Goal: Task Accomplishment & Management: Manage account settings

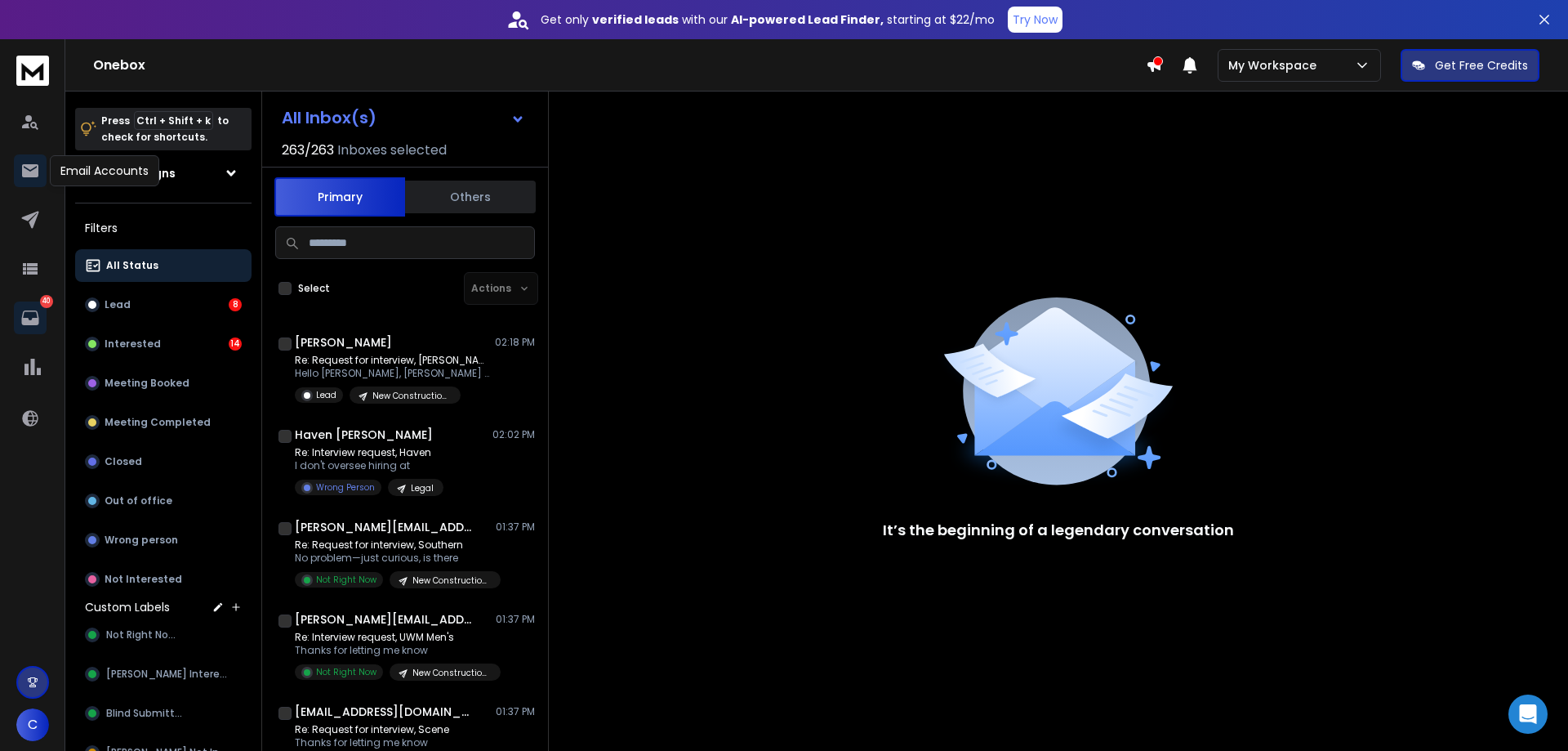
click at [34, 181] on link at bounding box center [30, 170] width 32 height 32
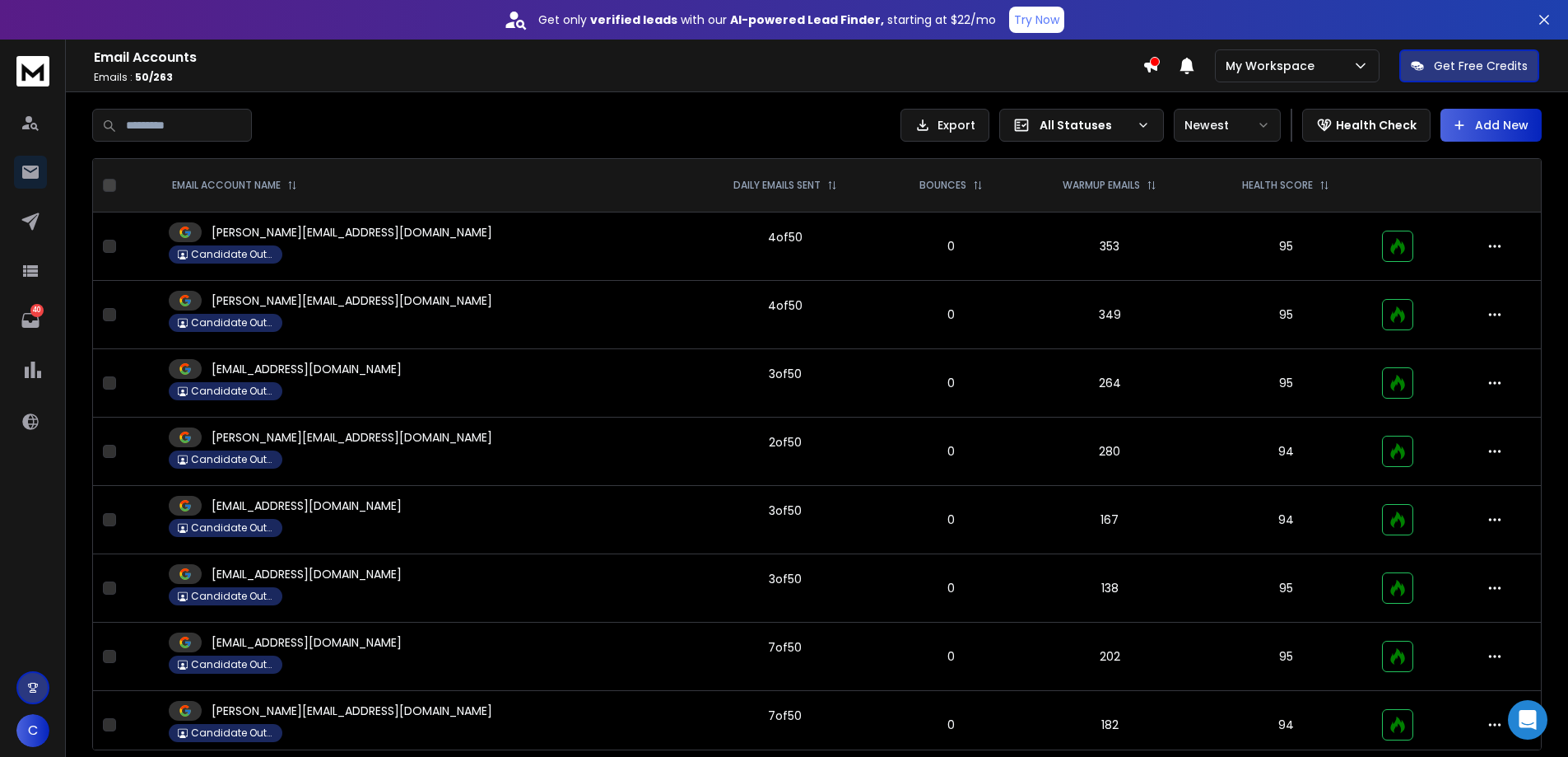
click at [252, 132] on input at bounding box center [172, 124] width 159 height 33
type input "**********"
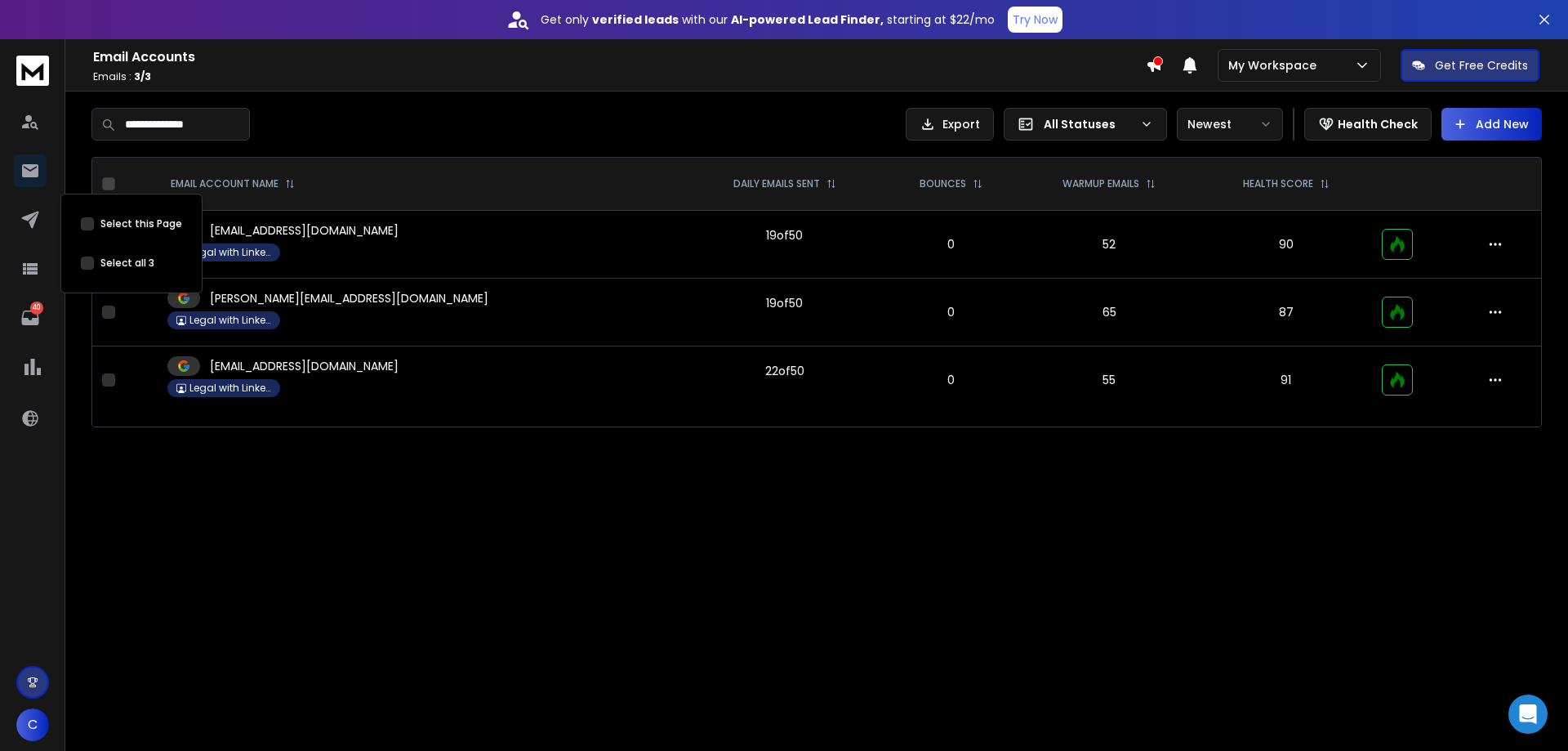
click at [80, 265] on div "Select this Page Select all 3" at bounding box center [131, 243] width 120 height 85
click at [83, 264] on button "Select this Page" at bounding box center [87, 263] width 13 height 13
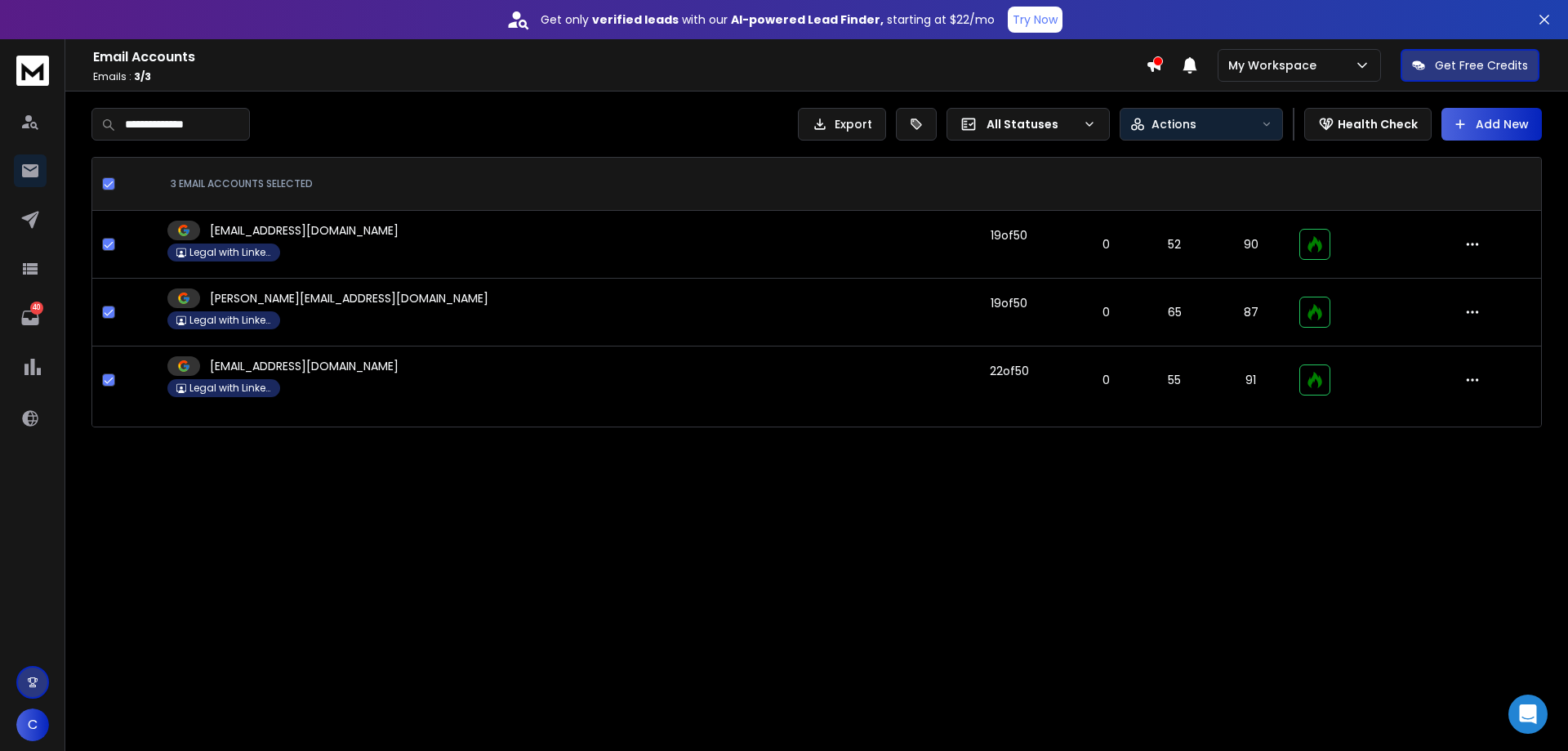
click at [1186, 121] on p "Actions" at bounding box center [1173, 124] width 45 height 17
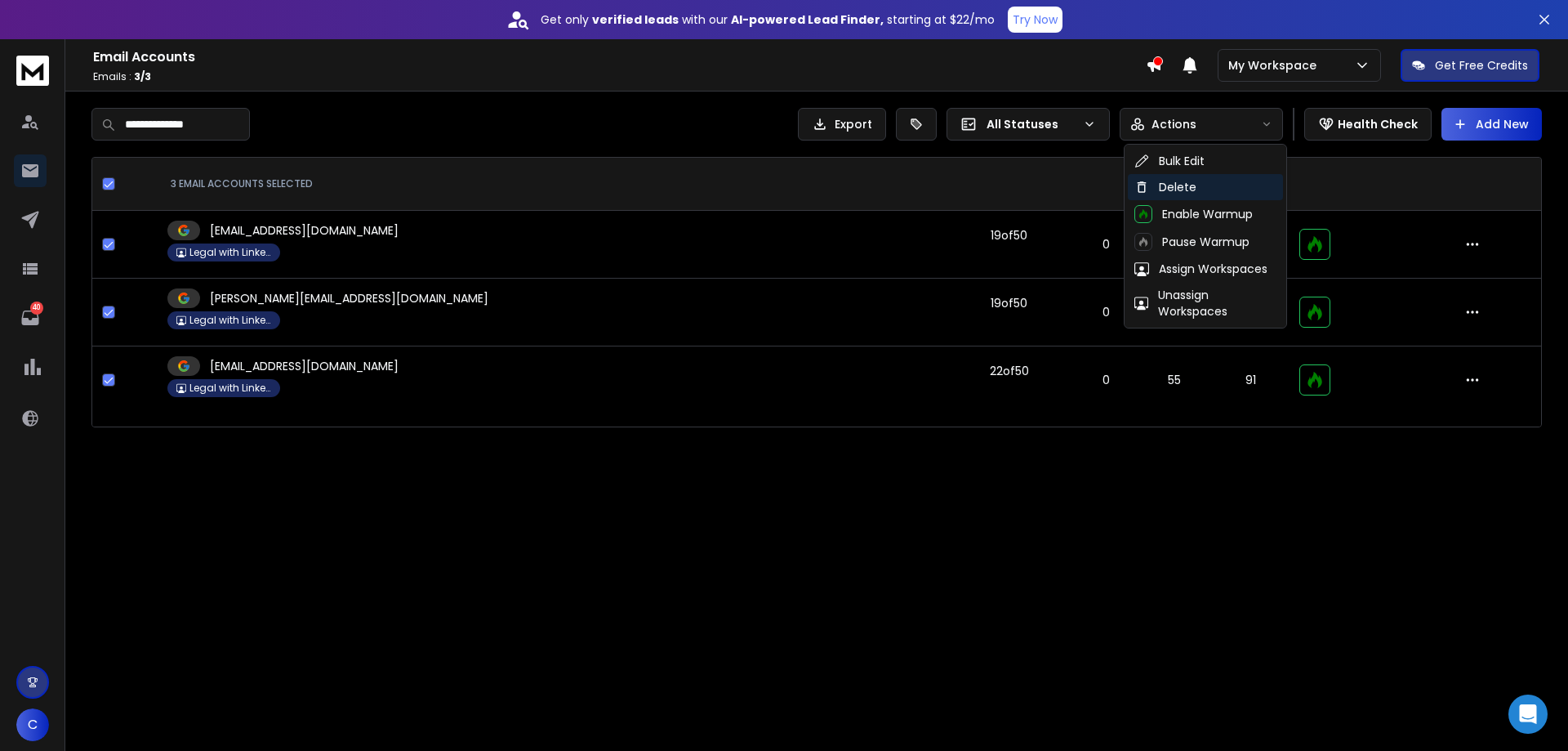
click at [1184, 189] on div "Delete" at bounding box center [1165, 187] width 62 height 17
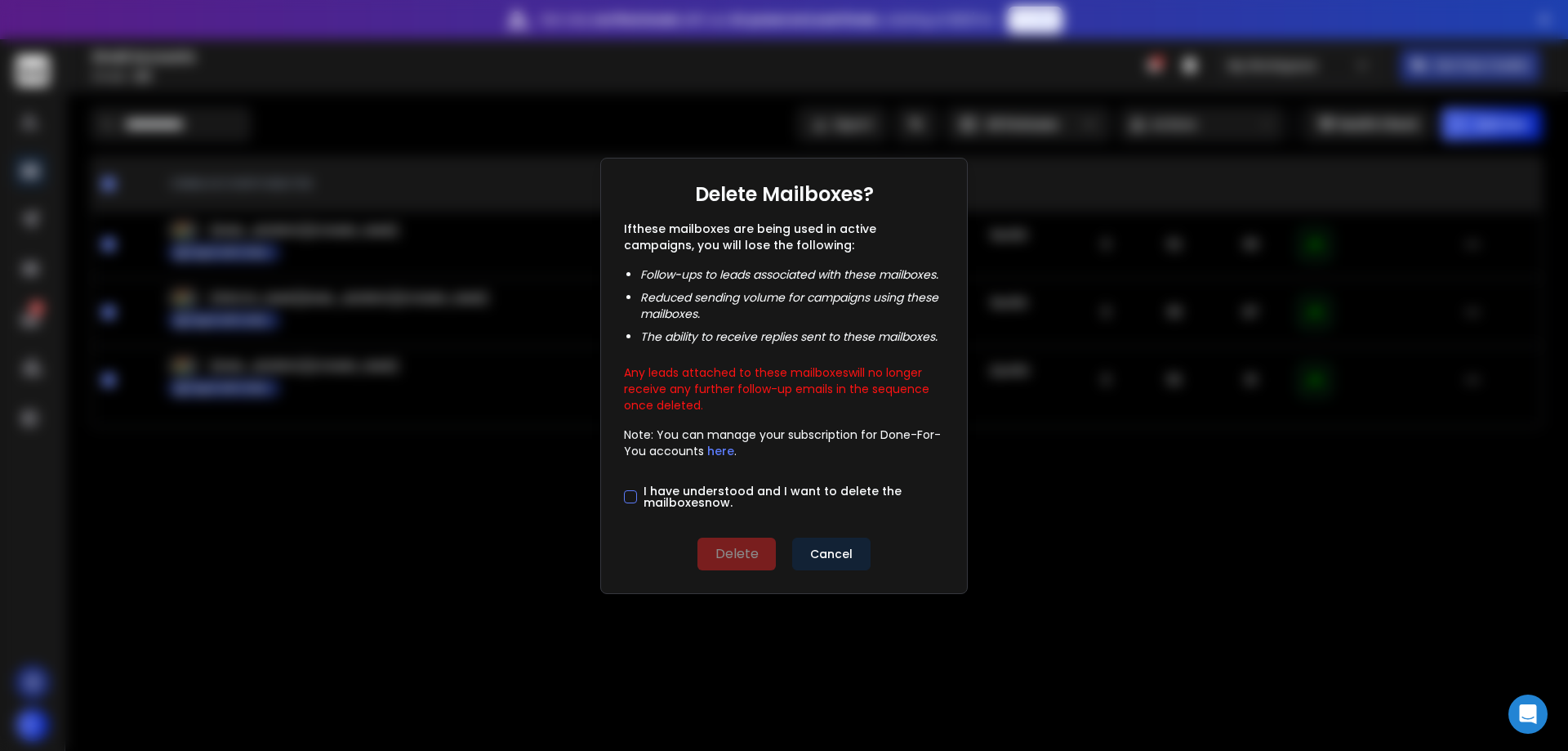
click at [653, 495] on label "I have understood and I want to delete the mailbox es now." at bounding box center [794, 497] width 300 height 23
click at [637, 495] on button "I have understood and I want to delete the mailbox es now." at bounding box center [630, 496] width 13 height 13
click at [737, 555] on button "Delete" at bounding box center [737, 554] width 79 height 32
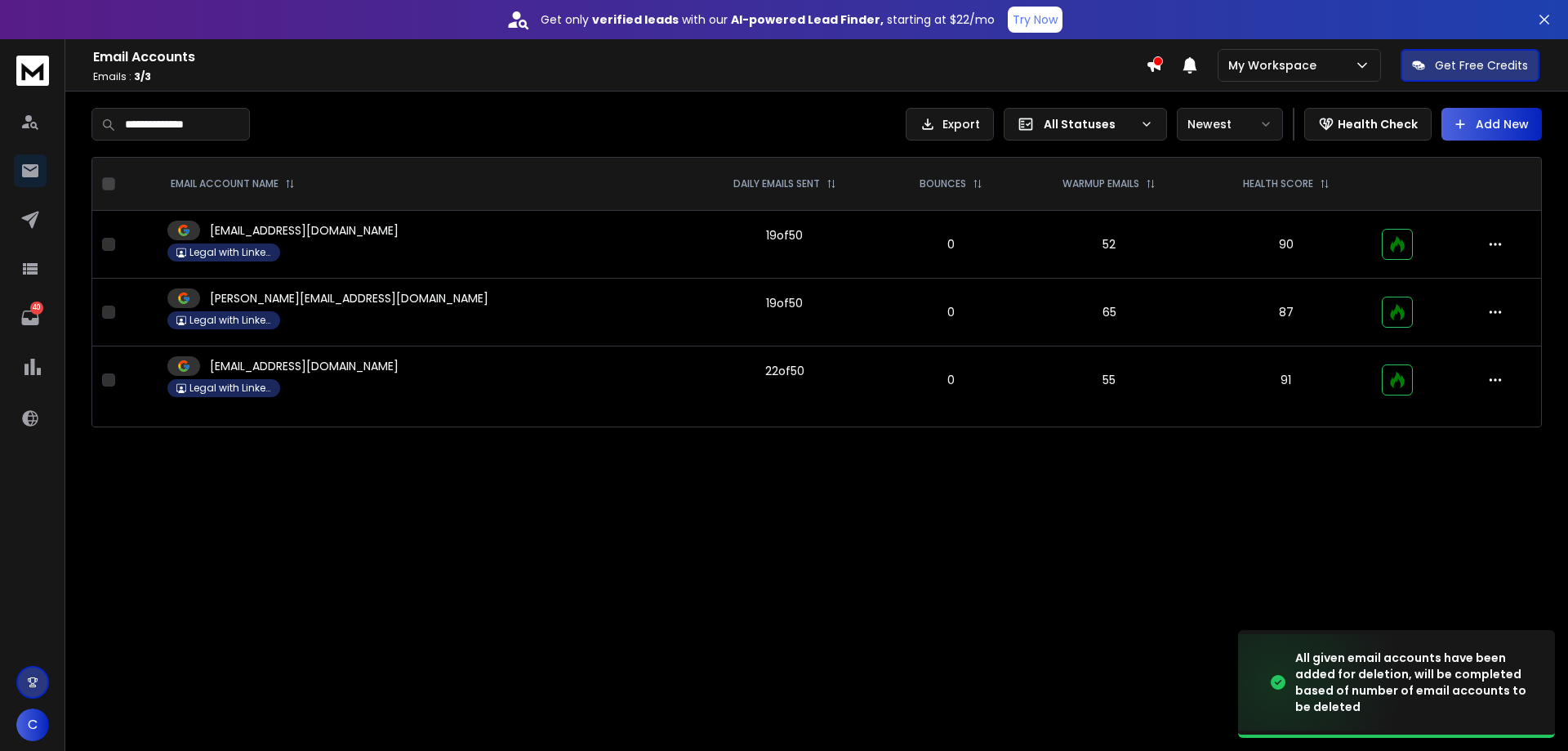
click at [188, 124] on input "**********" at bounding box center [170, 123] width 158 height 32
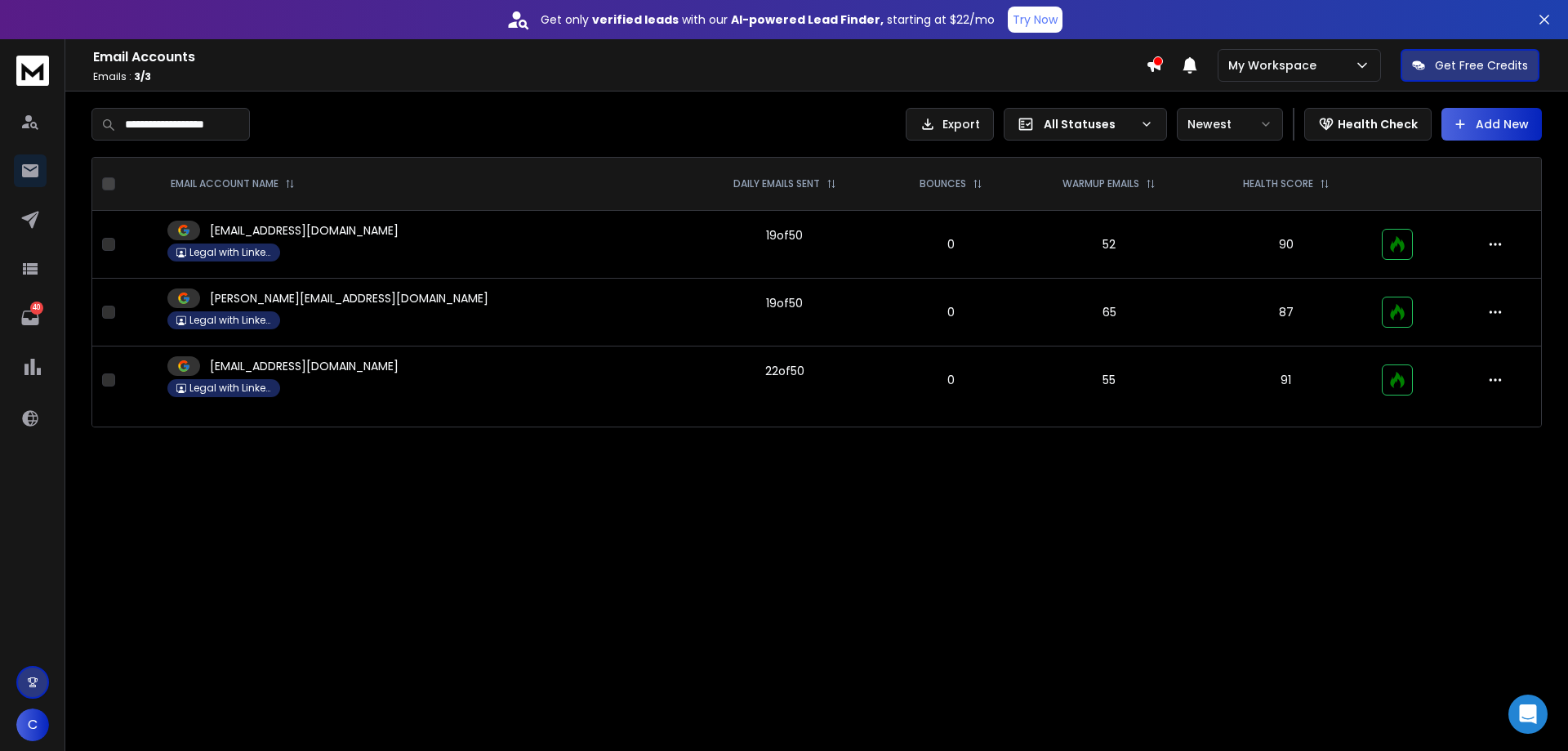
type input "**********"
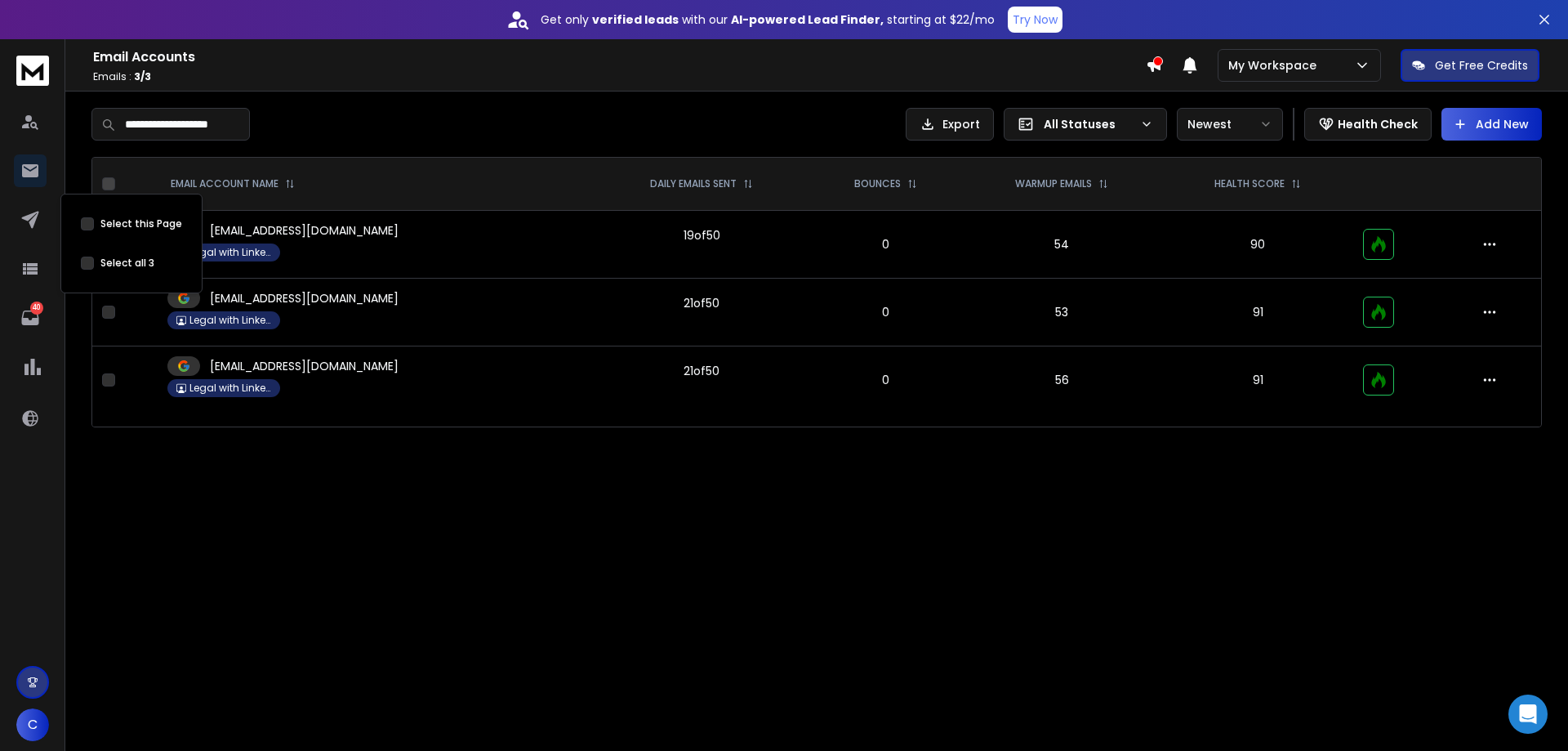
click at [105, 258] on label "Select all 3" at bounding box center [127, 263] width 54 height 13
click at [89, 269] on button "Select this Page" at bounding box center [87, 263] width 13 height 13
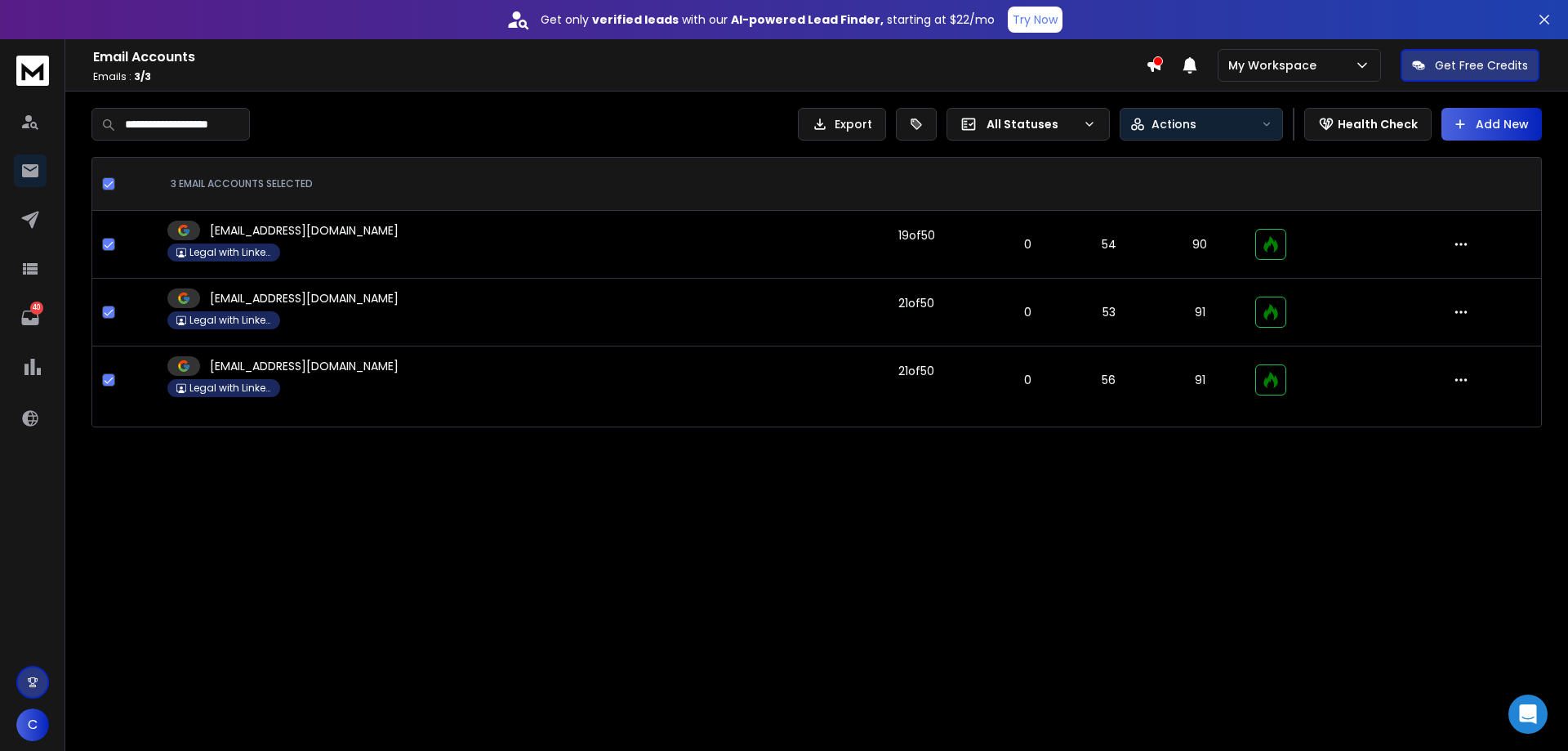
click at [1196, 123] on p "Actions" at bounding box center [1173, 124] width 45 height 17
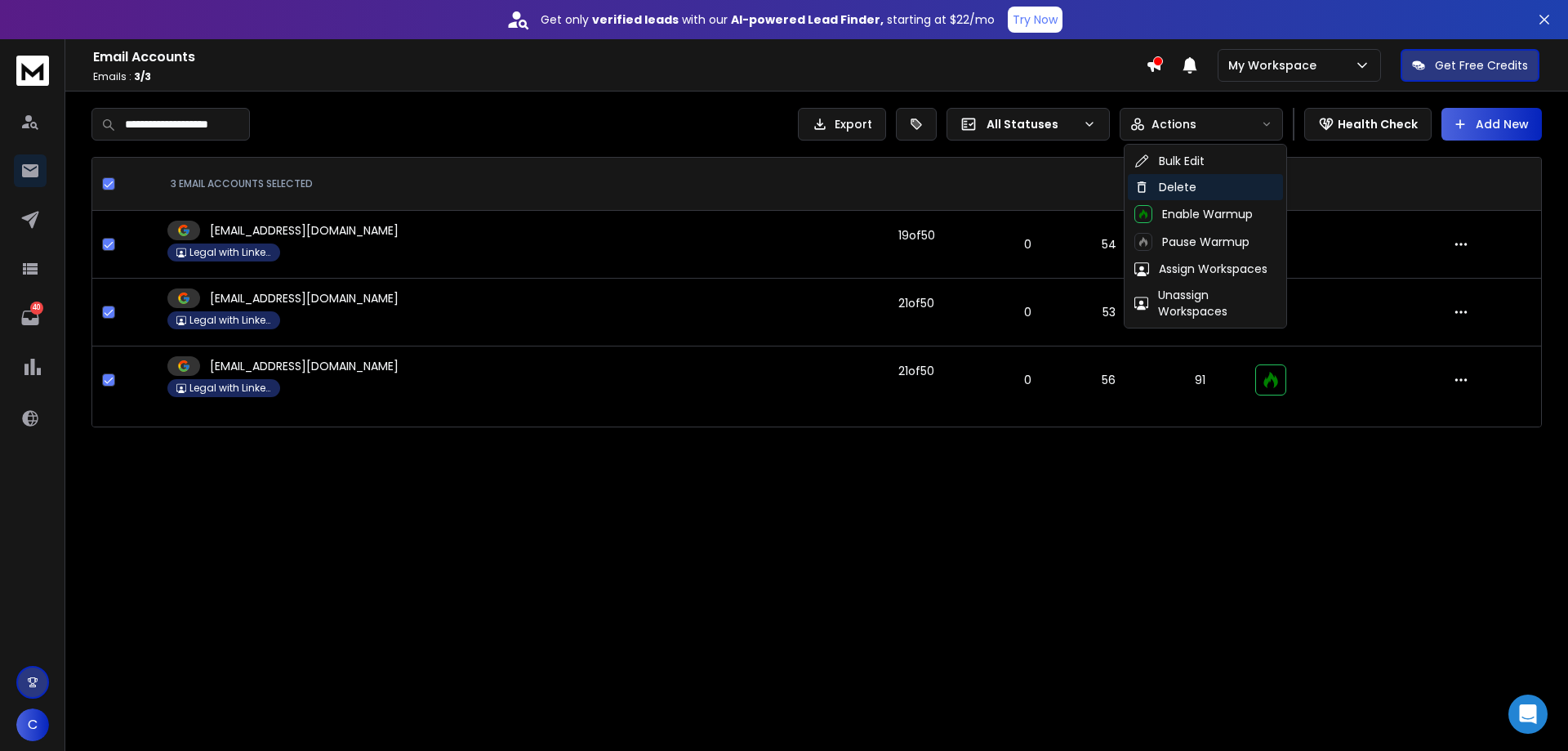
click at [1181, 192] on div "Delete" at bounding box center [1165, 187] width 62 height 17
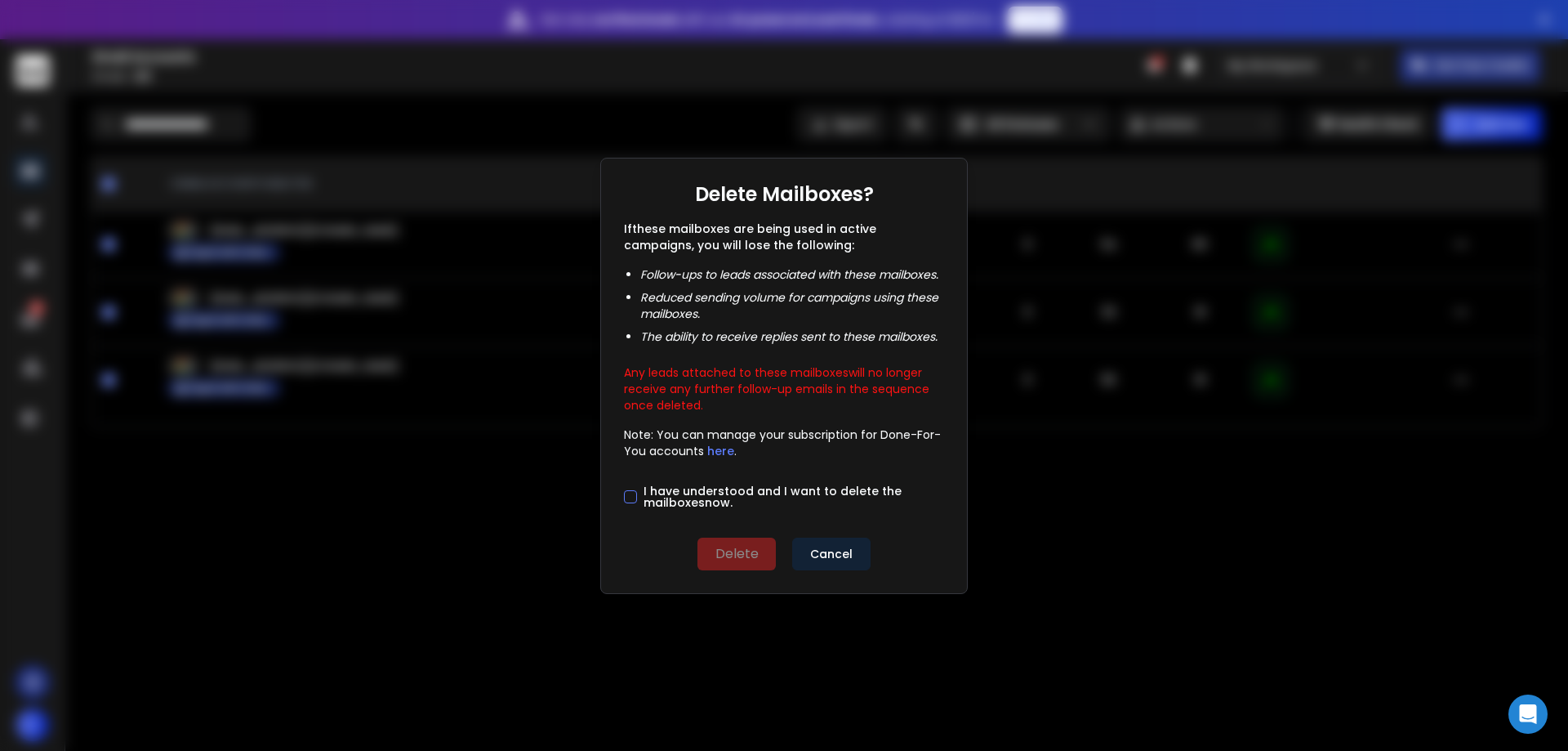
click at [658, 501] on label "I have understood and I want to delete the mailbox es now." at bounding box center [794, 497] width 300 height 23
click at [637, 501] on button "I have understood and I want to delete the mailbox es now." at bounding box center [630, 496] width 13 height 13
click at [751, 563] on button "Delete" at bounding box center [737, 554] width 79 height 32
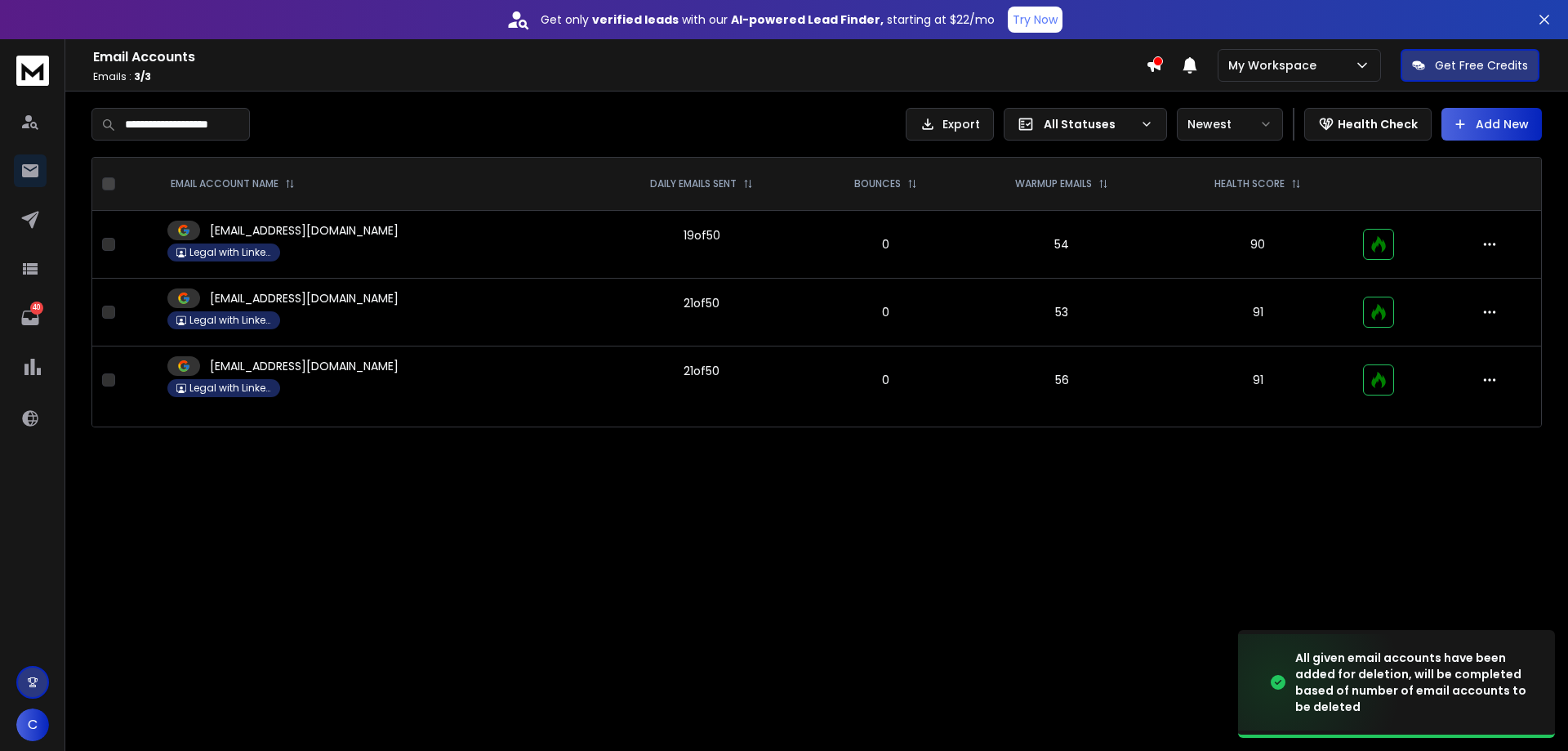
click at [169, 113] on input "**********" at bounding box center [170, 123] width 158 height 32
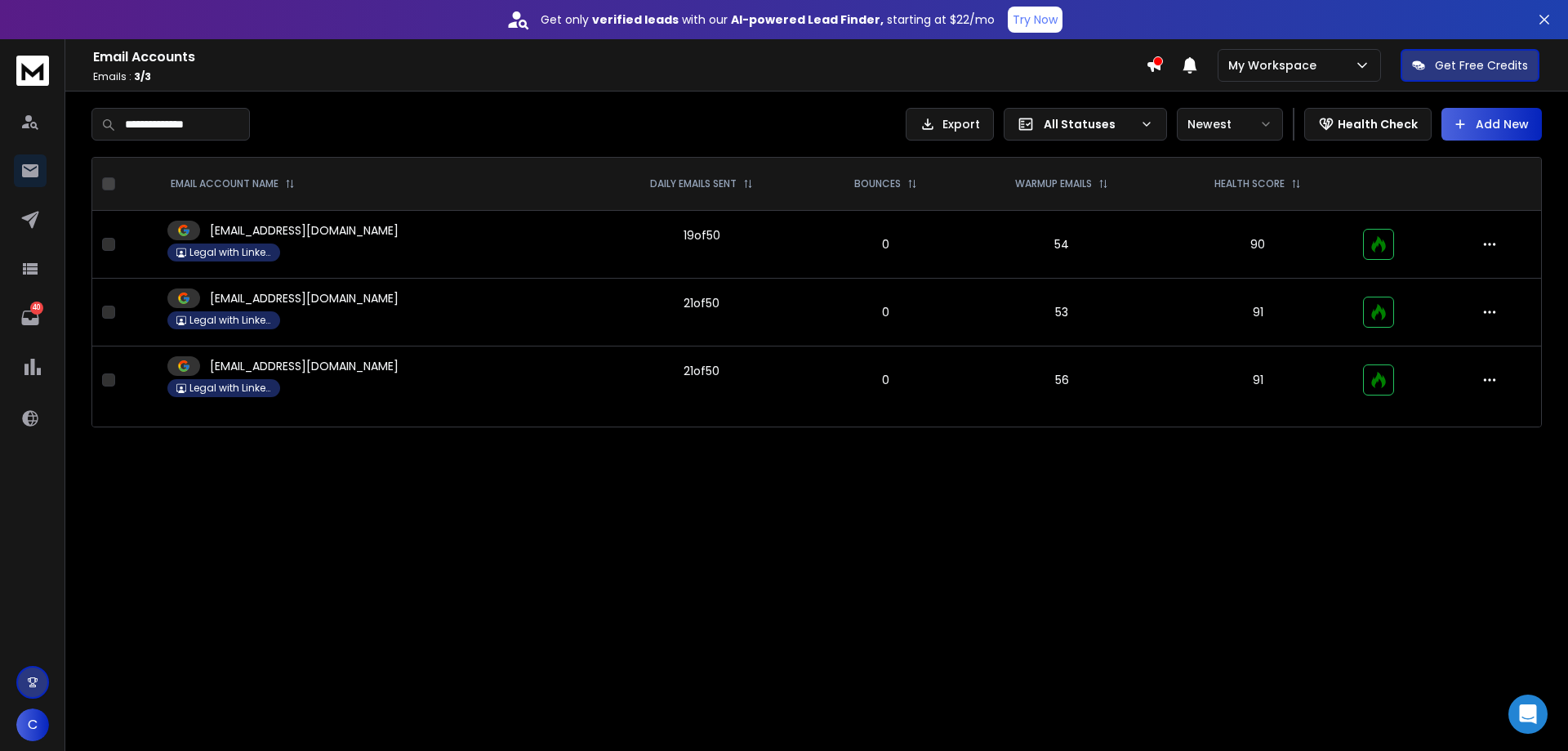
type input "**********"
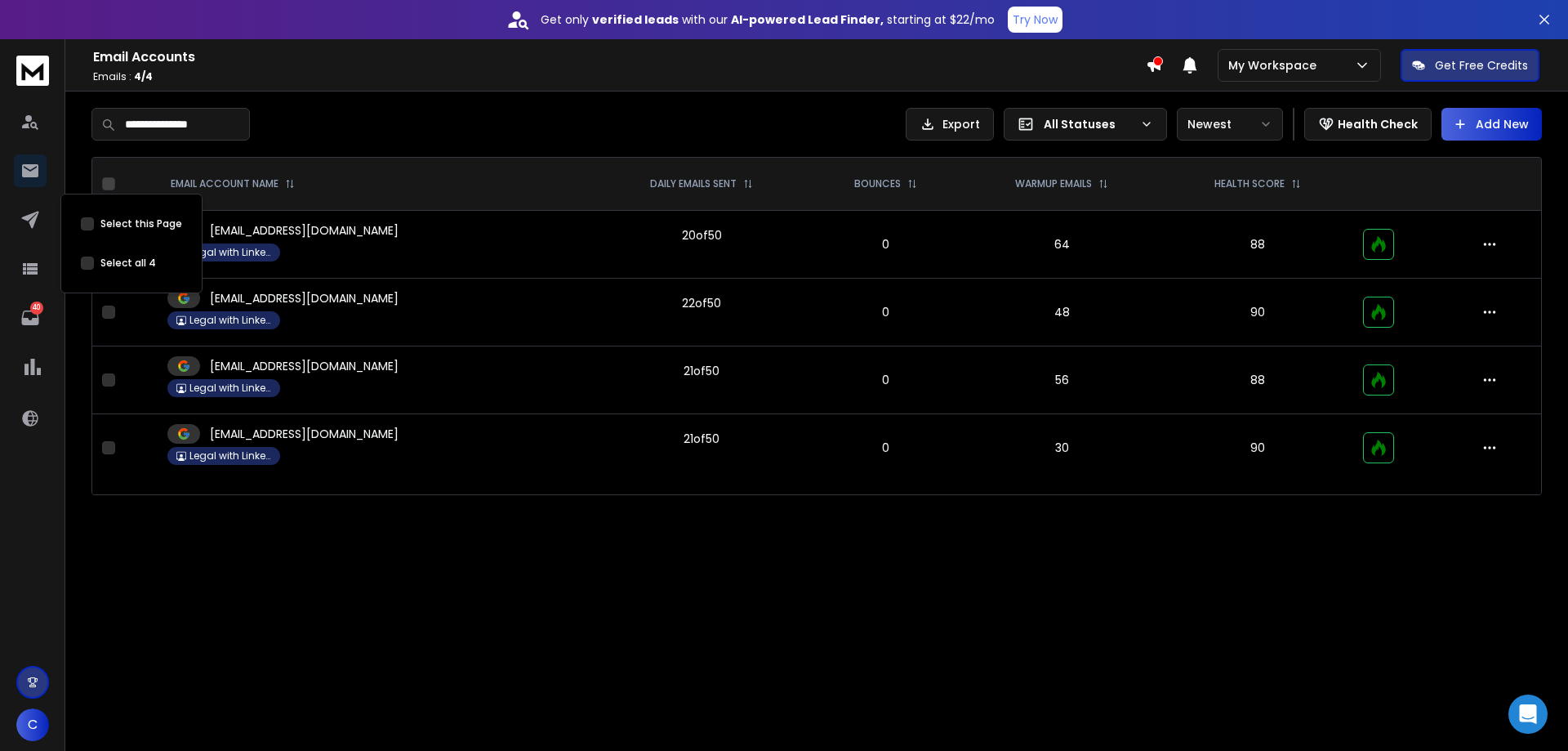
click at [118, 264] on label "Select all 4" at bounding box center [128, 263] width 56 height 13
click at [84, 265] on button "Select this Page" at bounding box center [87, 263] width 13 height 13
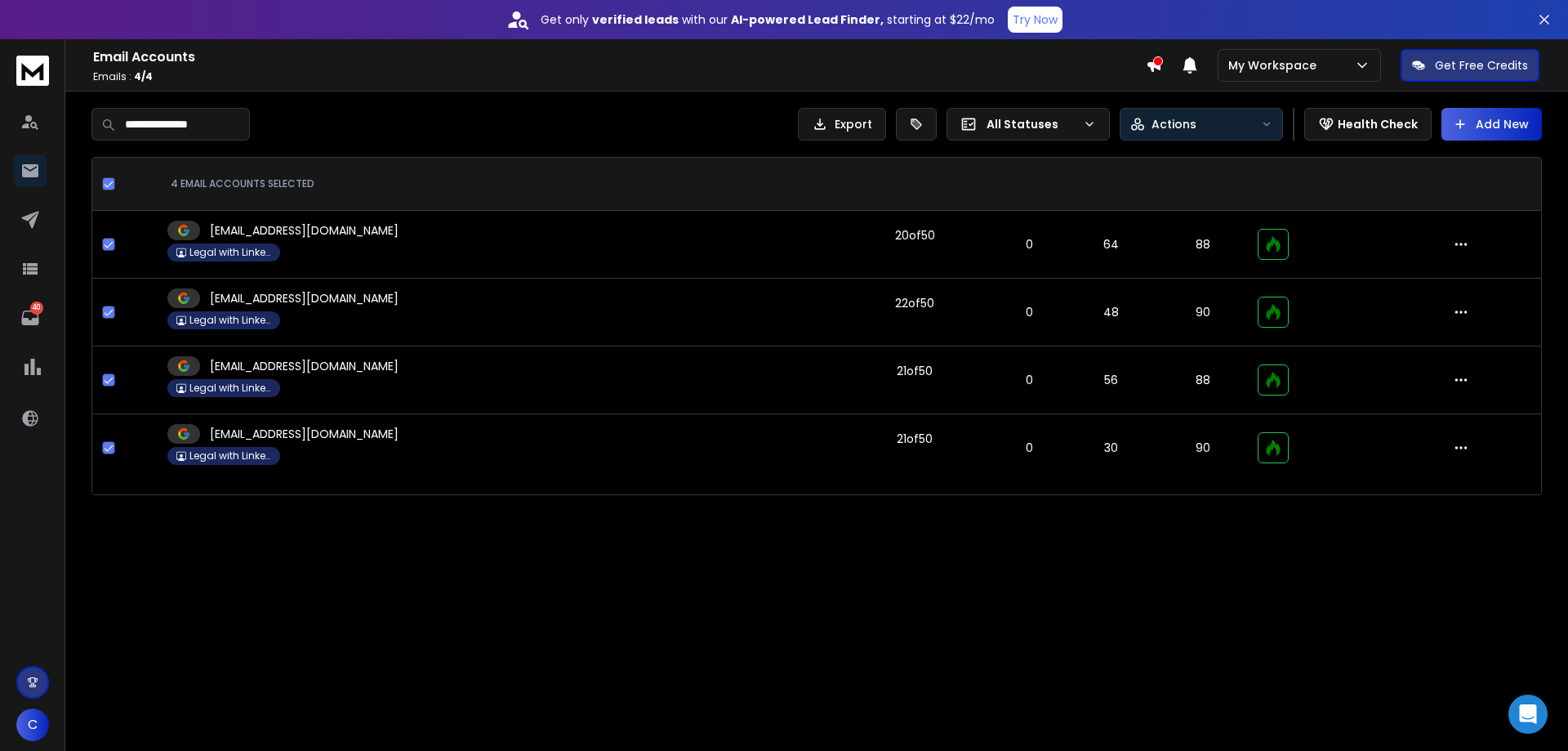
click at [1186, 135] on button "Actions" at bounding box center [1201, 123] width 163 height 32
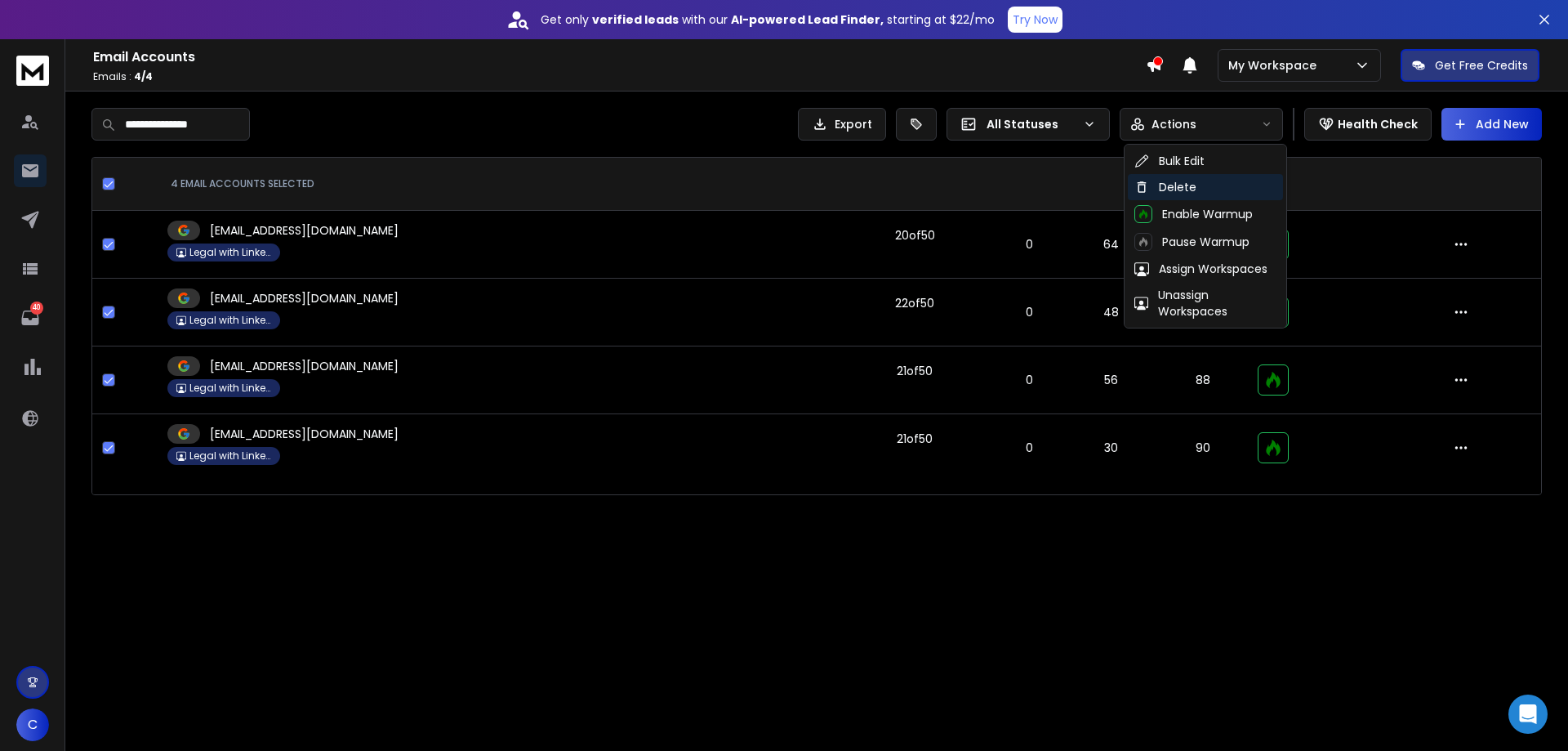
click at [1172, 189] on div "Delete" at bounding box center [1165, 187] width 62 height 17
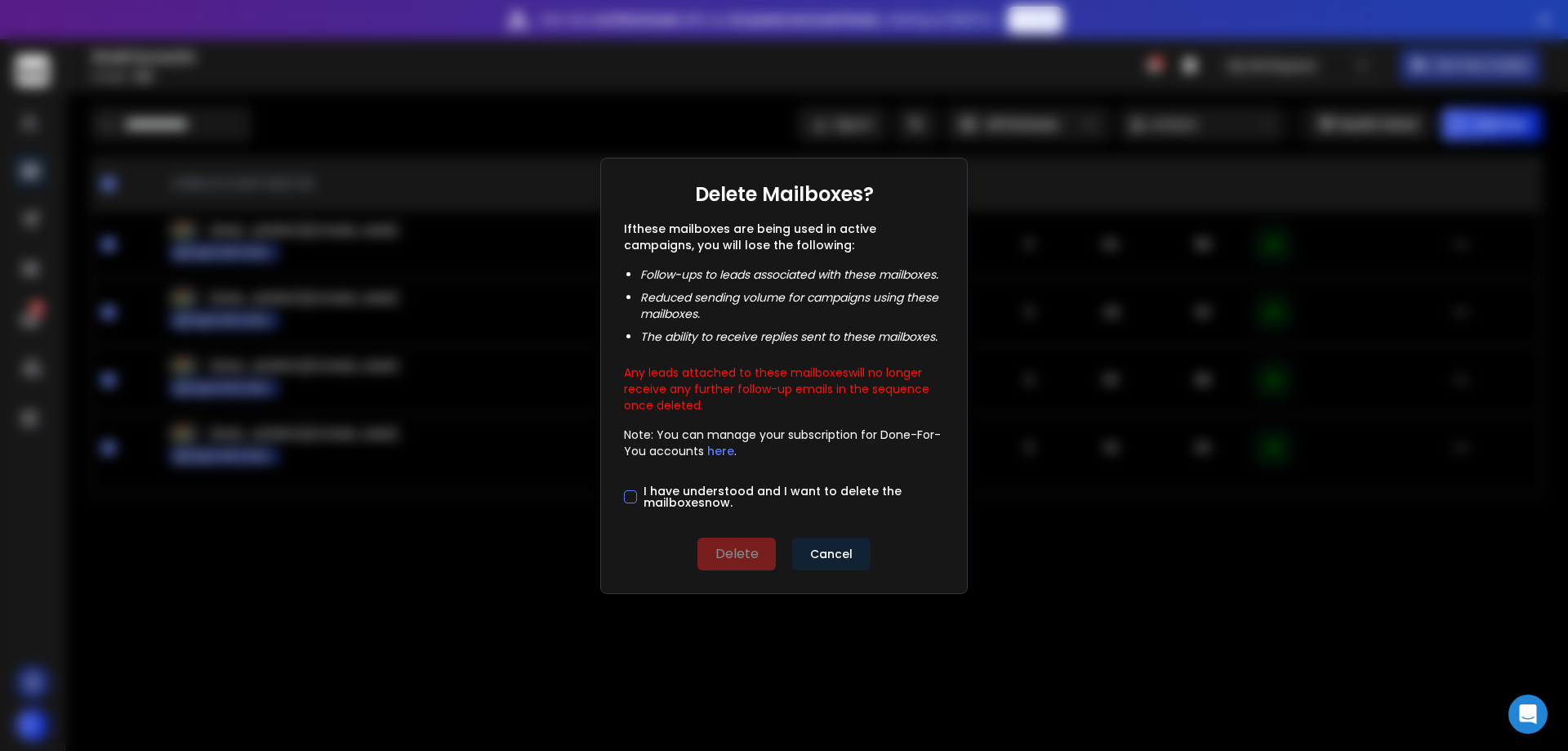
click at [663, 496] on label "I have understood and I want to delete the mailbox es now." at bounding box center [794, 497] width 300 height 23
click at [637, 496] on button "I have understood and I want to delete the mailbox es now." at bounding box center [630, 496] width 13 height 13
click at [728, 555] on button "Delete" at bounding box center [737, 554] width 79 height 32
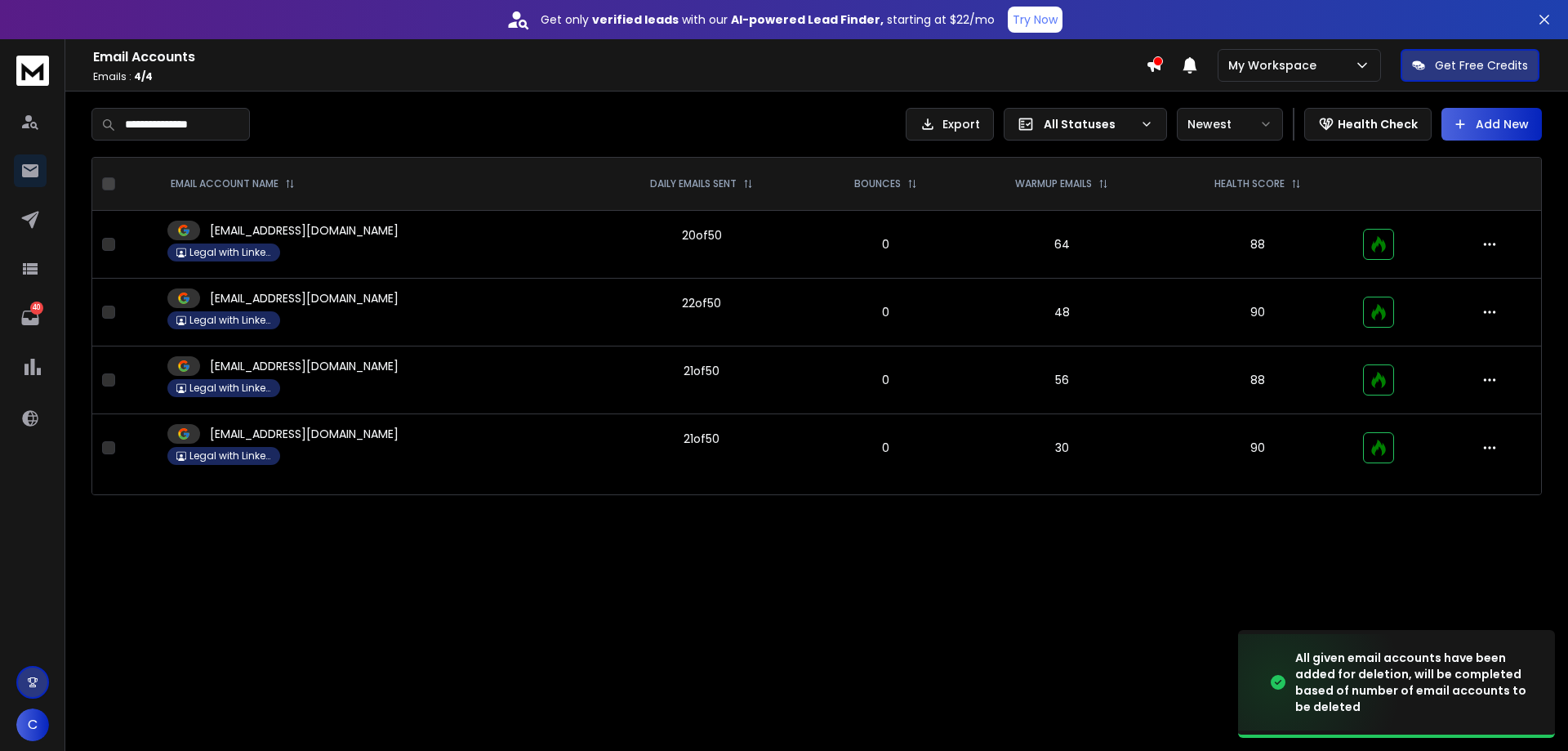
click at [182, 132] on input "**********" at bounding box center [170, 123] width 158 height 32
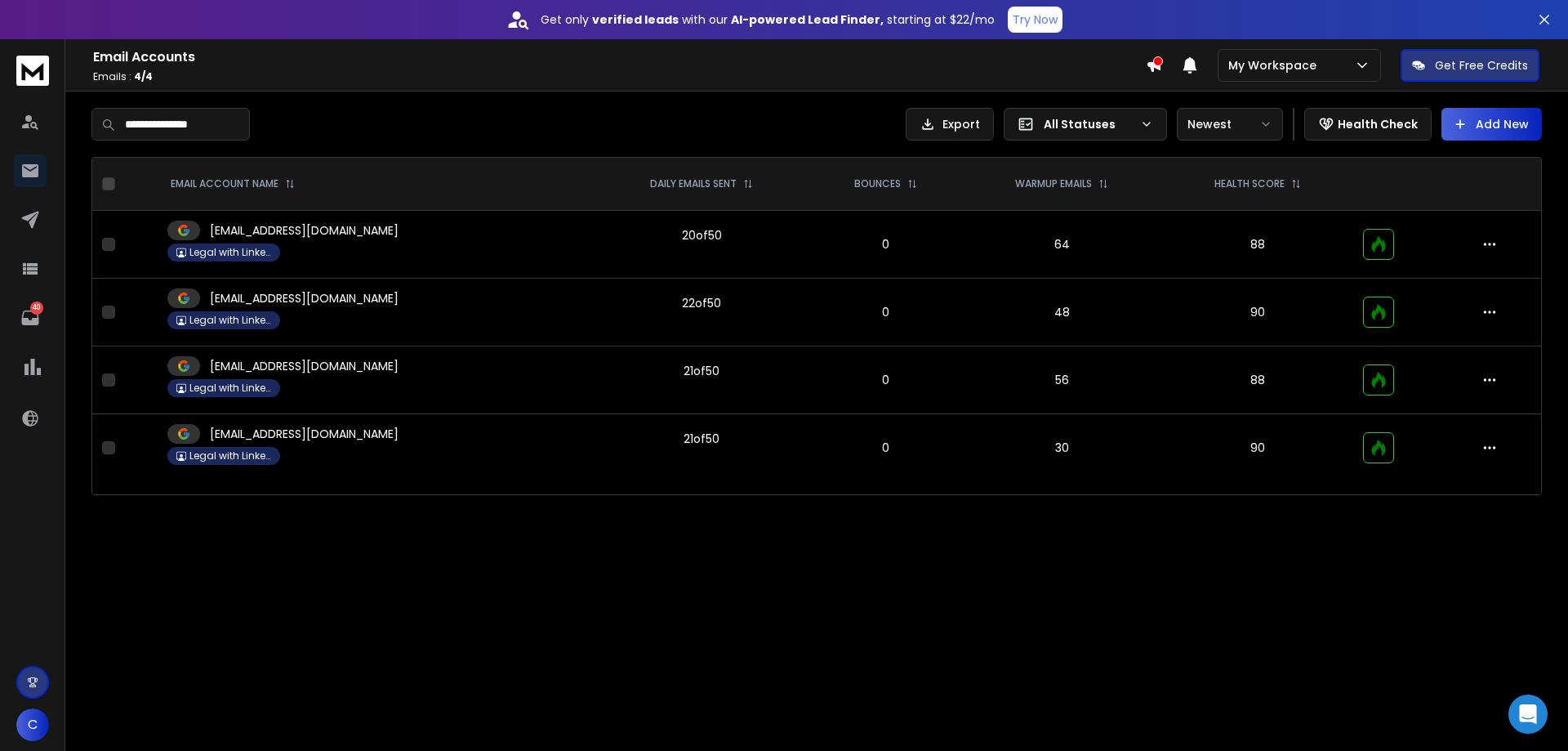
type input "**********"
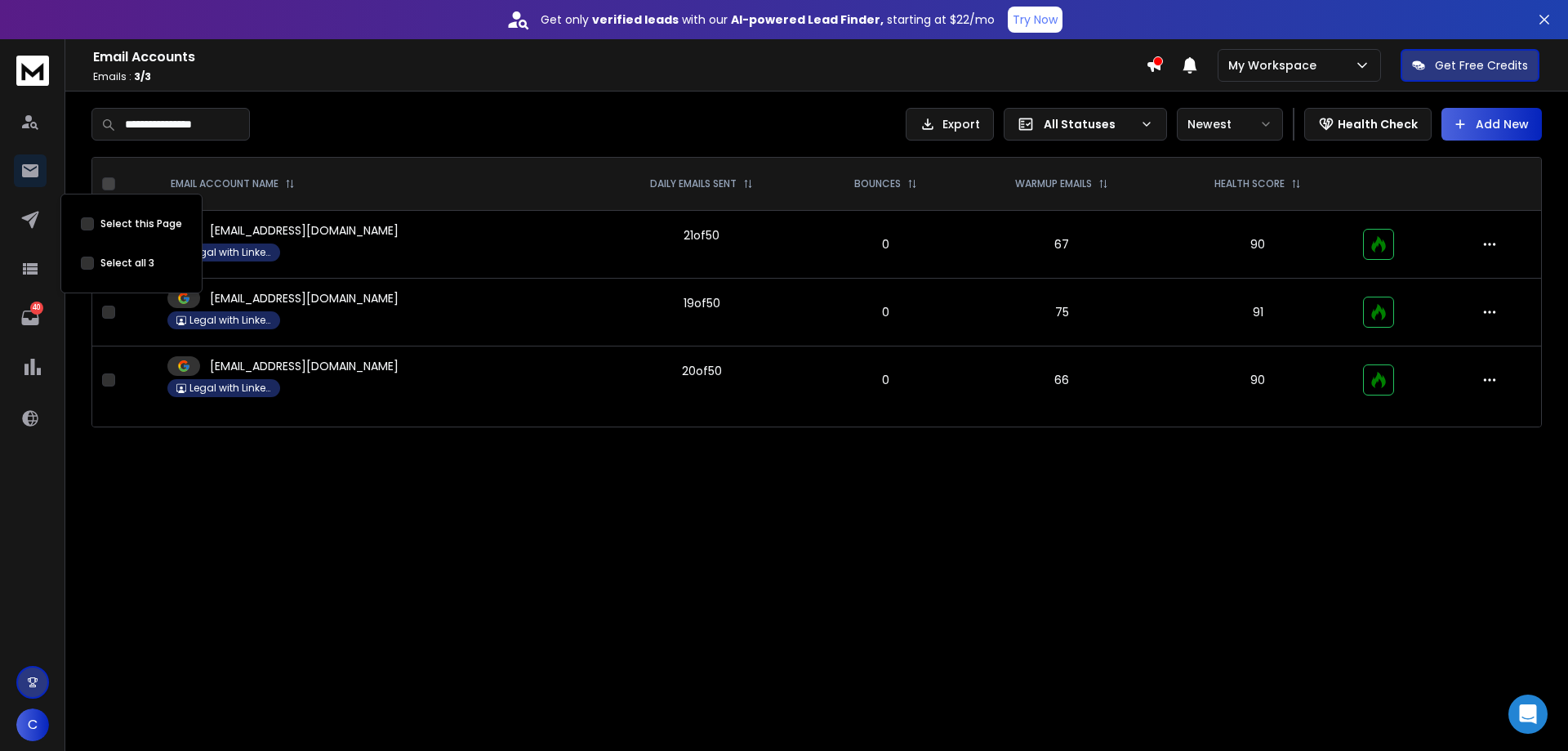
click at [107, 186] on button "Select this Page" at bounding box center [108, 183] width 13 height 13
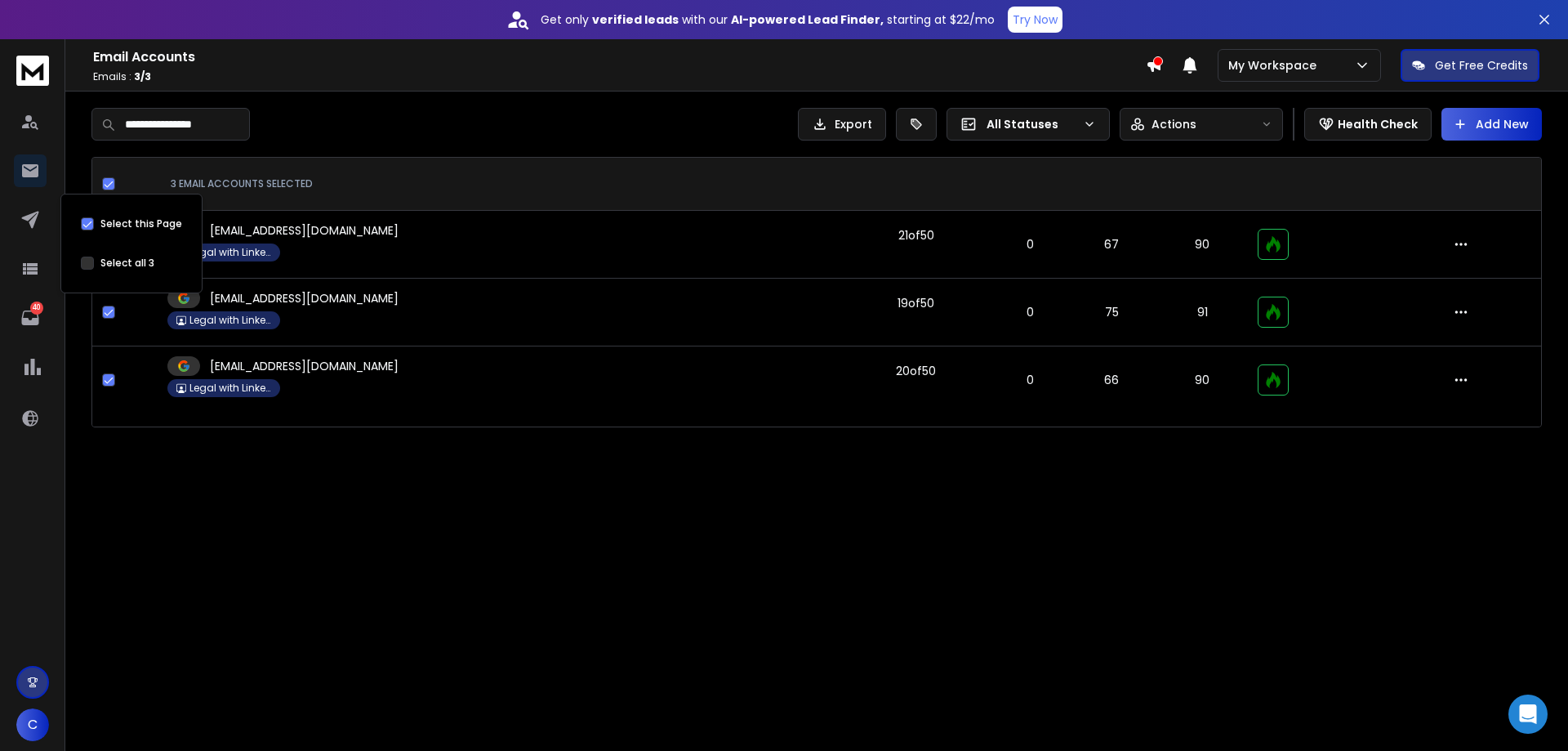
click at [93, 264] on button "Select this Page" at bounding box center [87, 263] width 13 height 13
click at [1180, 127] on p "Actions" at bounding box center [1173, 124] width 45 height 17
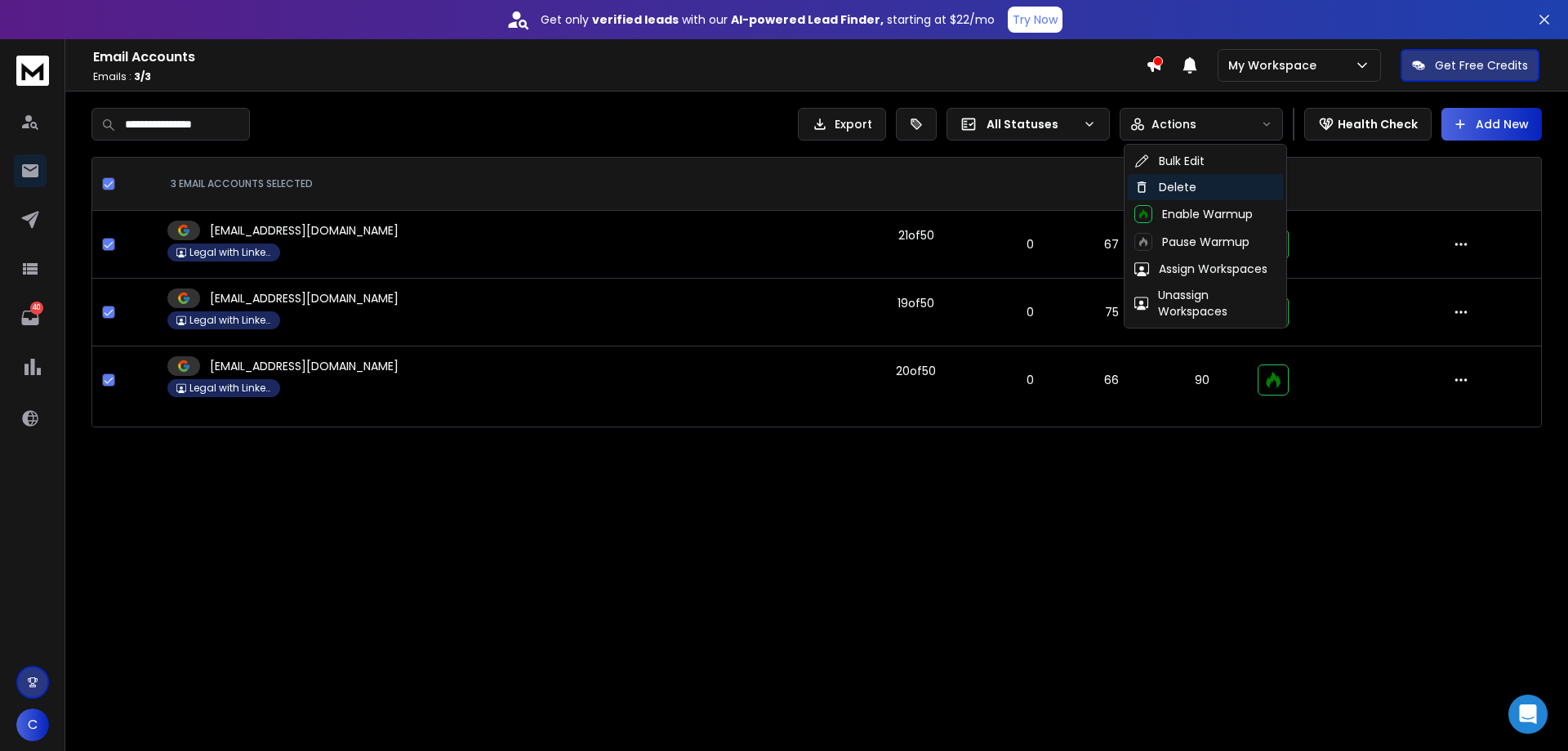
click at [1179, 189] on div "Delete" at bounding box center [1165, 187] width 62 height 17
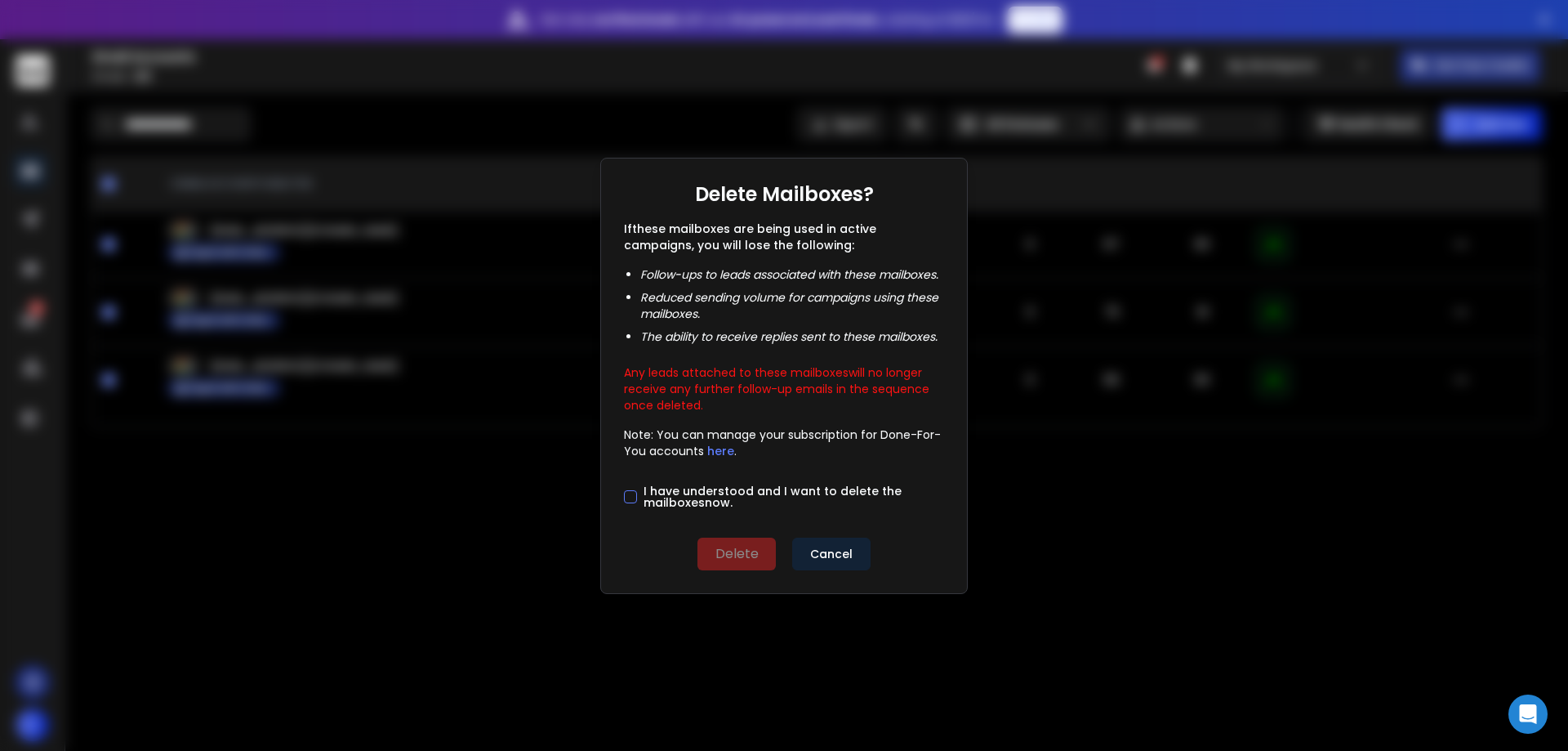
click at [653, 487] on label "I have understood and I want to delete the mailbox es now." at bounding box center [794, 497] width 300 height 23
click at [637, 490] on button "I have understood and I want to delete the mailbox es now." at bounding box center [630, 496] width 13 height 13
click at [735, 547] on button "Delete" at bounding box center [737, 554] width 79 height 32
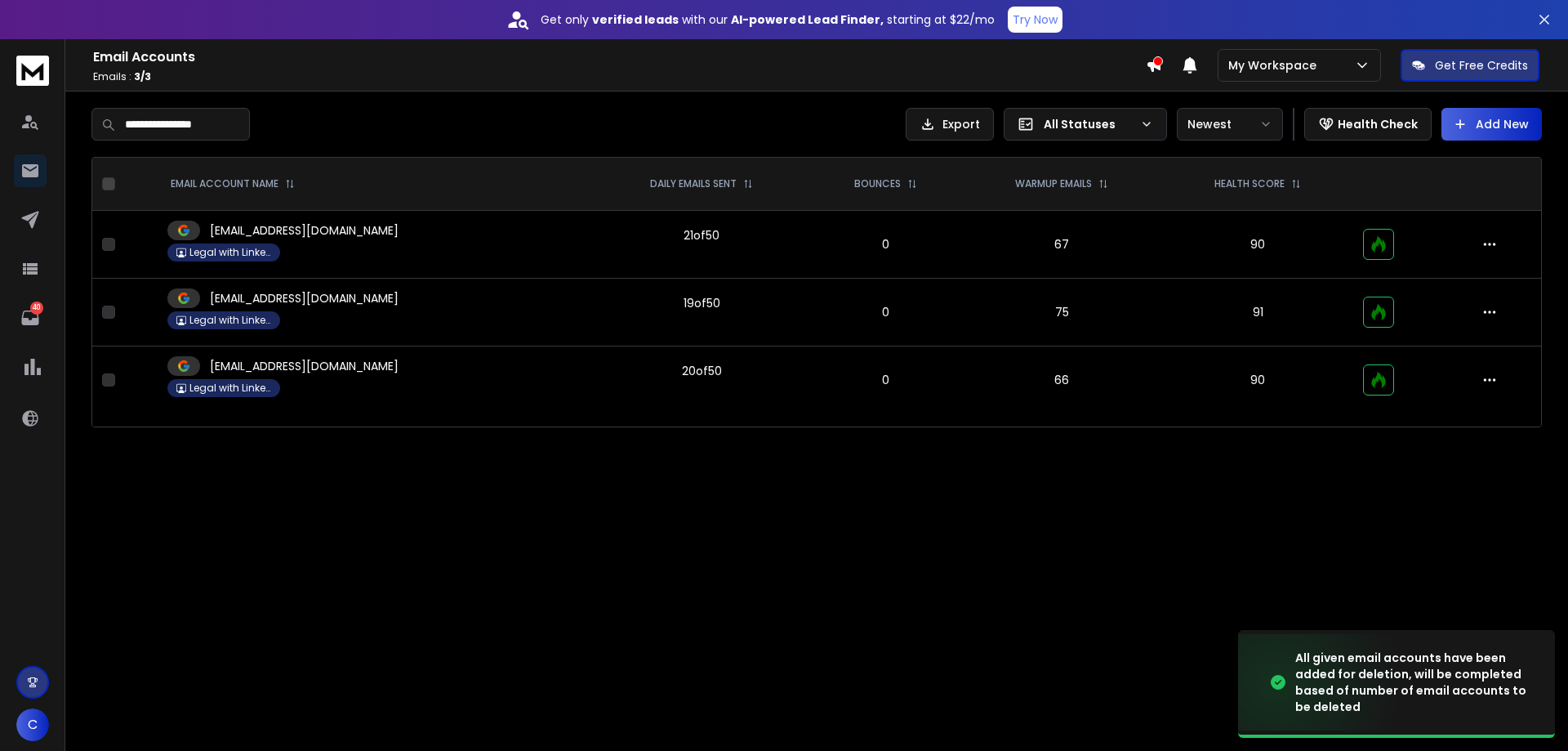
click at [137, 128] on input "**********" at bounding box center [170, 123] width 158 height 32
click at [138, 128] on input "**********" at bounding box center [170, 123] width 158 height 32
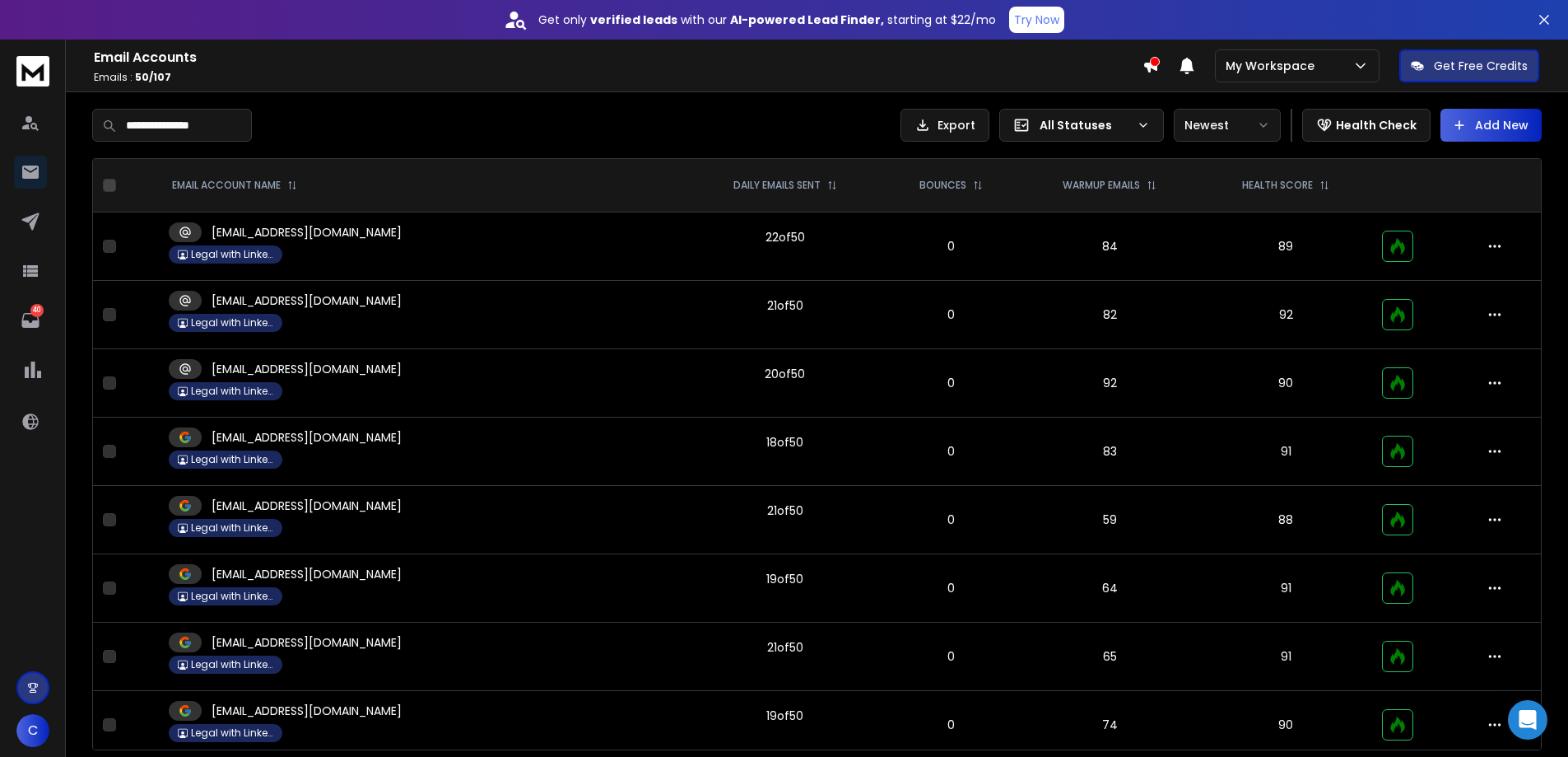
type input "**********"
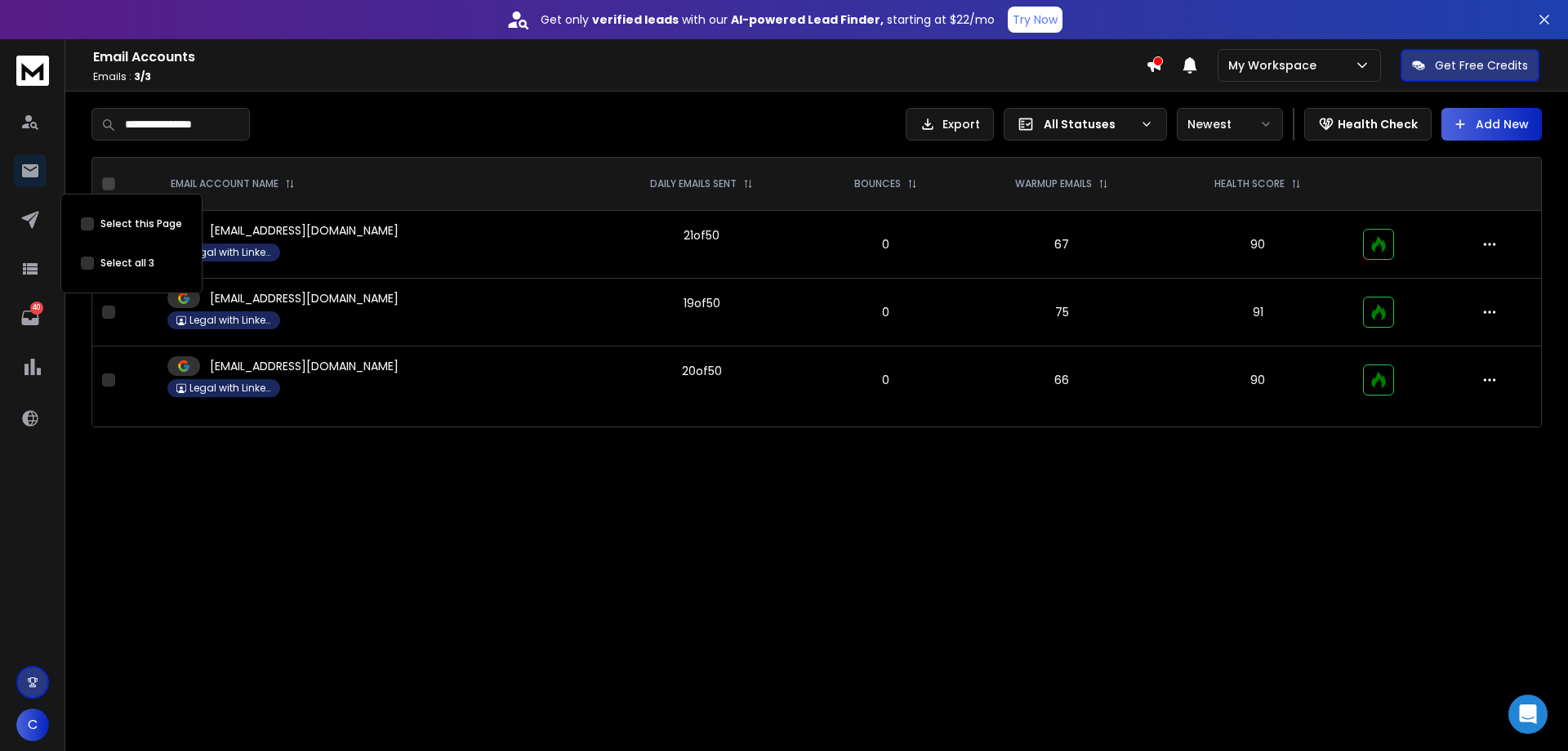
click at [93, 262] on button "Select this Page" at bounding box center [87, 263] width 13 height 13
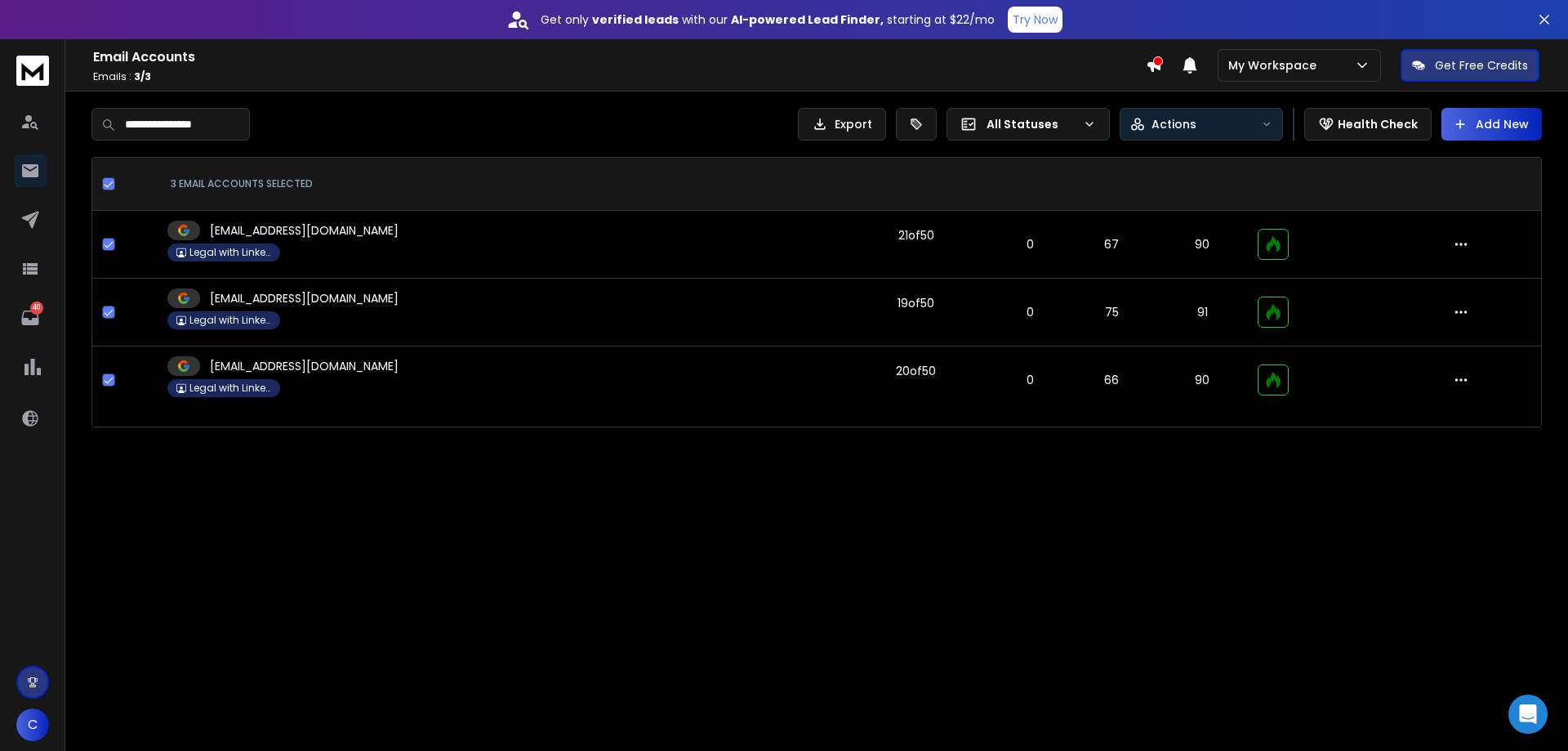
click at [1195, 114] on button "Actions" at bounding box center [1201, 123] width 163 height 32
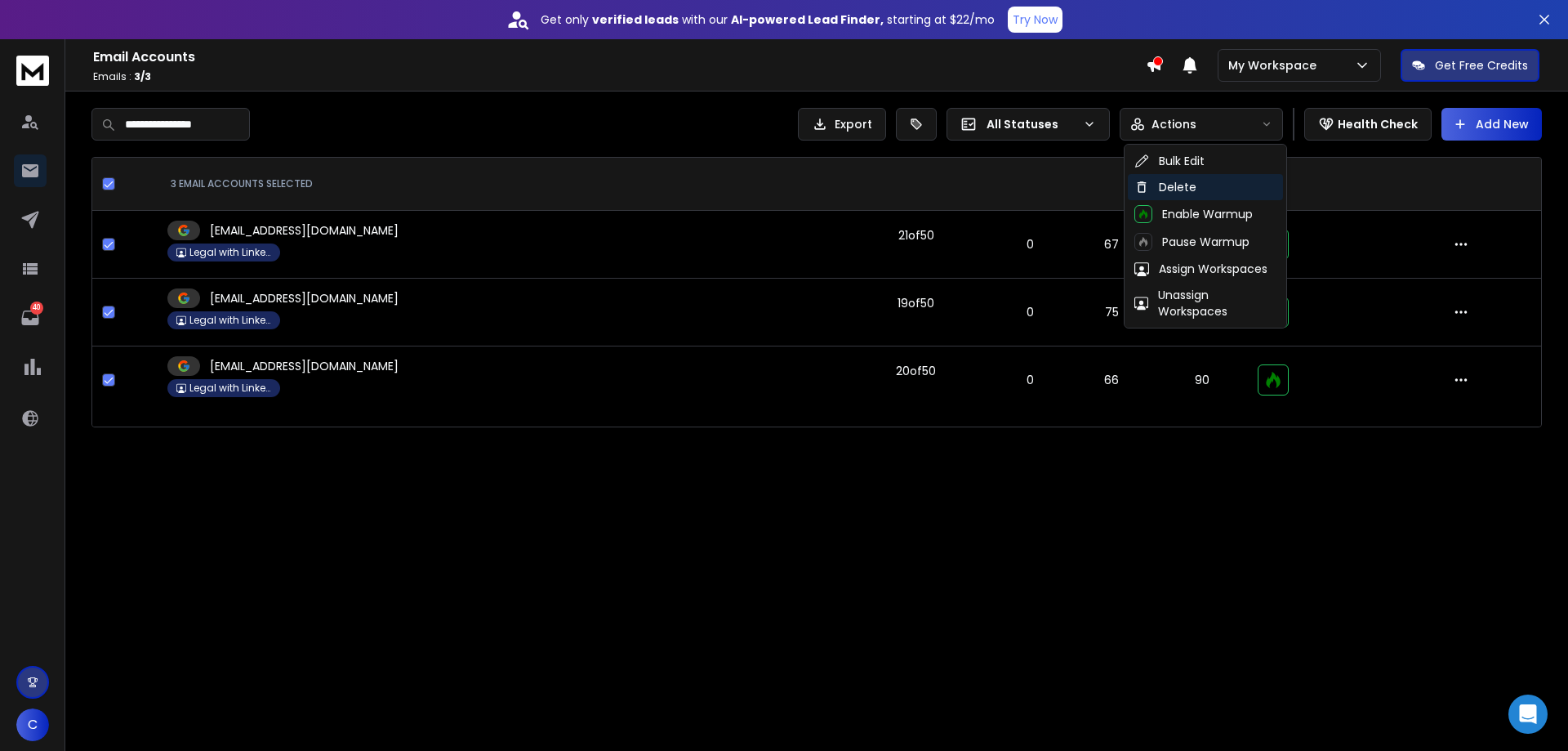
click at [1181, 189] on div "Delete" at bounding box center [1165, 187] width 62 height 17
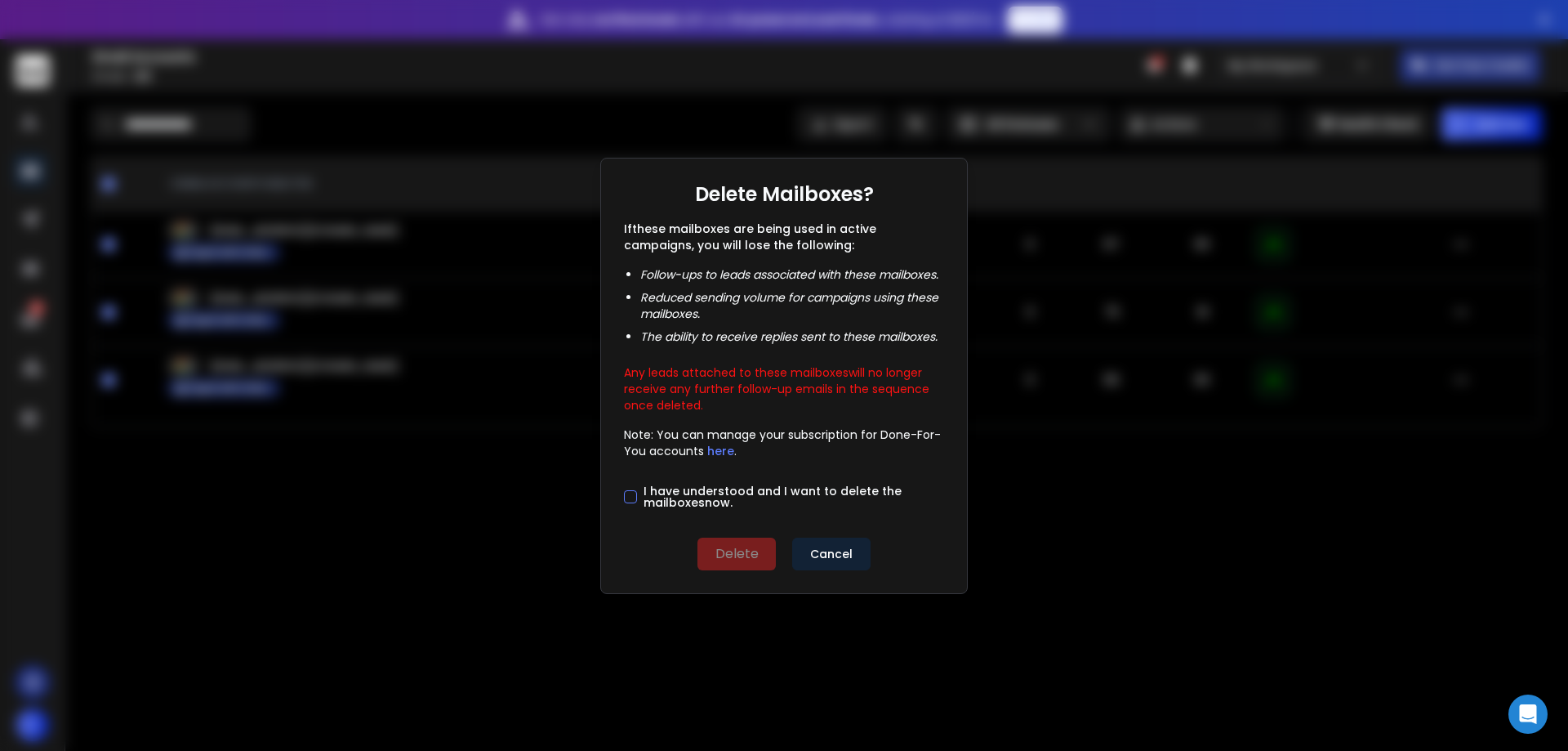
click at [652, 488] on label "I have understood and I want to delete the mailbox es now." at bounding box center [794, 497] width 300 height 23
click at [637, 490] on button "I have understood and I want to delete the mailbox es now." at bounding box center [630, 496] width 13 height 13
click at [719, 556] on button "Delete" at bounding box center [737, 554] width 79 height 32
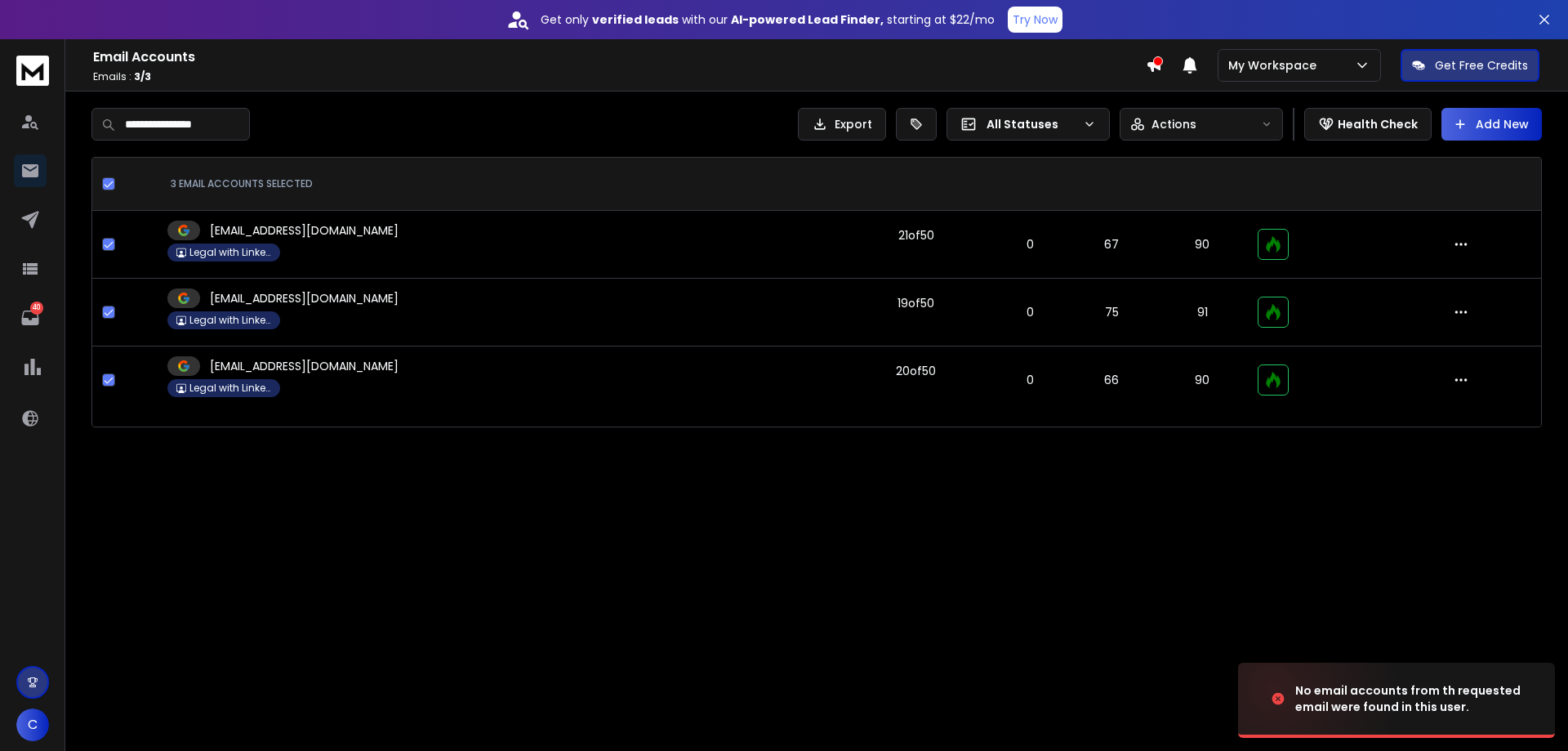
click at [222, 121] on input "**********" at bounding box center [170, 123] width 158 height 32
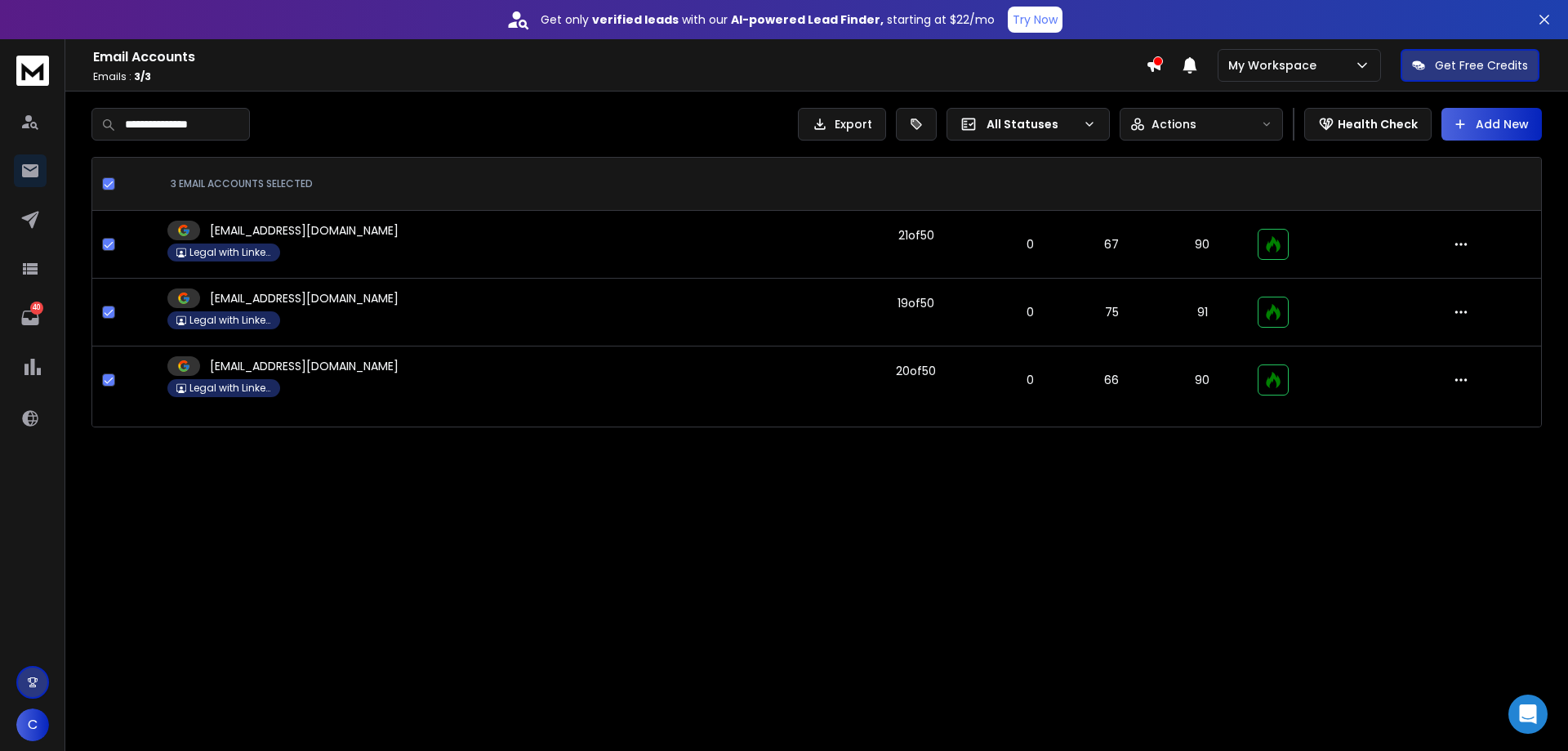
type input "**********"
click at [1145, 130] on icon "button" at bounding box center [1138, 124] width 15 height 15
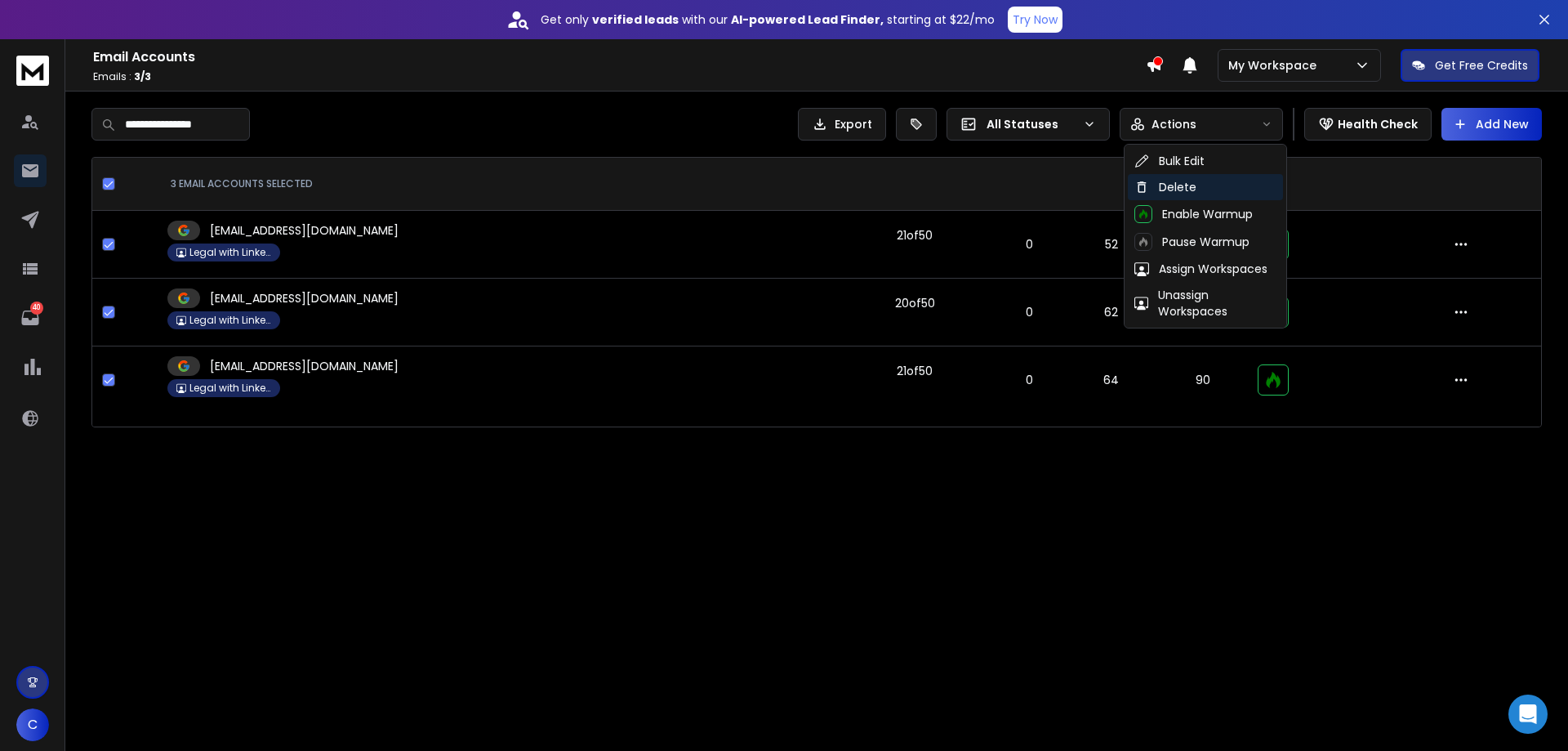
click at [1155, 190] on div "Delete" at bounding box center [1165, 187] width 62 height 17
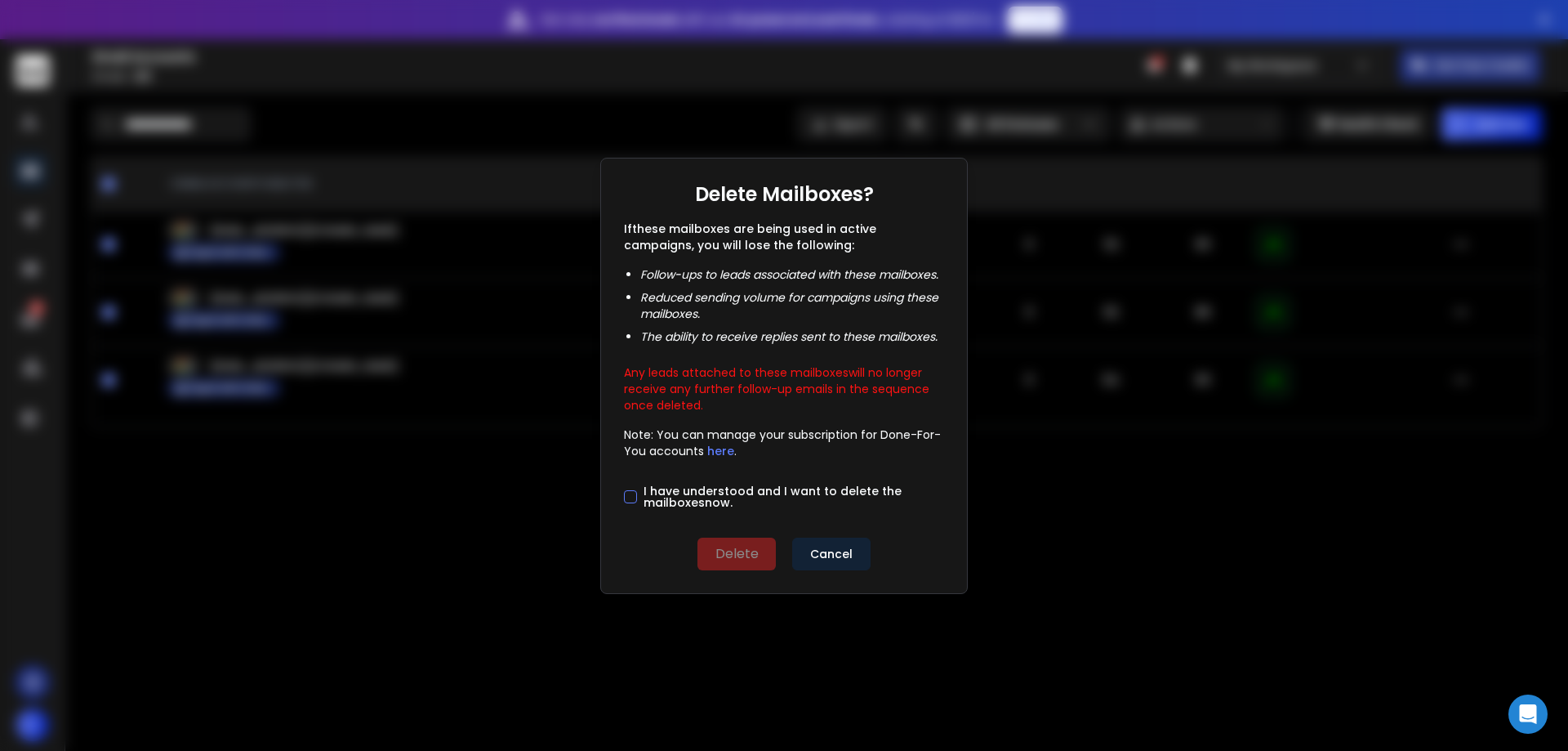
click at [694, 493] on label "I have understood and I want to delete the mailbox es now." at bounding box center [794, 497] width 300 height 23
click at [637, 493] on button "I have understood and I want to delete the mailbox es now." at bounding box center [630, 496] width 13 height 13
click at [731, 564] on button "Delete" at bounding box center [737, 554] width 79 height 32
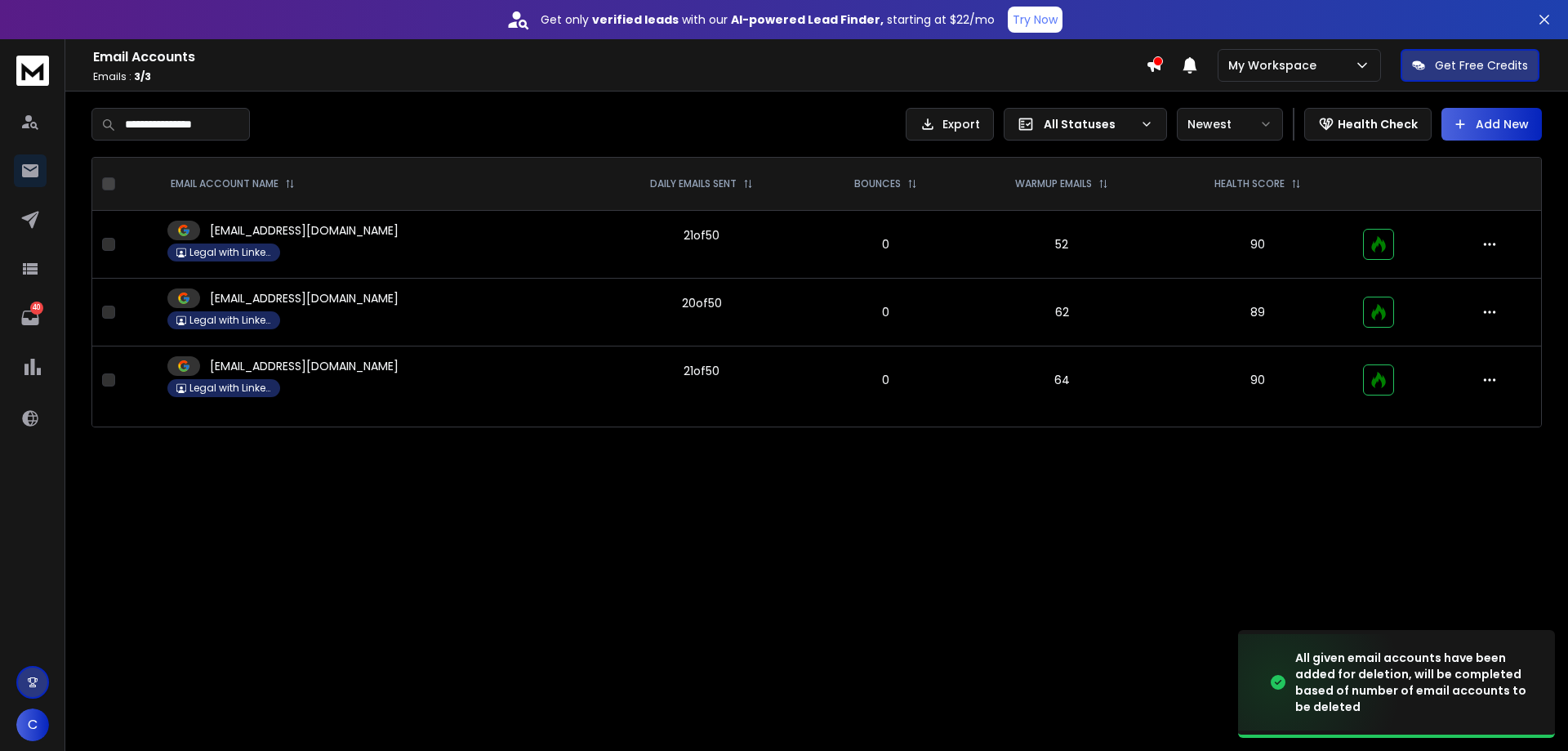
click at [229, 121] on input "**********" at bounding box center [170, 123] width 158 height 32
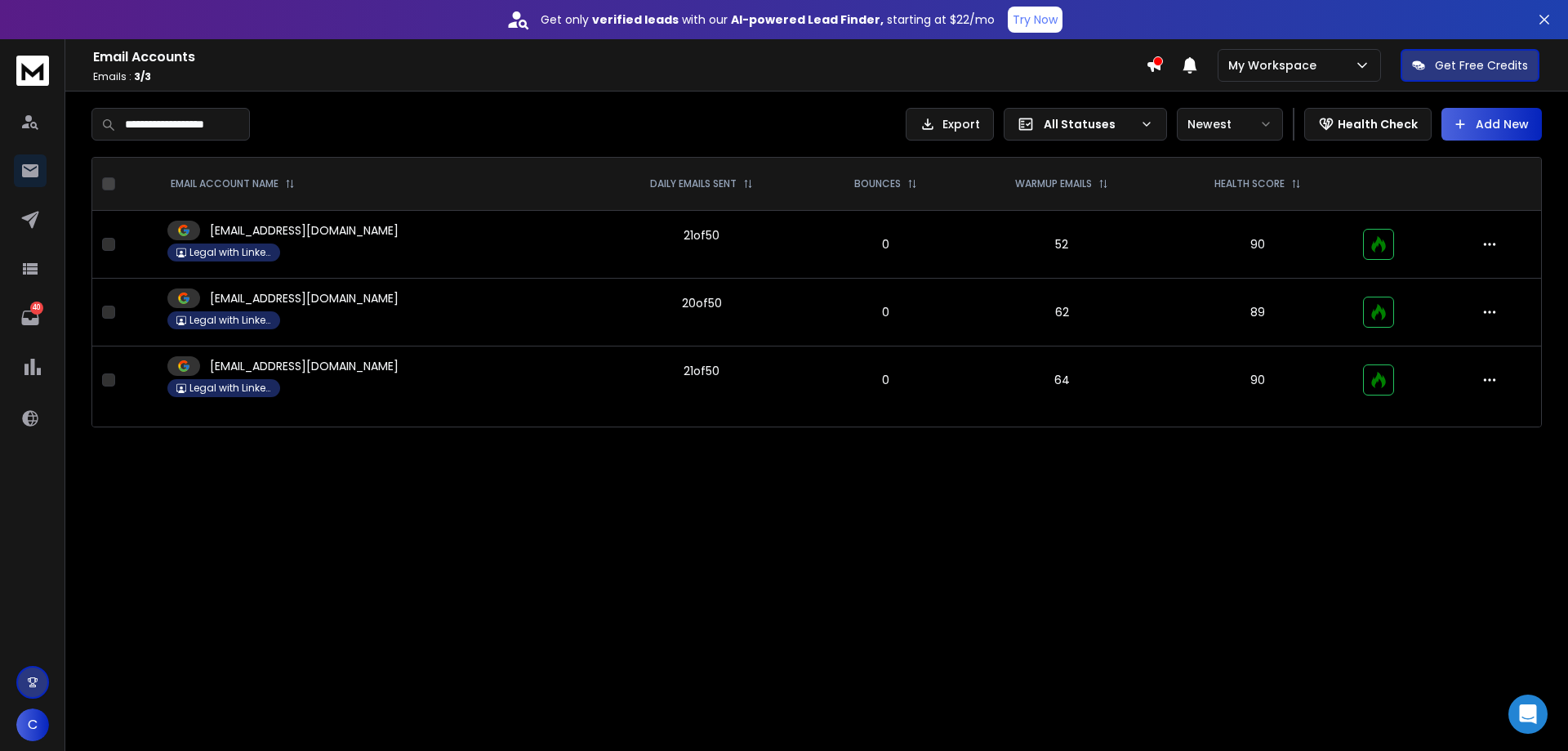
type input "**********"
click at [115, 259] on label "Select all 3" at bounding box center [127, 263] width 54 height 13
click at [82, 262] on button "Select this Page" at bounding box center [87, 263] width 13 height 13
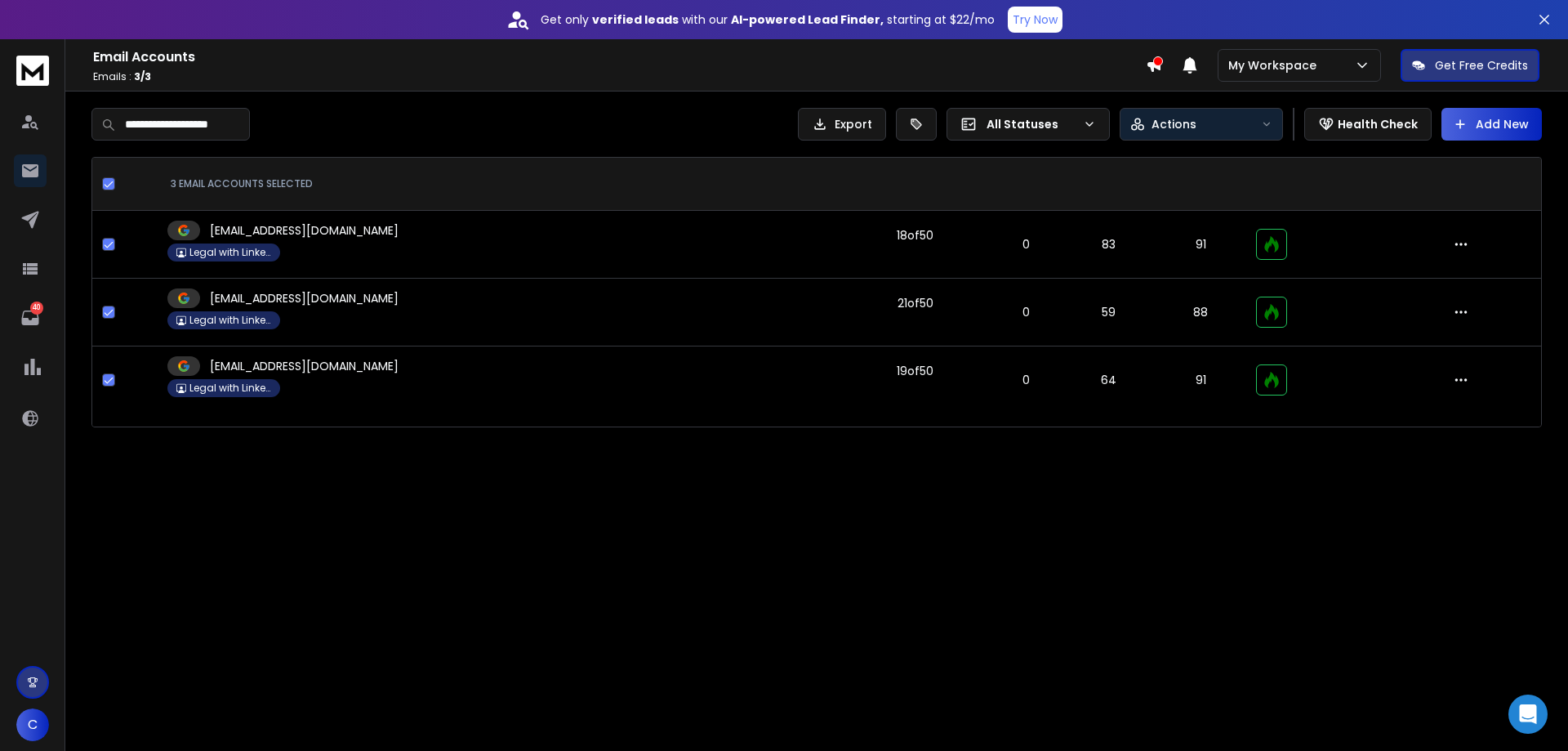
click at [1205, 114] on button "Actions" at bounding box center [1201, 123] width 163 height 32
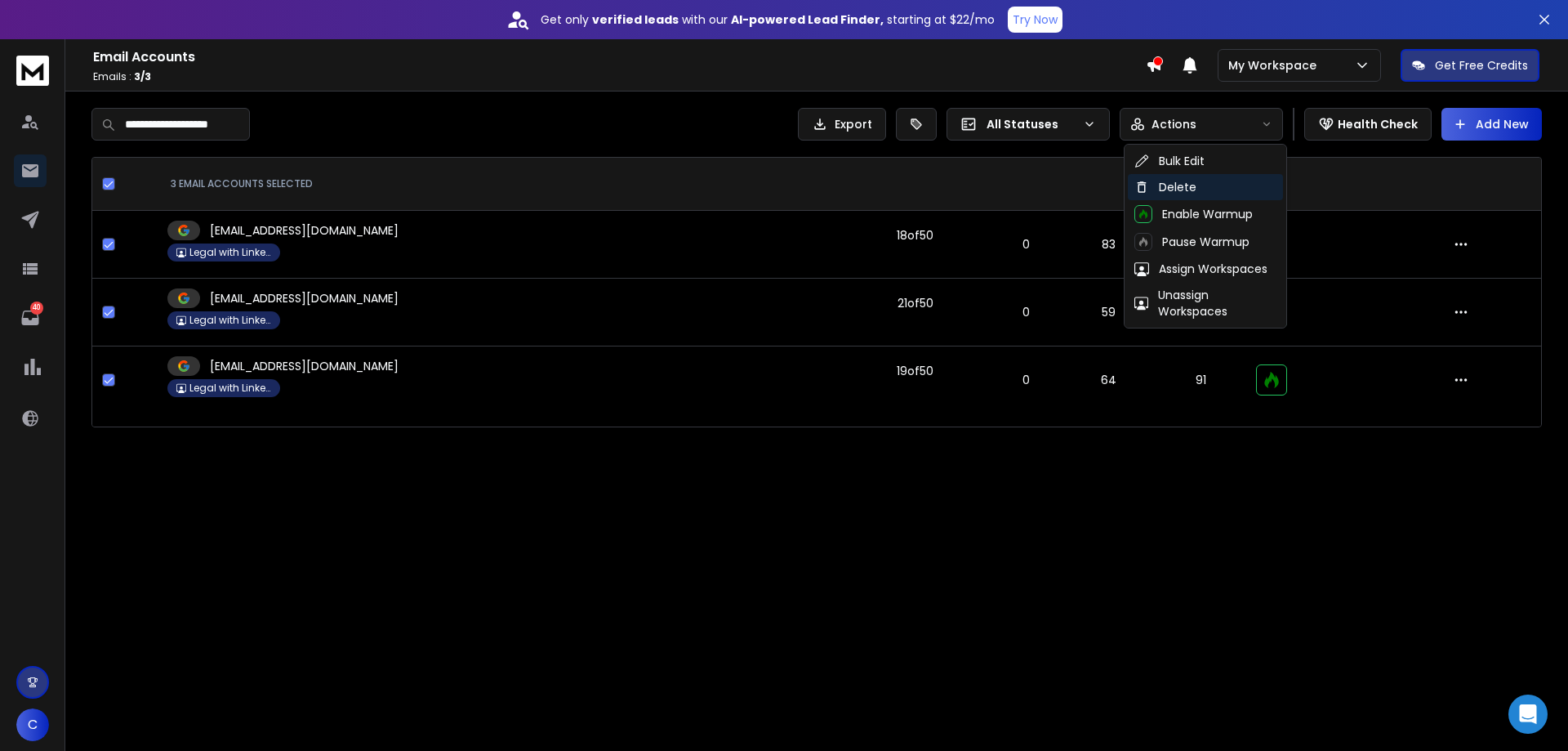
click at [1183, 189] on div "Delete" at bounding box center [1165, 187] width 62 height 17
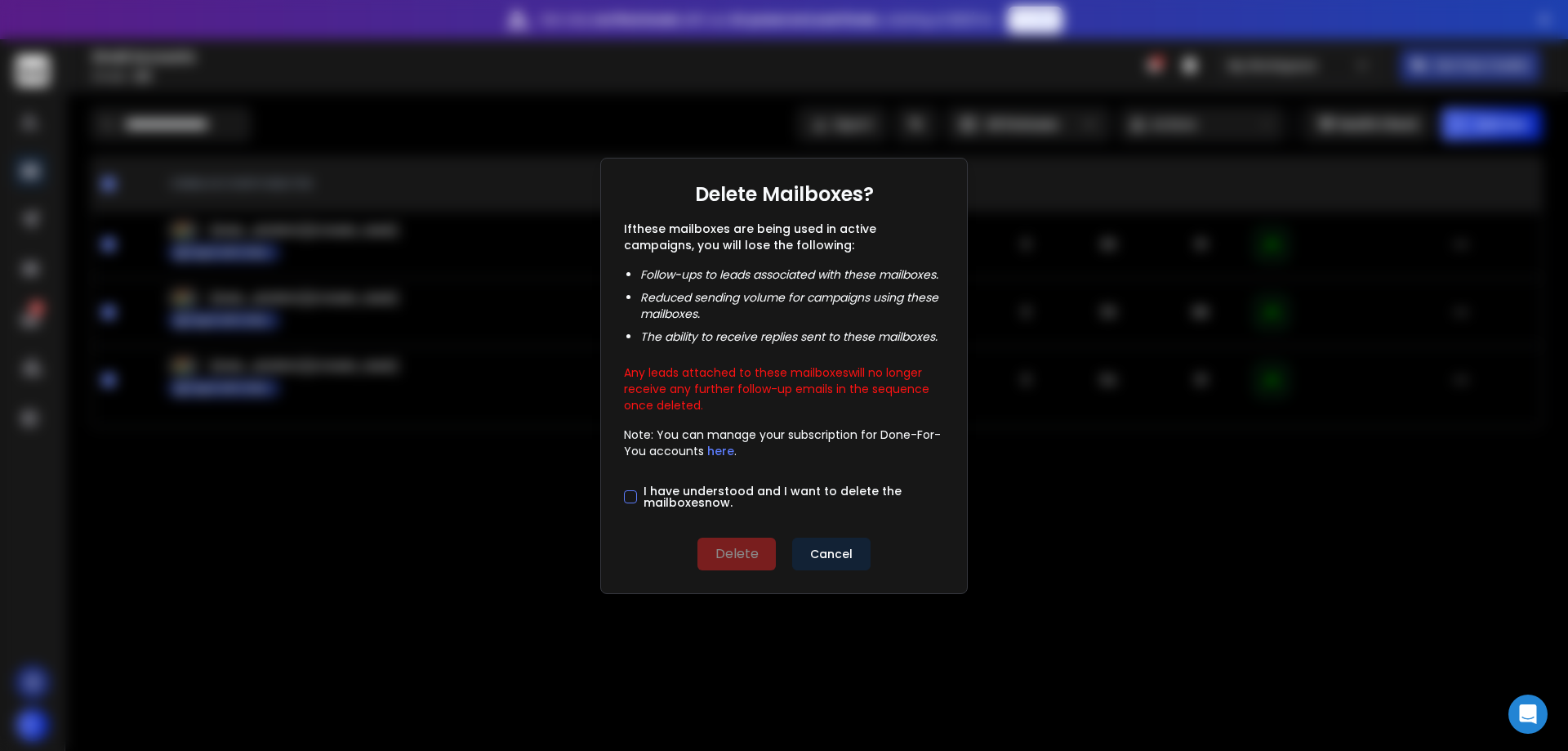
click at [641, 500] on div "I have understood and I want to delete the mailbox es now." at bounding box center [784, 490] width 320 height 36
click at [659, 493] on label "I have understood and I want to delete the mailbox es now." at bounding box center [794, 497] width 300 height 23
click at [637, 493] on button "I have understood and I want to delete the mailbox es now." at bounding box center [630, 496] width 13 height 13
click at [723, 561] on button "Delete" at bounding box center [737, 554] width 79 height 32
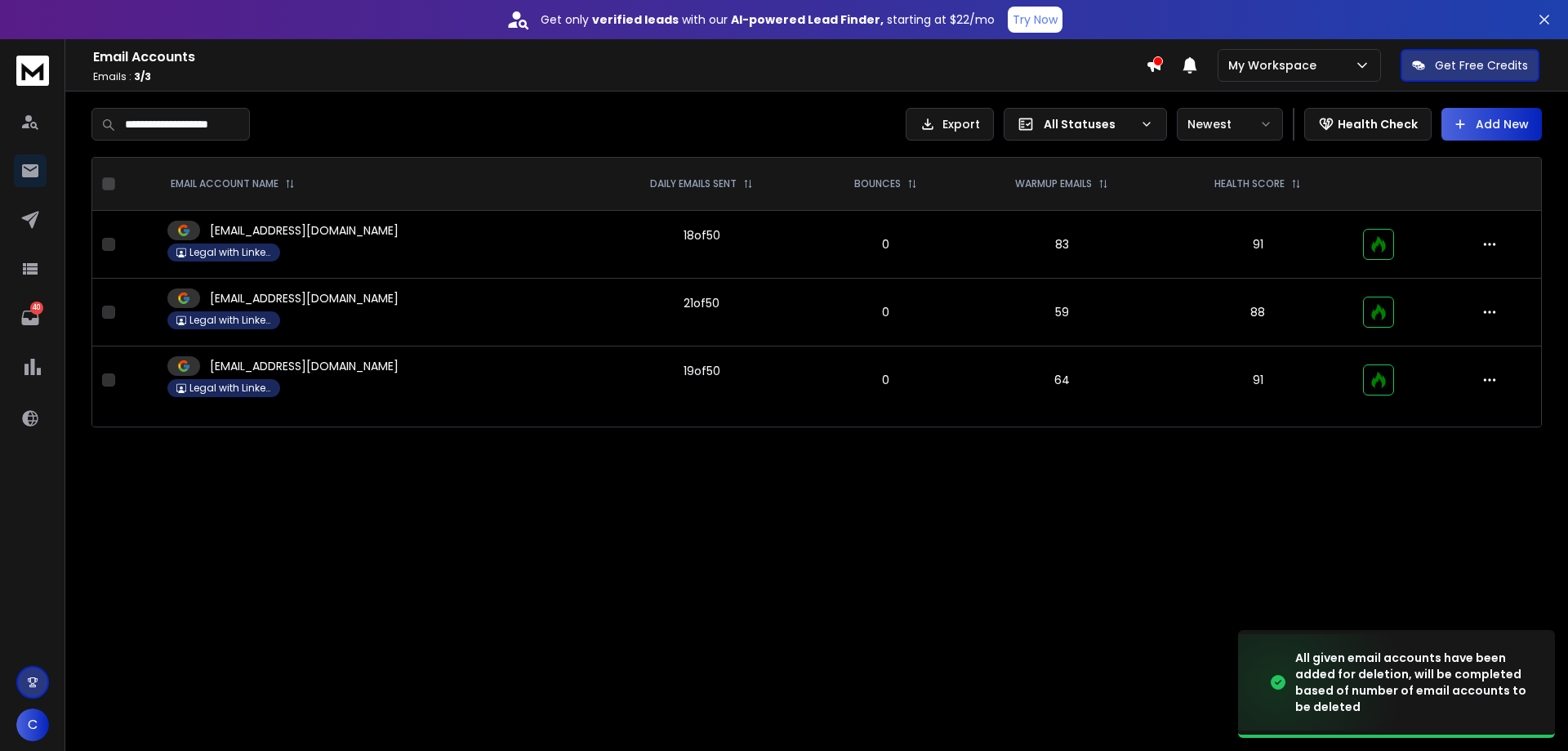
click at [185, 121] on input "**********" at bounding box center [170, 123] width 158 height 32
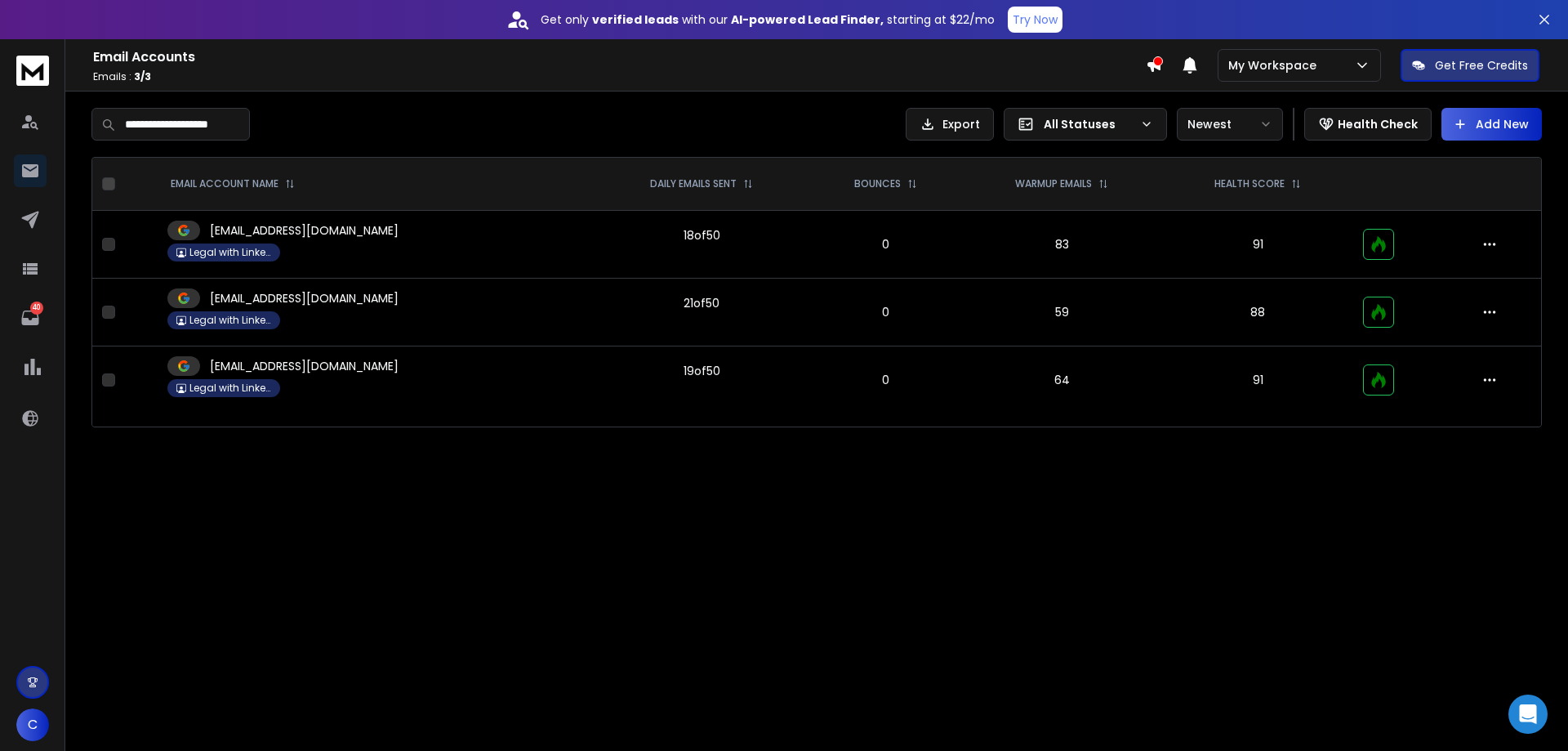
type input "**********"
click at [115, 260] on label "Select all 3" at bounding box center [127, 263] width 54 height 13
click at [95, 259] on div "Select all 3" at bounding box center [132, 263] width 101 height 13
click at [92, 262] on button "Select this Page" at bounding box center [87, 263] width 13 height 13
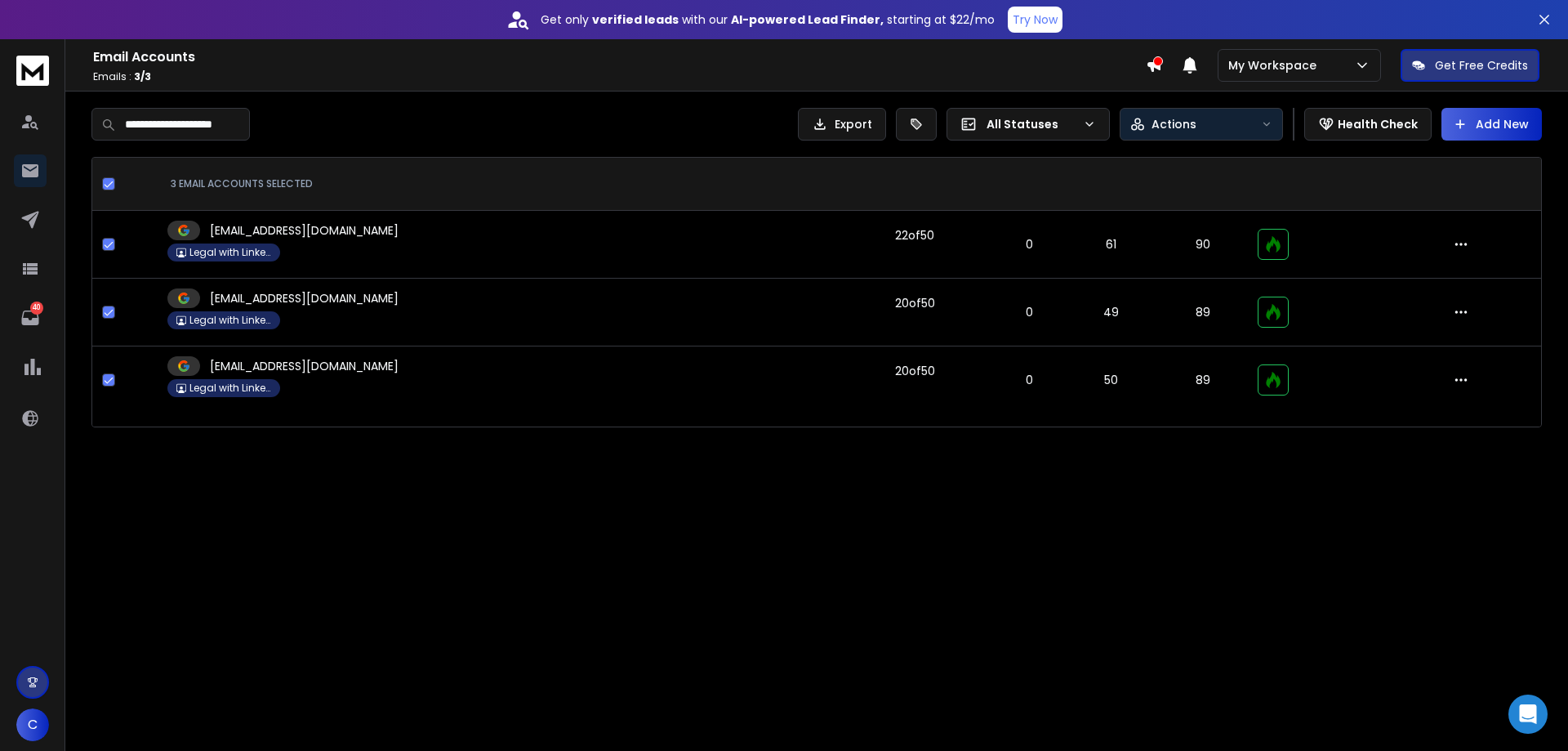
click at [1159, 121] on p "Actions" at bounding box center [1173, 124] width 45 height 17
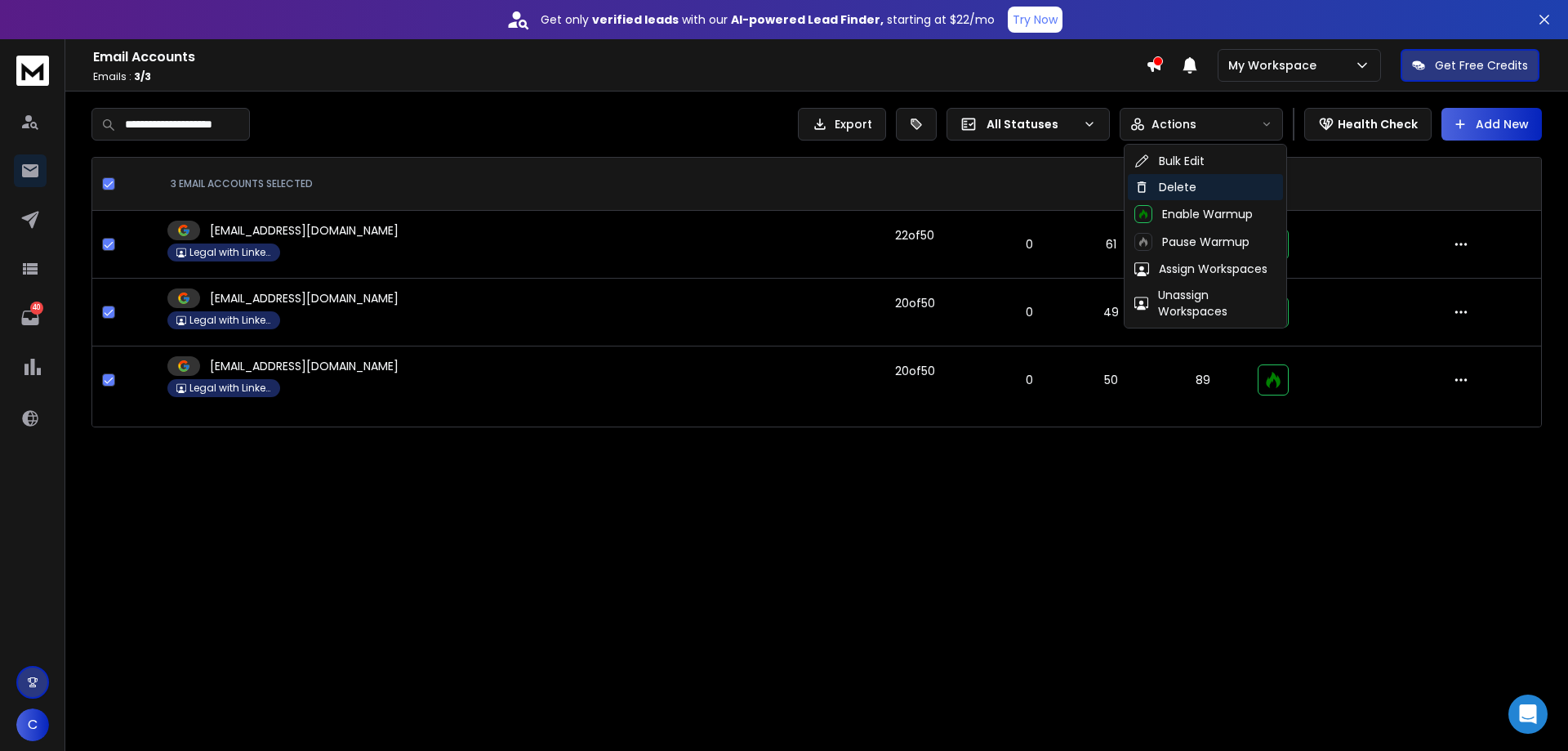
click at [1197, 188] on div "Delete" at bounding box center [1206, 187] width 155 height 26
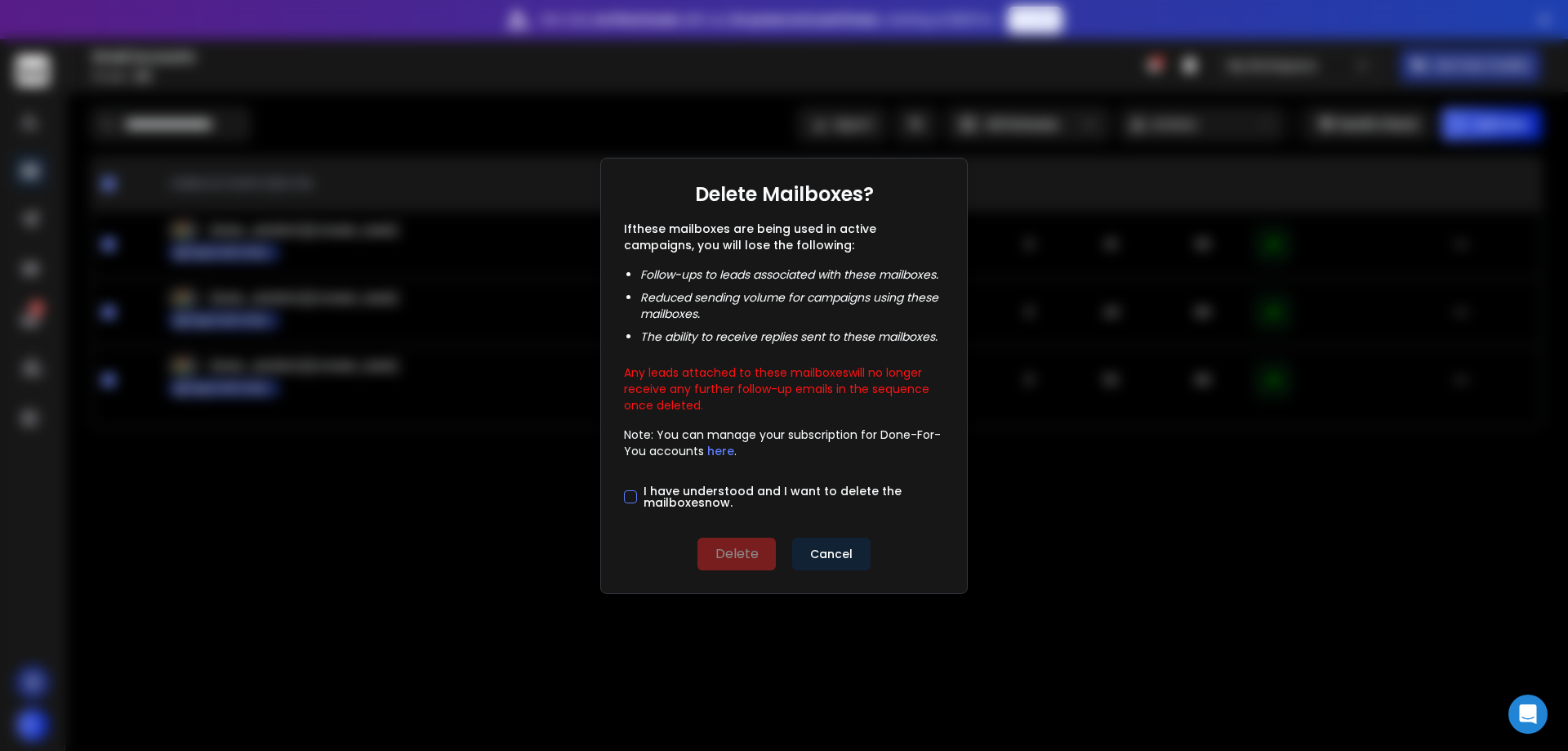
click at [680, 502] on label "I have understood and I want to delete the mailbox es now." at bounding box center [794, 497] width 300 height 23
click at [637, 502] on button "I have understood and I want to delete the mailbox es now." at bounding box center [630, 496] width 13 height 13
click at [719, 555] on button "Delete" at bounding box center [737, 554] width 79 height 32
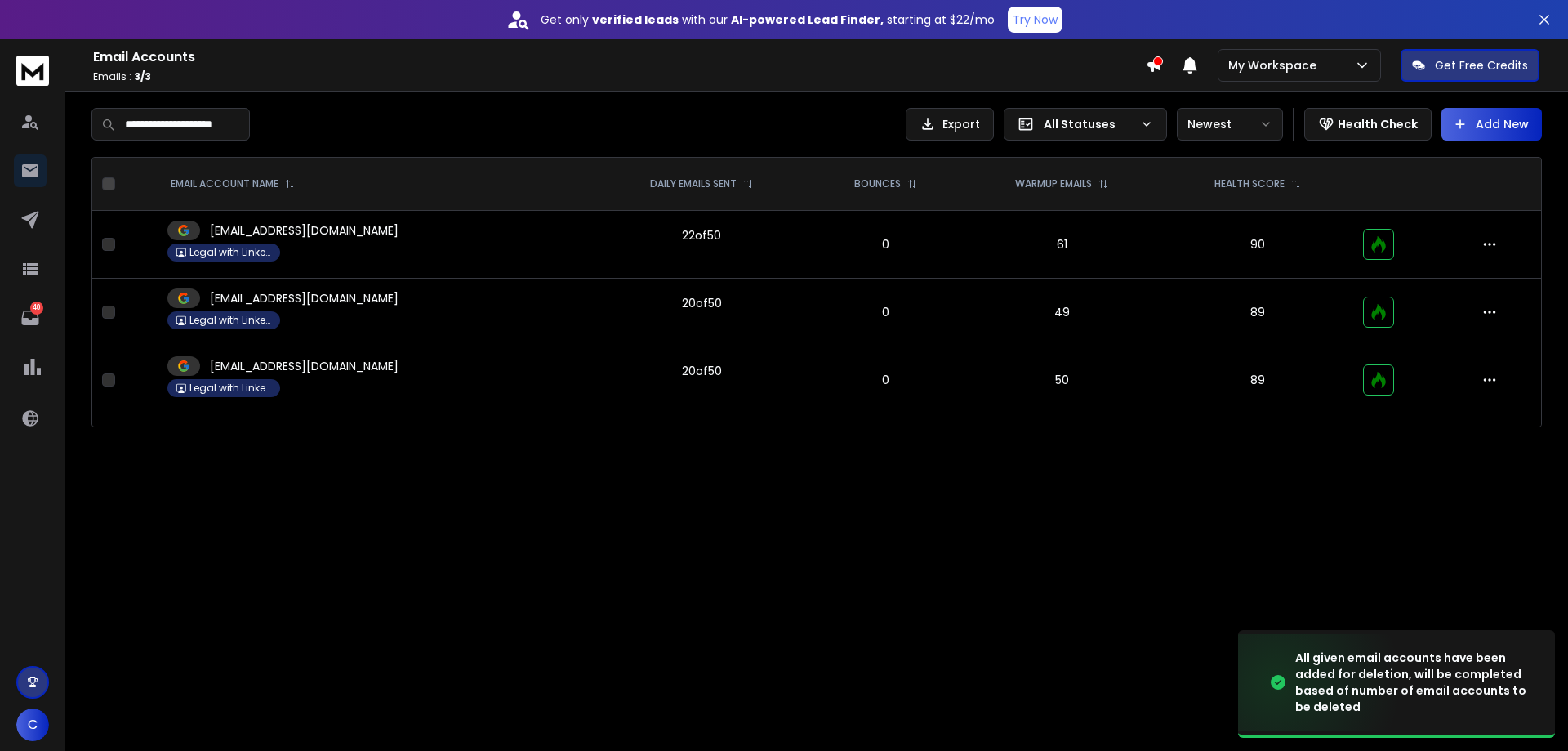
click at [195, 121] on input "**********" at bounding box center [170, 123] width 158 height 32
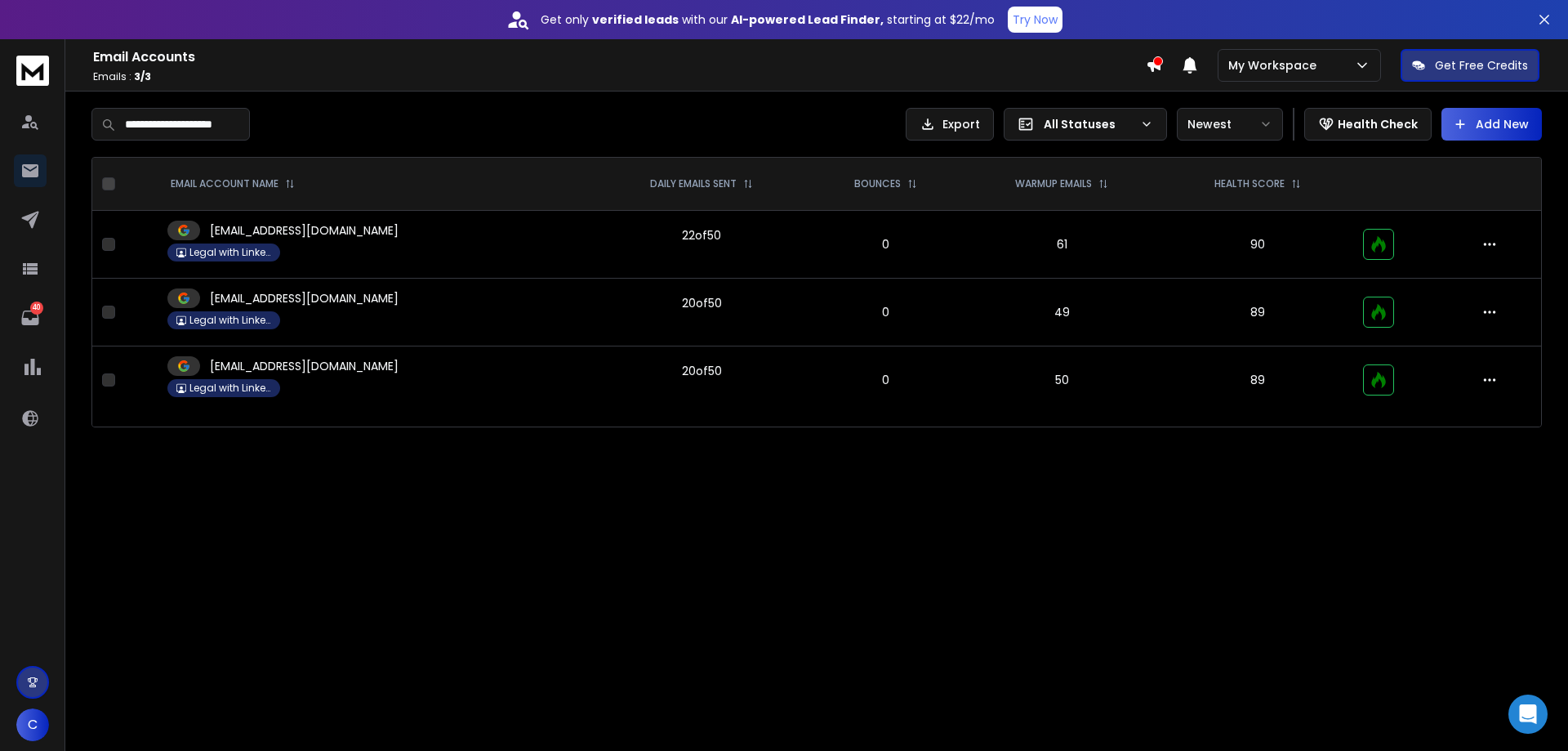
type input "**********"
click at [87, 263] on button "Select this Page" at bounding box center [87, 263] width 13 height 13
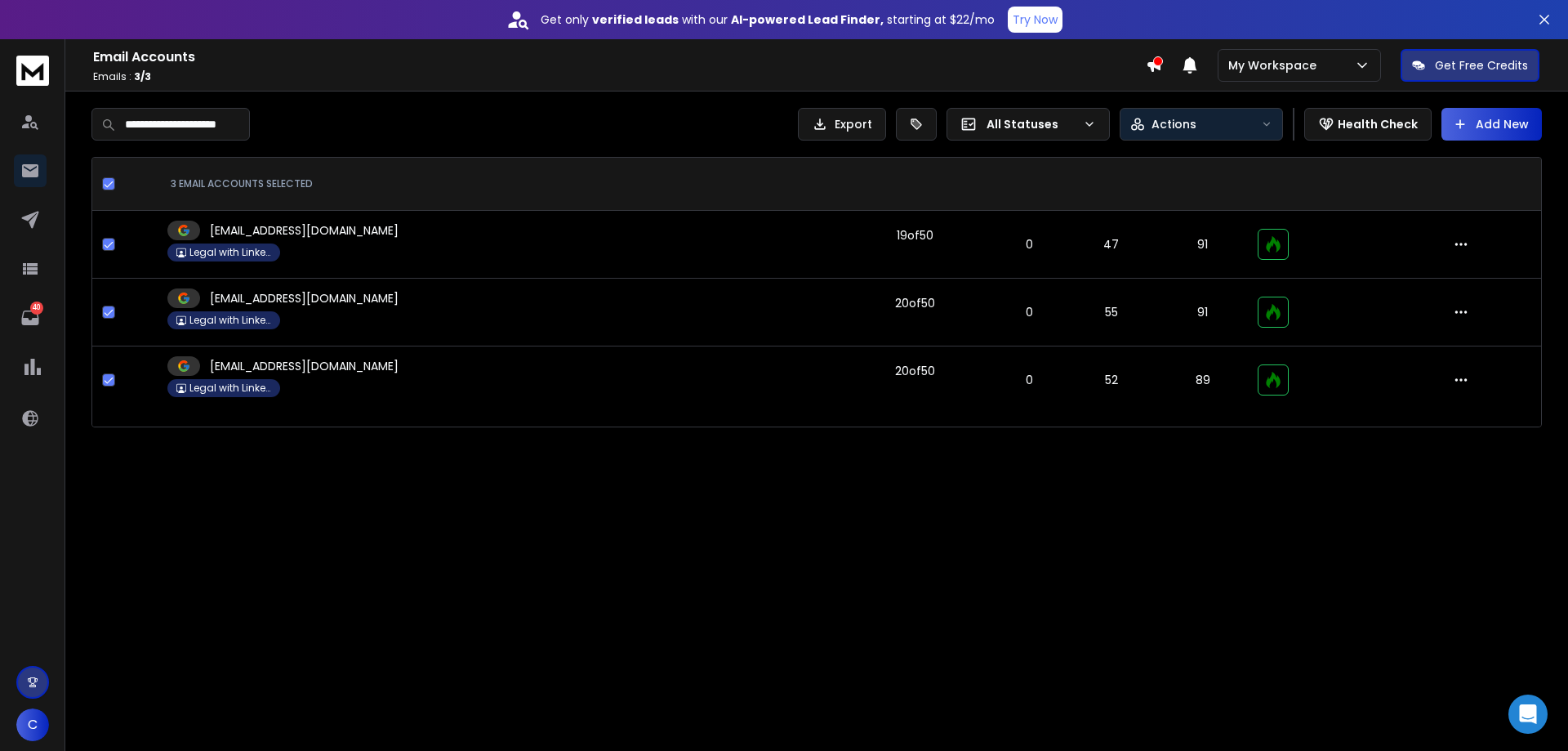
click at [1212, 128] on div "Actions" at bounding box center [1193, 124] width 124 height 17
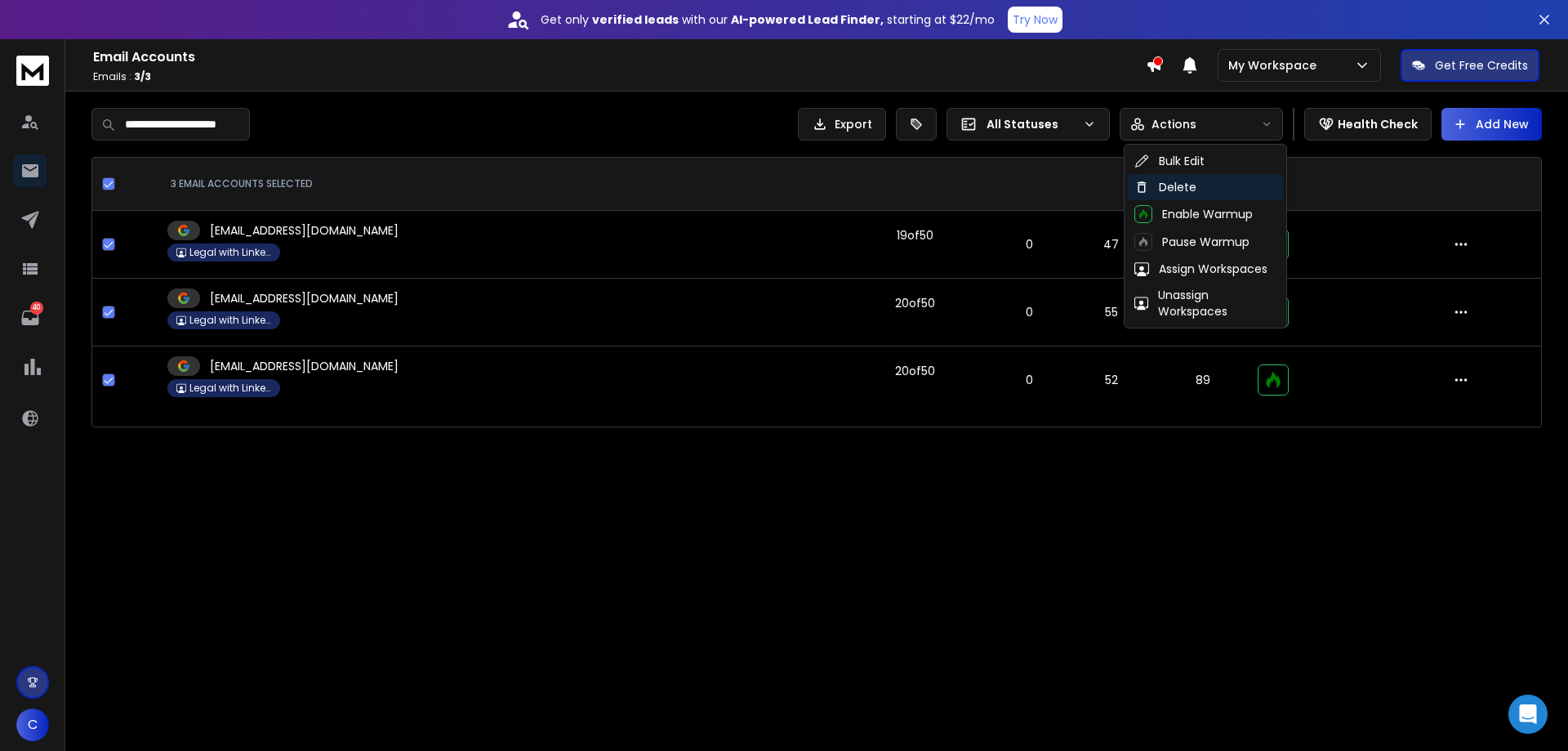
click at [1191, 188] on div "Delete" at bounding box center [1165, 187] width 62 height 17
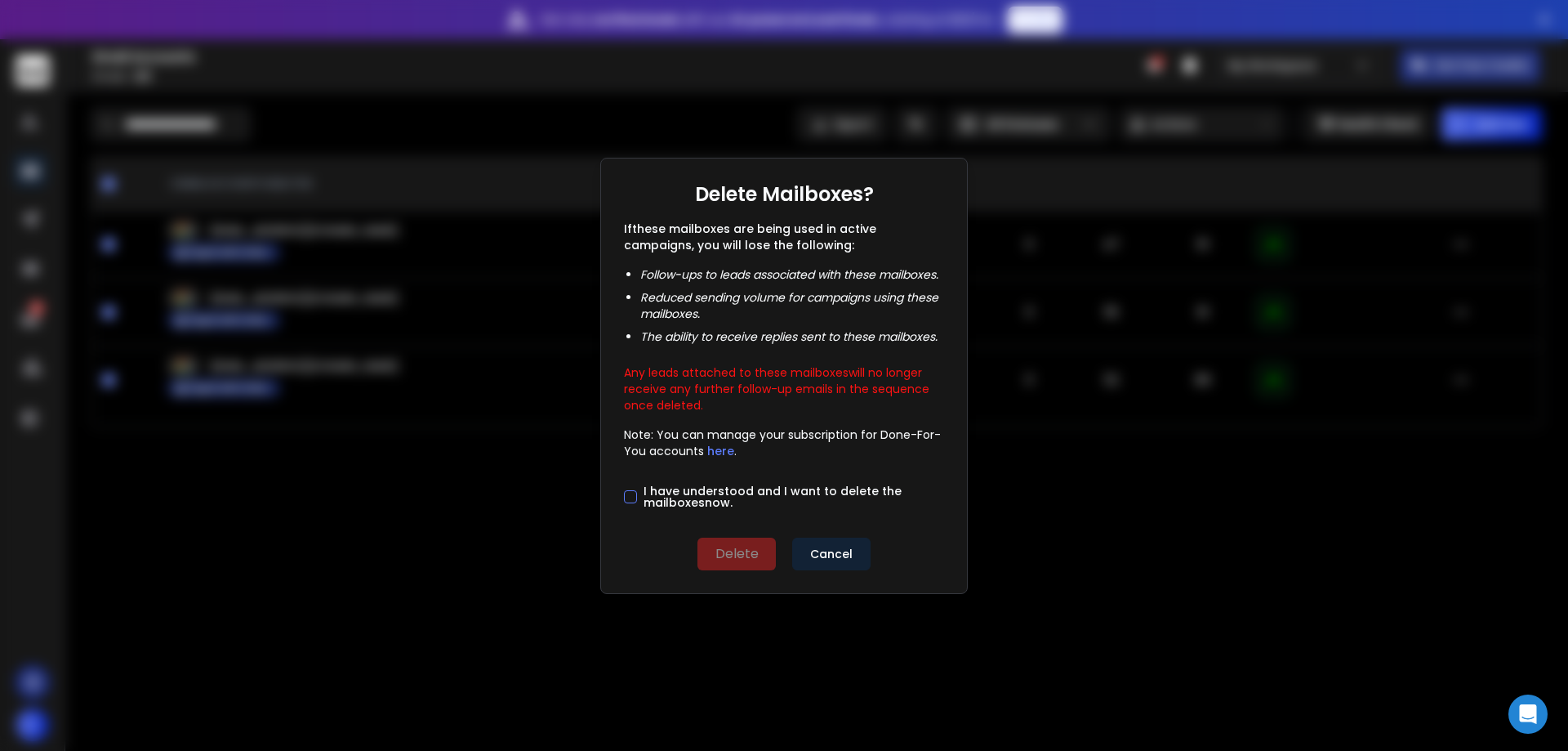
click at [626, 497] on button "I have understood and I want to delete the mailbox es now." at bounding box center [630, 496] width 13 height 13
click at [724, 543] on button "Delete" at bounding box center [737, 554] width 79 height 32
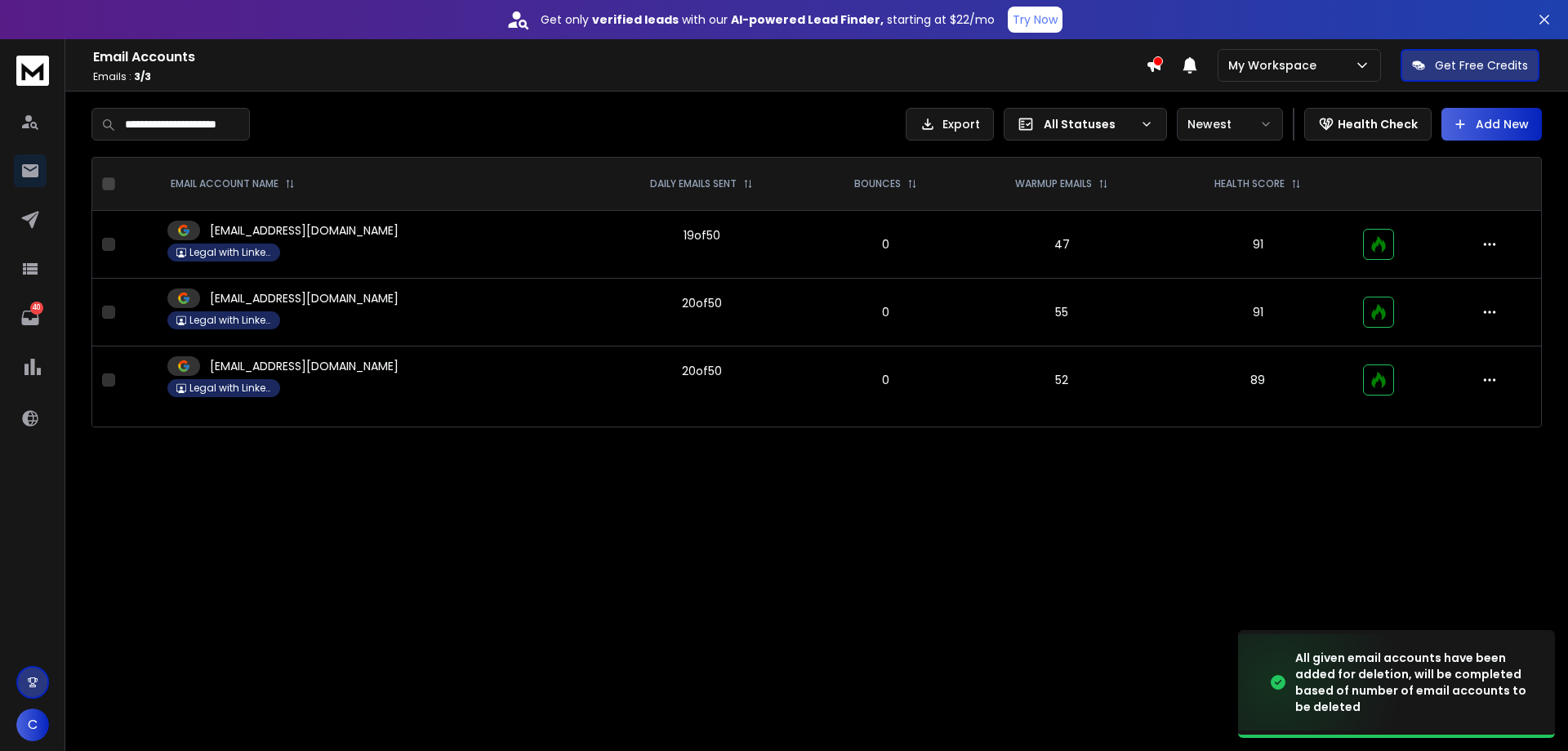
click at [218, 118] on input "**********" at bounding box center [170, 123] width 158 height 32
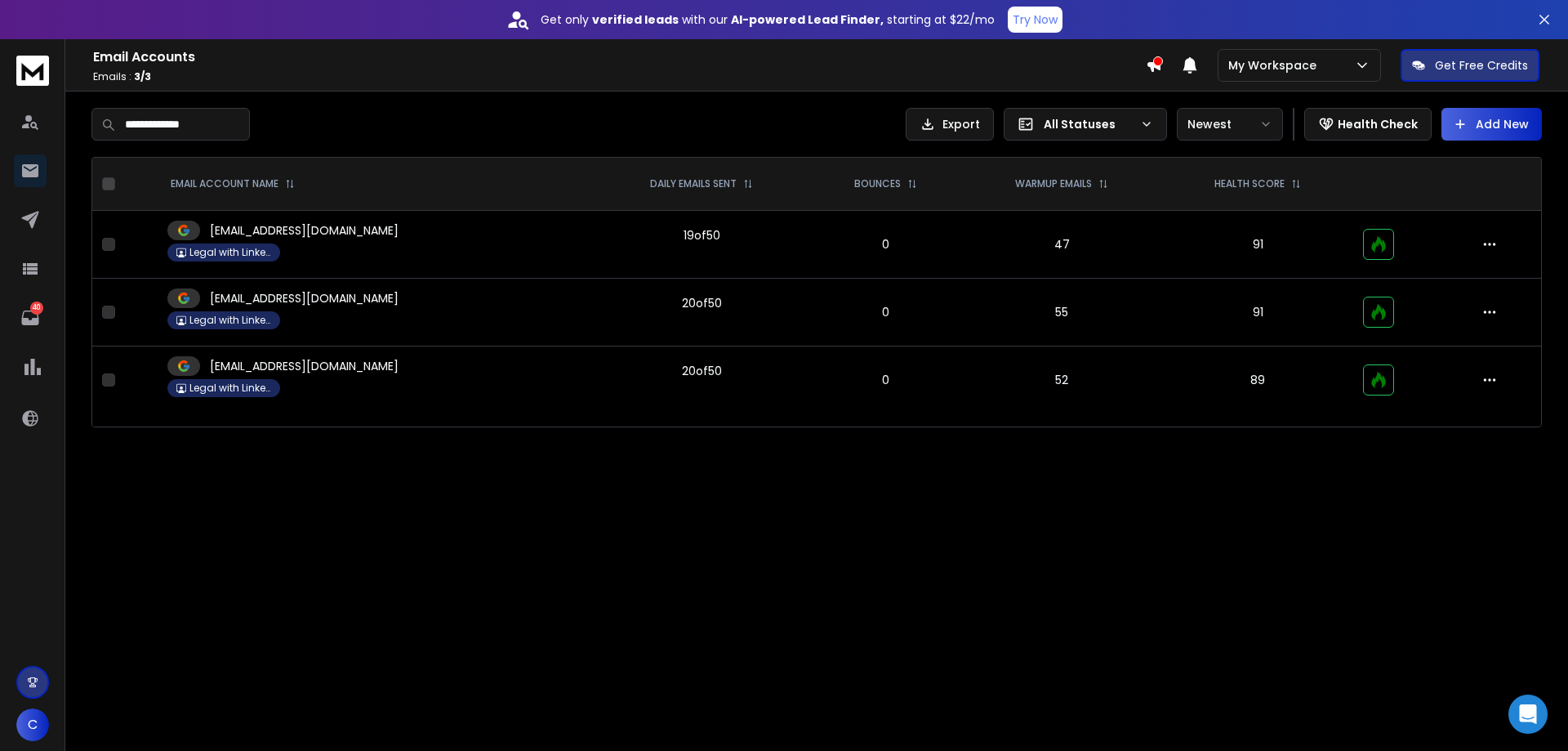
type input "**********"
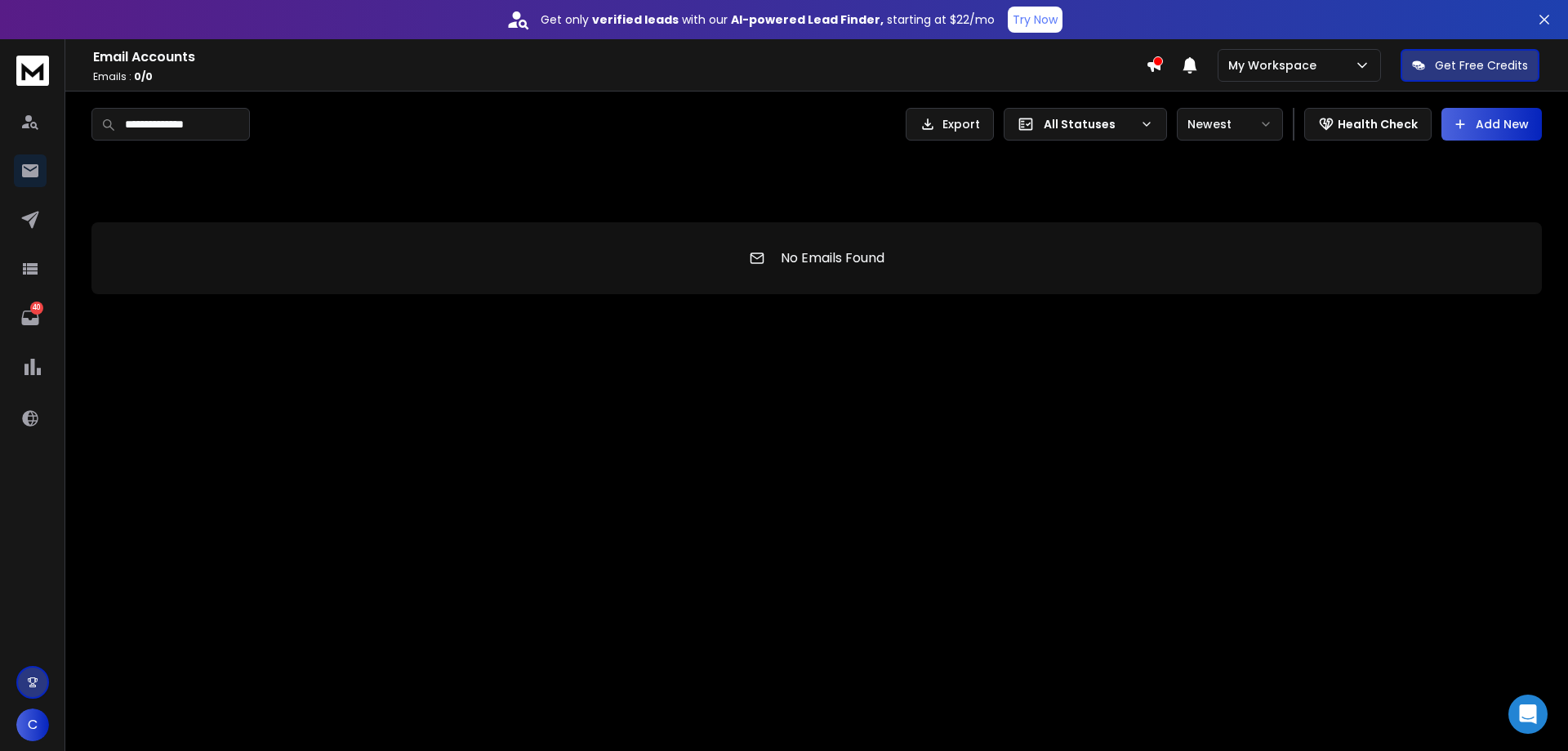
click at [189, 128] on input "**********" at bounding box center [170, 123] width 158 height 32
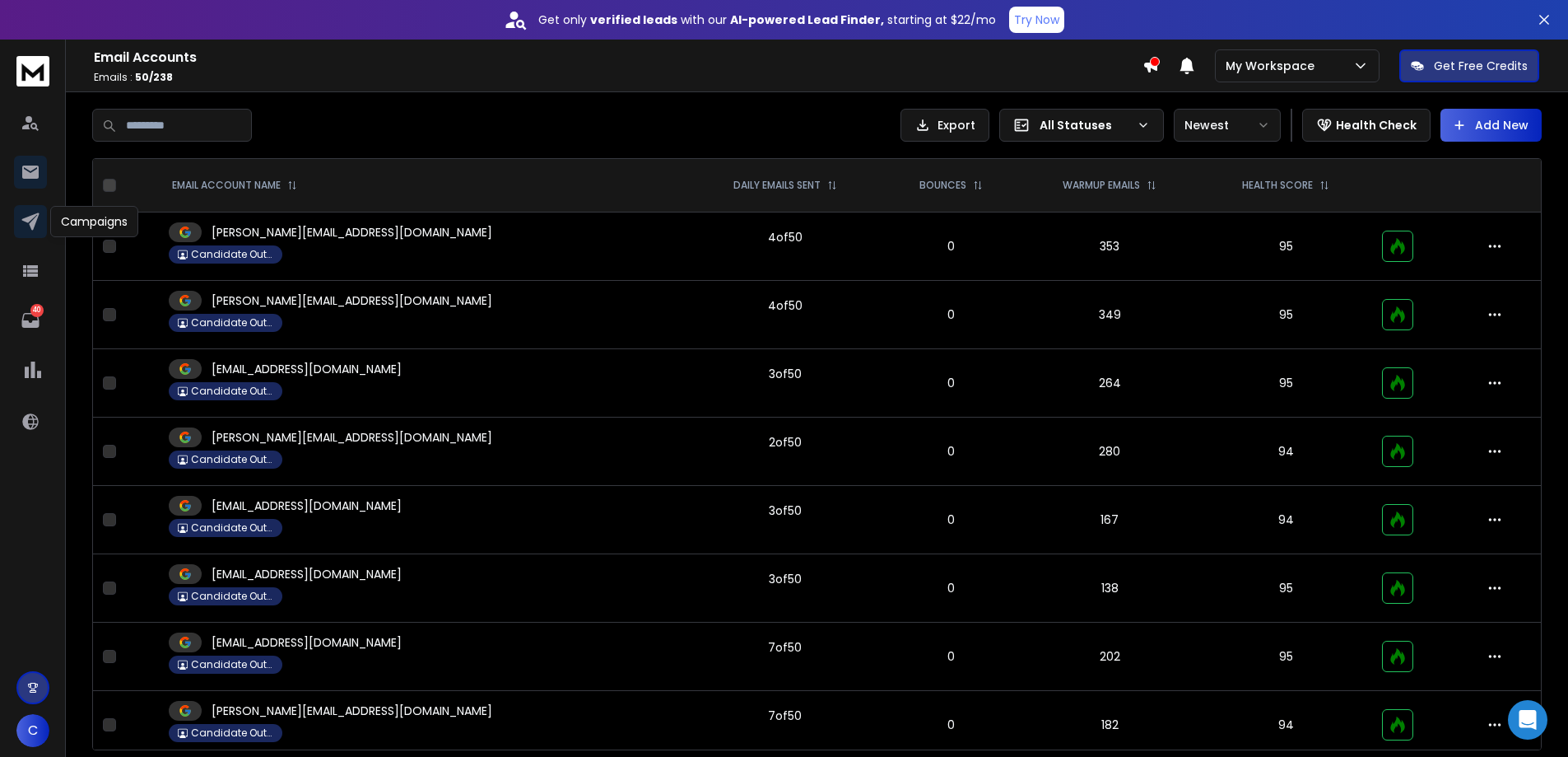
click at [32, 212] on icon at bounding box center [30, 221] width 19 height 19
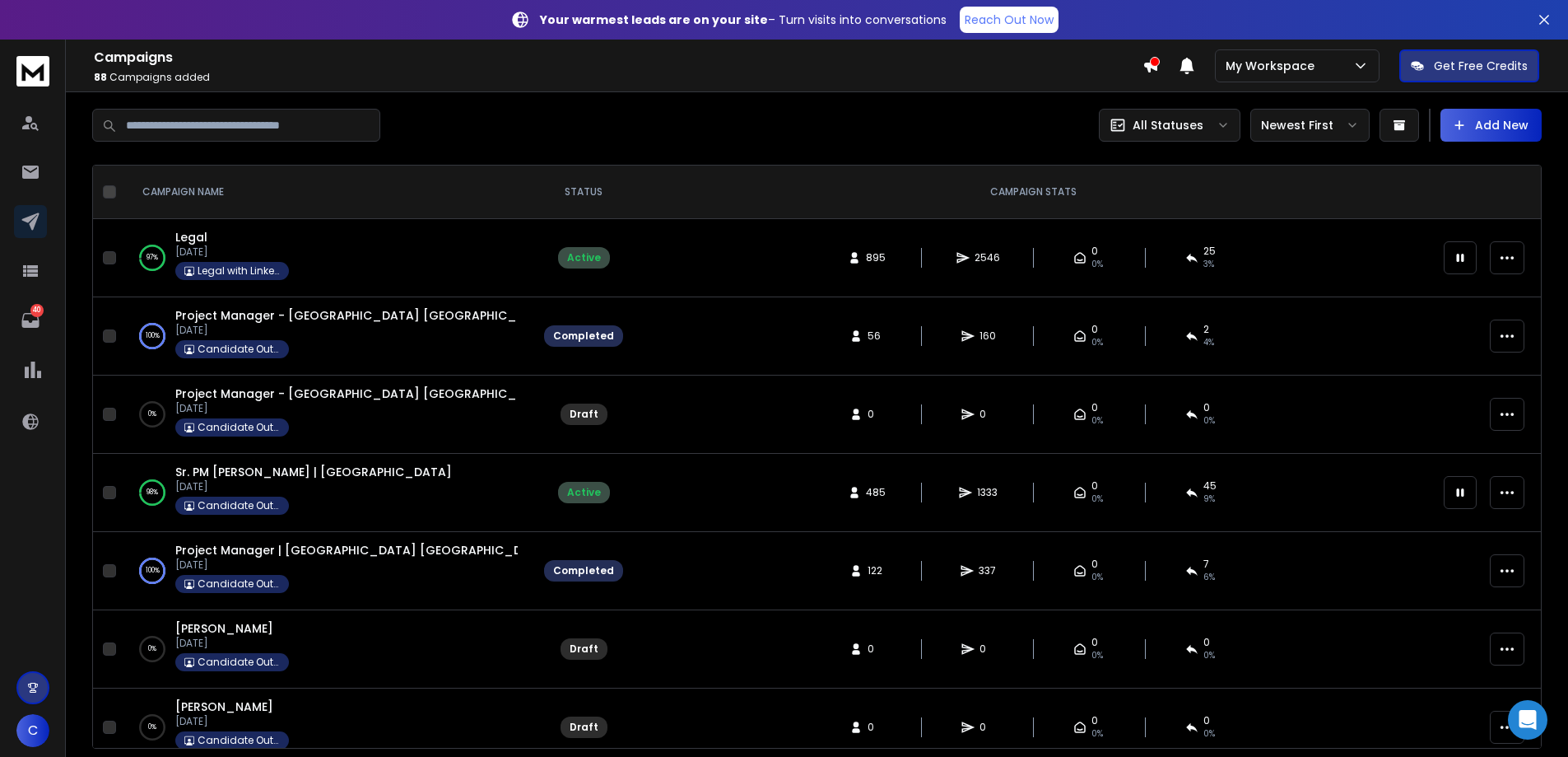
click at [411, 254] on div "97 % Legal [DATE] Legal with LinkedLeeds" at bounding box center [328, 257] width 378 height 57
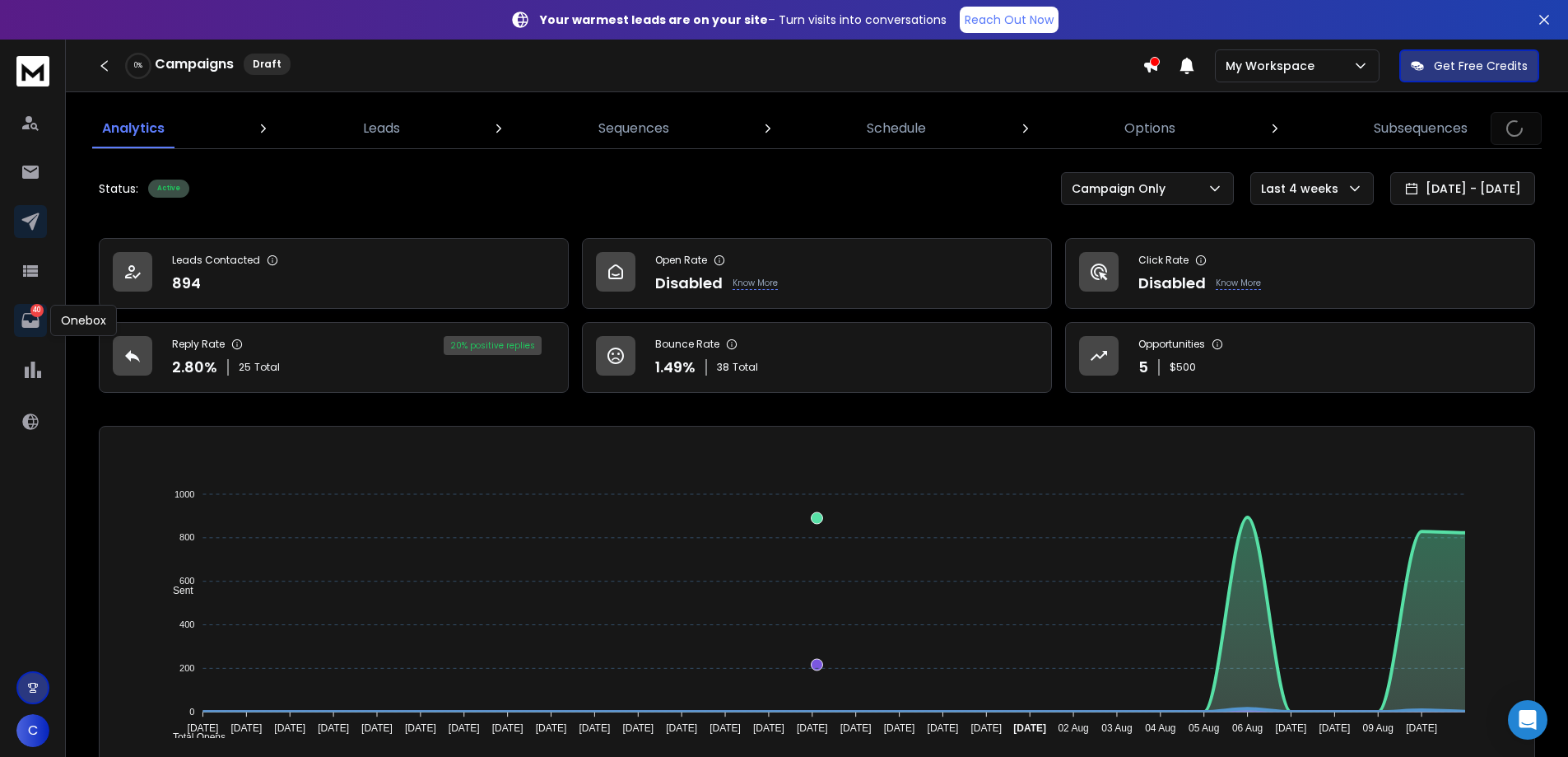
click at [28, 319] on icon at bounding box center [30, 320] width 19 height 19
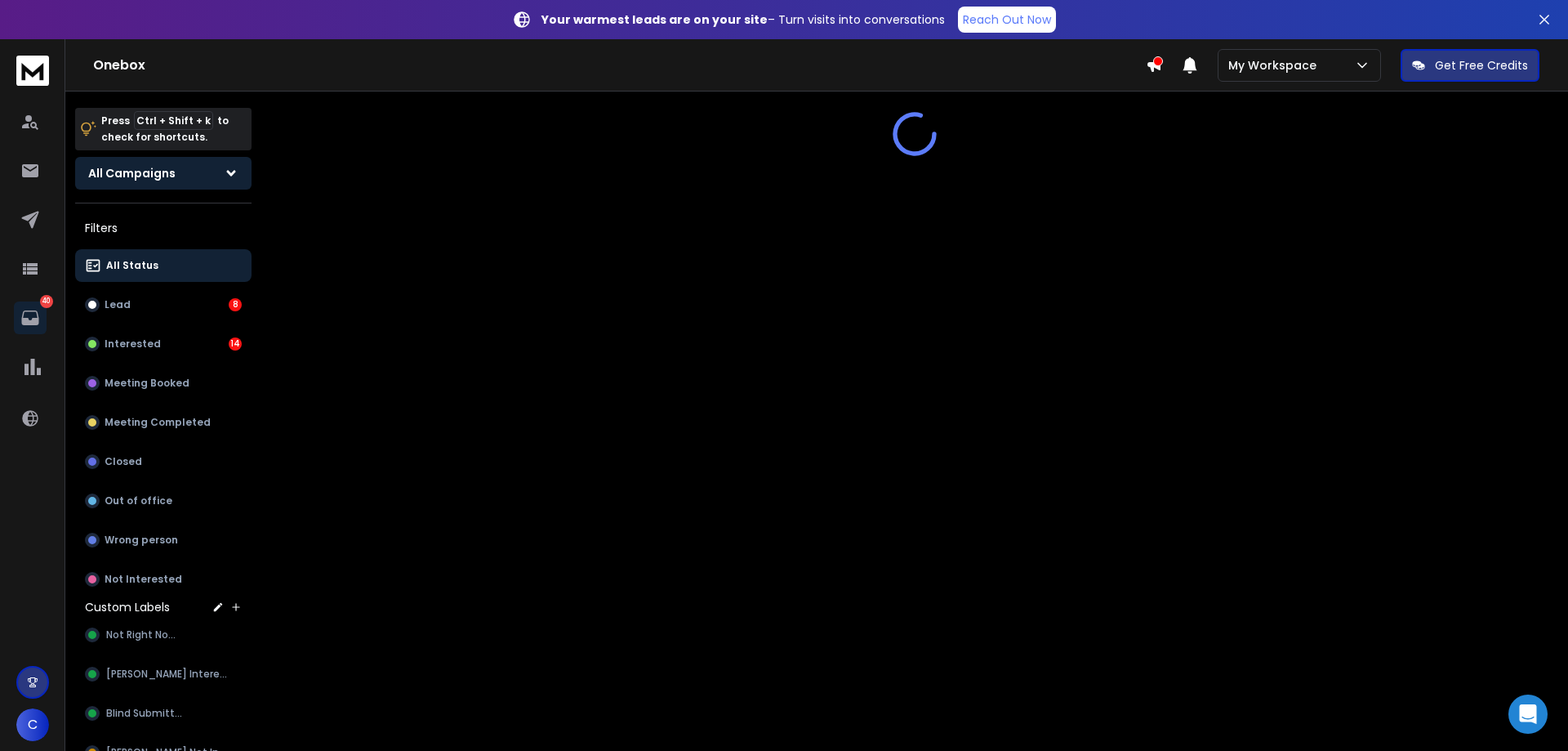
click at [144, 178] on h1 "All Campaigns" at bounding box center [132, 173] width 87 height 17
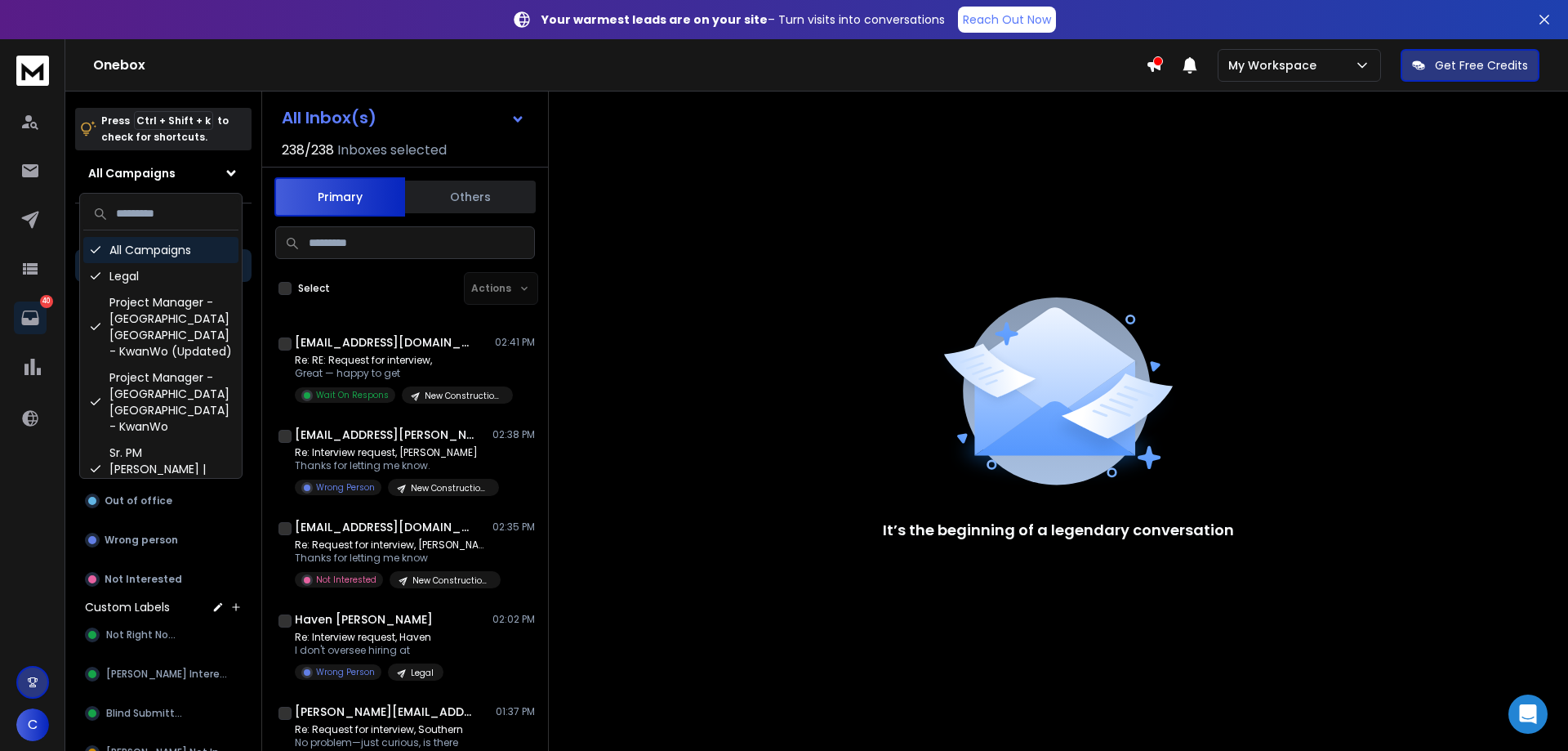
click at [168, 252] on div "All Campaigns" at bounding box center [161, 250] width 155 height 26
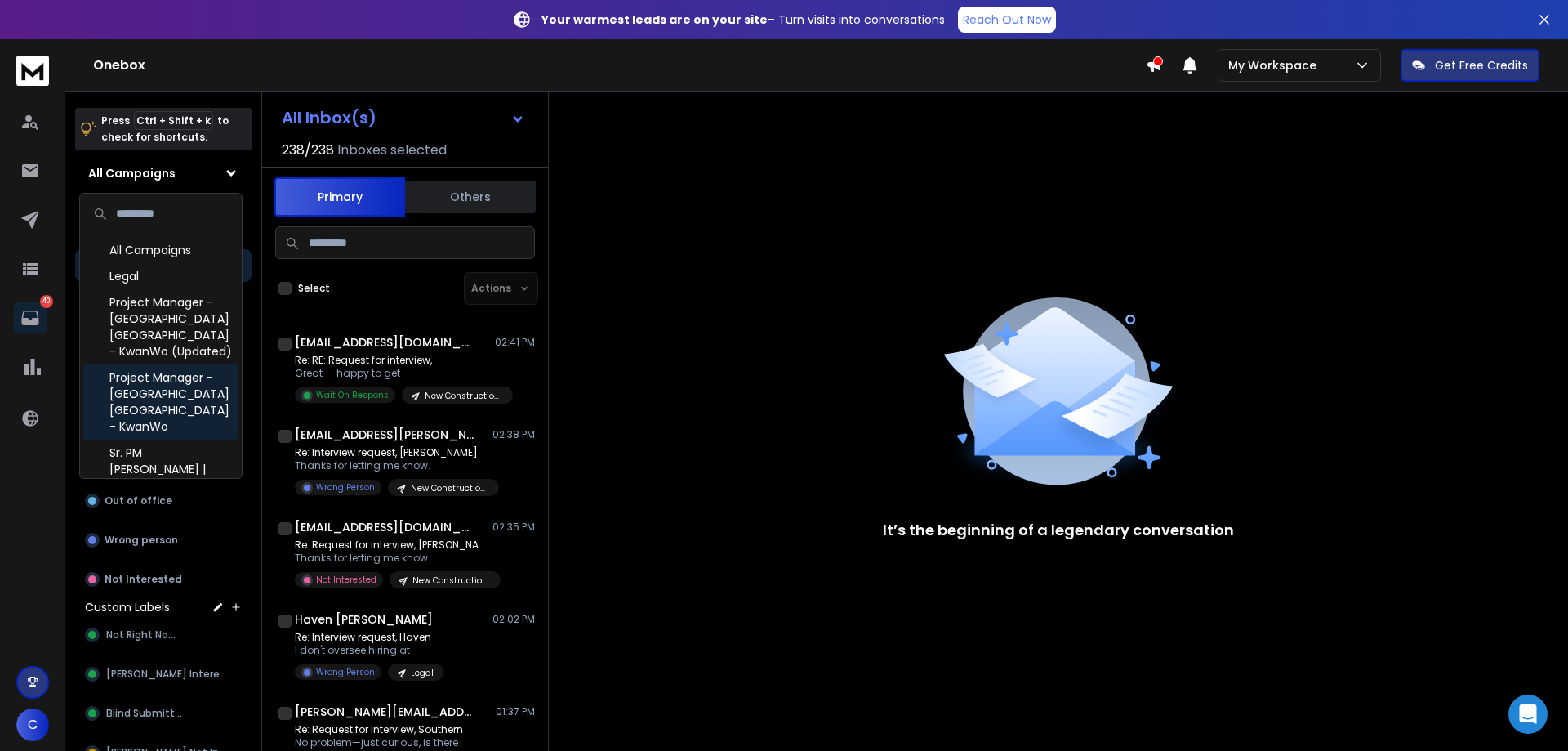
click at [160, 388] on div "Project Manager - [GEOGRAPHIC_DATA] [GEOGRAPHIC_DATA] - KwanWo" at bounding box center [161, 402] width 155 height 75
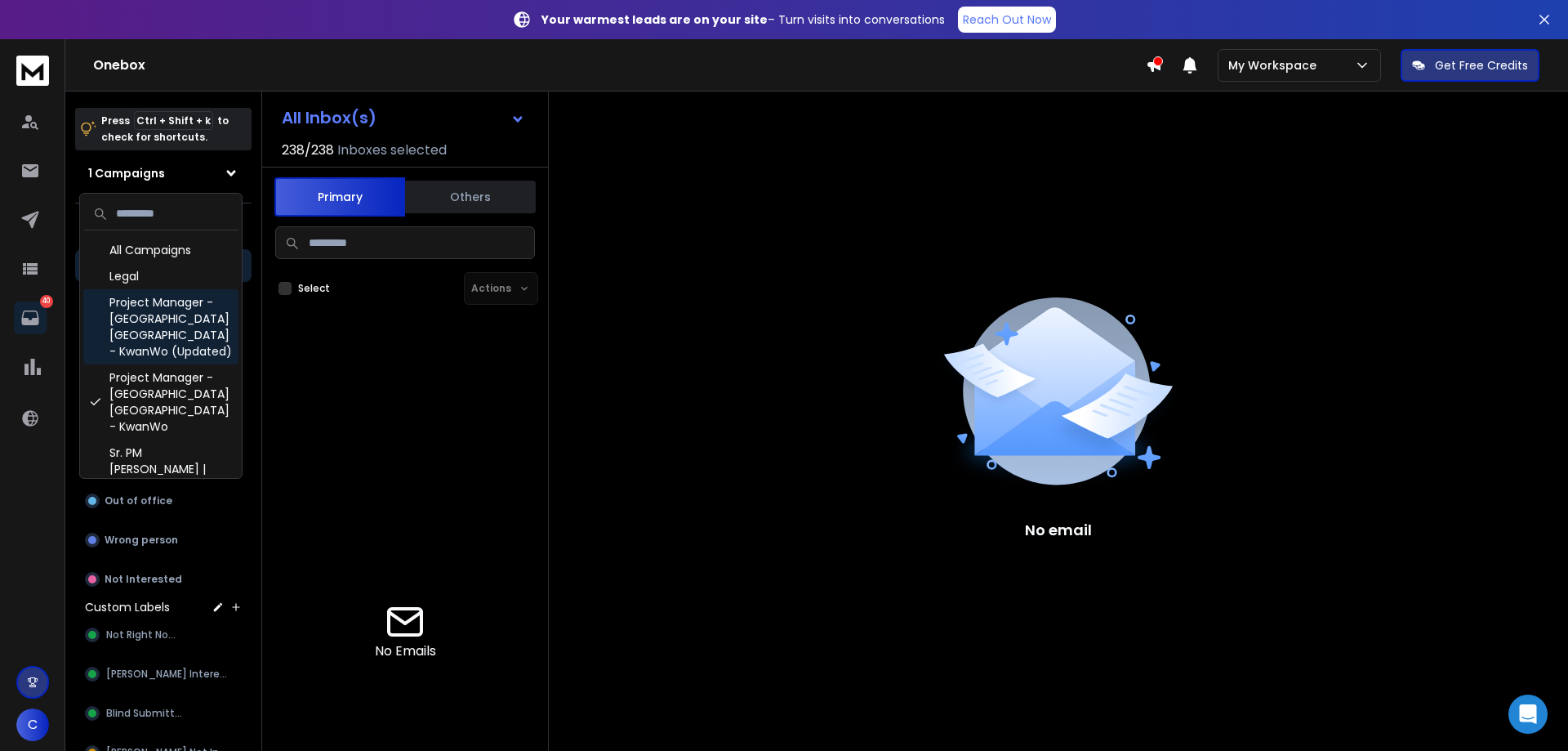
click at [178, 289] on div "Project Manager - [GEOGRAPHIC_DATA] [GEOGRAPHIC_DATA] - KwanWo (Updated)" at bounding box center [161, 327] width 155 height 75
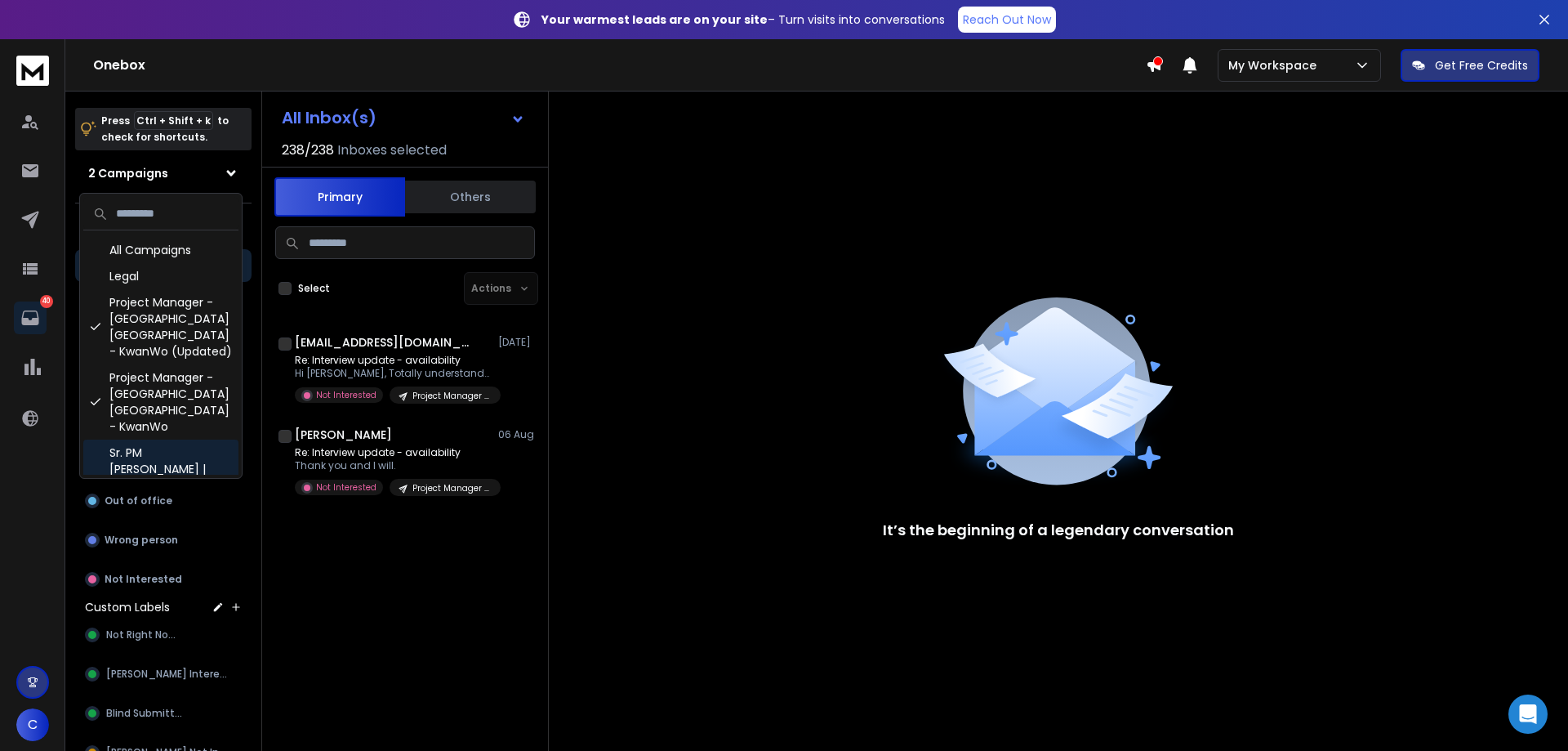
click at [175, 439] on div "Sr. PM [PERSON_NAME] | [GEOGRAPHIC_DATA]" at bounding box center [161, 468] width 155 height 59
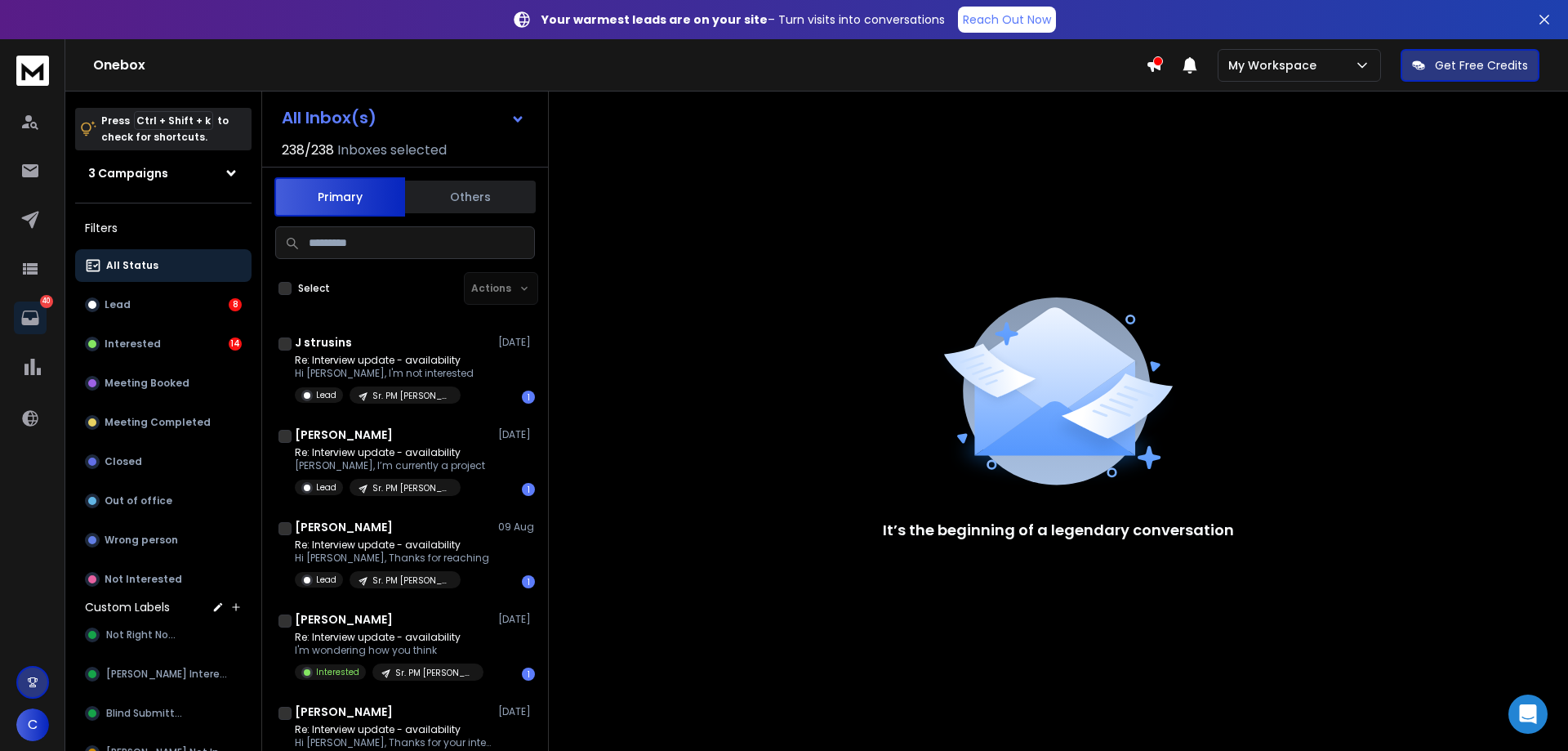
click at [913, 596] on div "It’s the beginning of a legendary conversation" at bounding box center [1059, 410] width 1020 height 638
click at [23, 213] on icon at bounding box center [30, 219] width 19 height 19
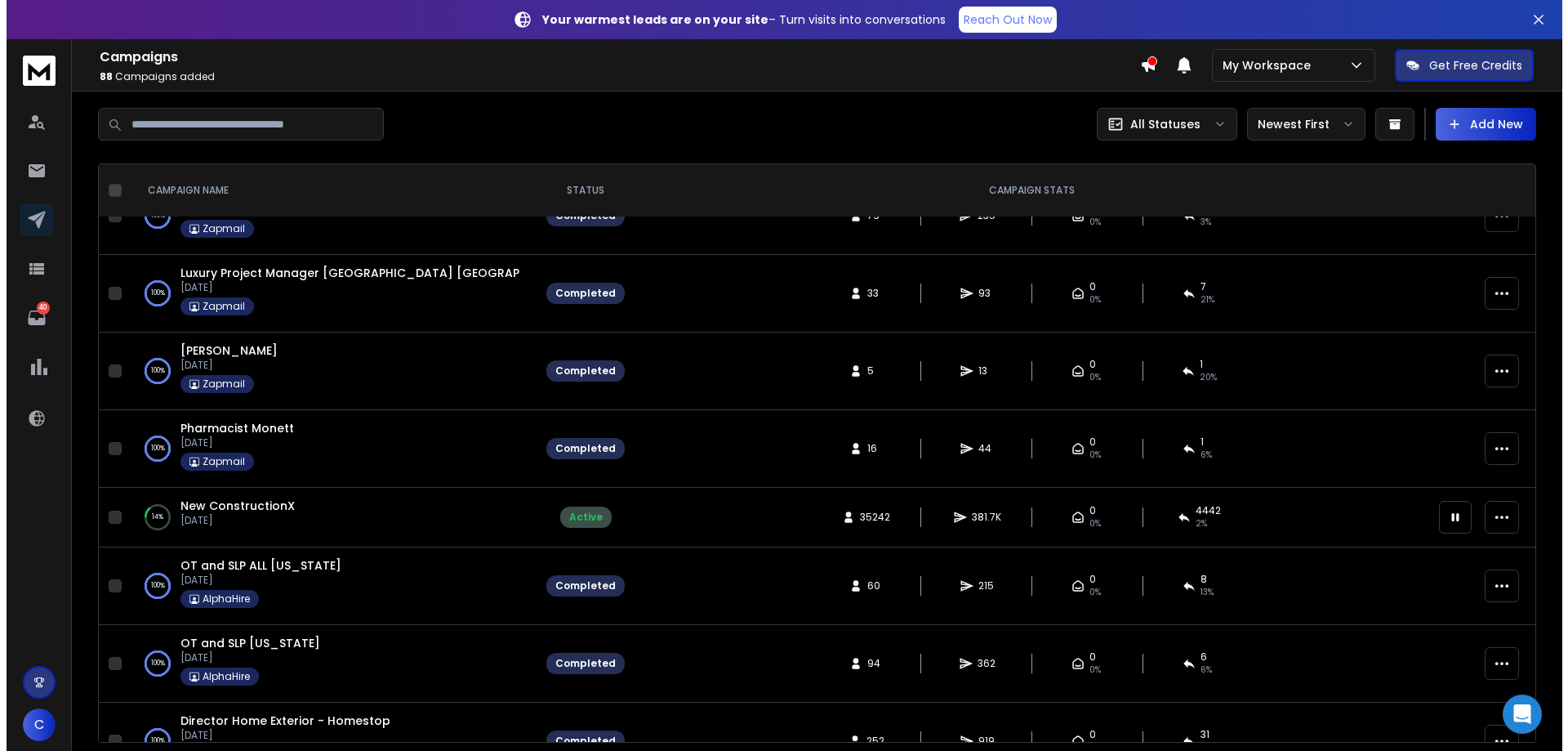
scroll to position [2043, 0]
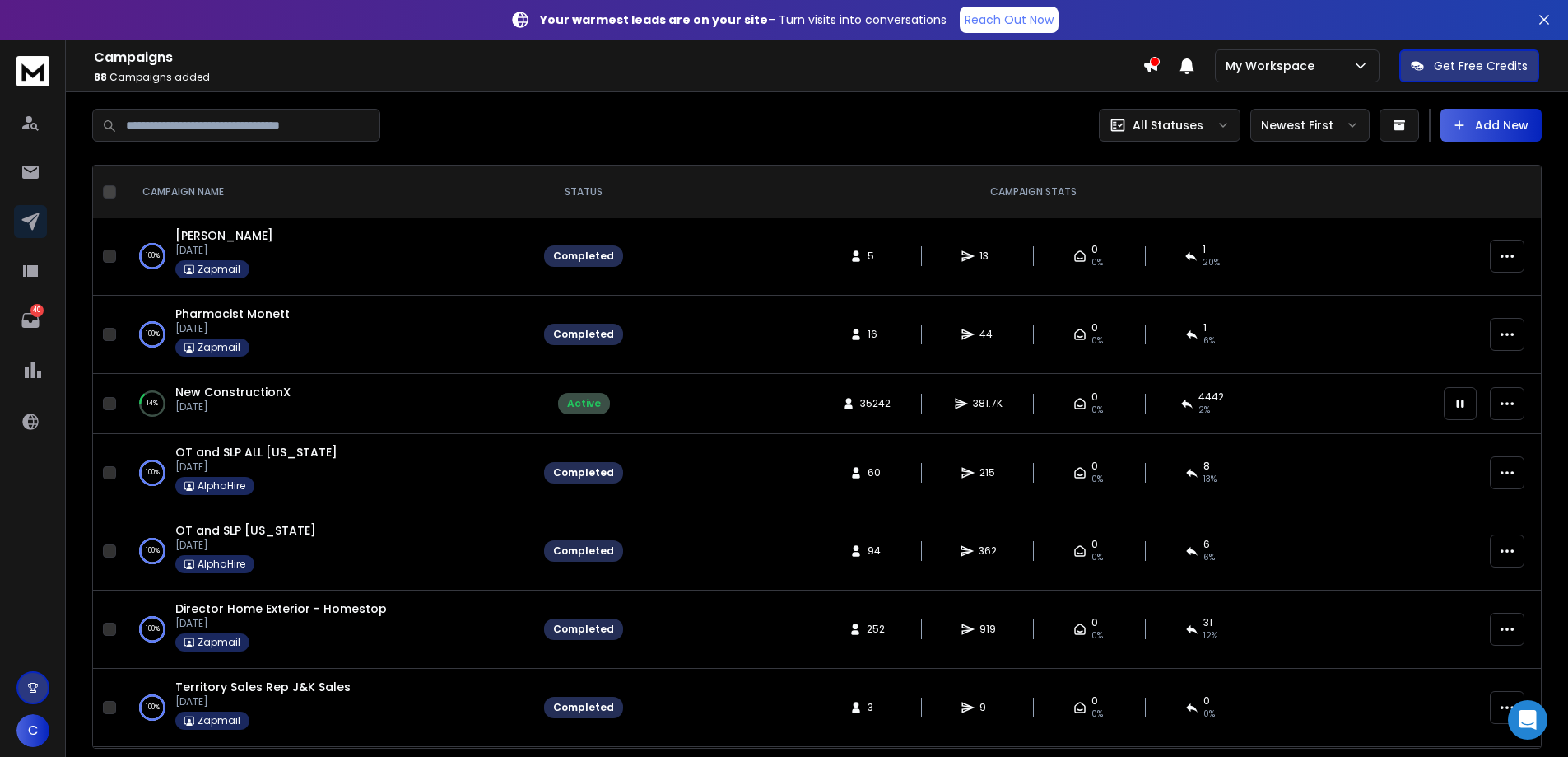
click at [333, 408] on div "14 % New ConstructionX [DATE]" at bounding box center [328, 403] width 378 height 40
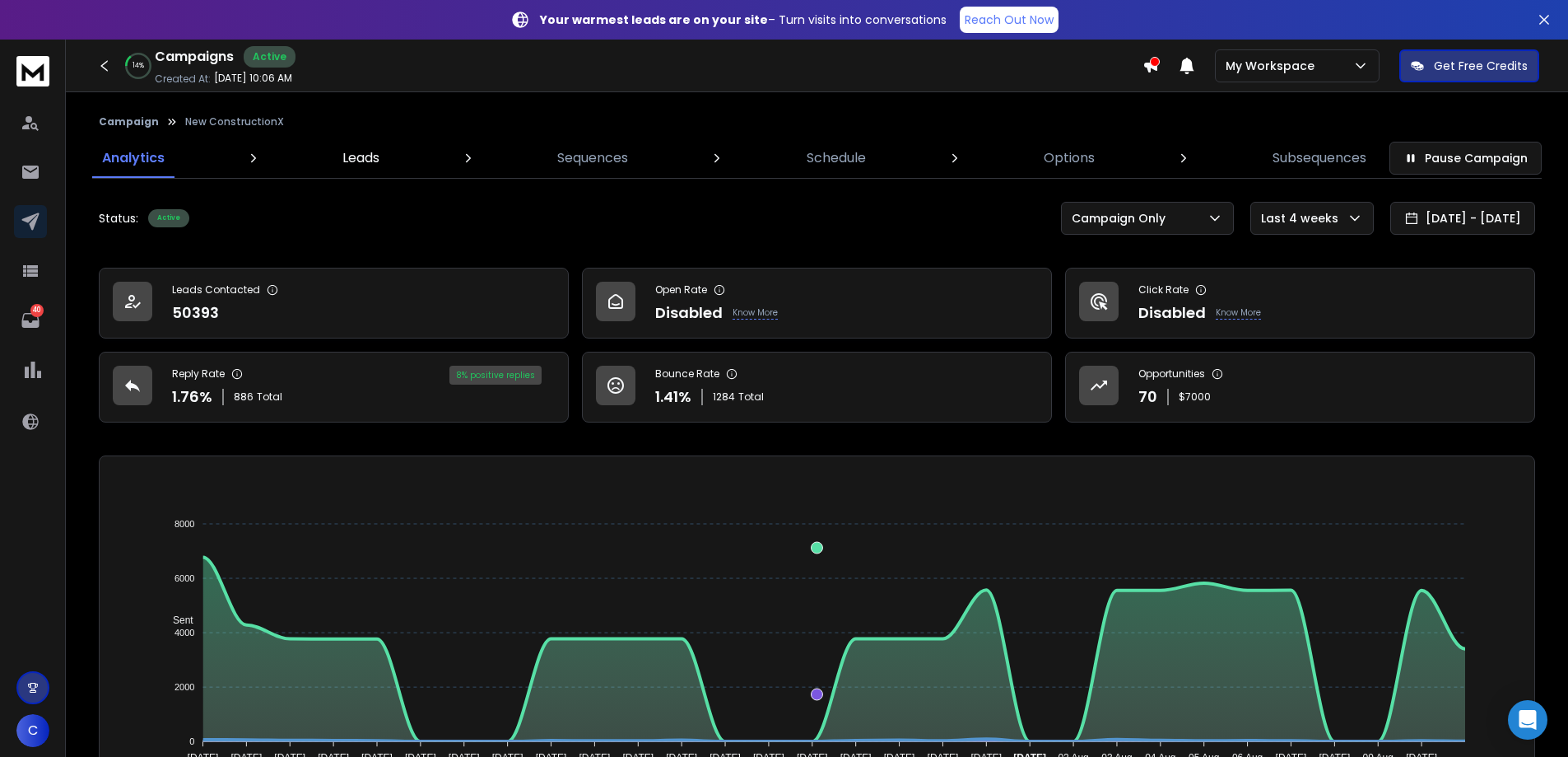
click at [360, 151] on p "Leads" at bounding box center [361, 158] width 37 height 19
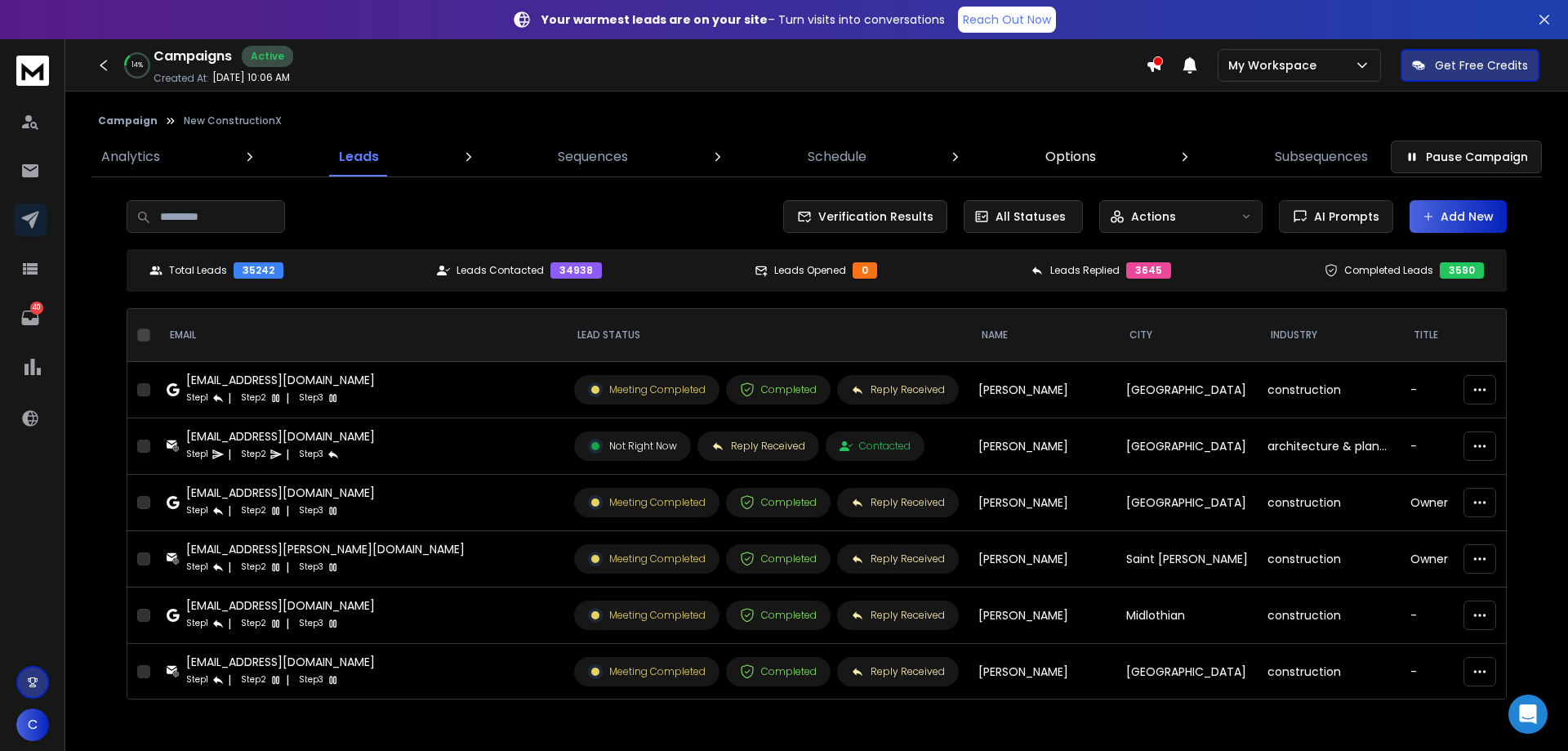
click at [1053, 158] on p "Options" at bounding box center [1070, 156] width 51 height 19
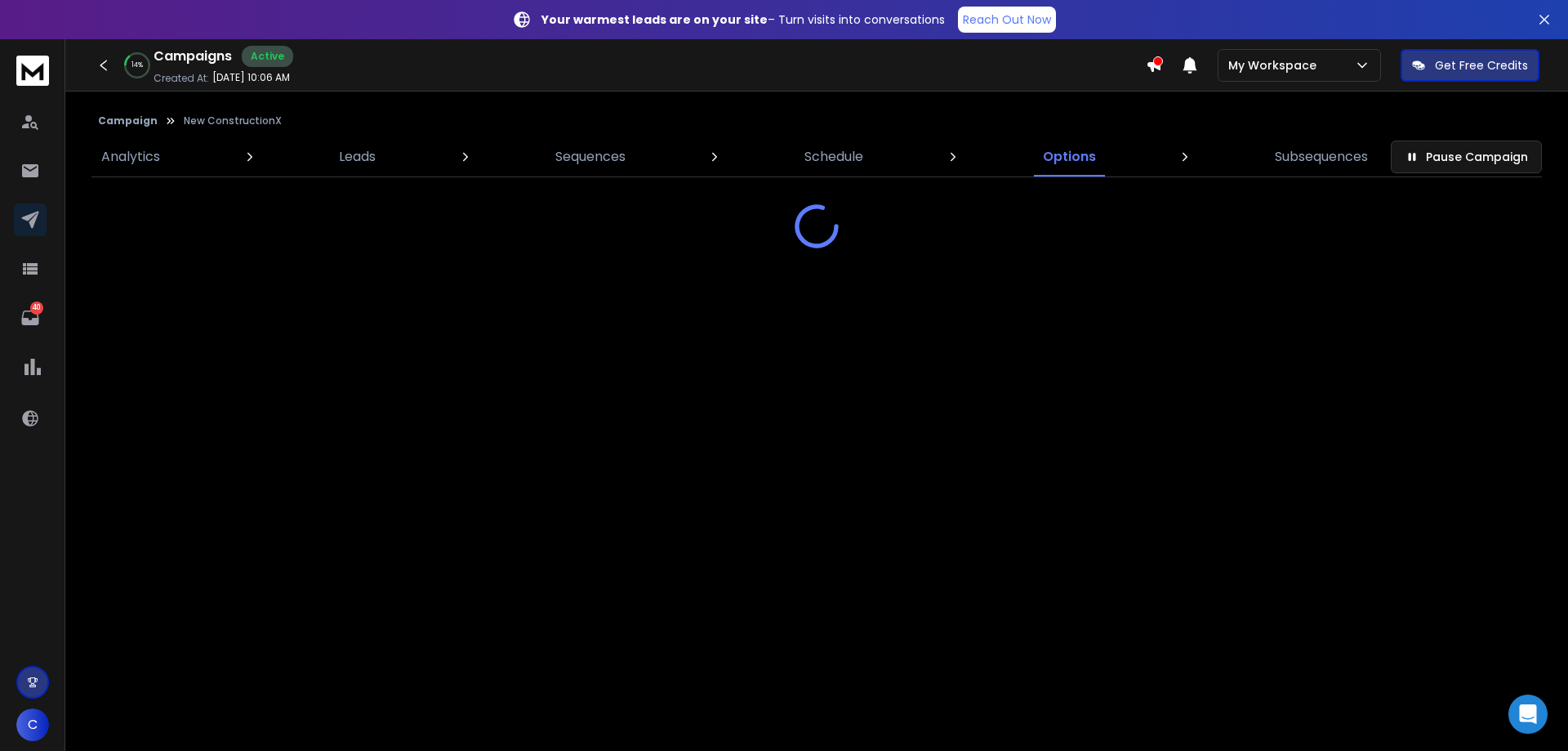
select select "*"
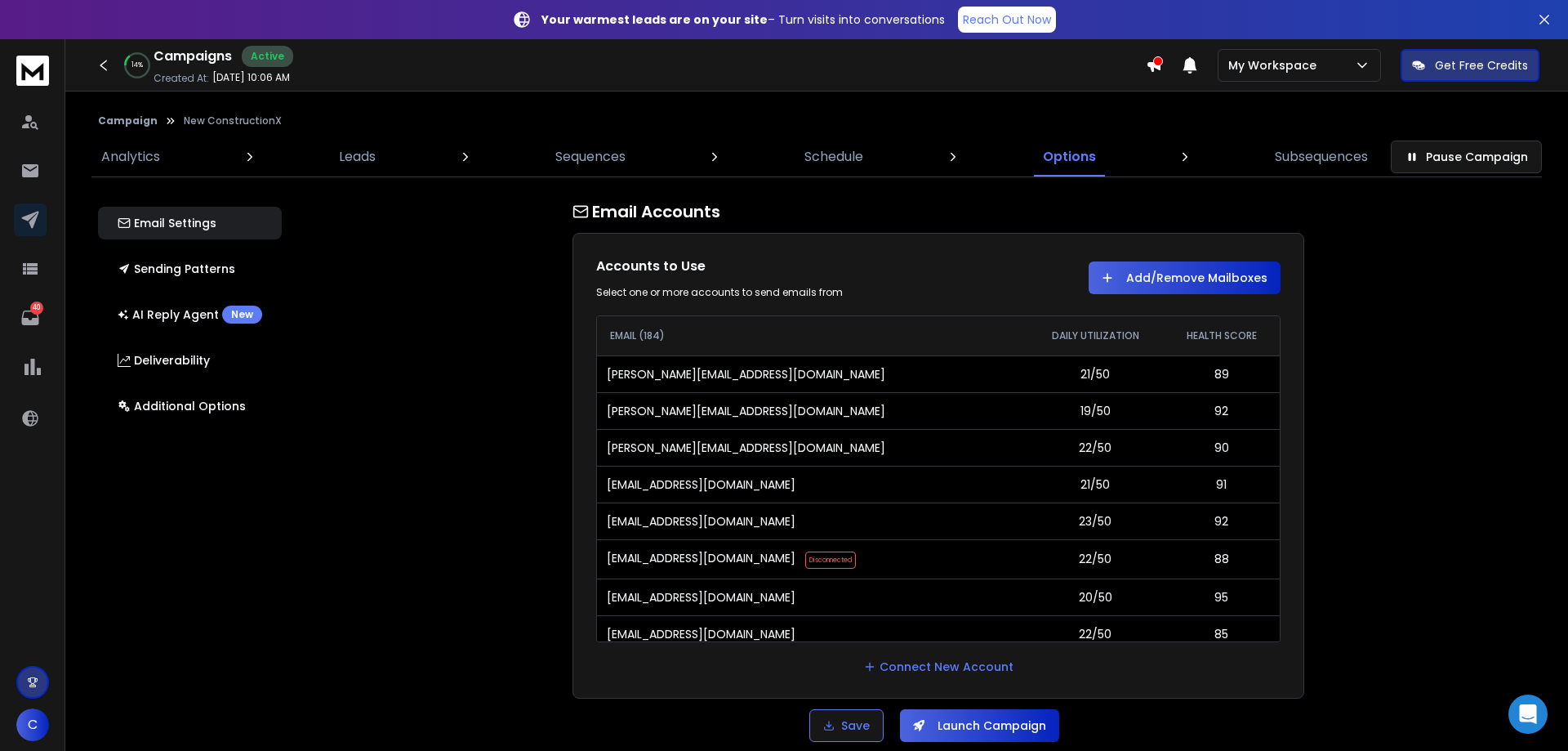
click at [1207, 267] on button "Add/Remove Mailboxes" at bounding box center [1185, 277] width 192 height 32
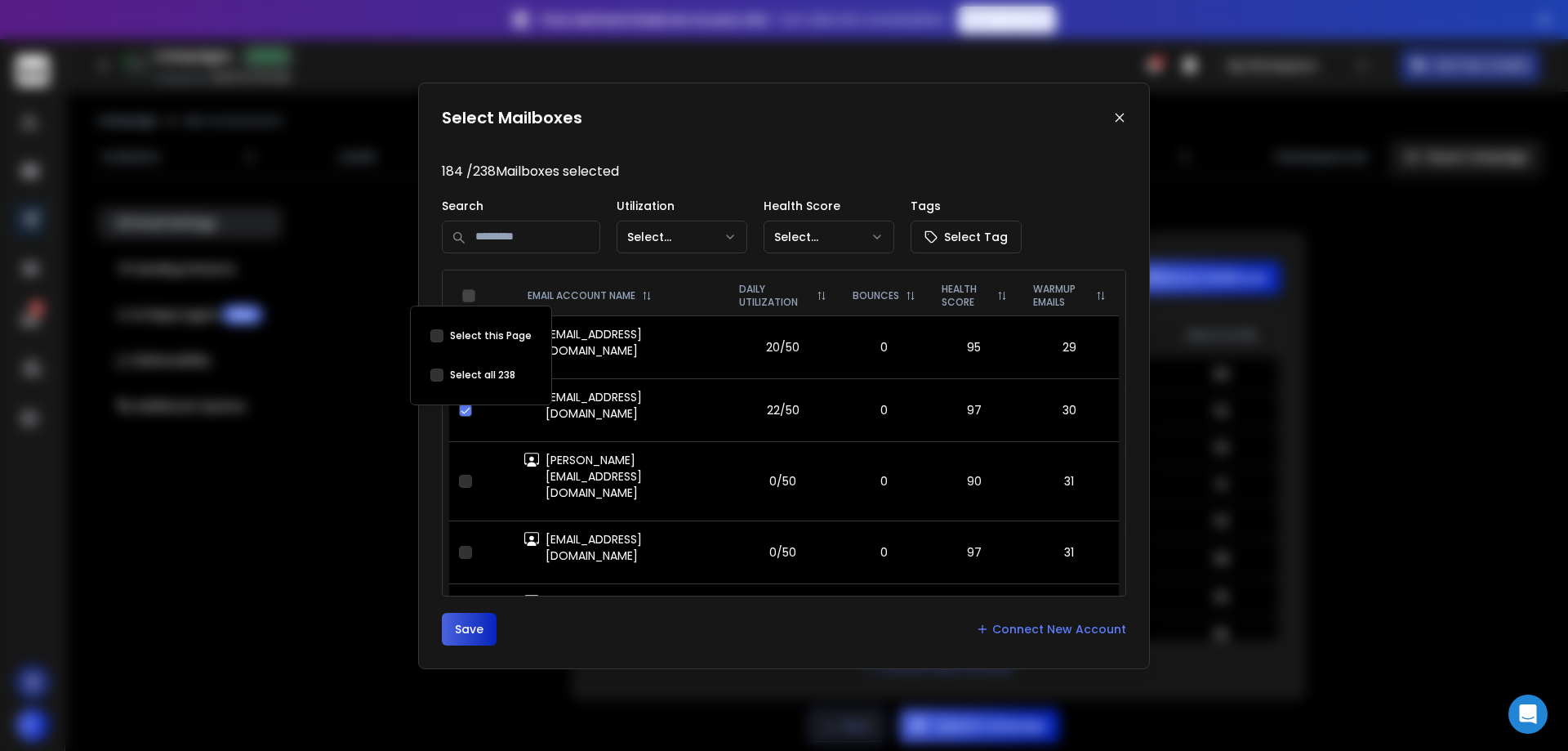
click at [468, 298] on button "Select this Page" at bounding box center [469, 295] width 13 height 13
click at [472, 378] on label "Select all 238" at bounding box center [482, 375] width 65 height 13
click at [437, 371] on button "Select this Page" at bounding box center [437, 375] width 13 height 13
click at [475, 632] on button "Save" at bounding box center [469, 629] width 55 height 32
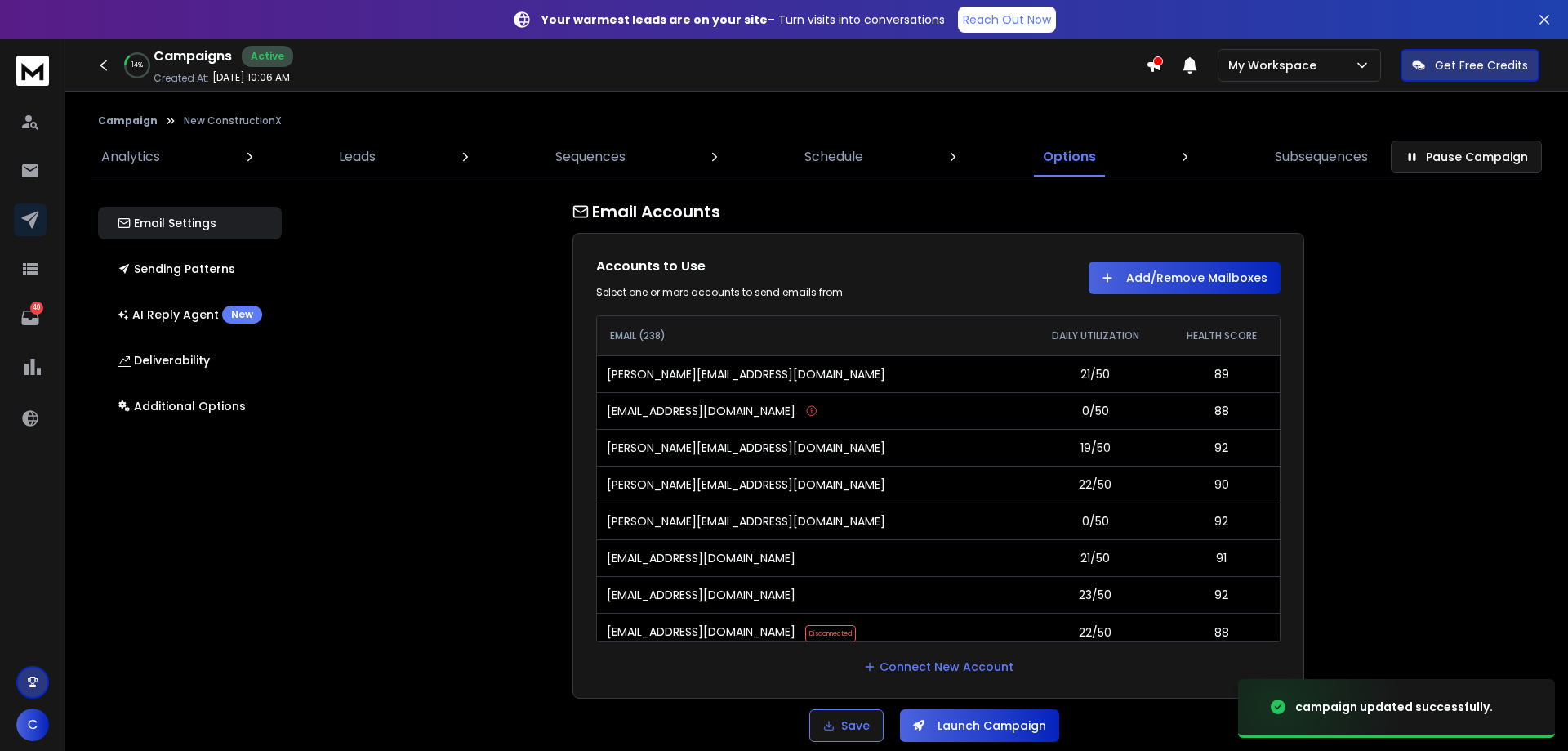
click at [1121, 272] on button "Add/Remove Mailboxes" at bounding box center [1185, 277] width 192 height 32
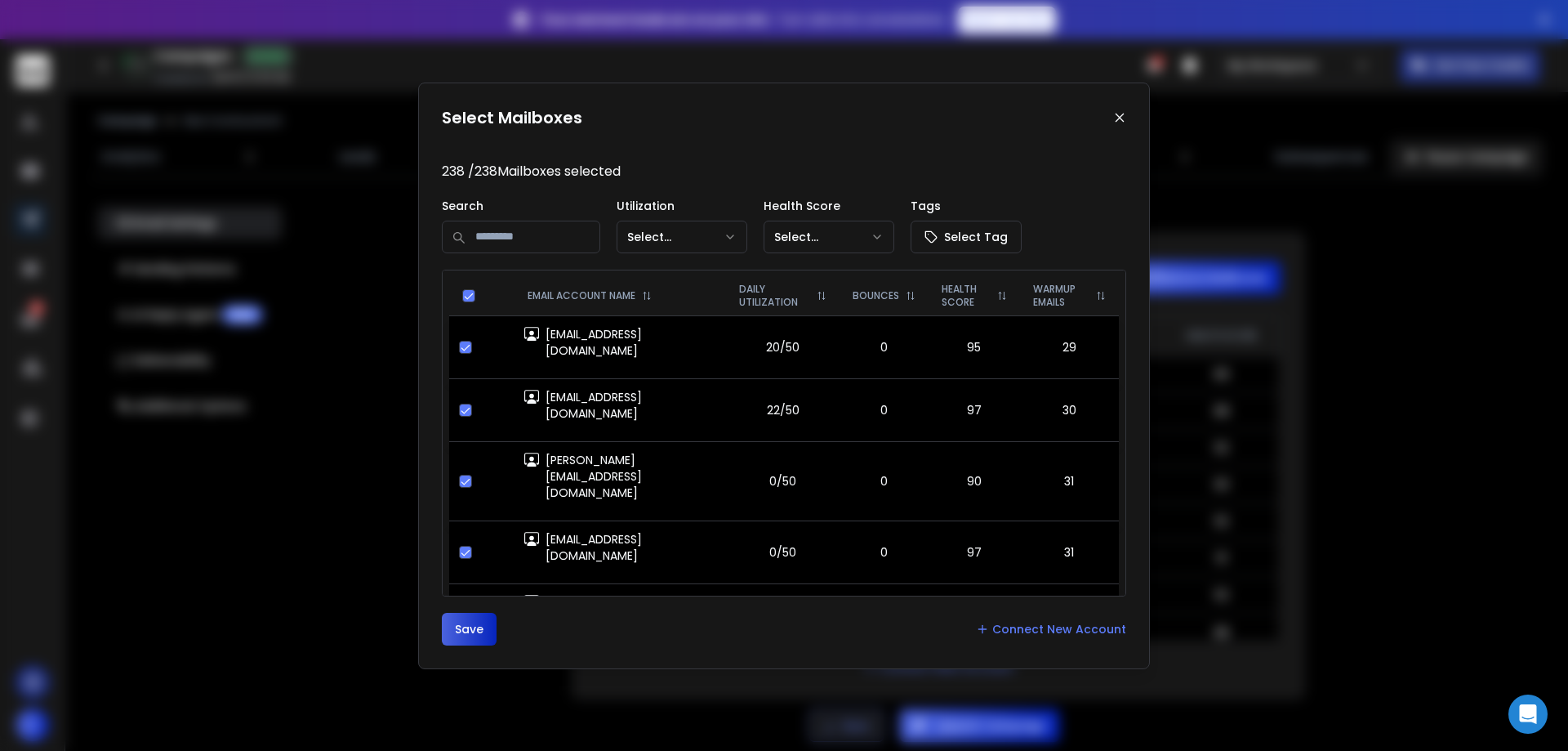
click at [554, 245] on input at bounding box center [520, 237] width 158 height 32
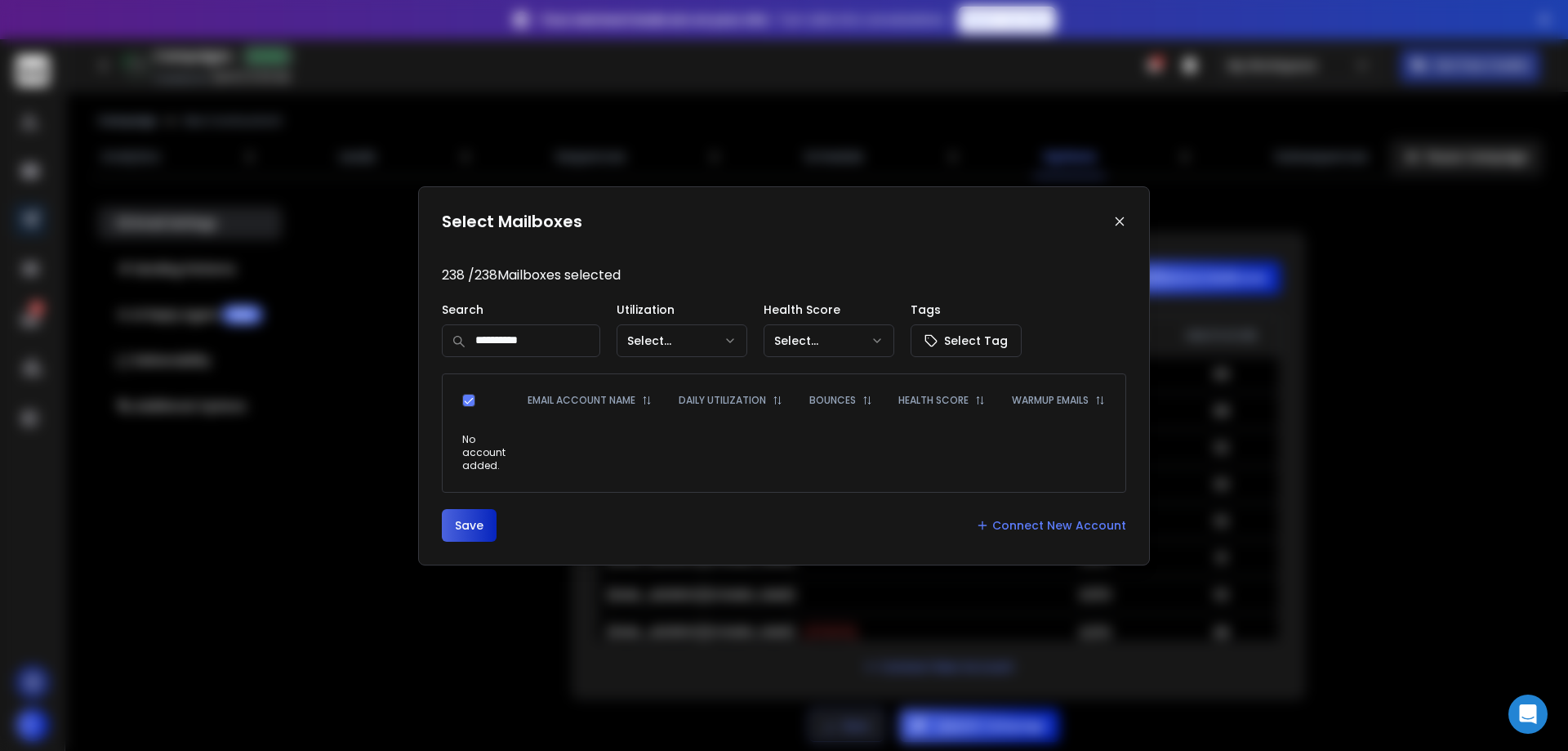
click at [539, 346] on input "**********" at bounding box center [520, 340] width 158 height 32
type input "**********"
click at [1123, 219] on icon at bounding box center [1119, 221] width 13 height 13
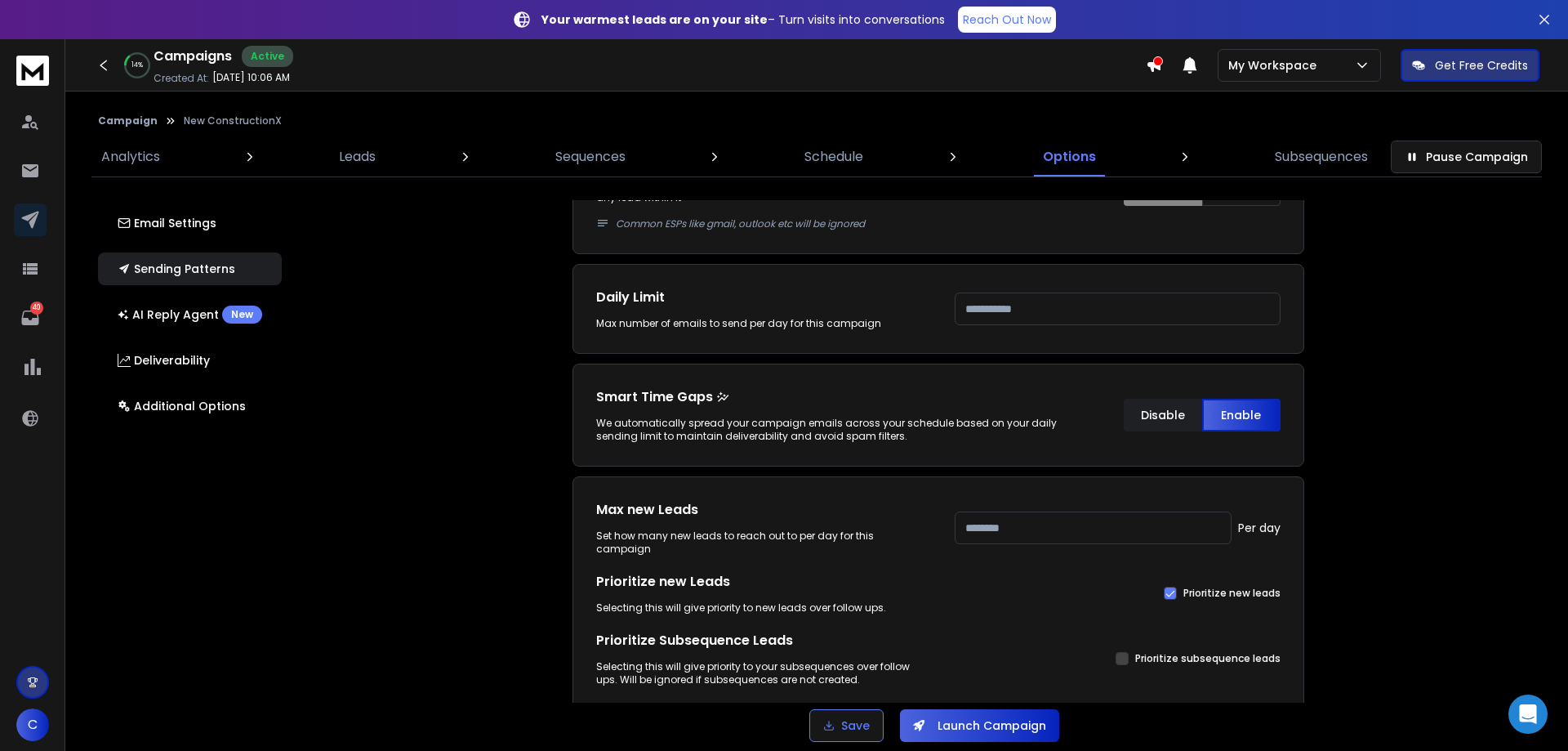
scroll to position [572, 0]
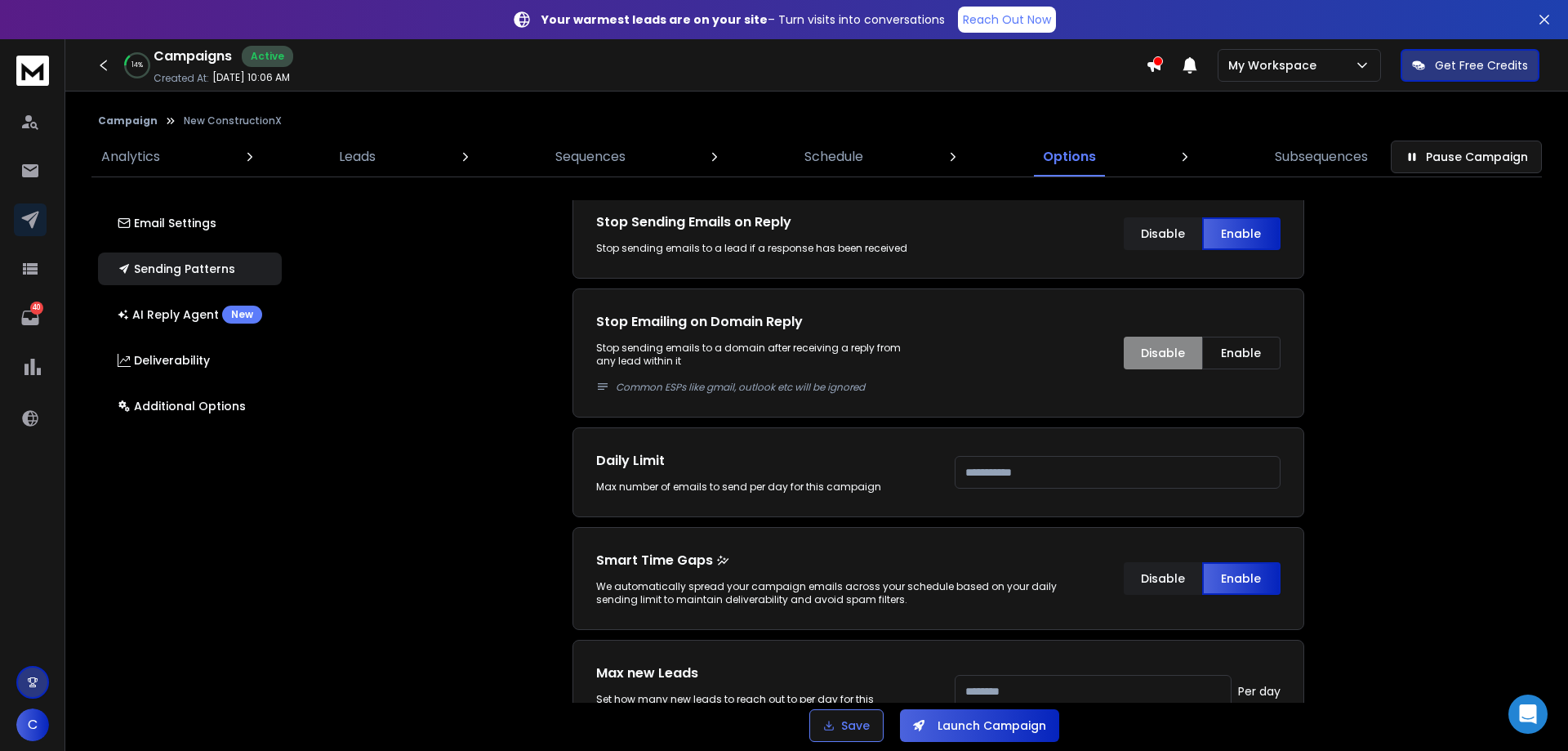
click at [994, 732] on button "Launch Campaign" at bounding box center [980, 725] width 159 height 32
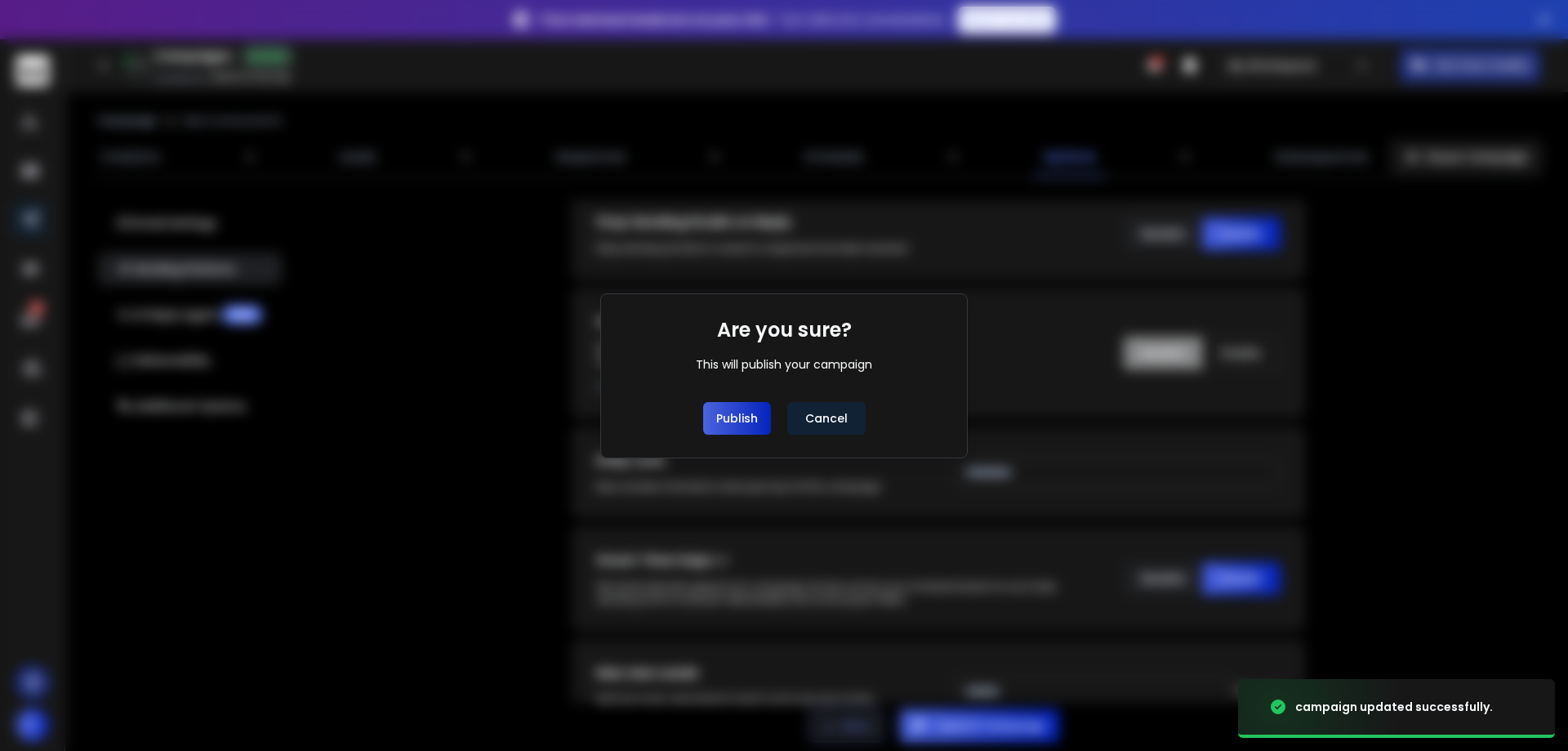
click at [728, 414] on button "Publish" at bounding box center [737, 417] width 68 height 32
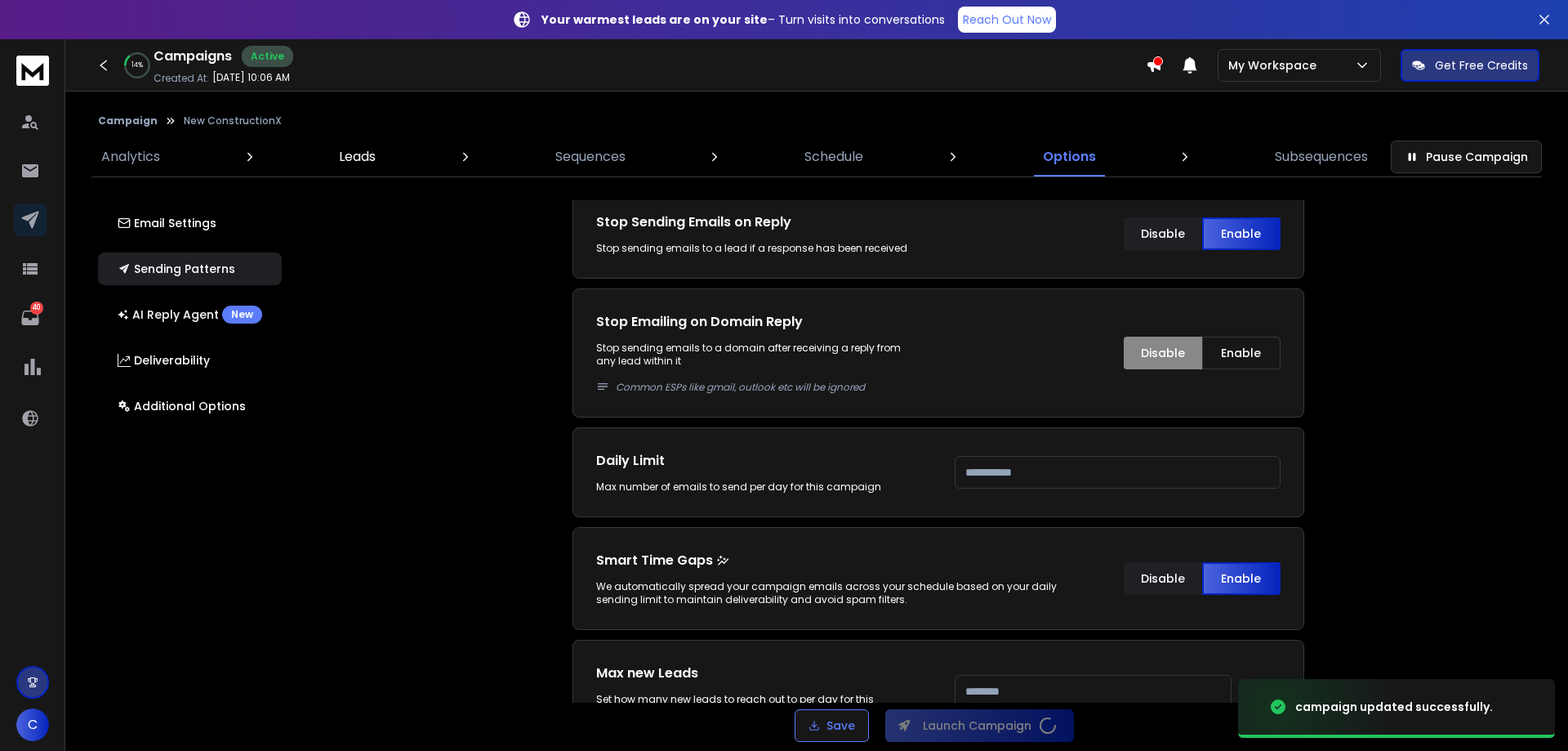
click at [347, 150] on p "Leads" at bounding box center [357, 156] width 37 height 19
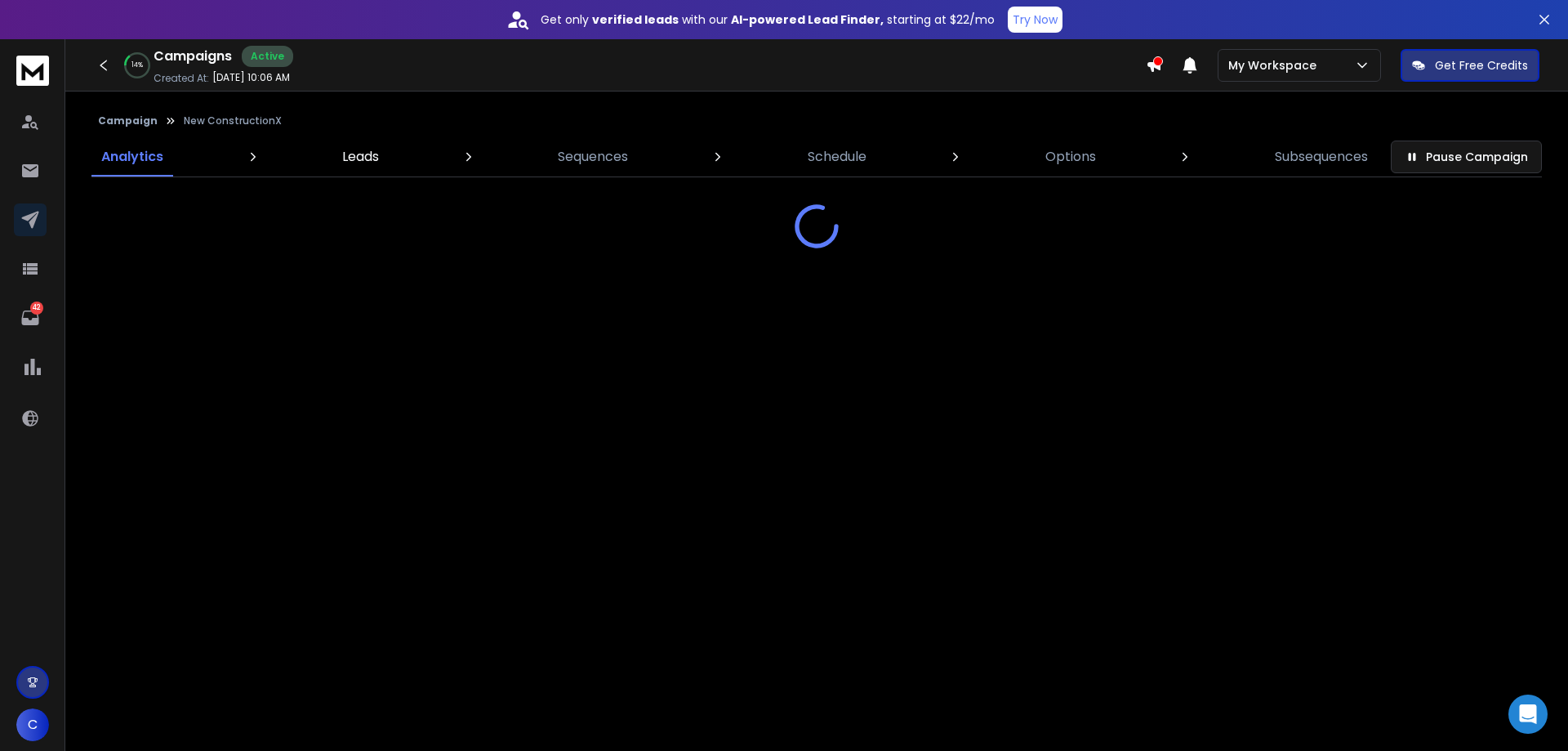
click at [372, 165] on p "Leads" at bounding box center [361, 156] width 37 height 19
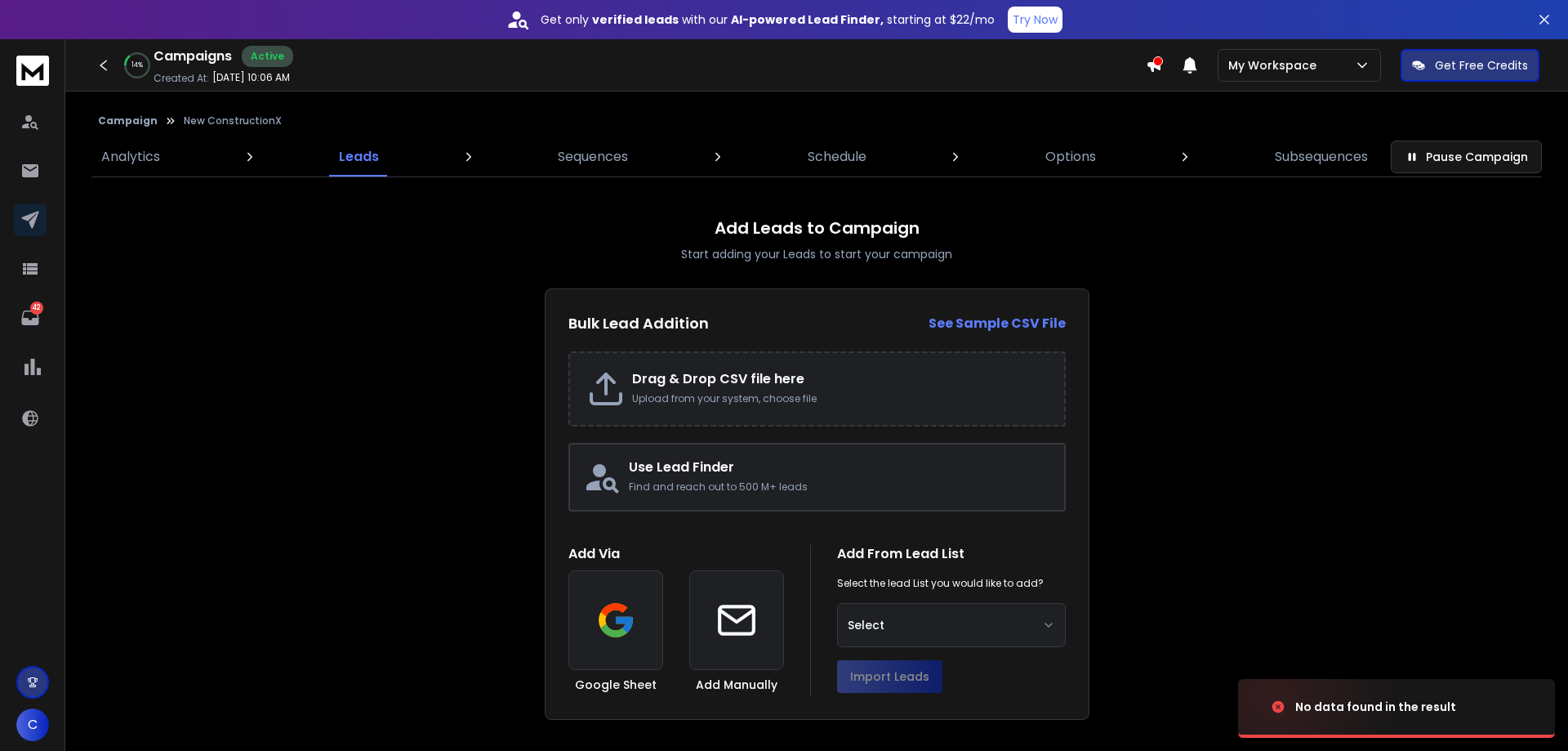
click at [703, 389] on div "Drag & Drop CSV file here Upload from your system, choose file" at bounding box center [840, 389] width 416 height 39
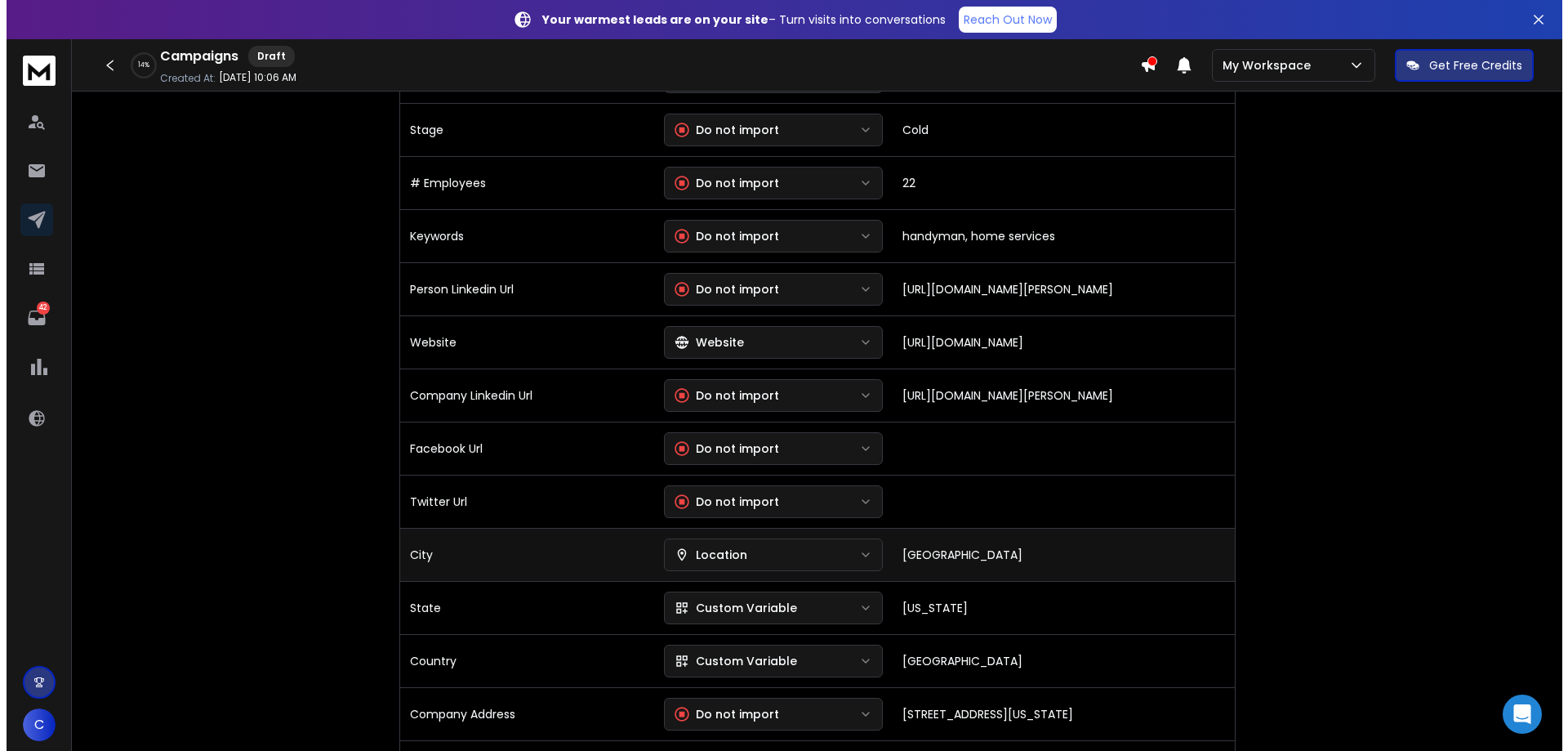
scroll to position [1307, 0]
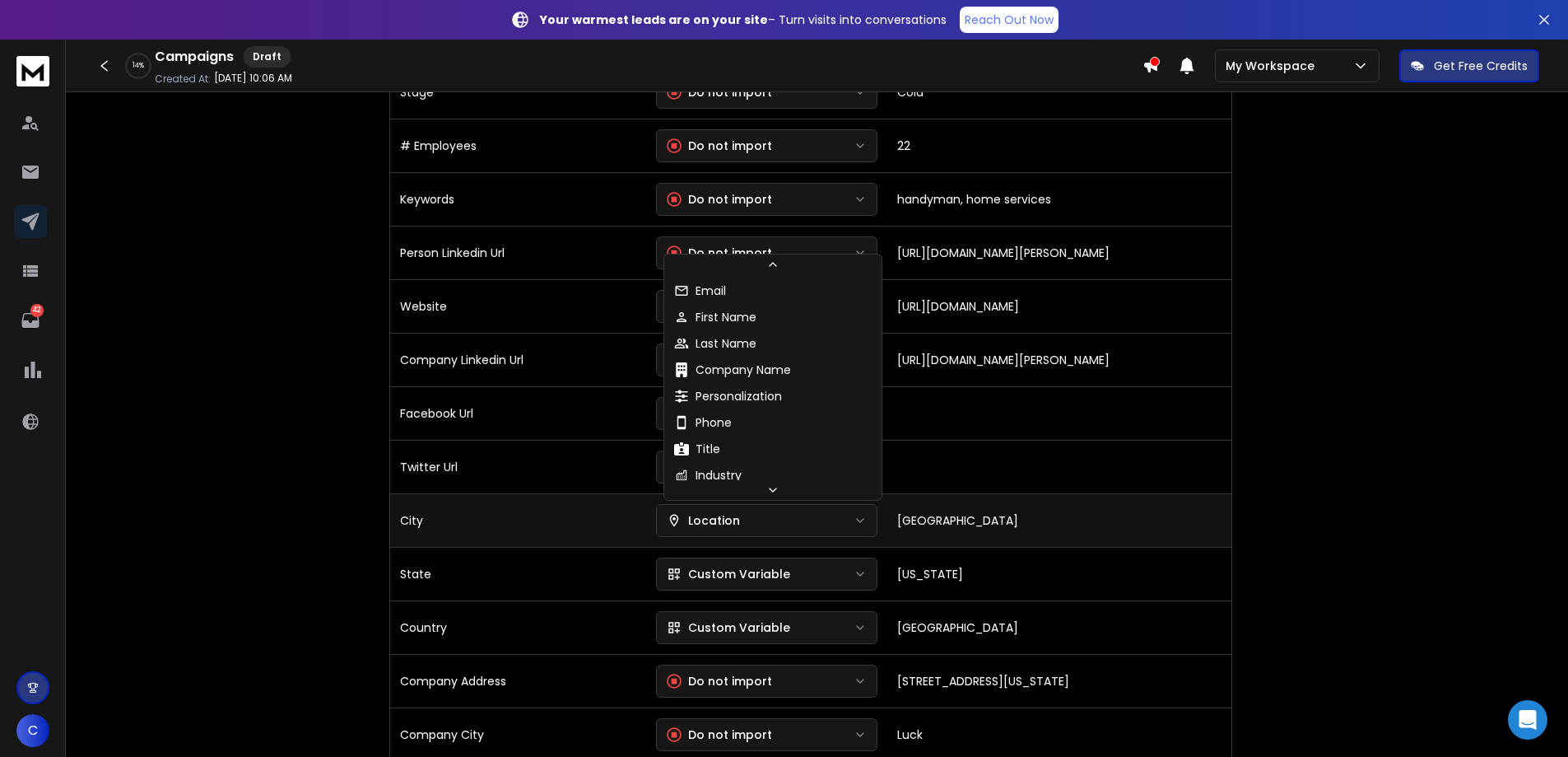
click at [735, 518] on div "Location" at bounding box center [703, 520] width 73 height 17
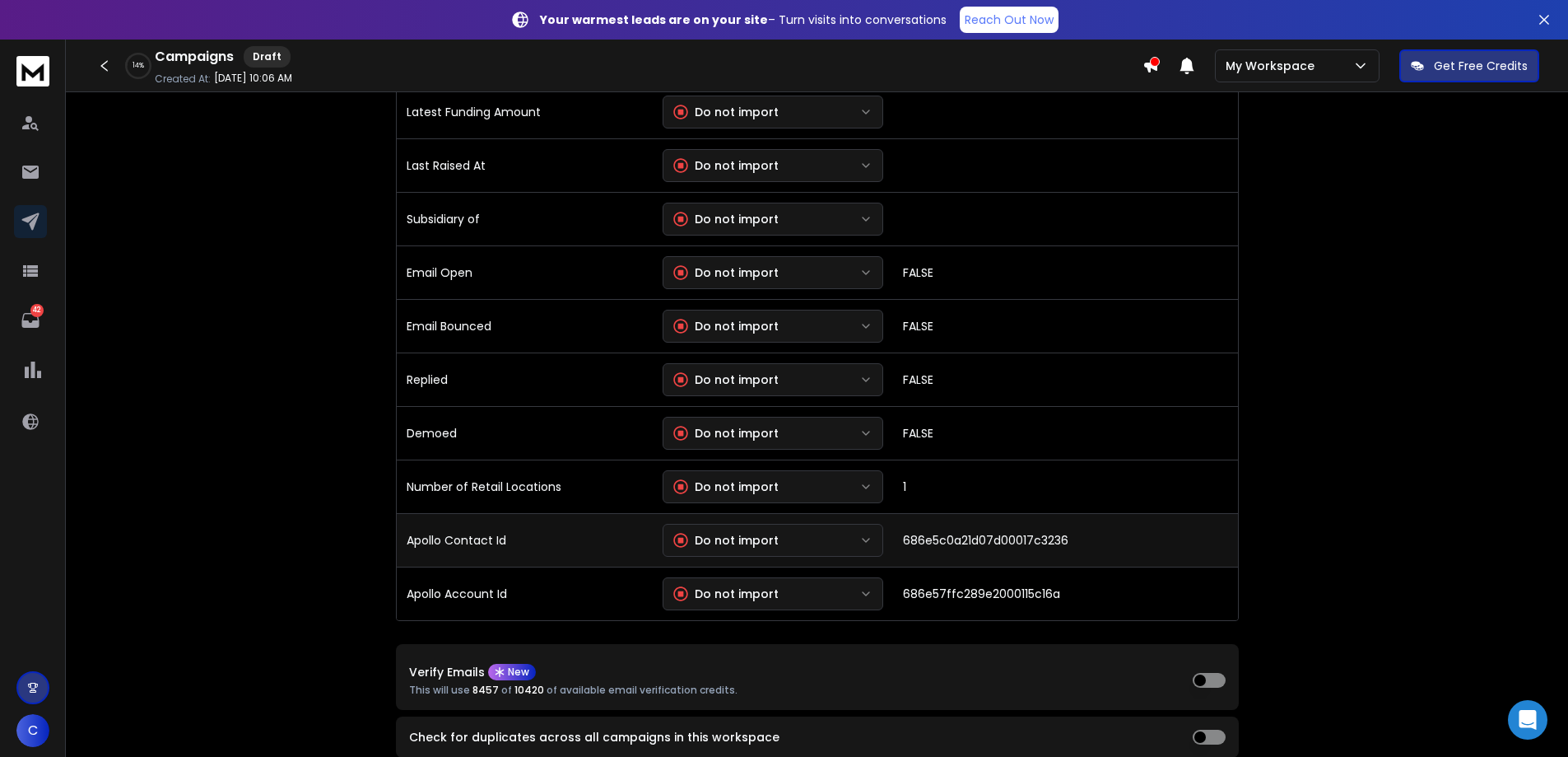
scroll to position [2428, 0]
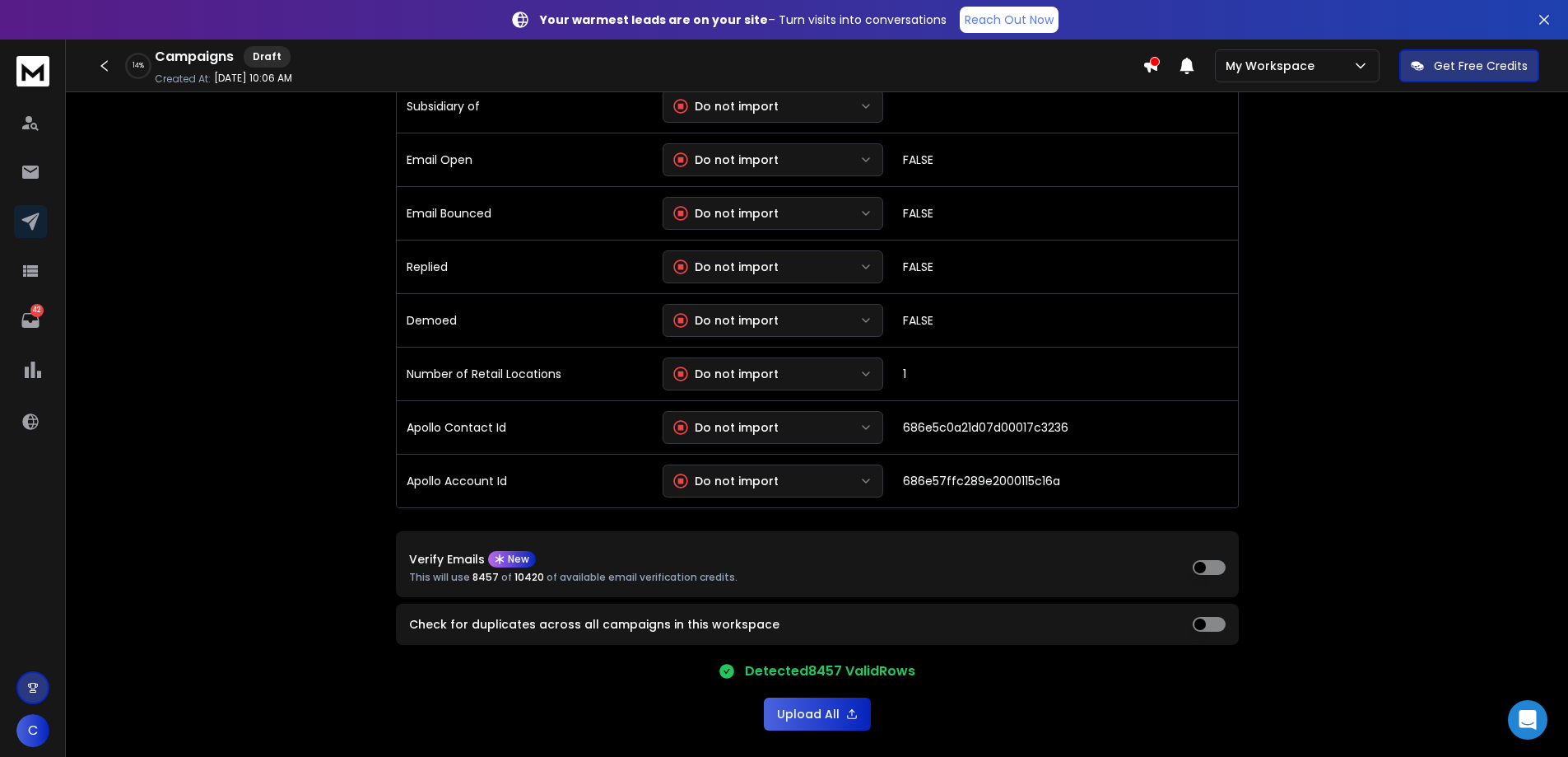
click at [851, 715] on icon at bounding box center [852, 714] width 11 height 11
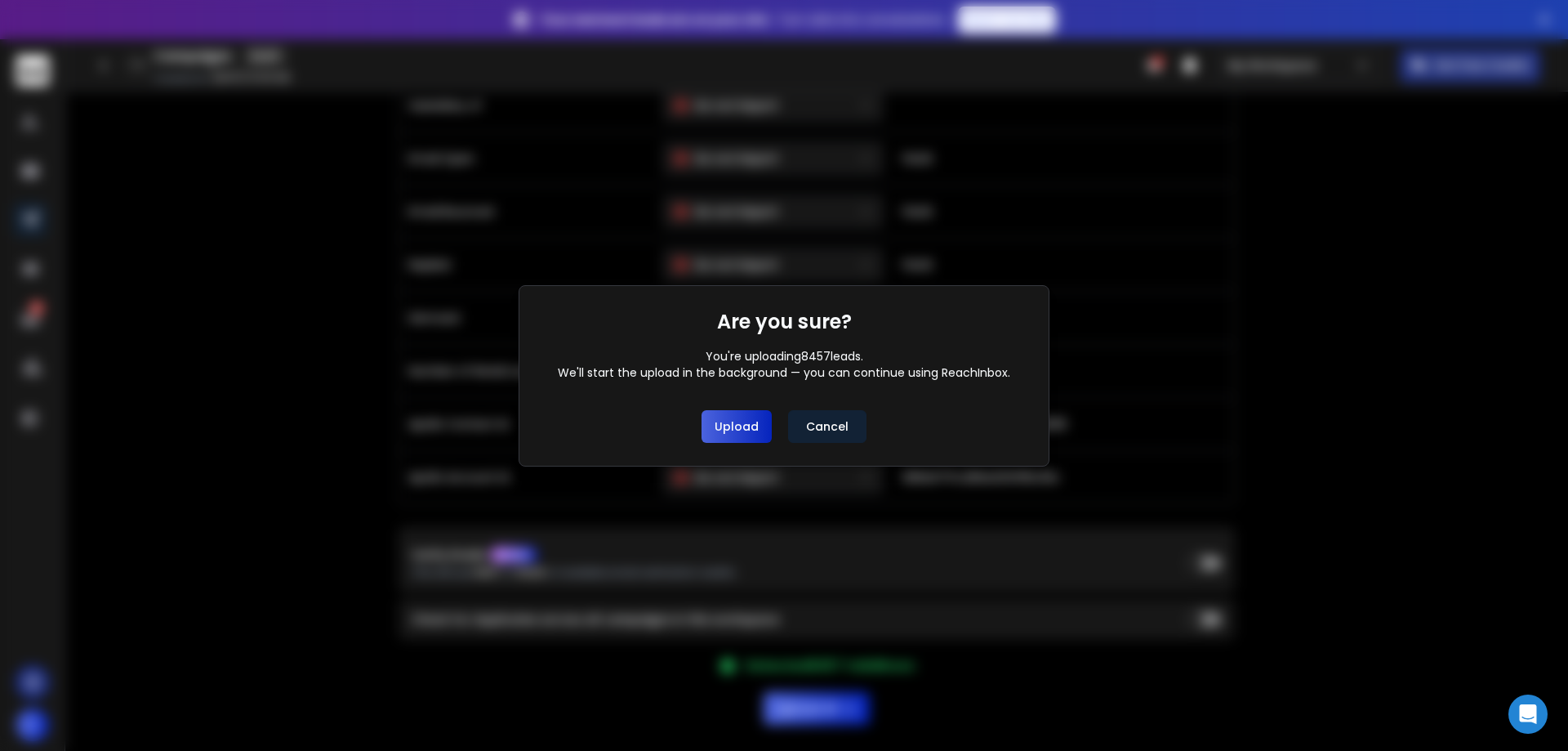
click at [719, 410] on button "Upload" at bounding box center [737, 426] width 70 height 32
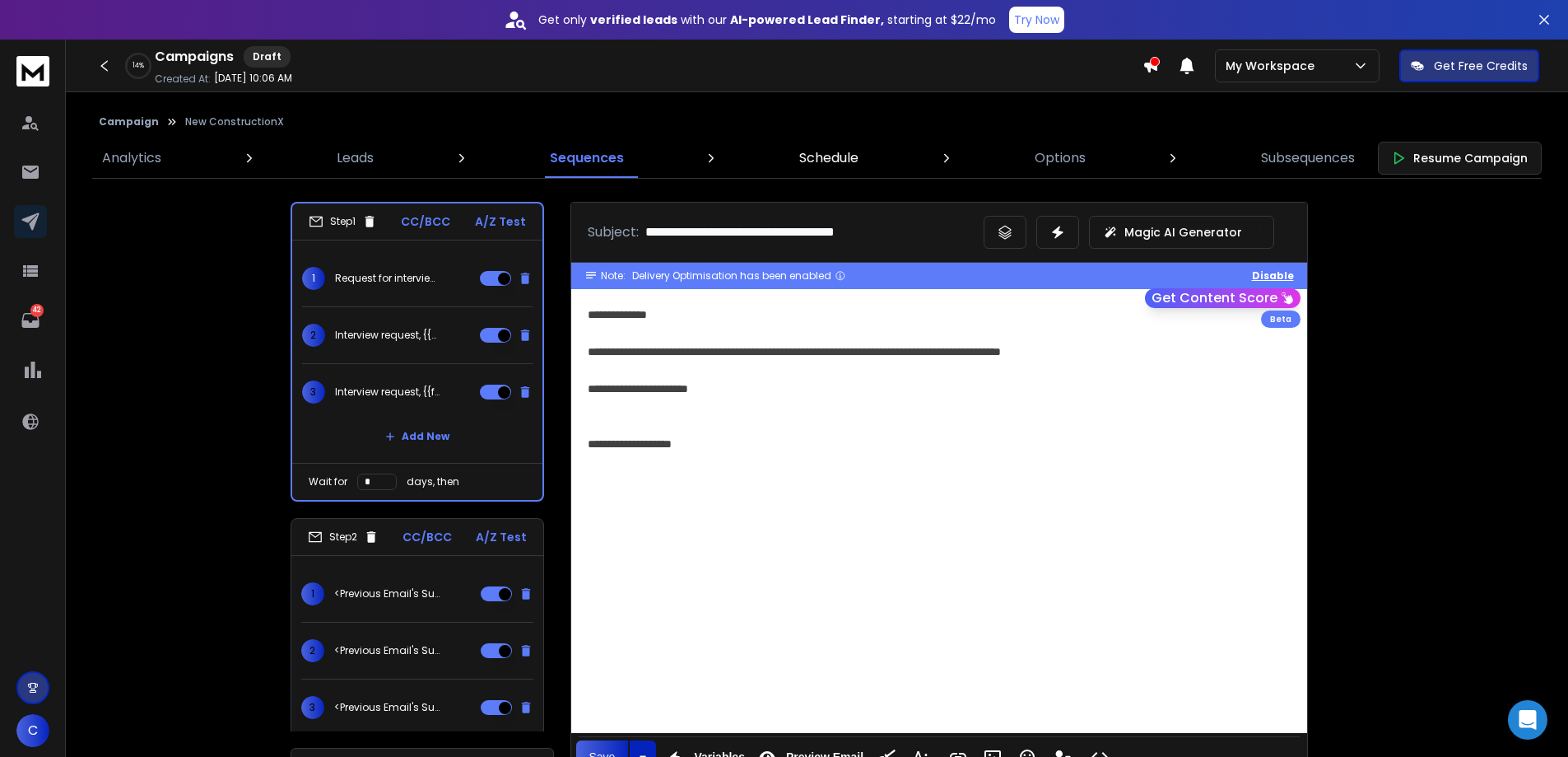
click at [823, 150] on p "Schedule" at bounding box center [828, 158] width 59 height 19
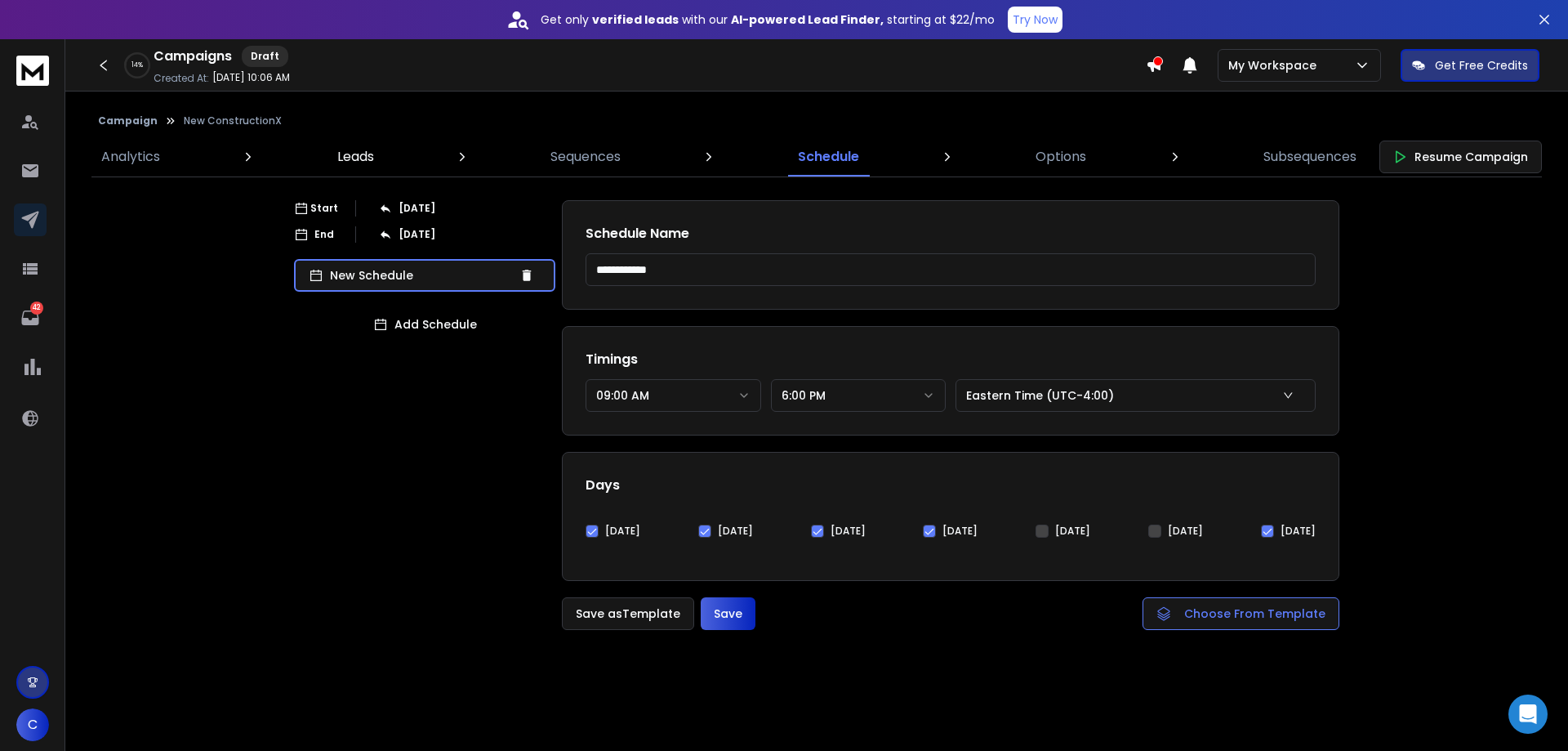
click at [363, 148] on p "Leads" at bounding box center [355, 156] width 37 height 19
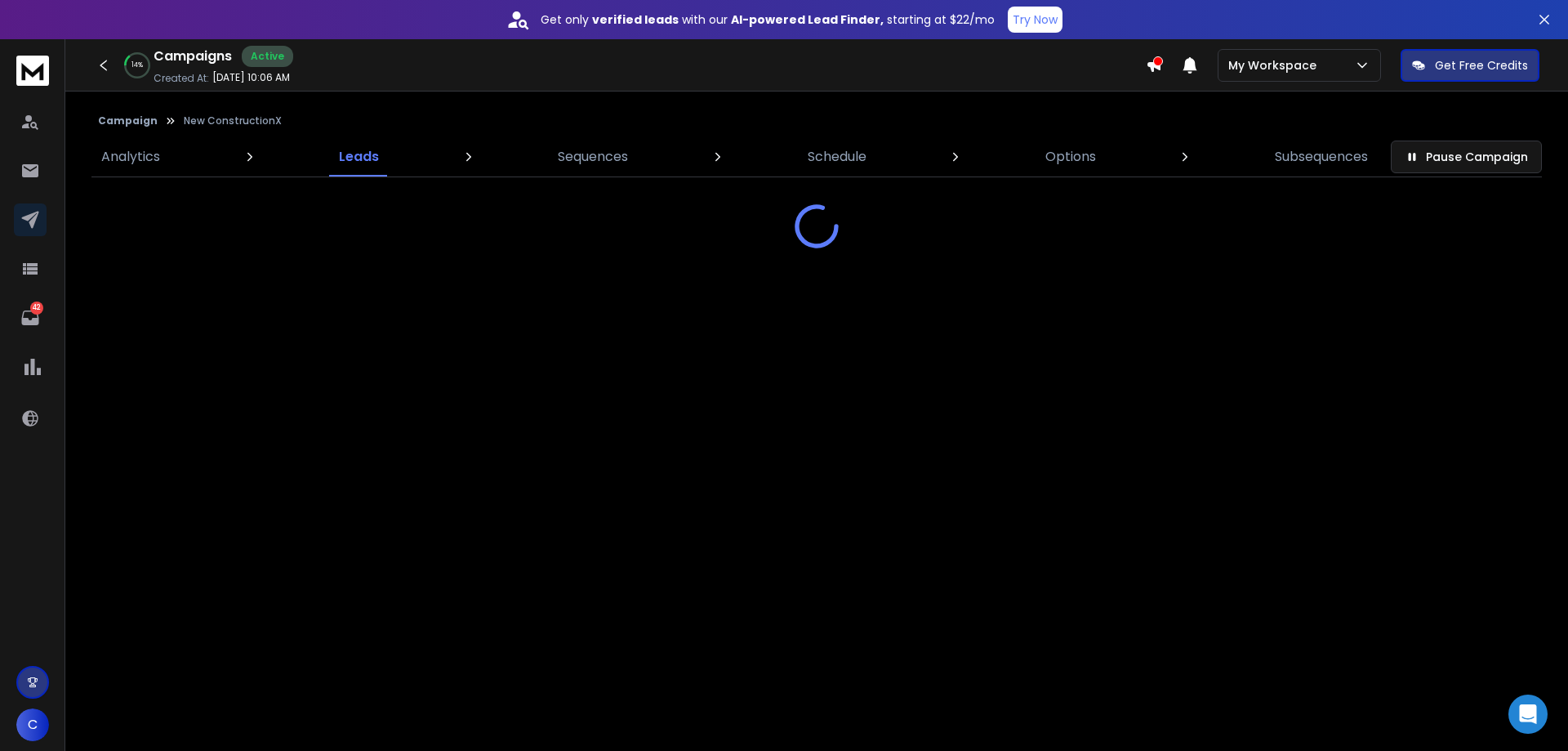
click at [1544, 22] on icon at bounding box center [1544, 19] width 15 height 15
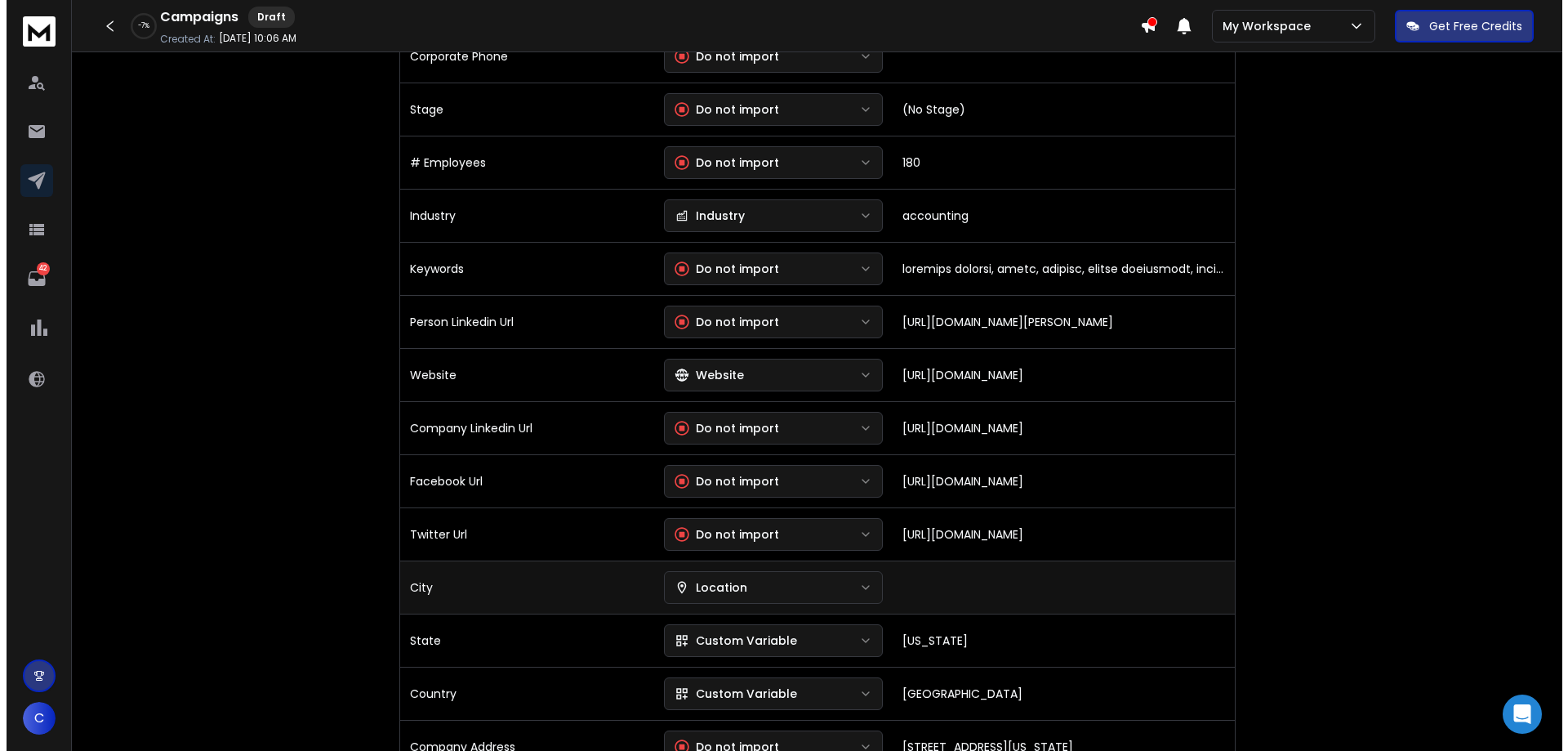
scroll to position [1225, 0]
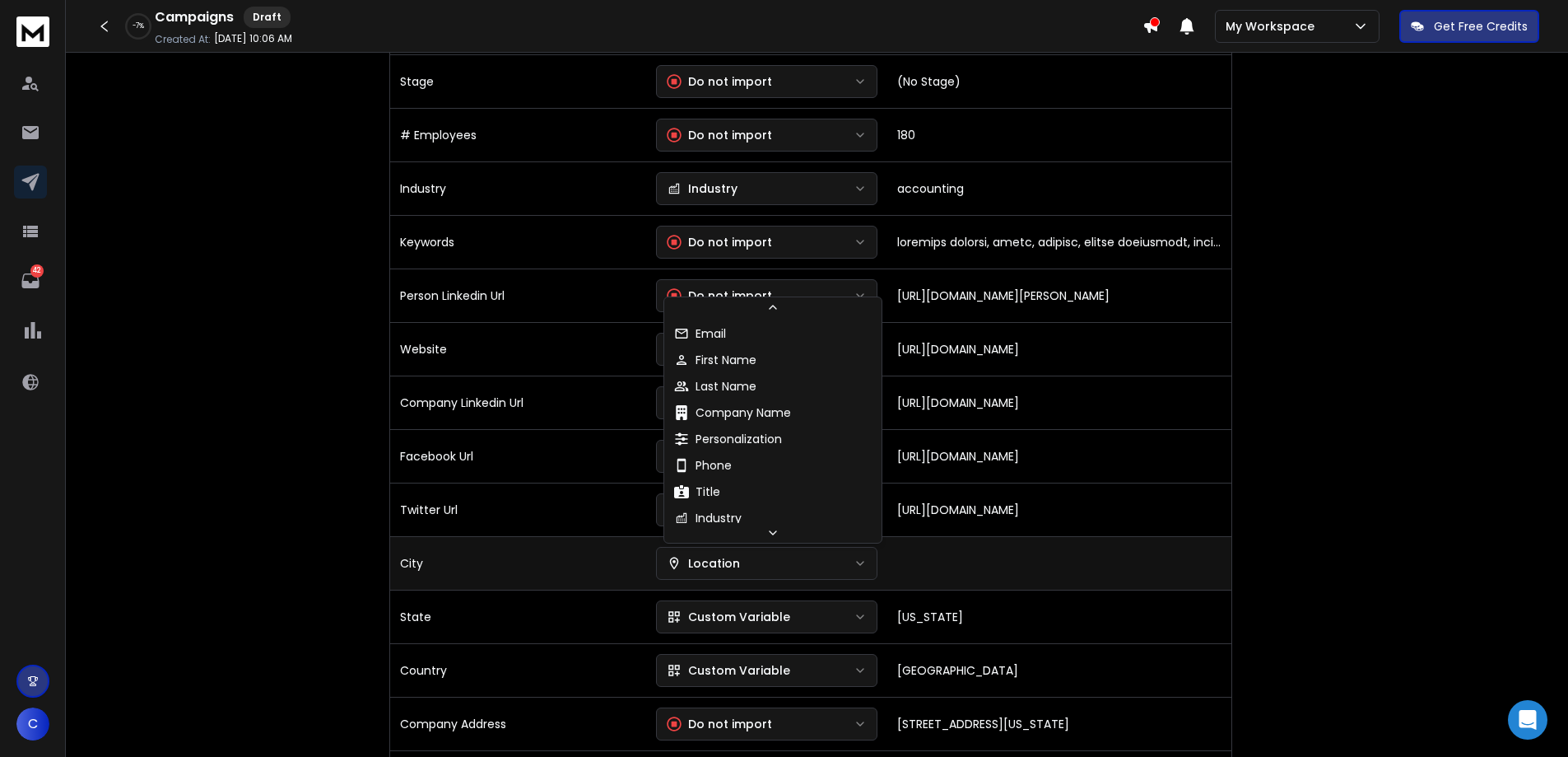
click at [774, 561] on button "Location" at bounding box center [767, 562] width 222 height 33
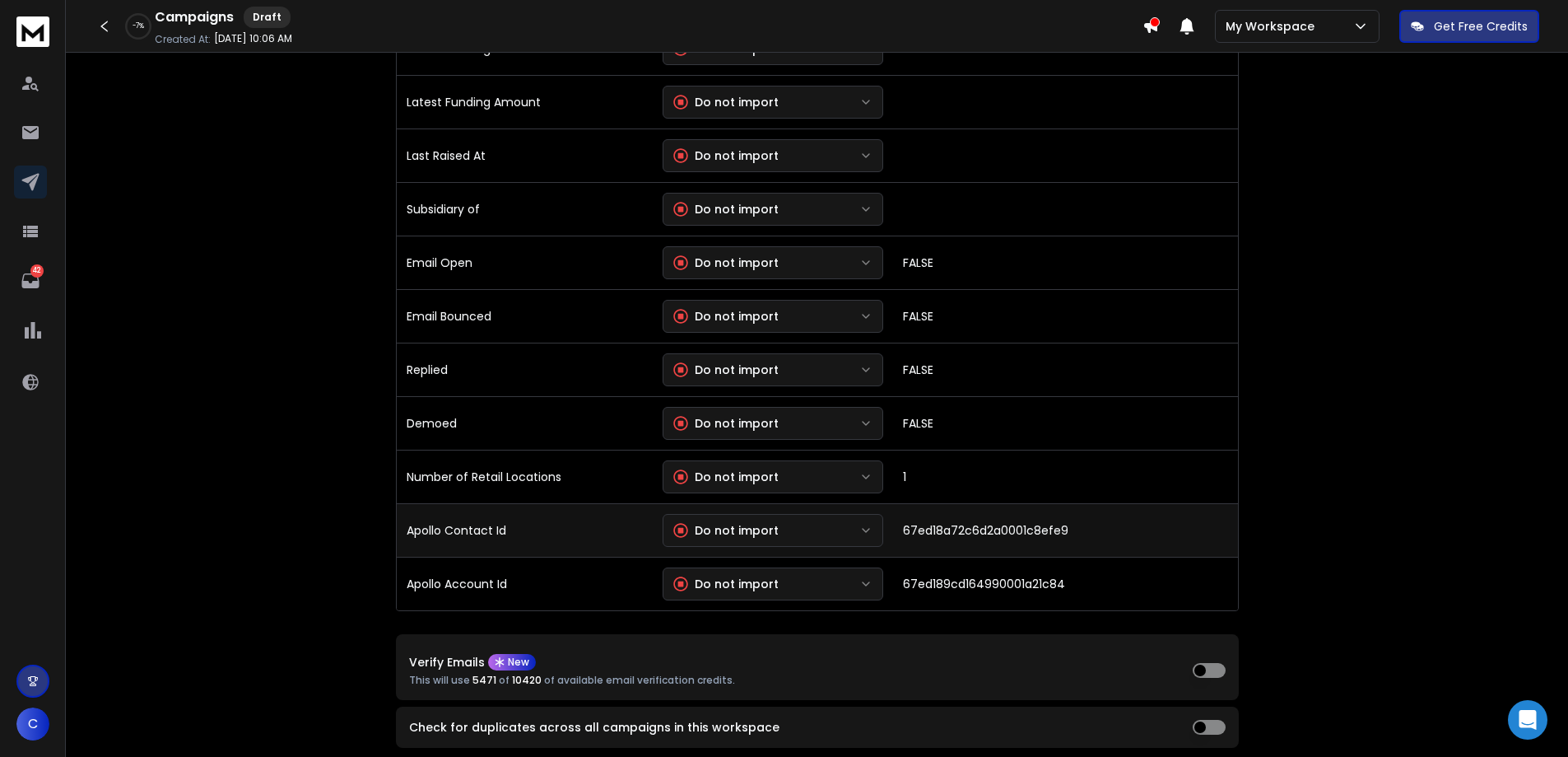
scroll to position [2442, 0]
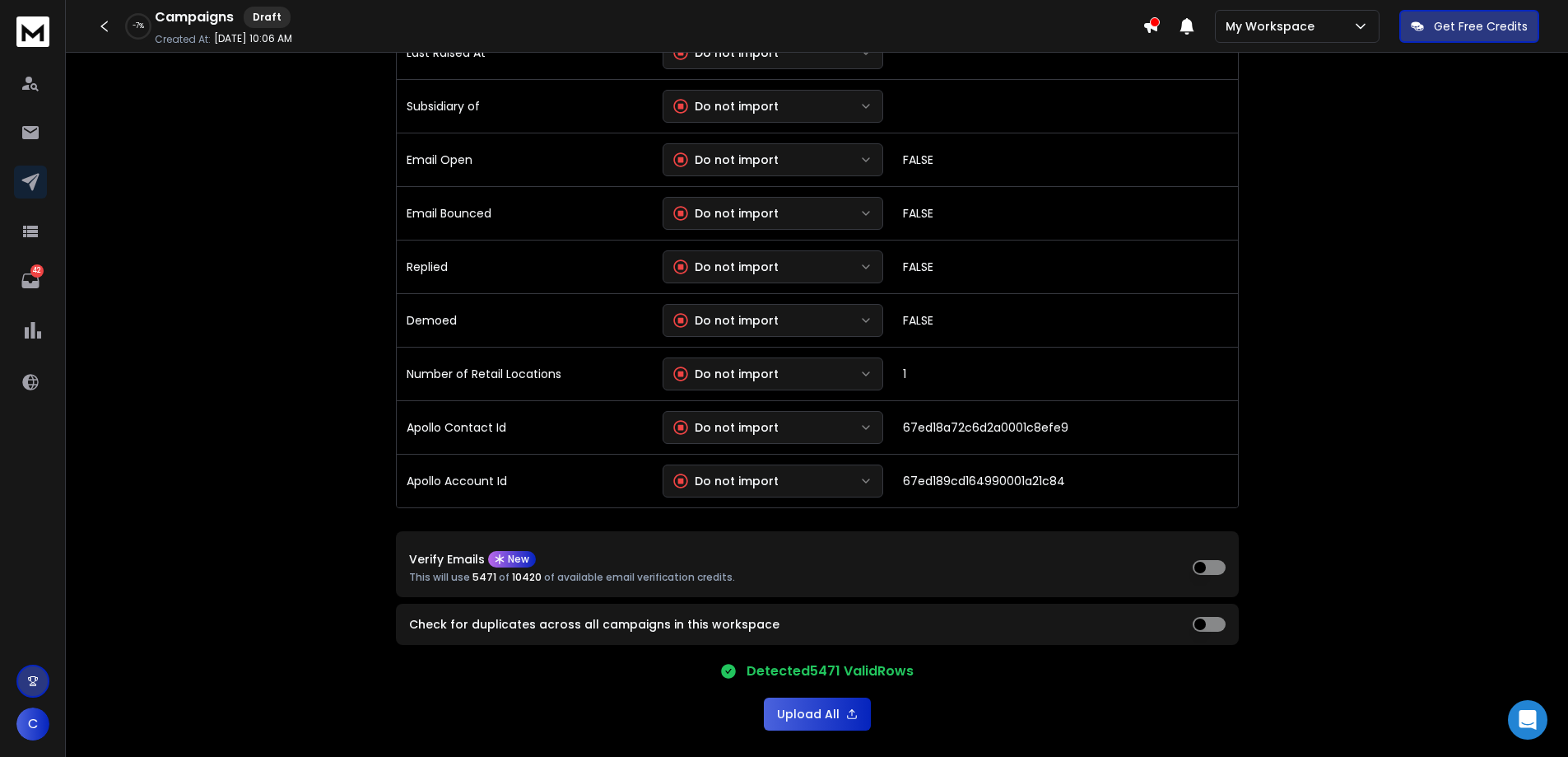
click at [851, 725] on button "Upload All" at bounding box center [817, 713] width 107 height 33
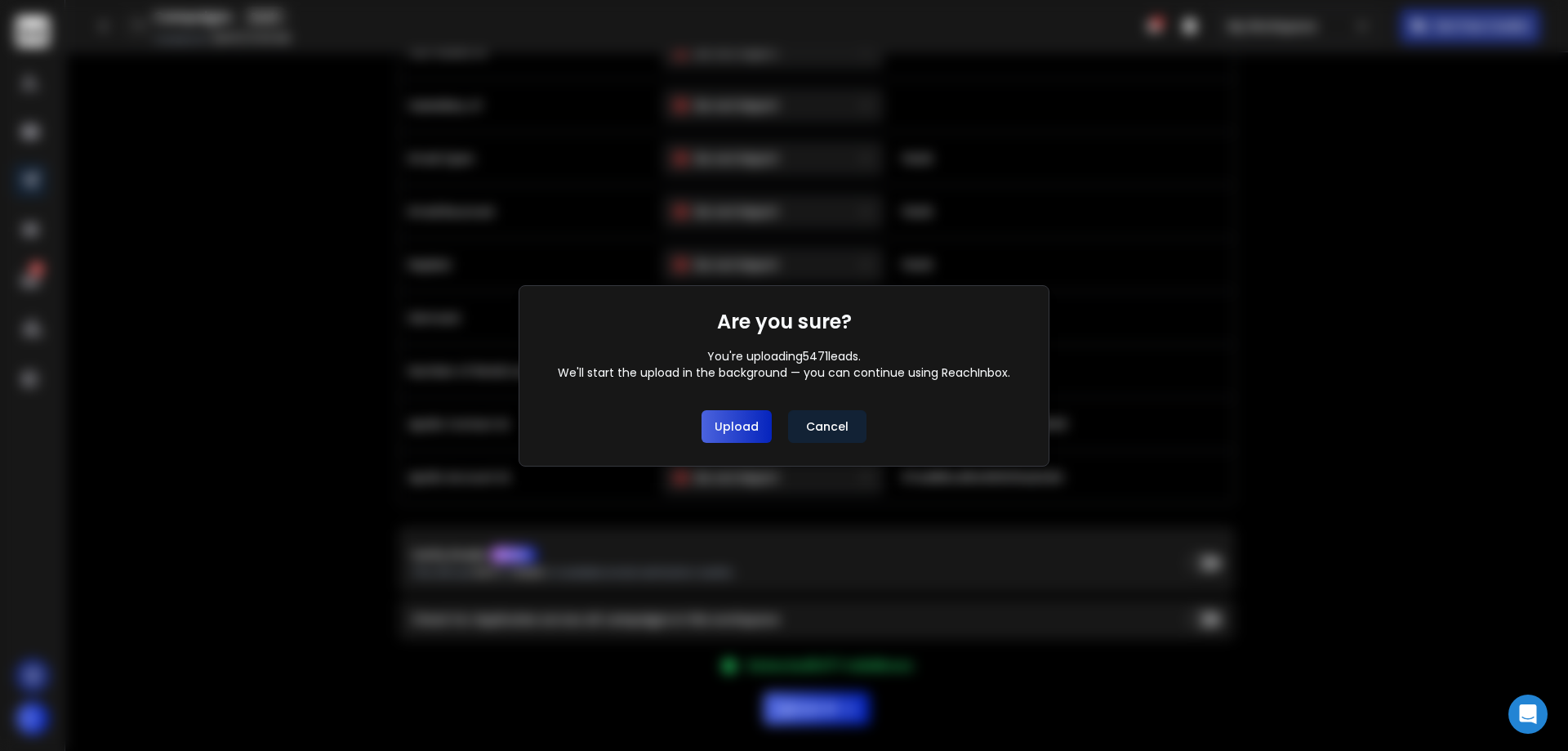
click at [750, 424] on button "Upload" at bounding box center [737, 426] width 70 height 32
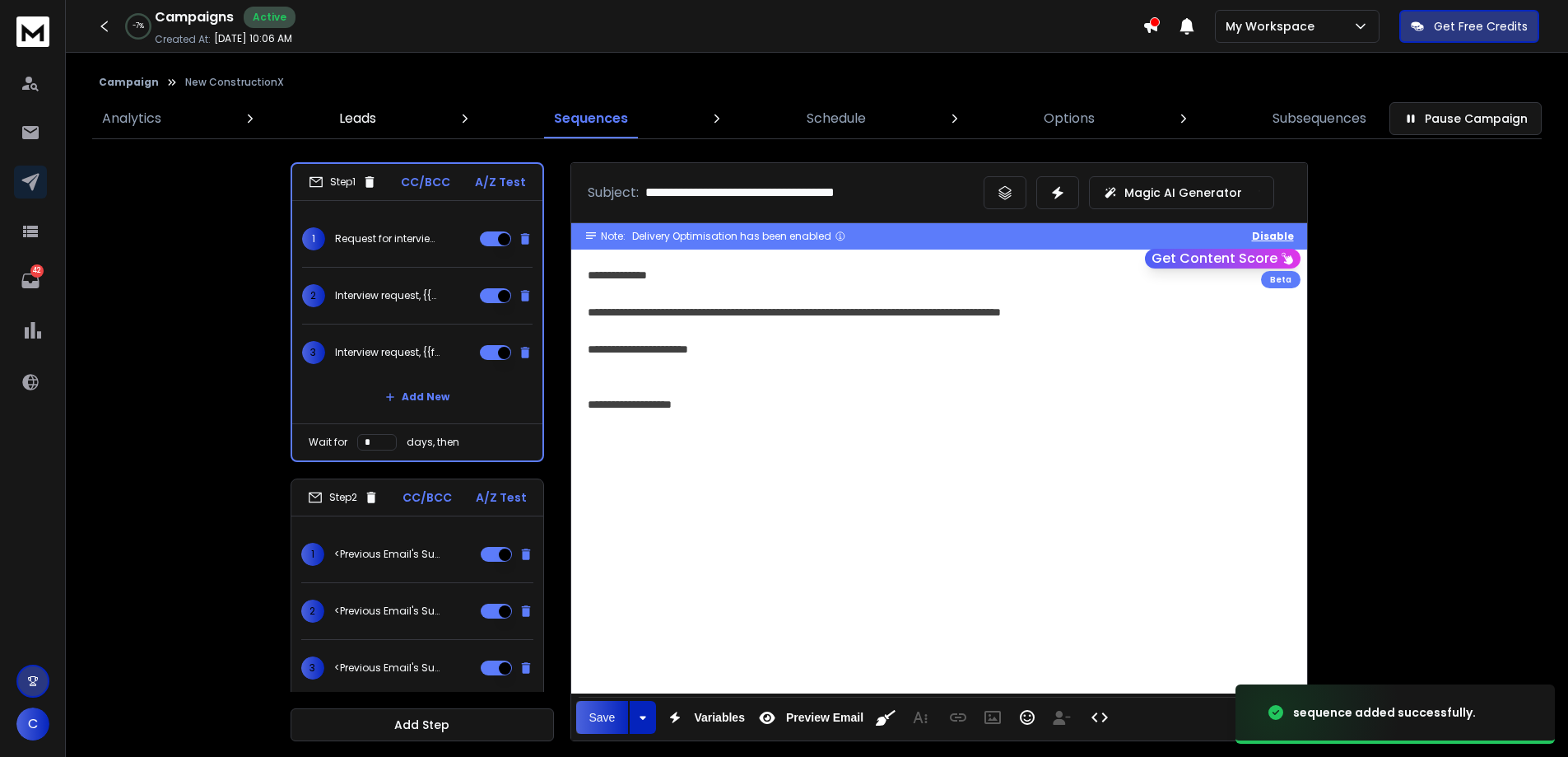
click at [381, 112] on link "Leads" at bounding box center [357, 118] width 57 height 40
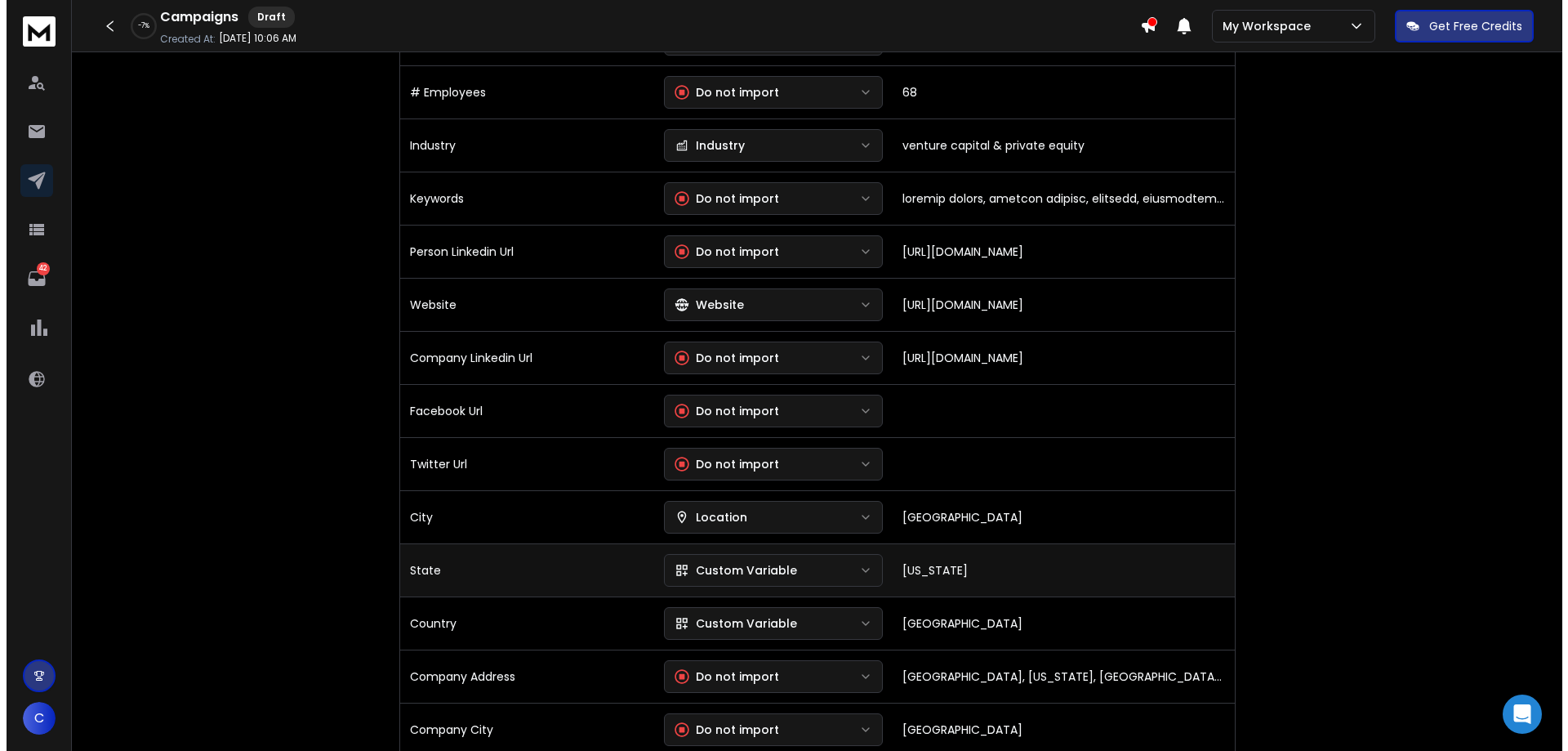
scroll to position [1225, 0]
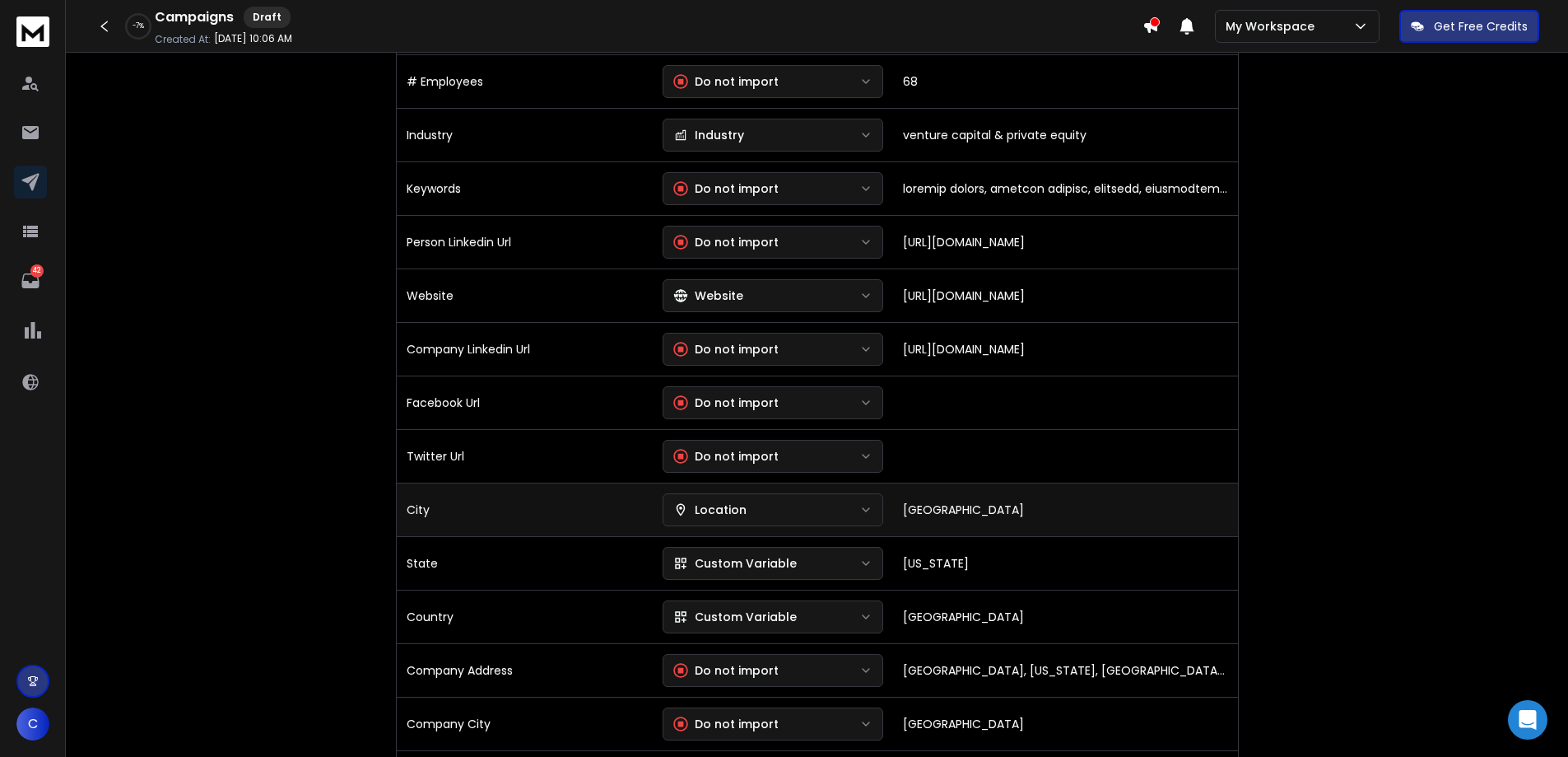
click at [703, 518] on button "Location" at bounding box center [773, 509] width 222 height 33
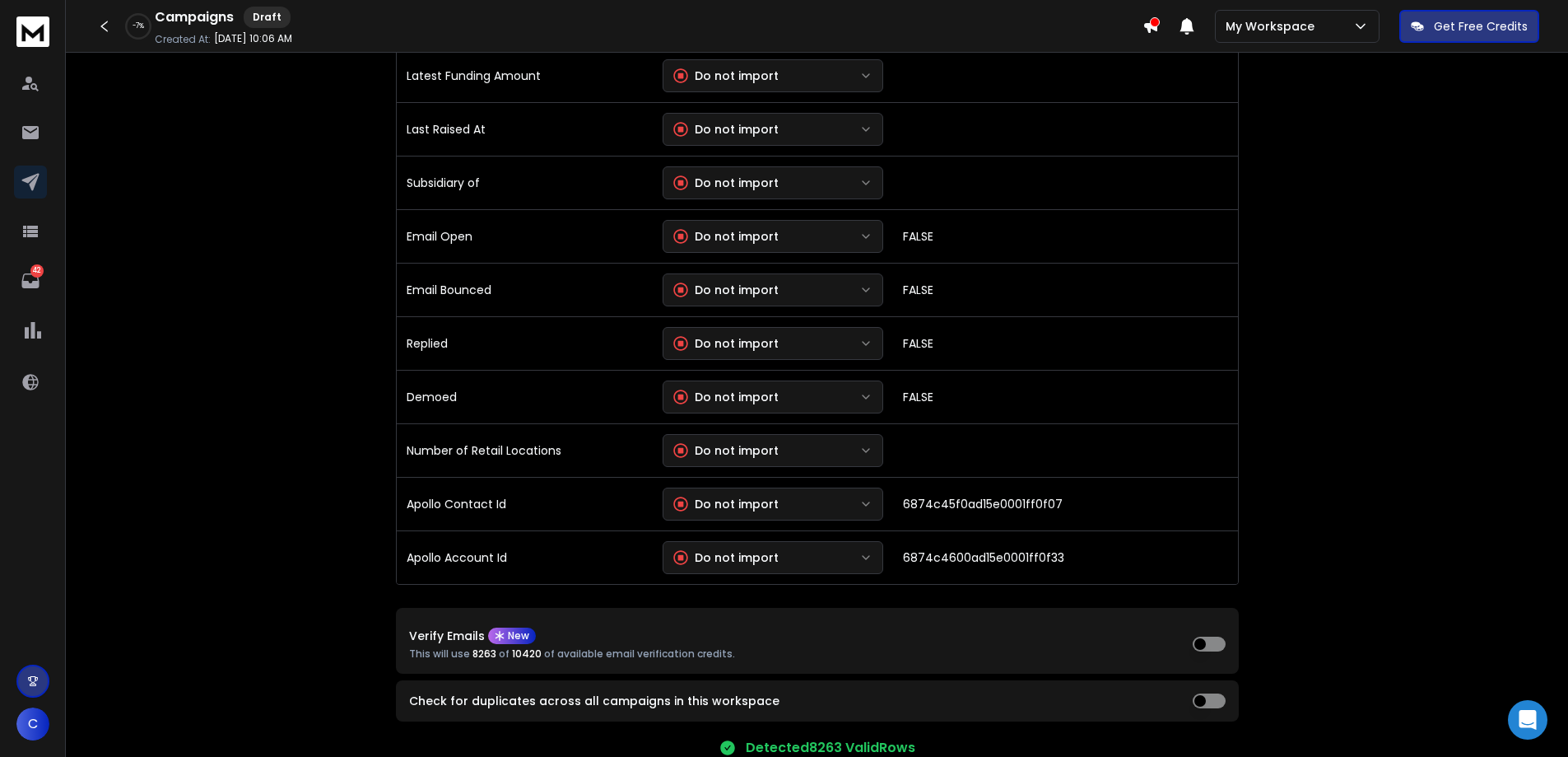
scroll to position [2388, 0]
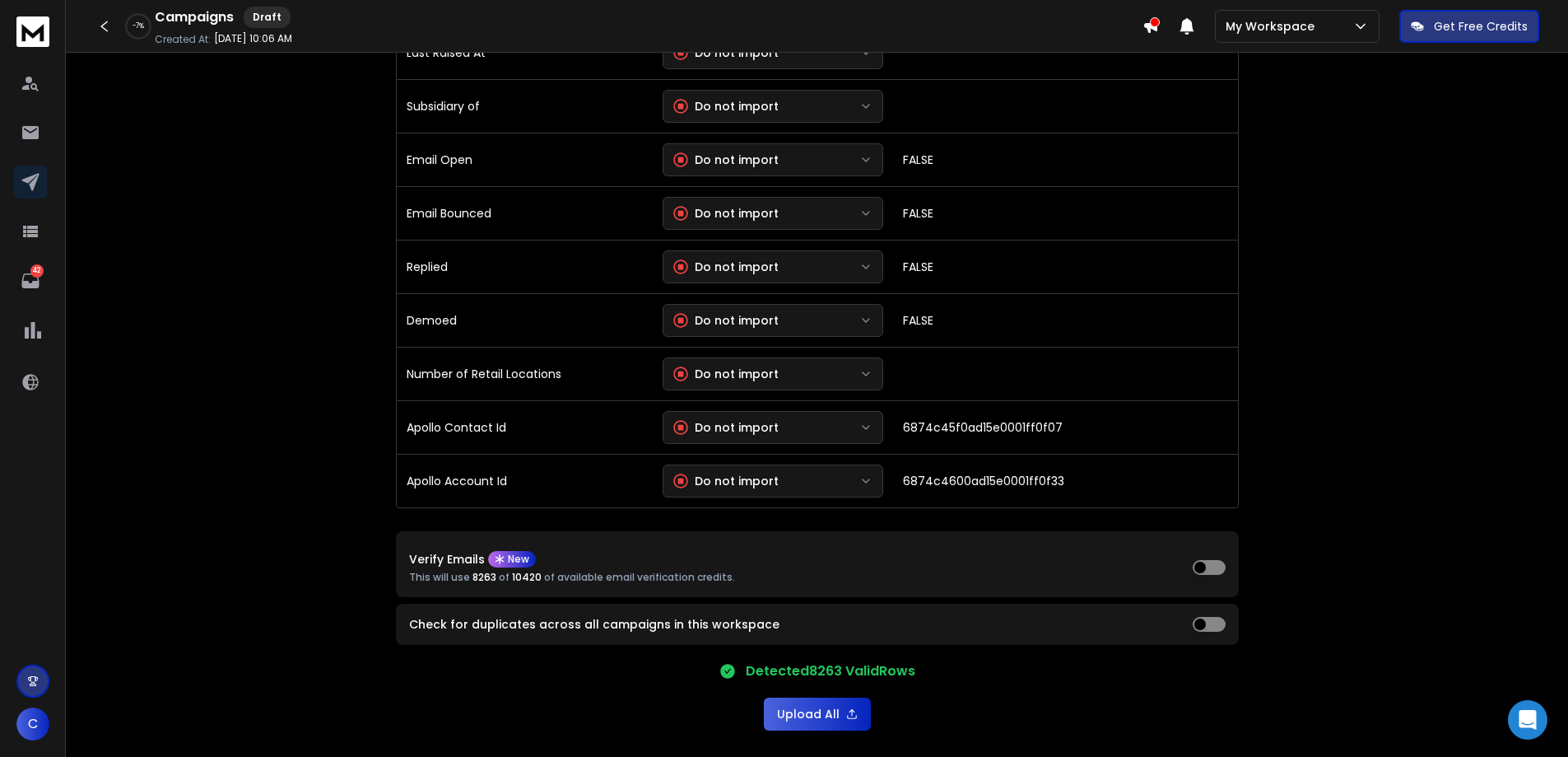
click at [770, 712] on button "Upload All" at bounding box center [817, 713] width 107 height 33
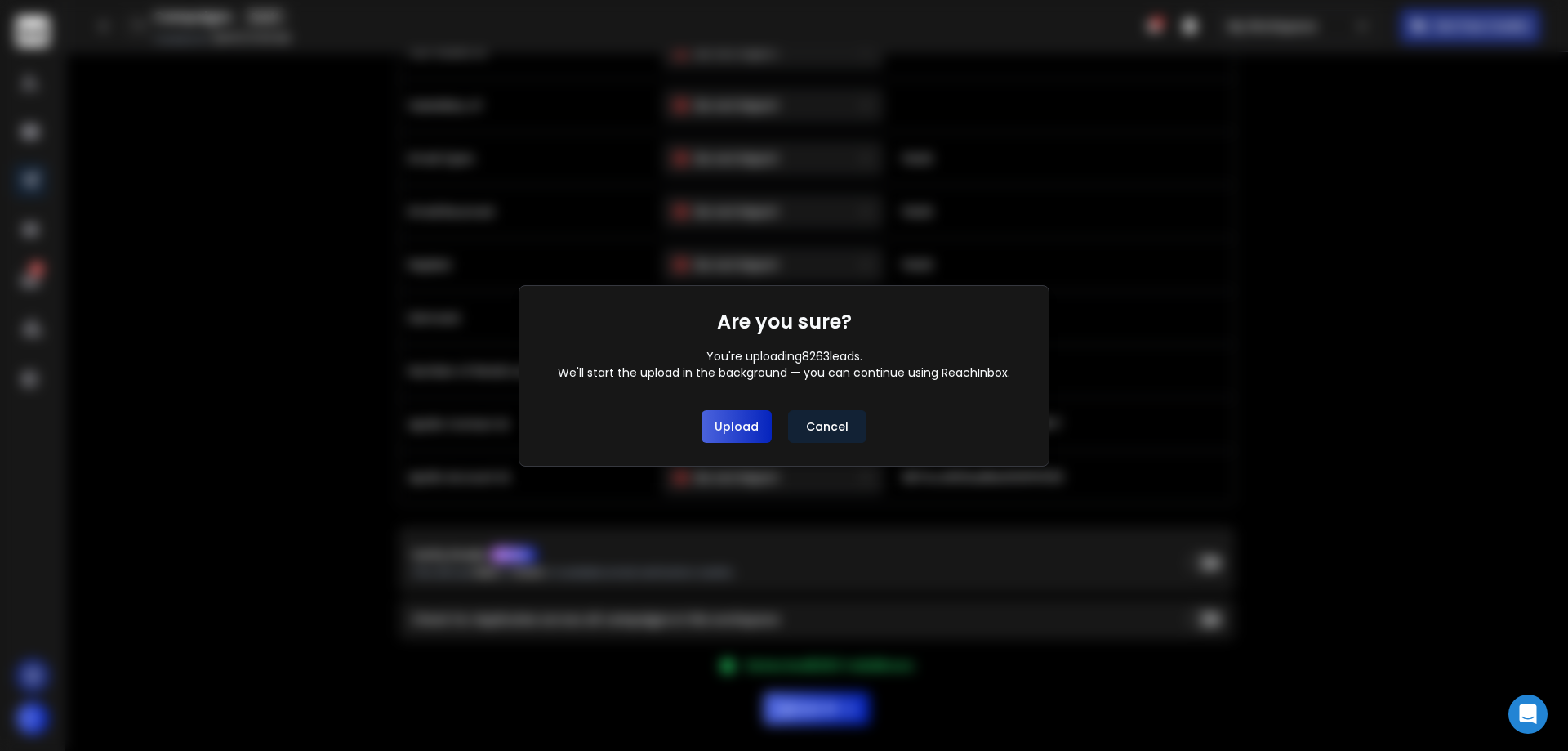
click at [708, 390] on div "Are you sure? You're uploading 8263 lead s . We'll start the upload in the back…" at bounding box center [784, 376] width 484 height 134
click at [726, 422] on button "Upload" at bounding box center [737, 426] width 70 height 32
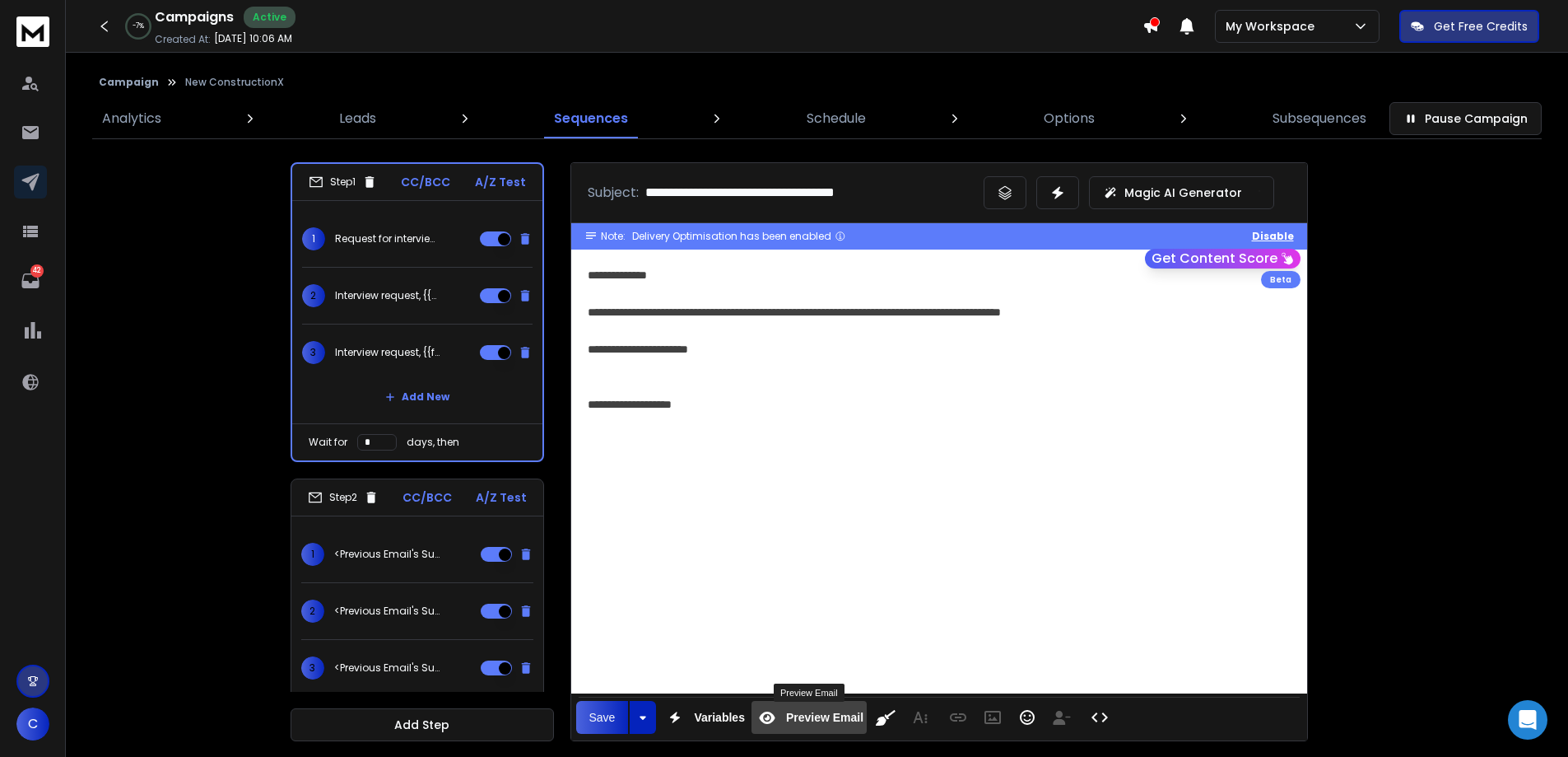
click at [811, 725] on div "Preview Email" at bounding box center [809, 717] width 115 height 27
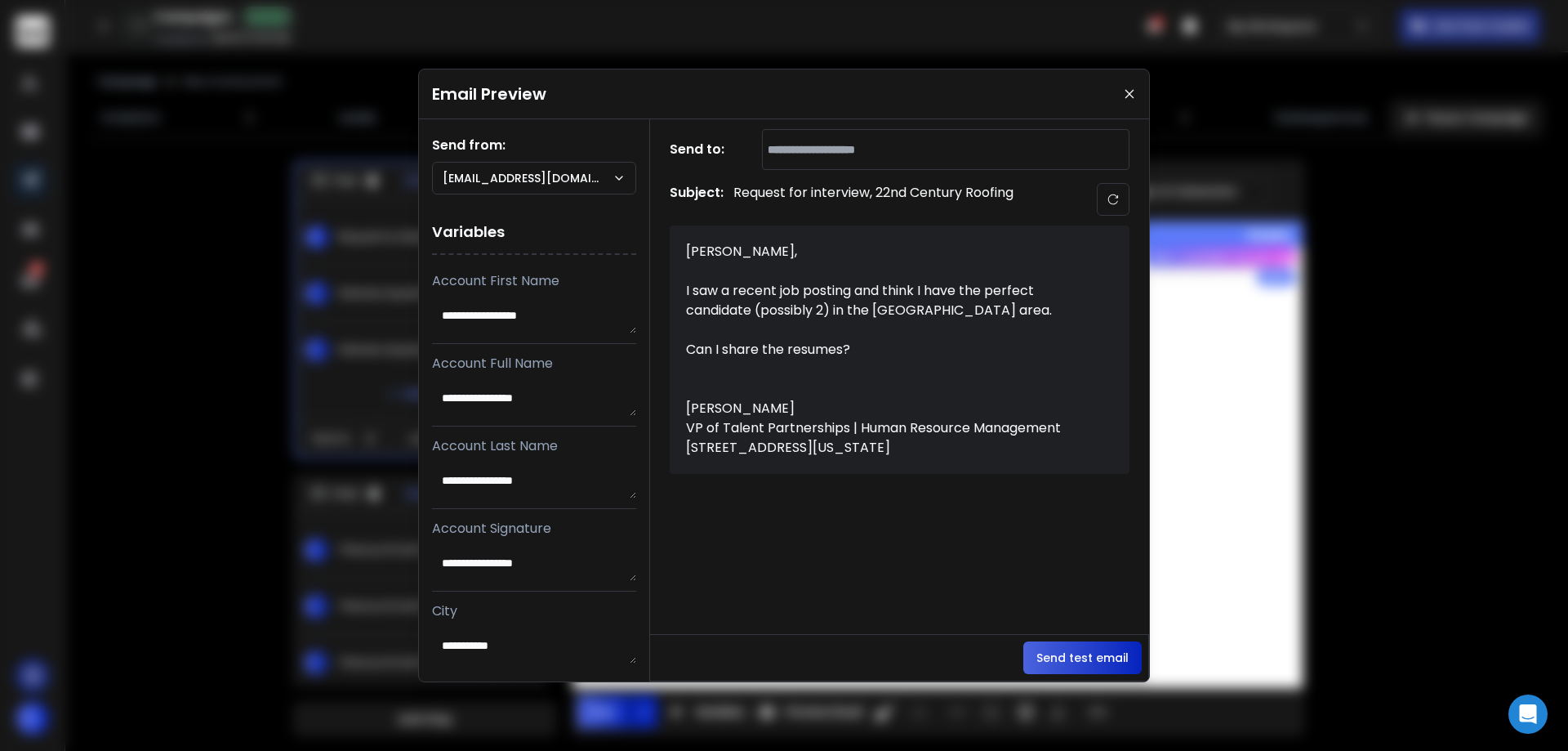
click at [1131, 88] on icon at bounding box center [1129, 93] width 13 height 13
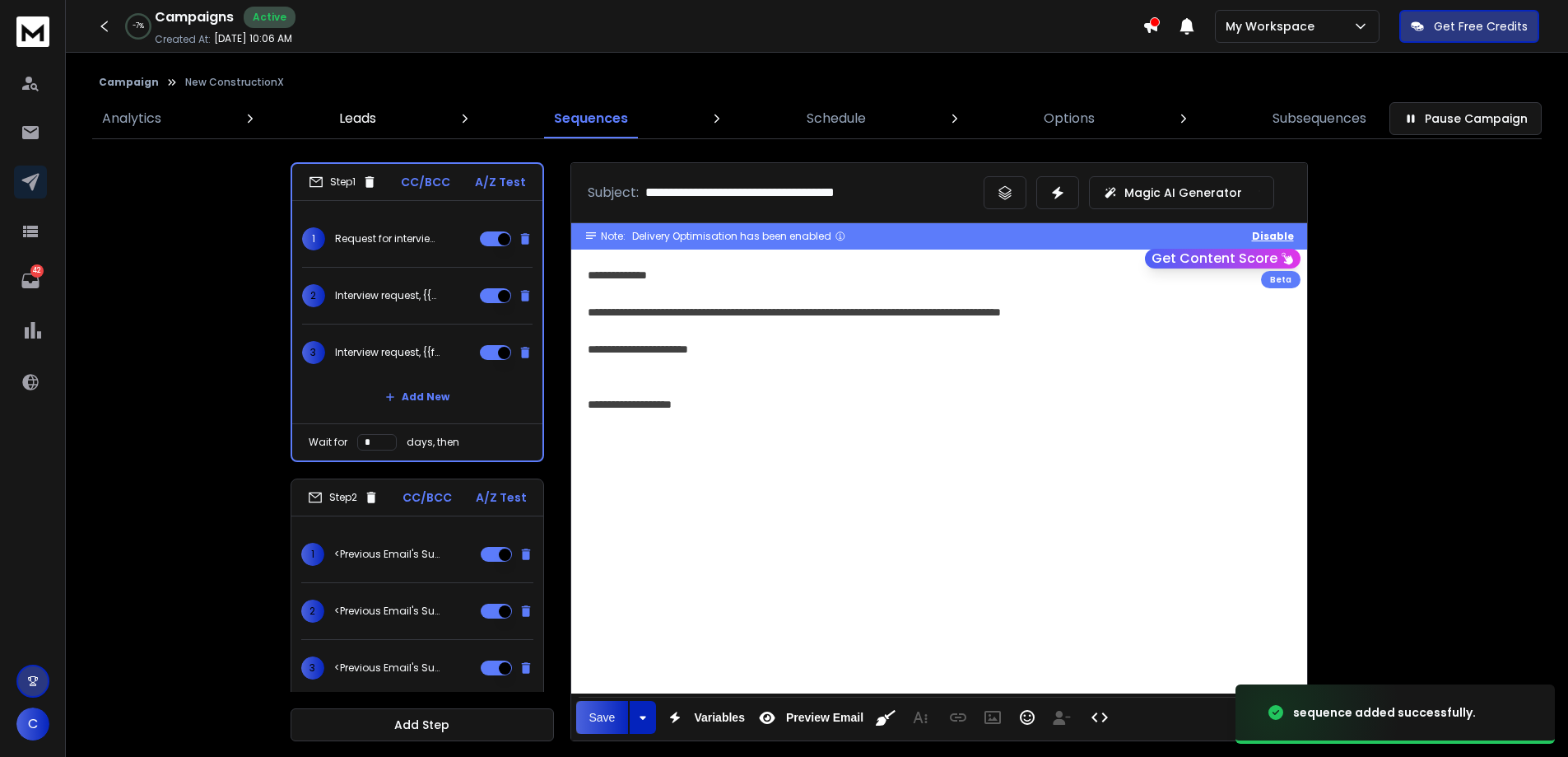
click at [361, 117] on p "Leads" at bounding box center [357, 118] width 37 height 19
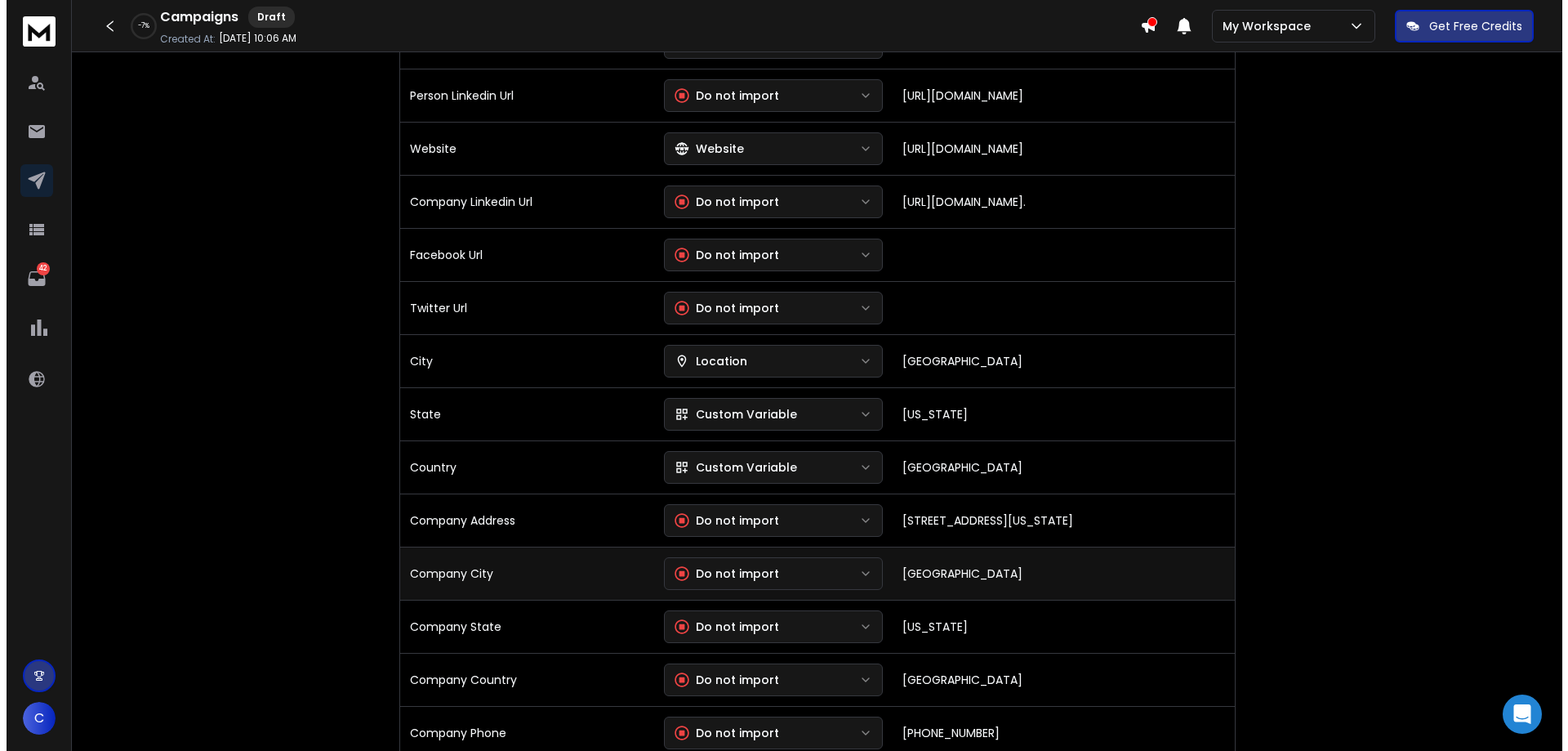
scroll to position [1388, 0]
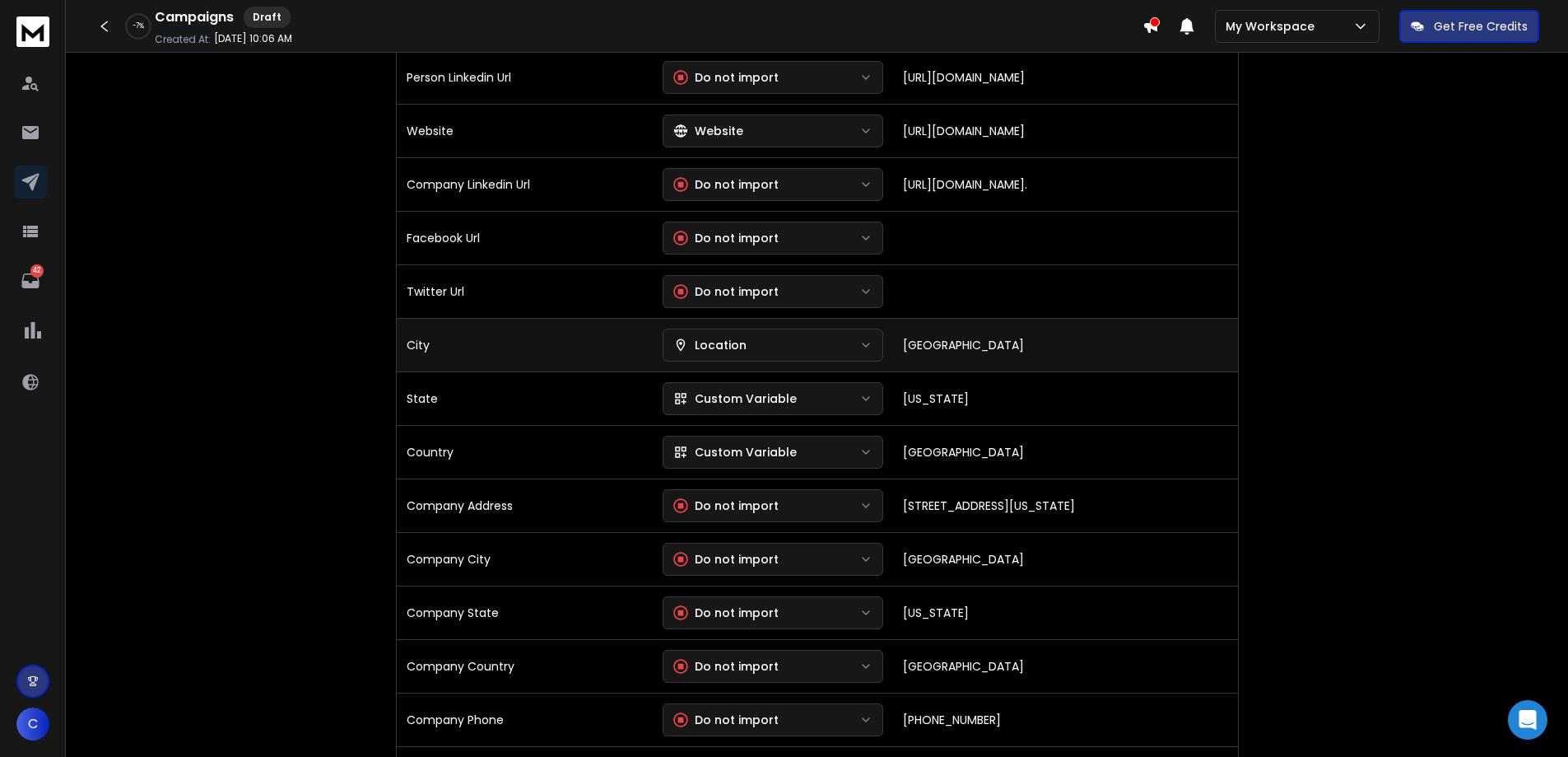
click at [714, 350] on div "Location" at bounding box center [709, 345] width 73 height 17
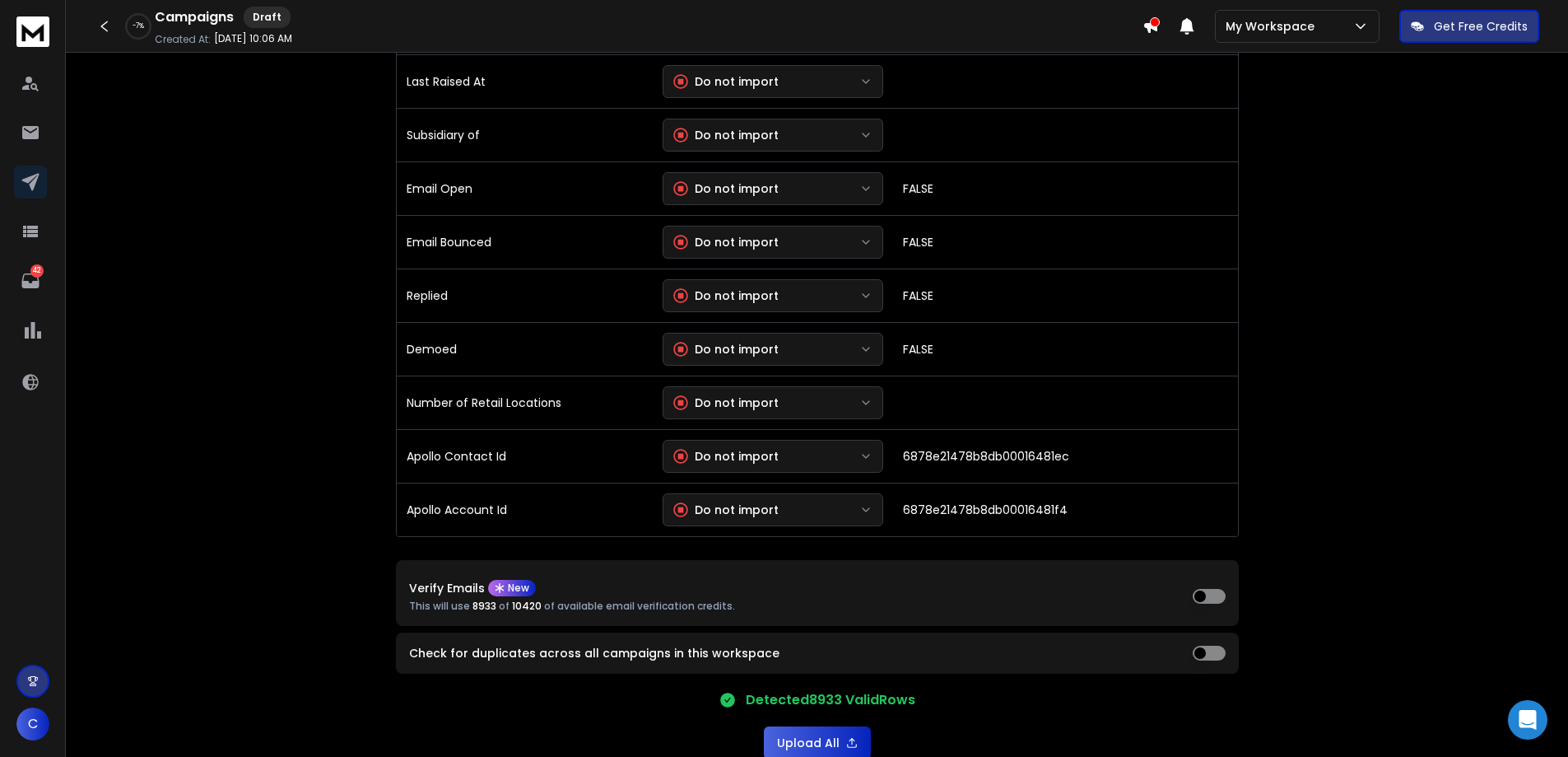
scroll to position [2388, 0]
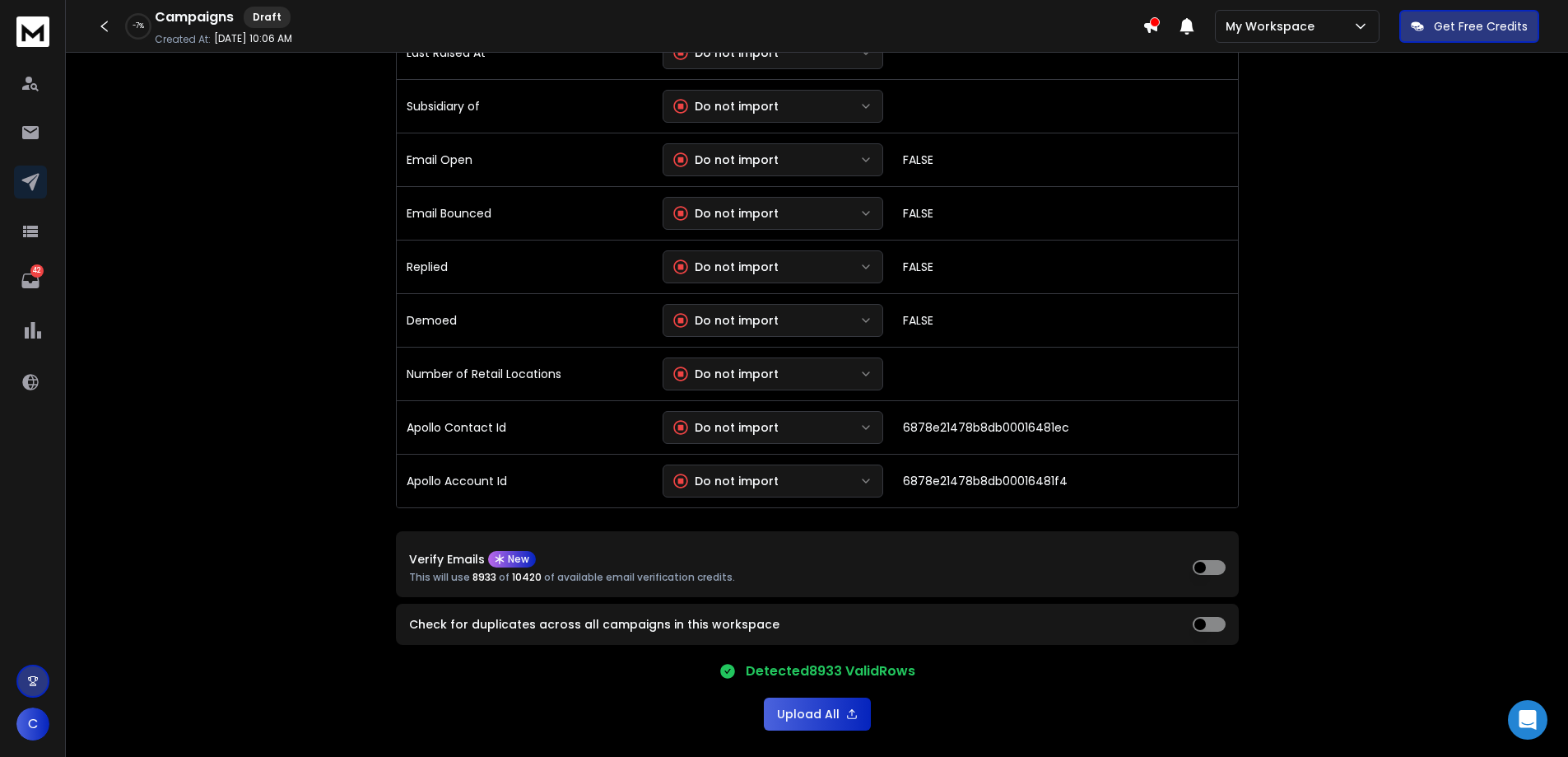
click at [824, 717] on button "Upload All" at bounding box center [817, 713] width 107 height 33
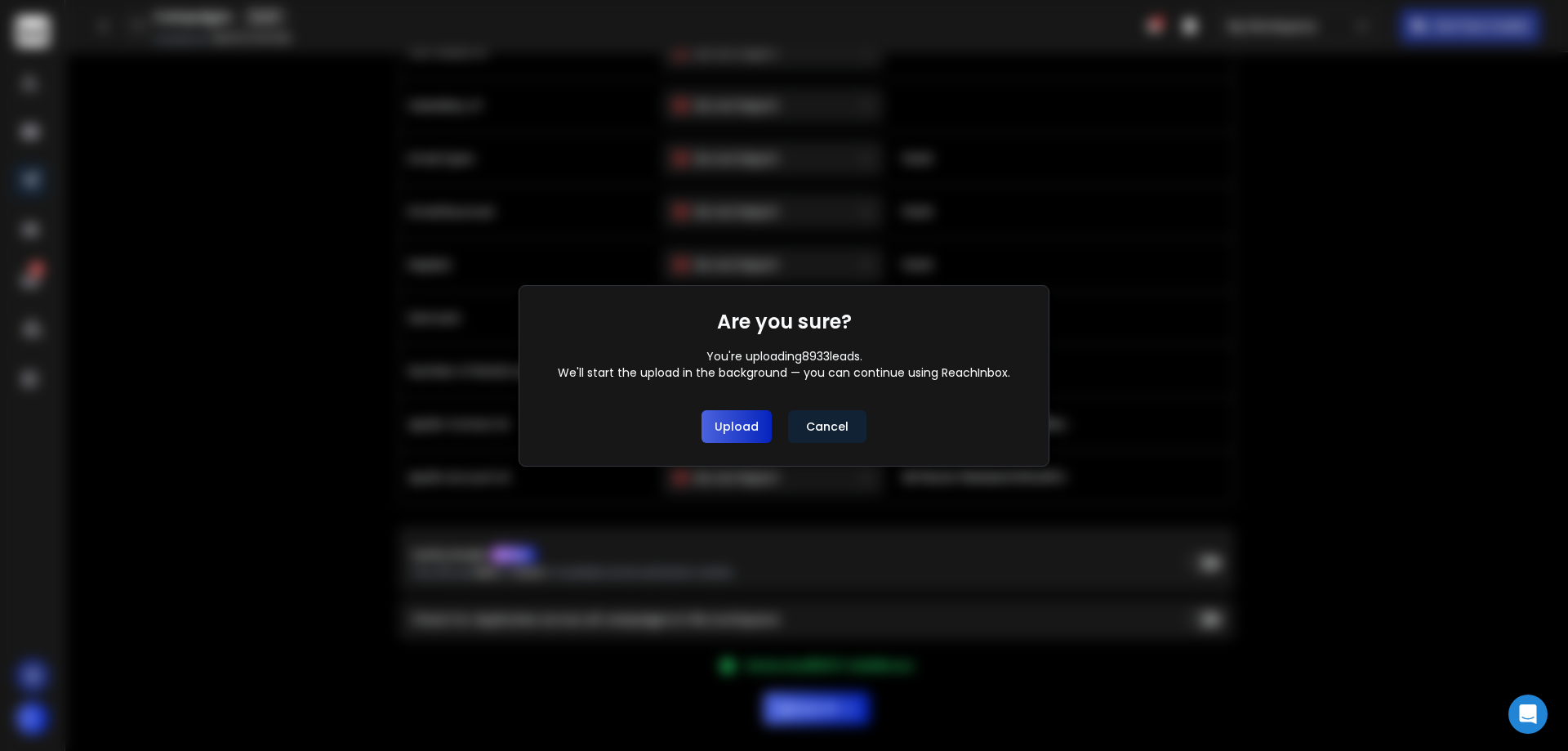
click at [740, 426] on button "Upload" at bounding box center [737, 426] width 70 height 32
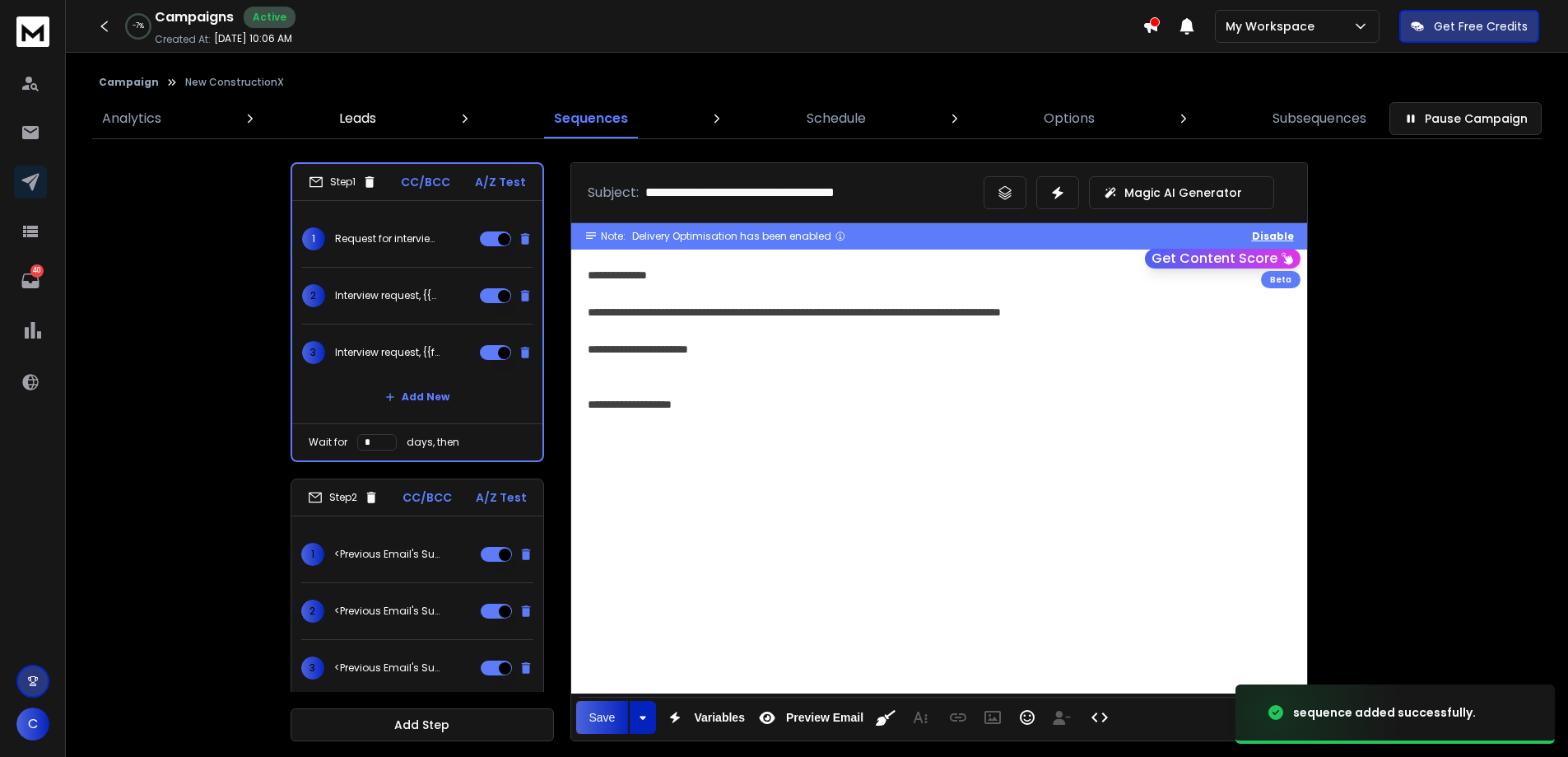
click at [350, 131] on link "Leads" at bounding box center [357, 118] width 57 height 40
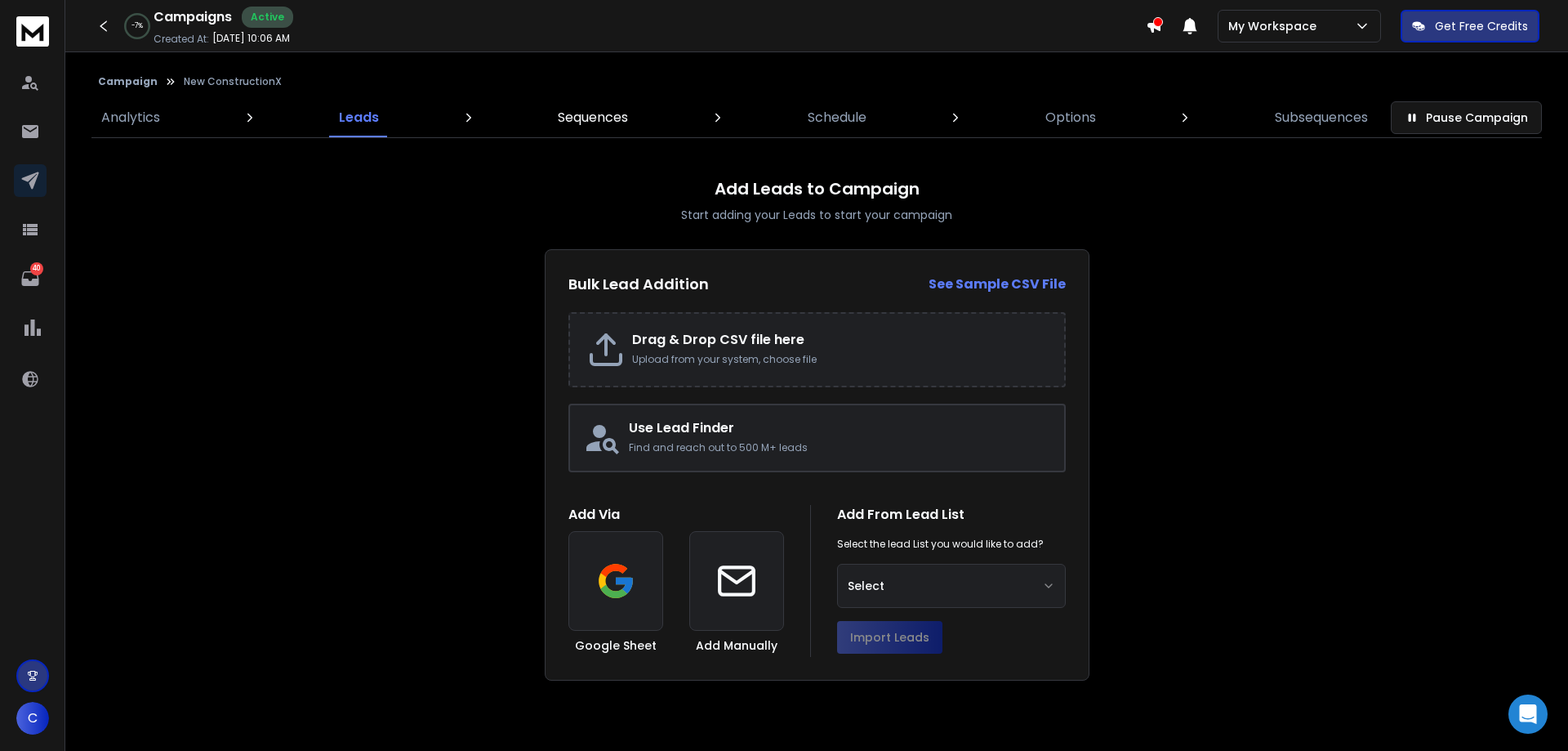
click at [594, 121] on p "Sequences" at bounding box center [593, 117] width 70 height 19
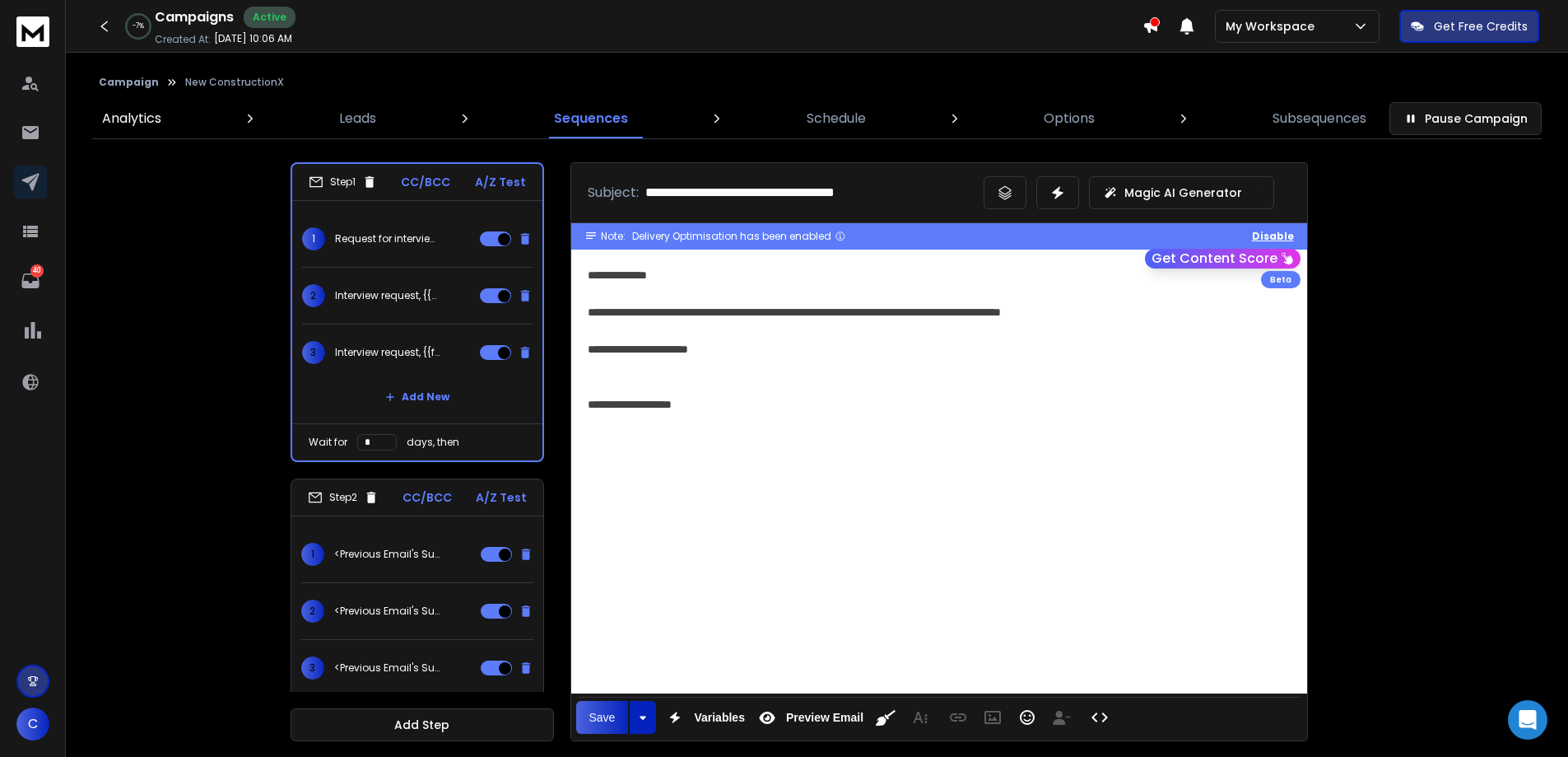
click at [147, 121] on p "Analytics" at bounding box center [131, 118] width 59 height 19
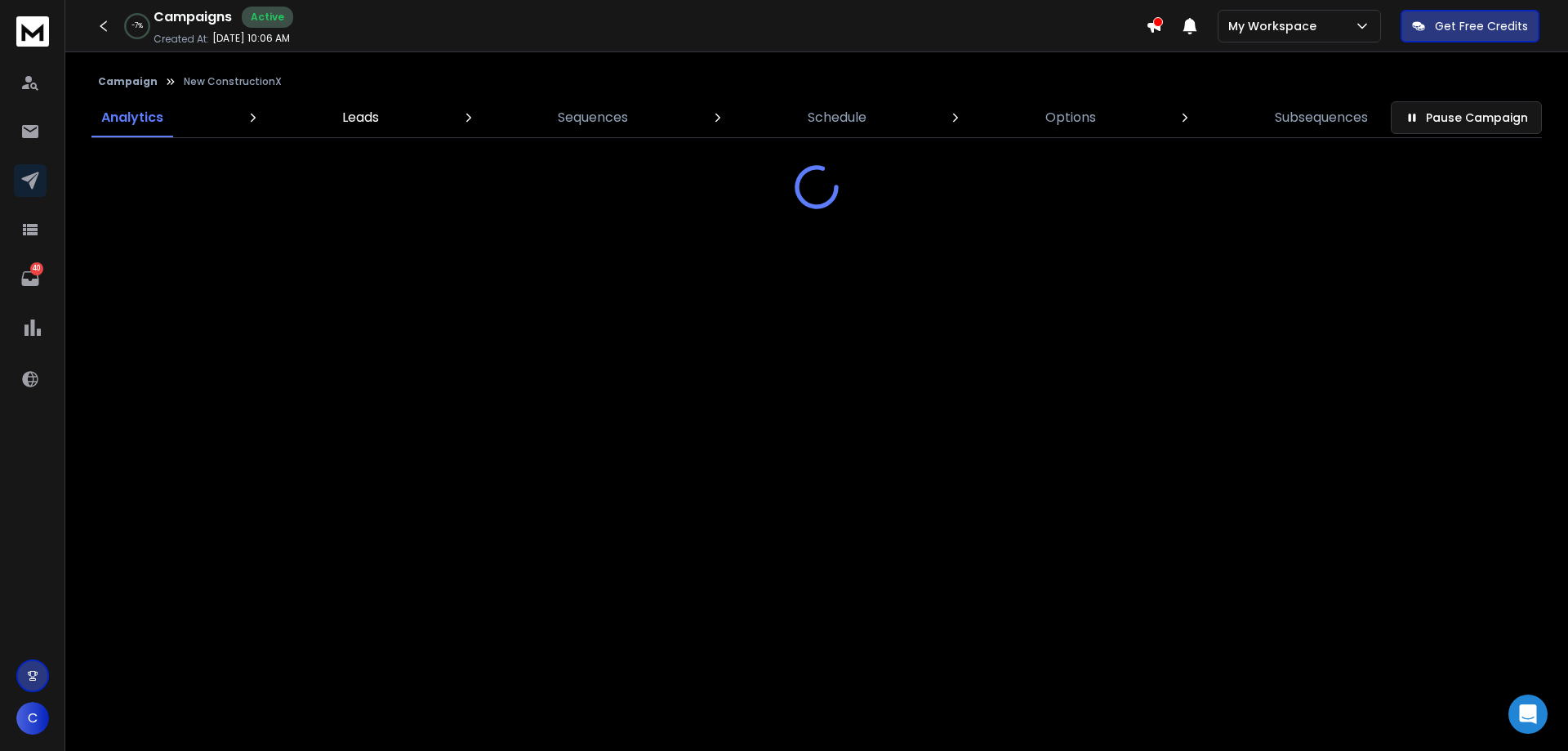
click at [363, 114] on p "Leads" at bounding box center [361, 117] width 37 height 19
click at [834, 120] on p "Schedule" at bounding box center [836, 117] width 58 height 19
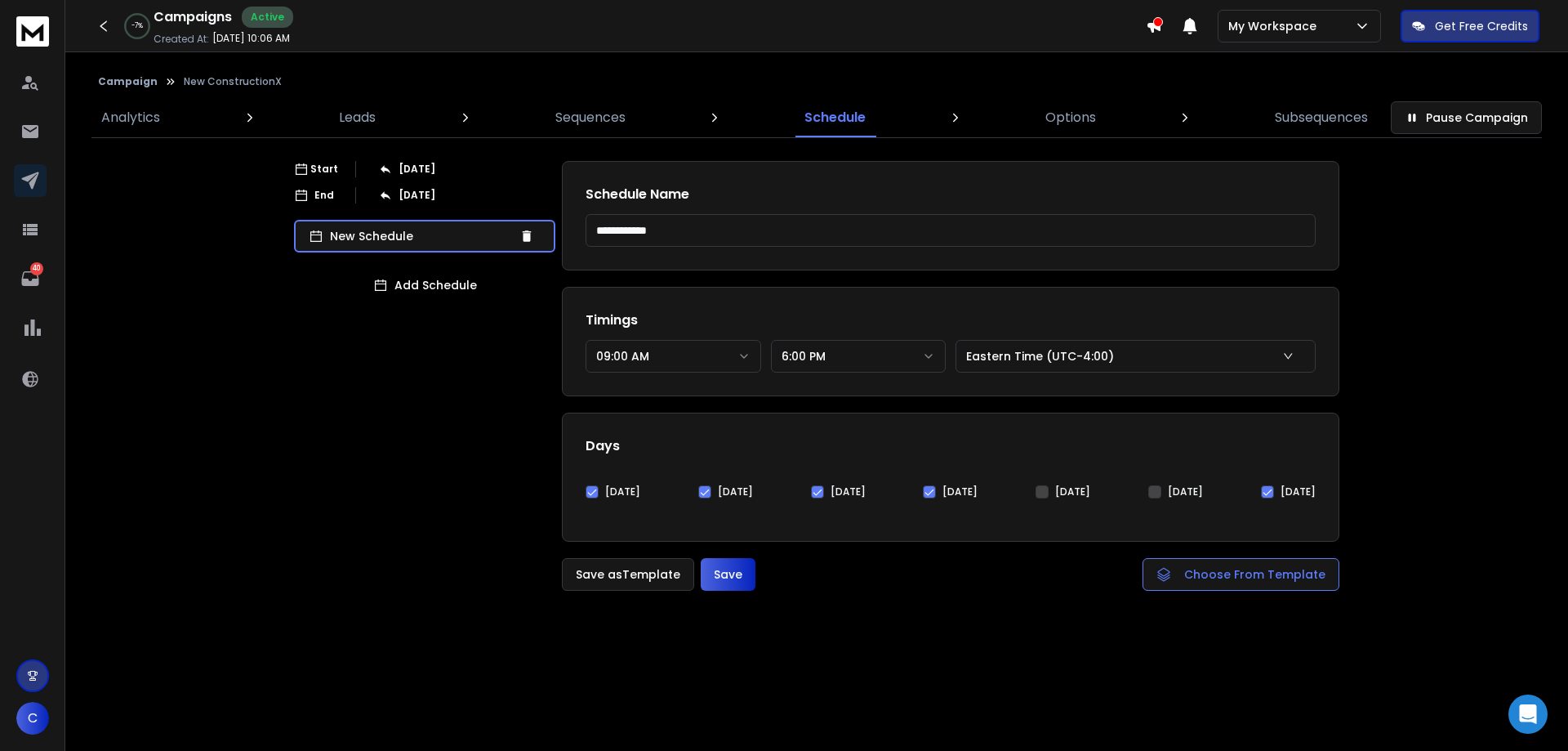
click at [1049, 493] on button "Friday" at bounding box center [1042, 492] width 13 height 13
click at [732, 580] on button "Save" at bounding box center [728, 574] width 55 height 32
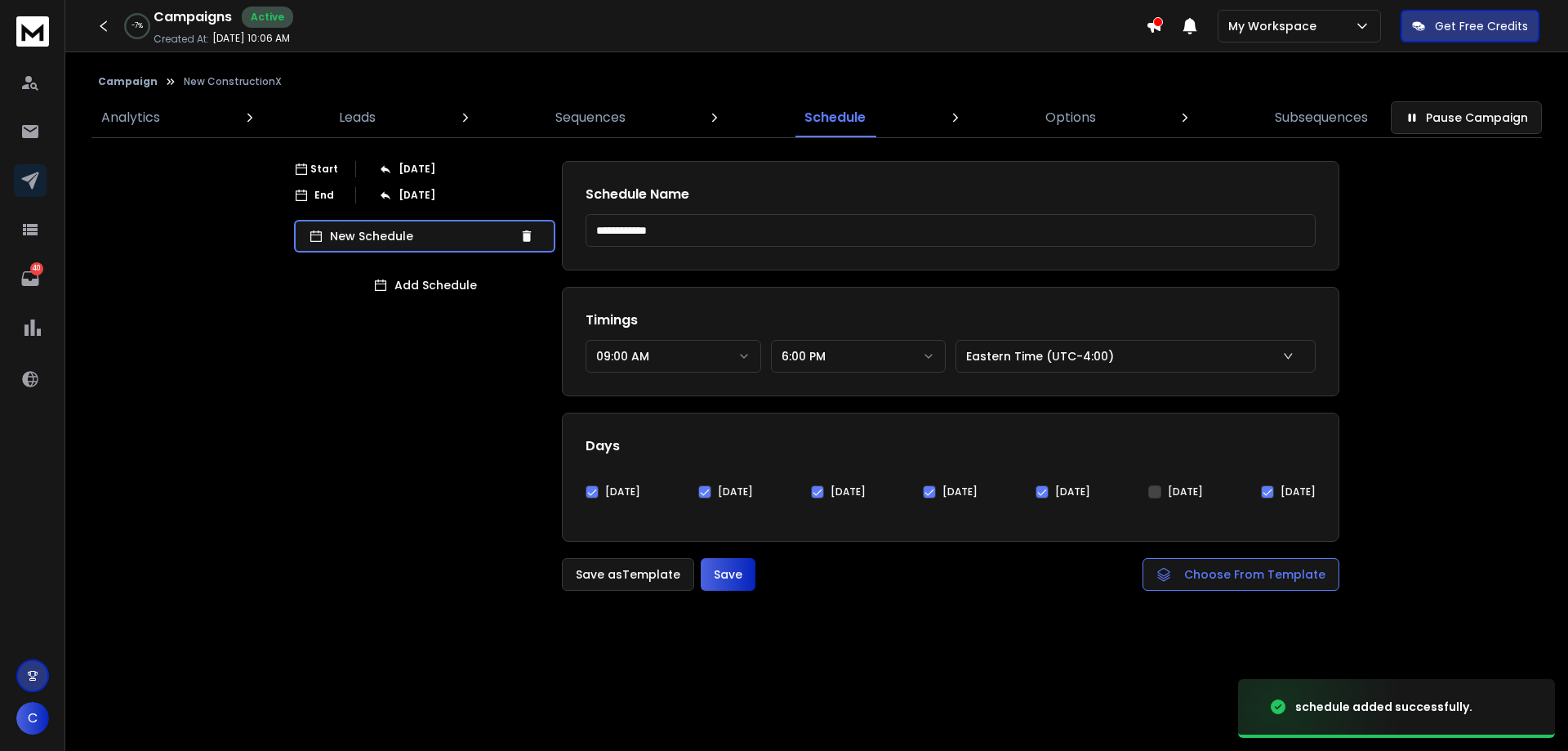
click at [728, 366] on button "09:00 AM" at bounding box center [673, 355] width 175 height 32
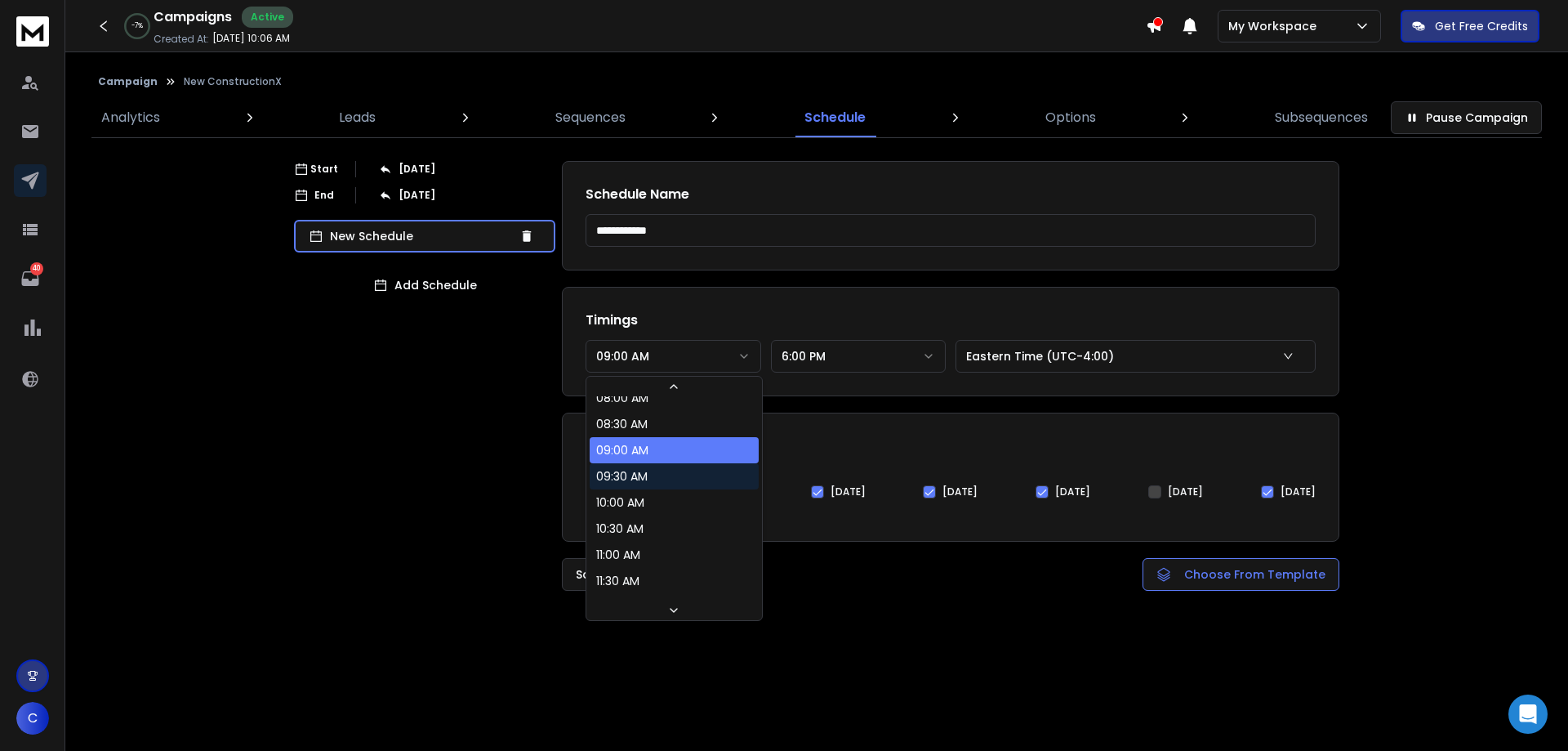
scroll to position [351, 0]
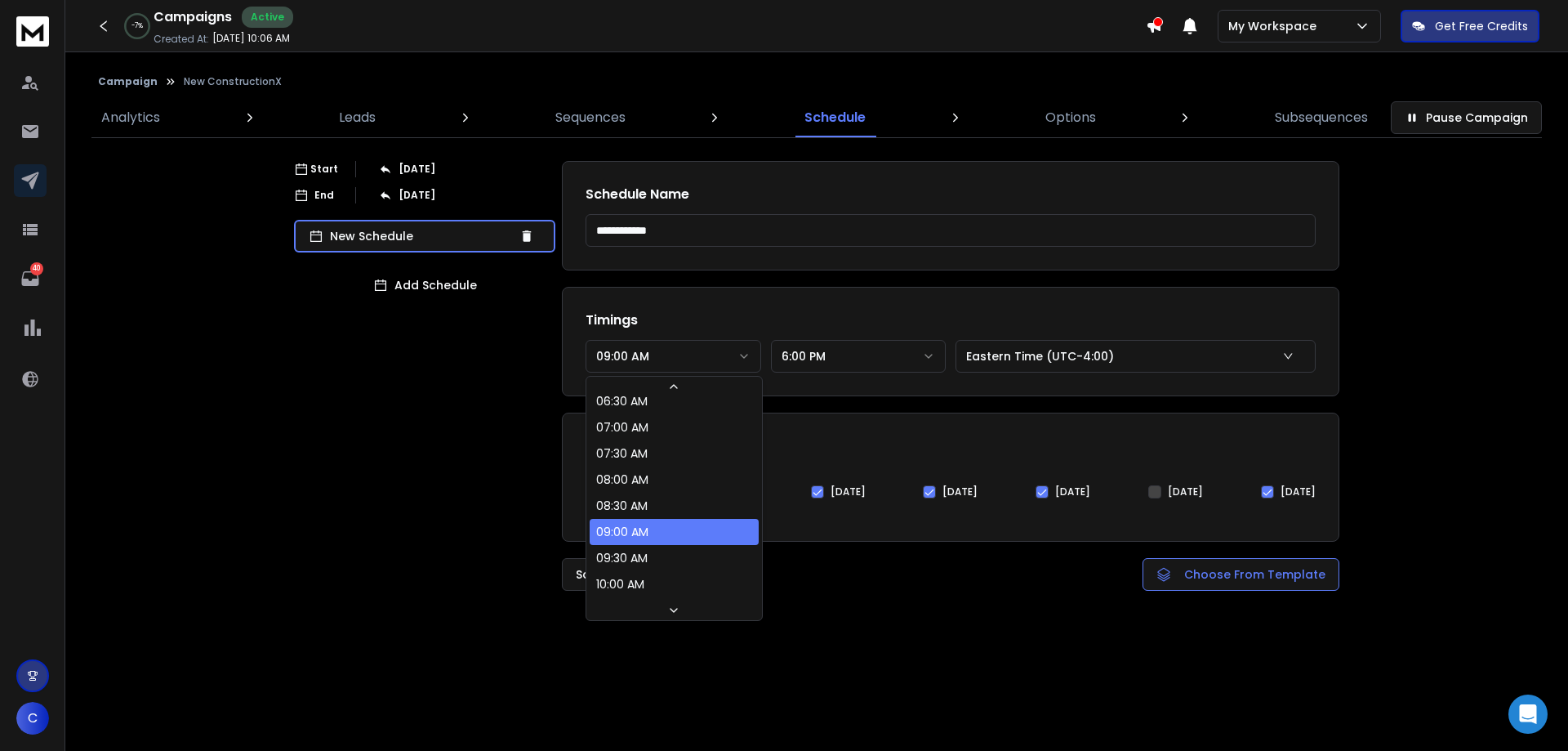
select select "********"
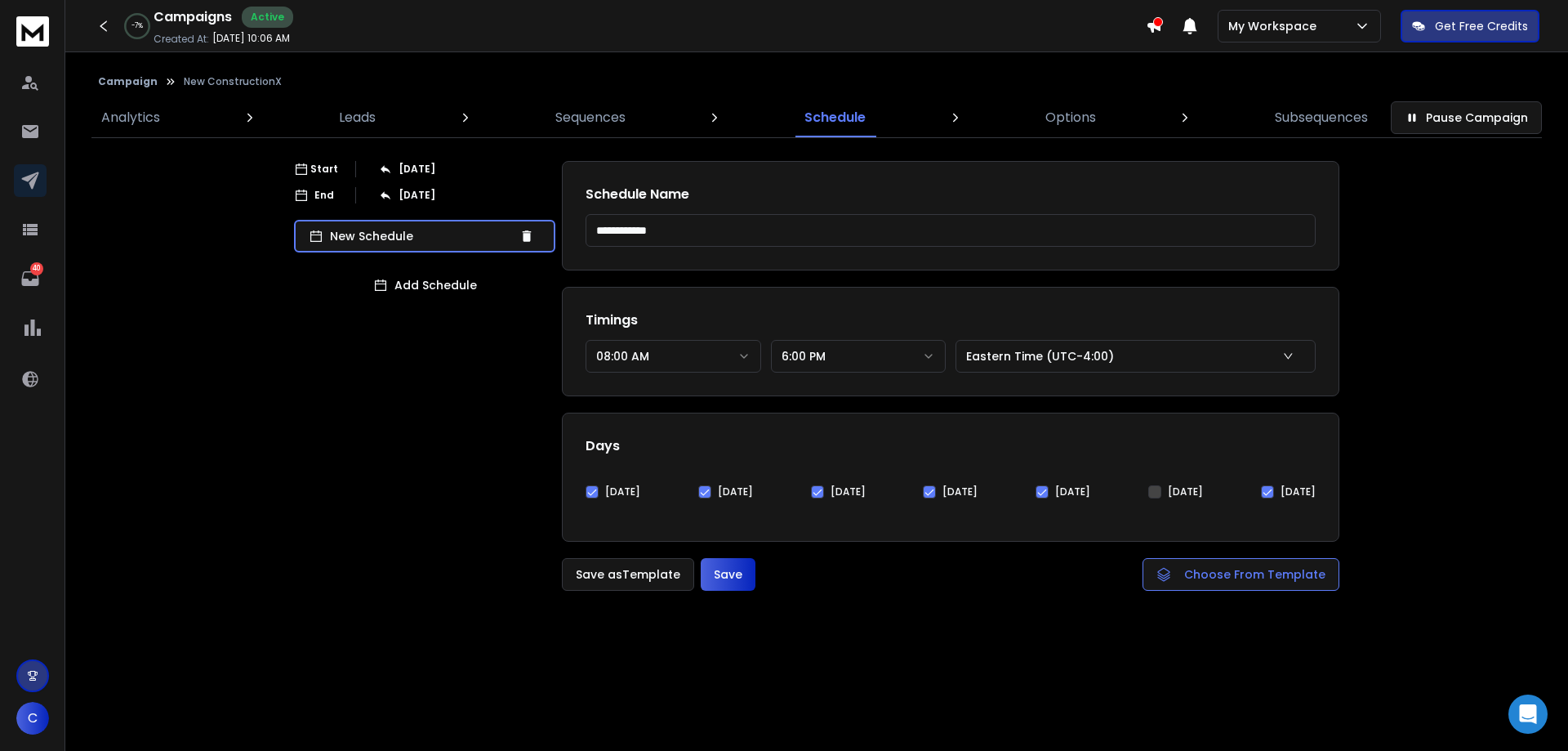
click at [729, 576] on button "Save" at bounding box center [728, 574] width 55 height 32
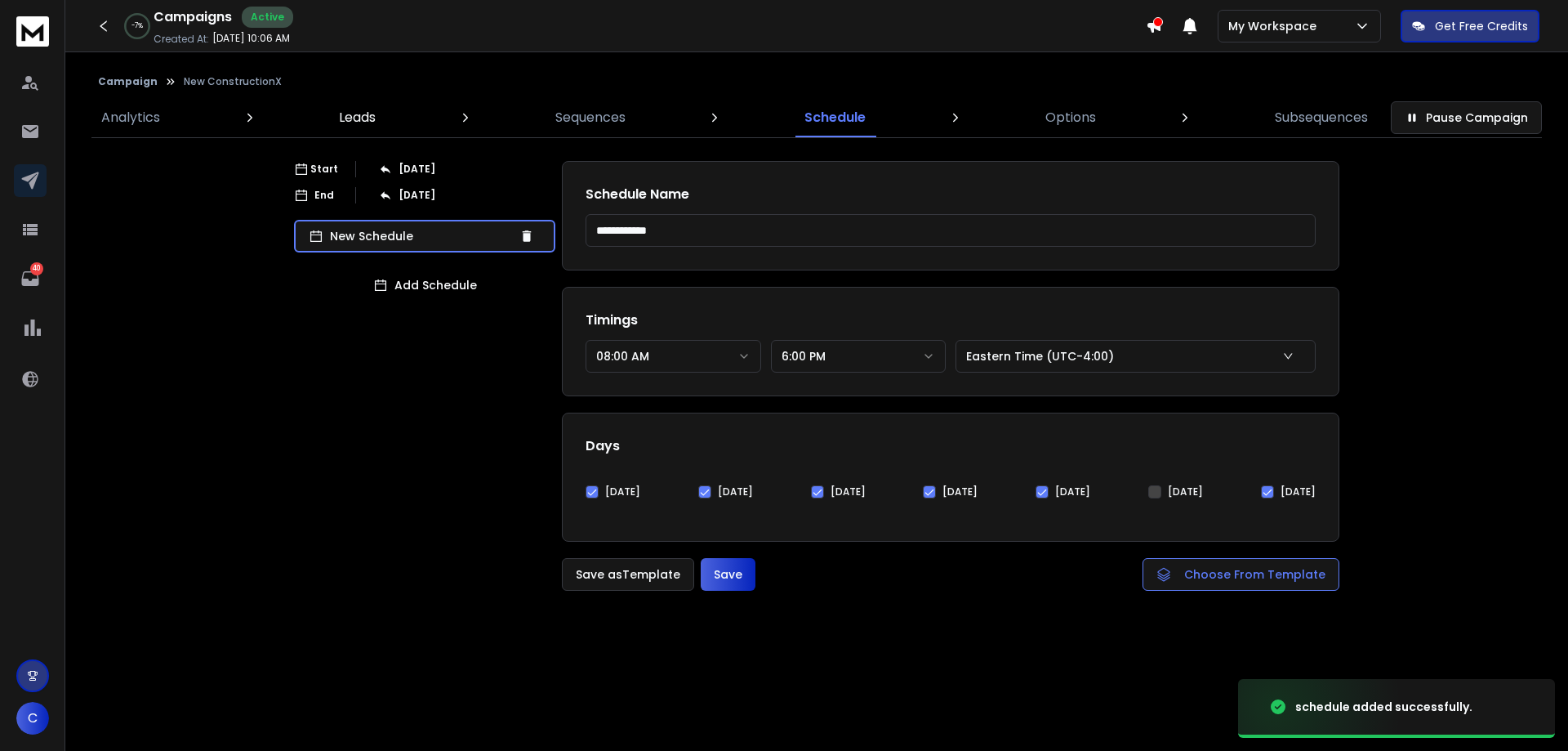
click at [360, 107] on p "Leads" at bounding box center [357, 117] width 37 height 19
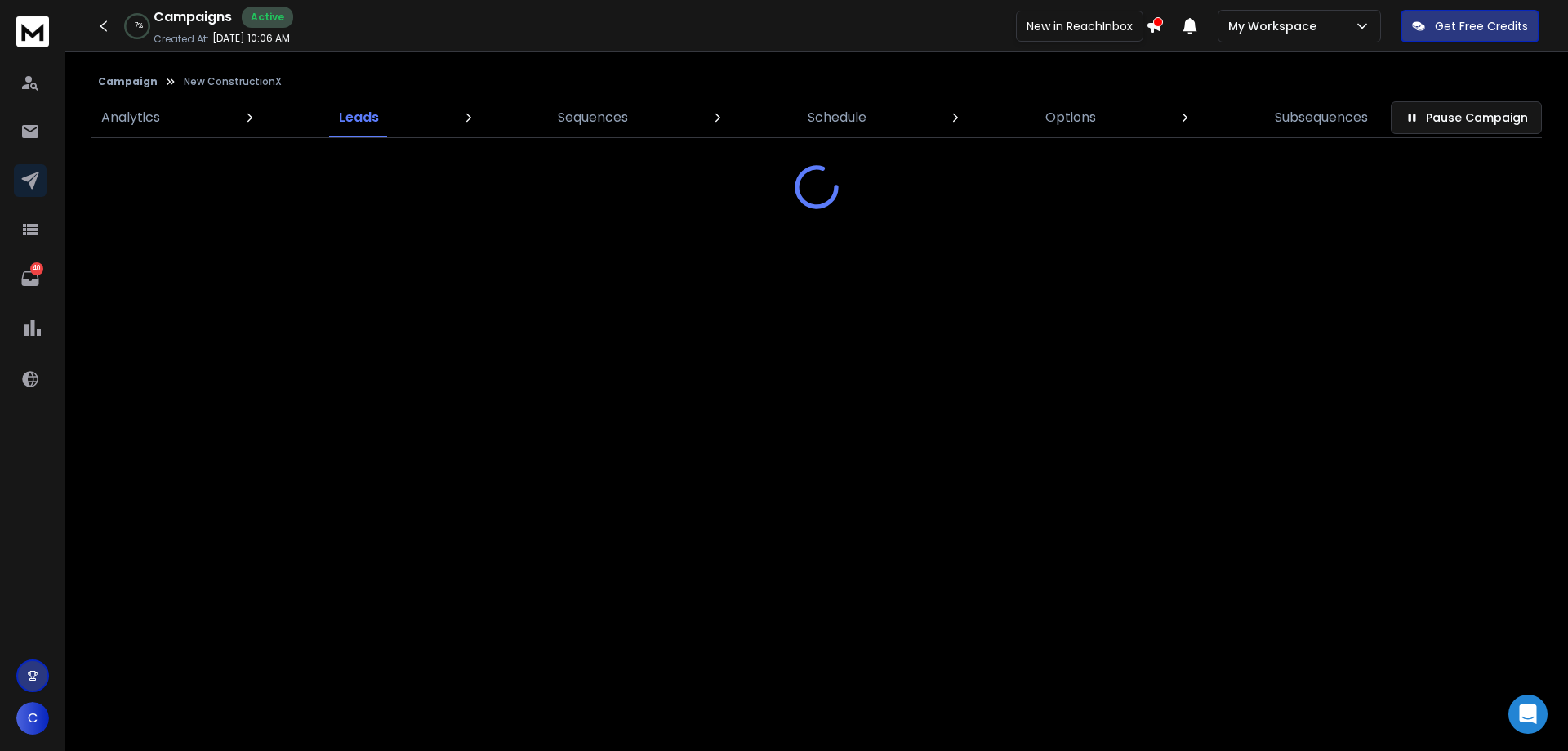
click at [1163, 24] on div at bounding box center [1158, 22] width 10 height 10
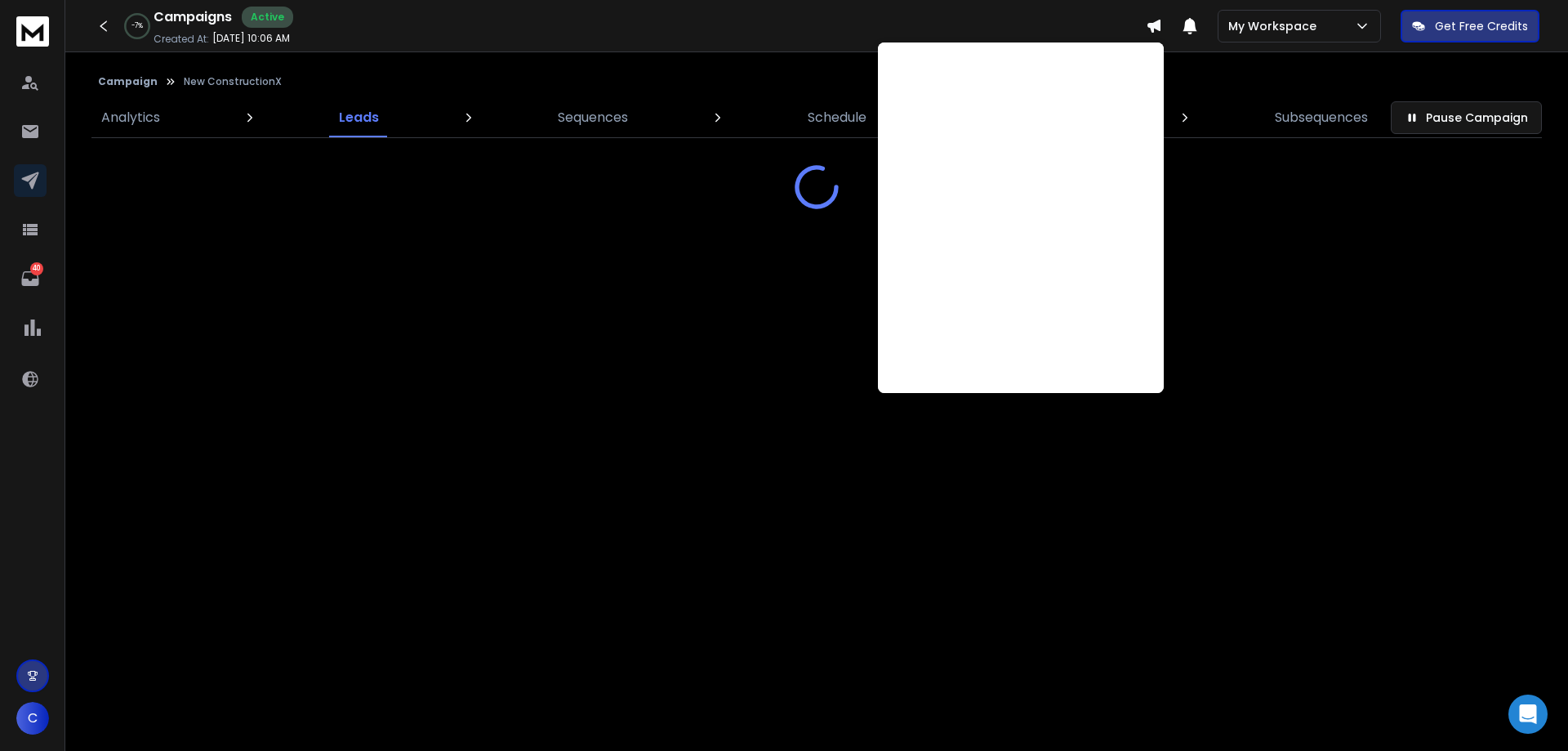
click at [804, 479] on div "Get only verified leads with our AI-powered Lead Finder, starting at $22/mo Try…" at bounding box center [784, 376] width 1568 height 751
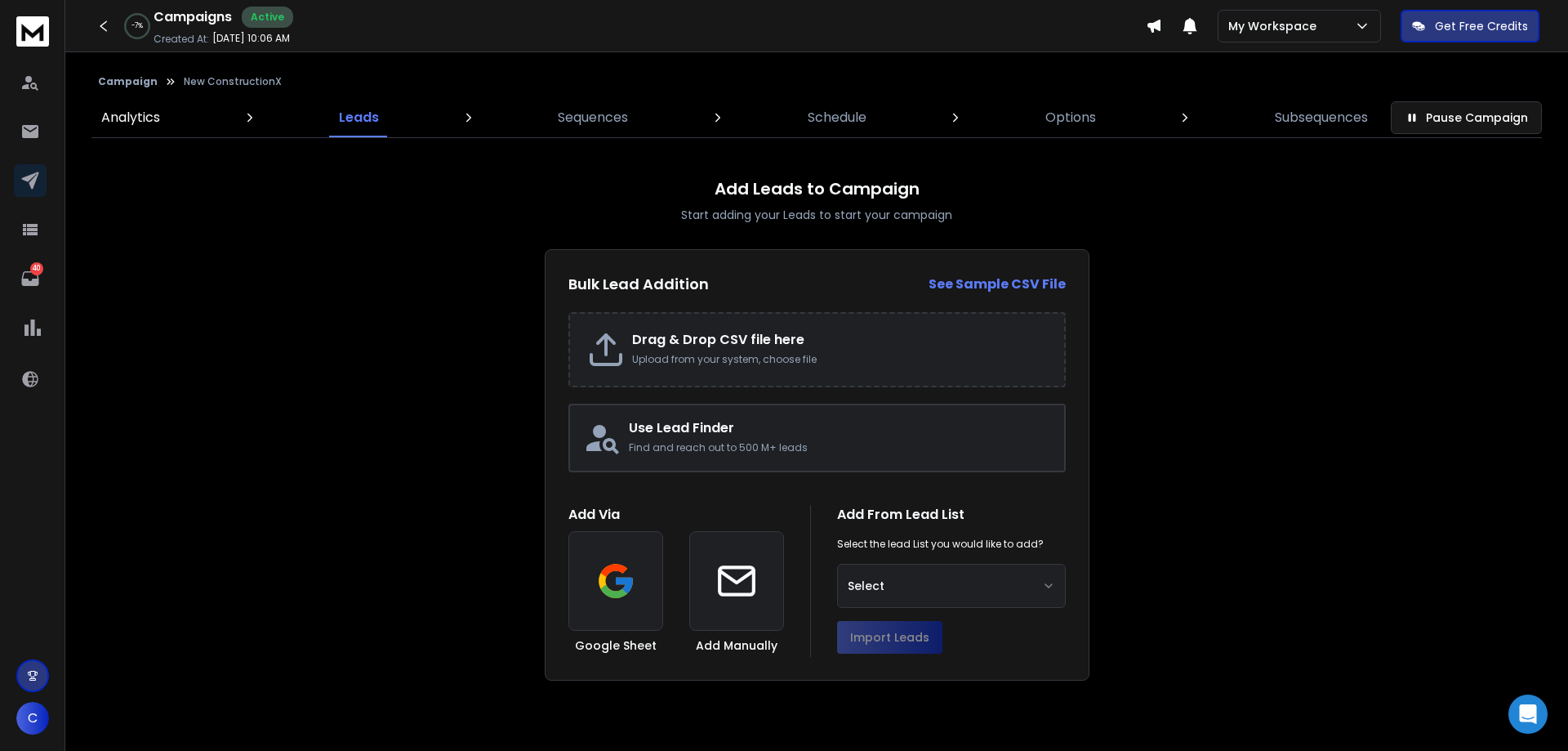
click at [113, 129] on link "Analytics" at bounding box center [131, 117] width 79 height 39
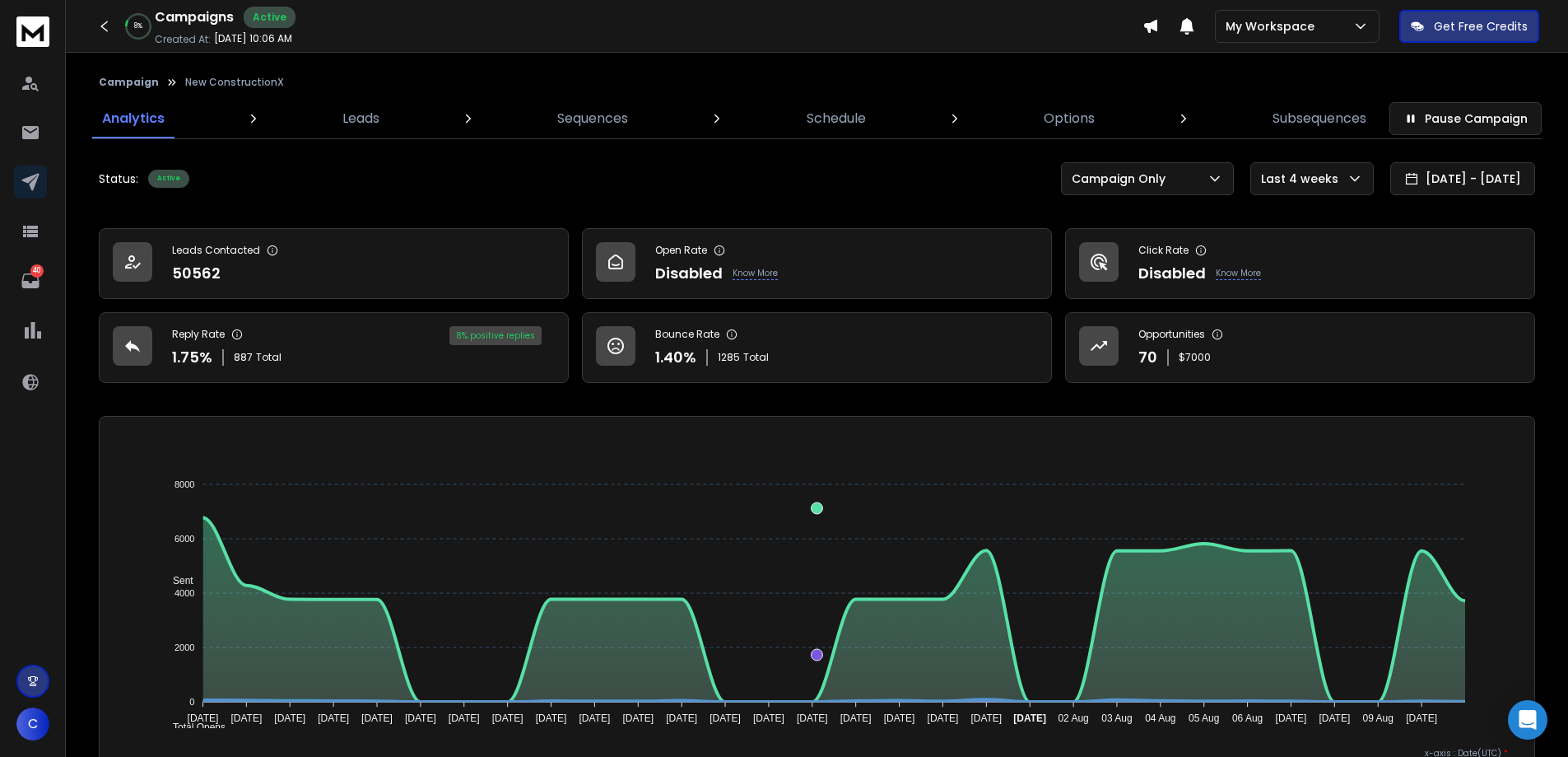
click at [404, 114] on div "Analytics Leads Sequences Schedule Options Subsequences" at bounding box center [734, 118] width 1284 height 40
click at [384, 111] on link "Leads" at bounding box center [361, 118] width 57 height 40
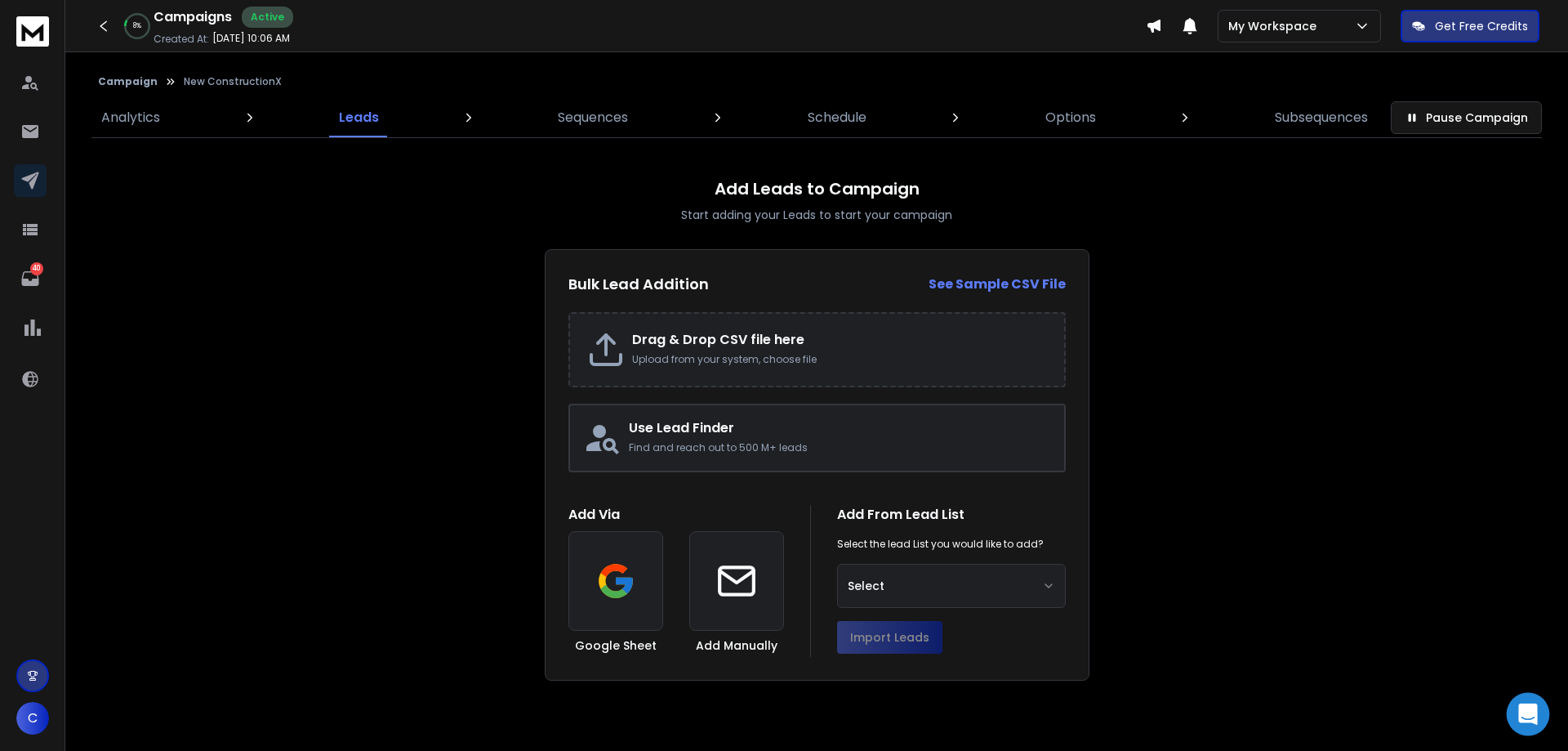
click at [1532, 717] on icon "Open Intercom Messenger" at bounding box center [1528, 713] width 21 height 21
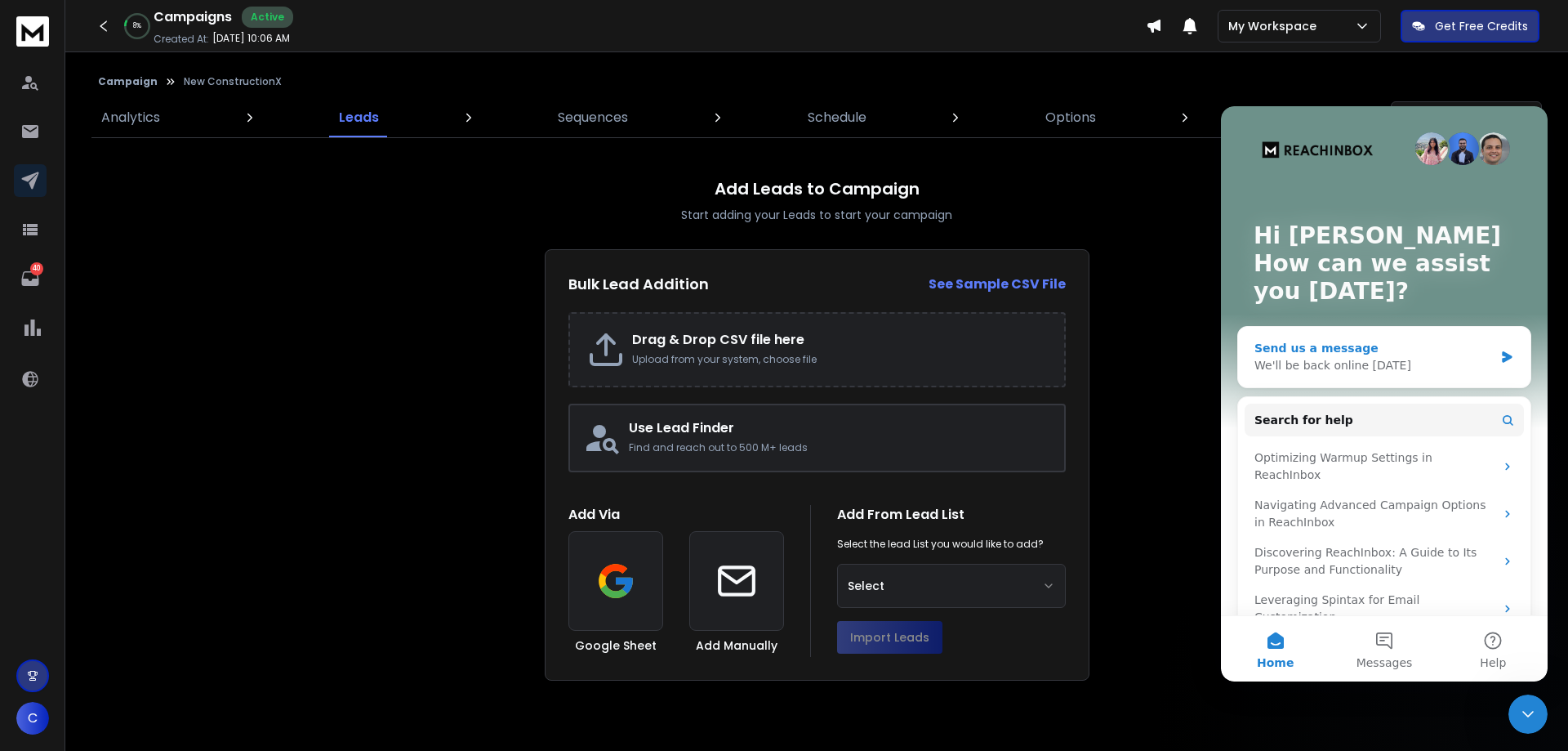
click at [1303, 346] on div "Send us a message" at bounding box center [1374, 348] width 239 height 17
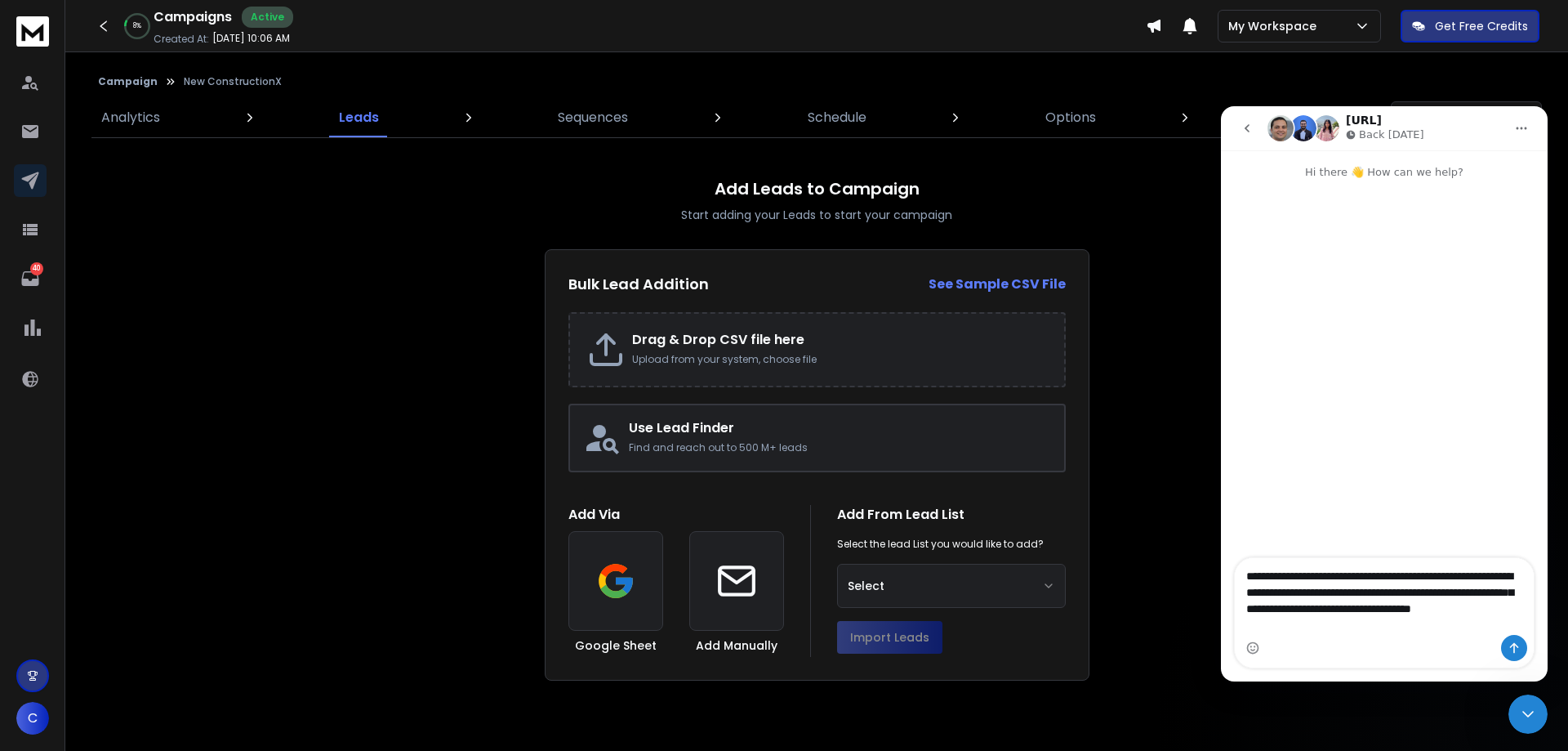
type textarea "**********"
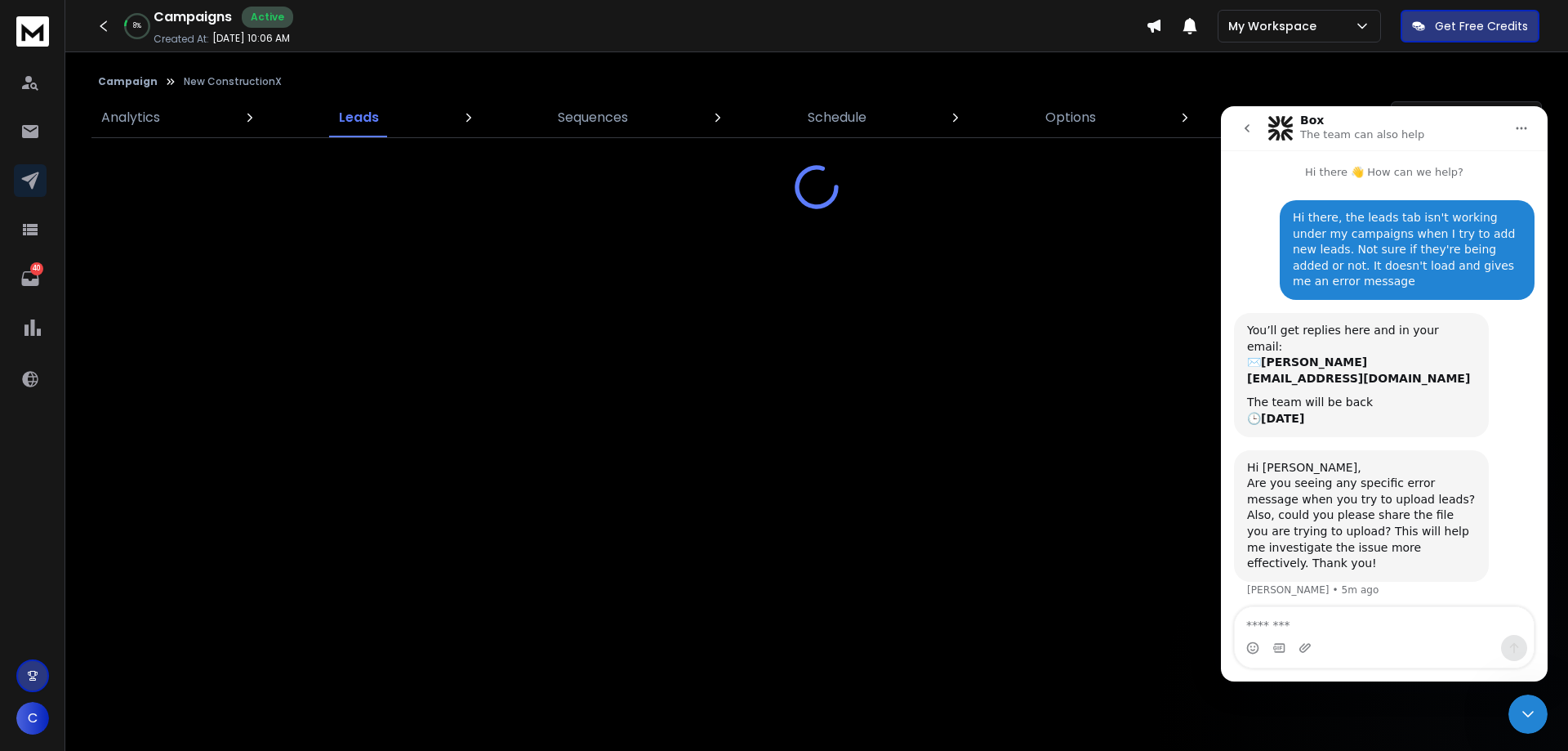
click at [1299, 631] on textarea "Message…" at bounding box center [1384, 621] width 299 height 28
type textarea "**********"
